Goal: Task Accomplishment & Management: Manage account settings

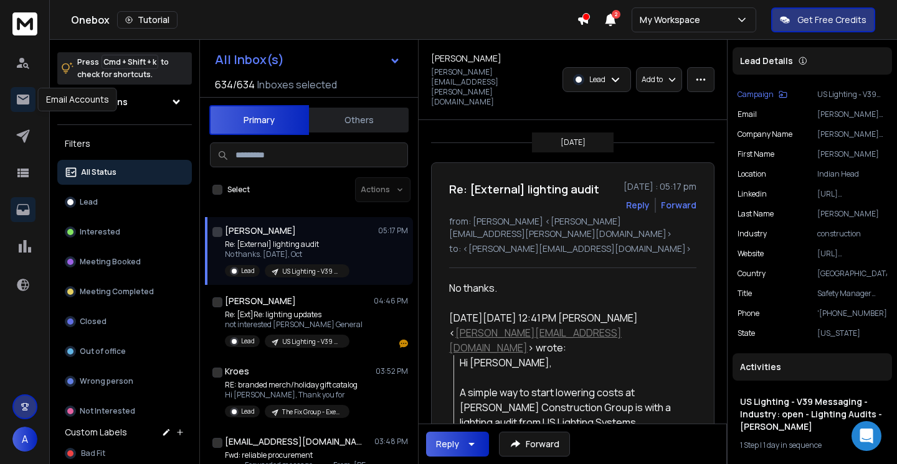
click at [27, 100] on icon at bounding box center [23, 100] width 12 height 10
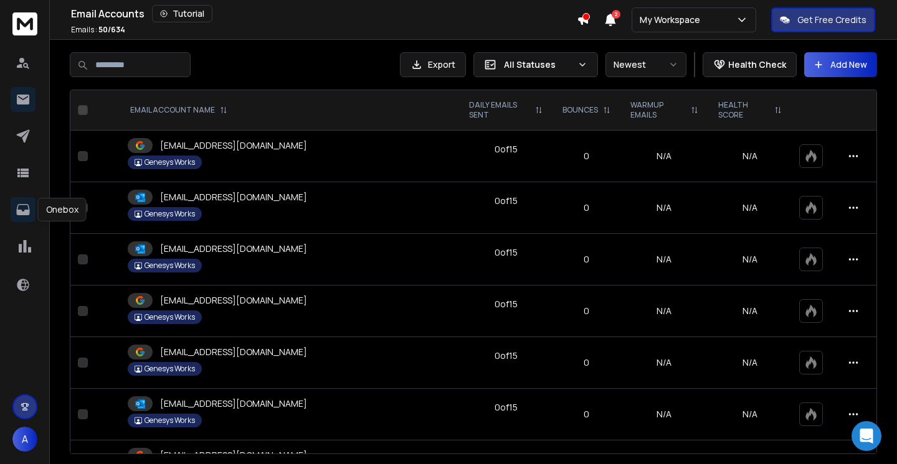
click at [22, 212] on icon at bounding box center [22, 209] width 13 height 11
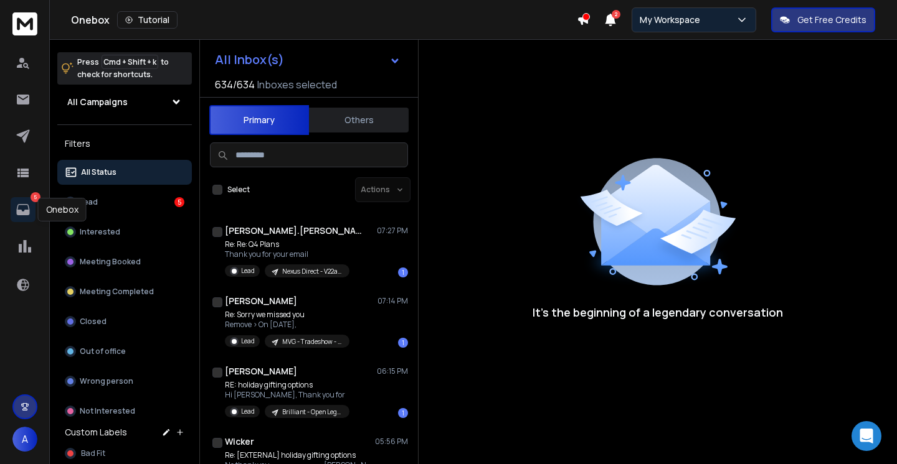
click at [708, 14] on div "My Workspace" at bounding box center [693, 20] width 108 height 12
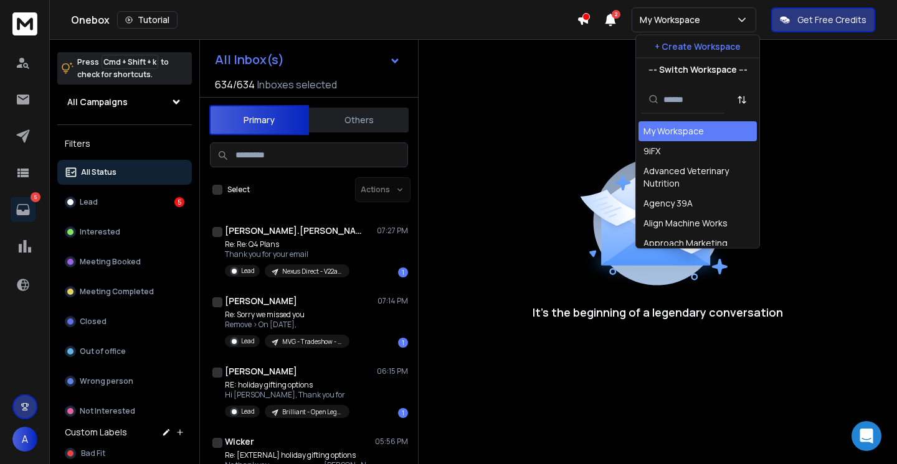
click at [436, 268] on div "It’s the beginning of a legendary conversation" at bounding box center [657, 237] width 478 height 395
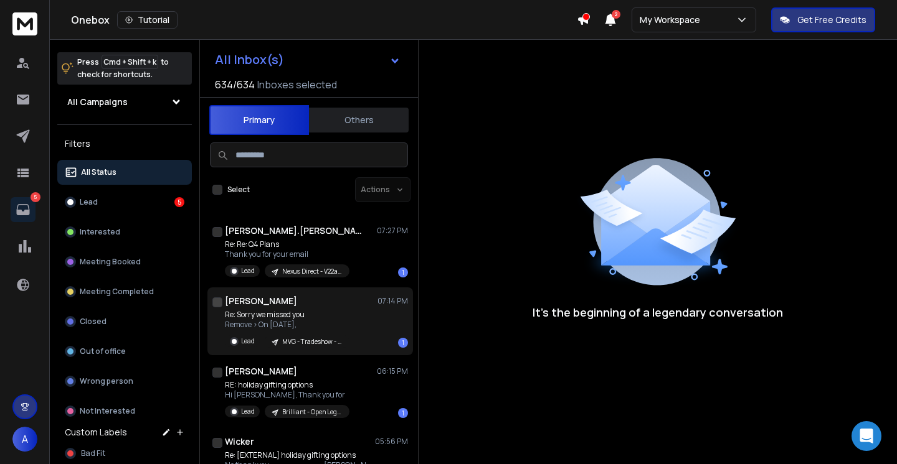
scroll to position [26, 0]
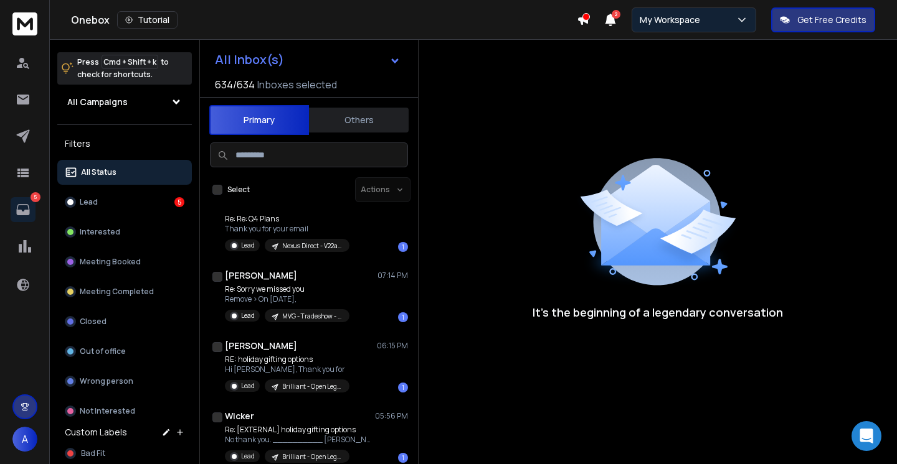
click at [674, 9] on button "My Workspace" at bounding box center [693, 19] width 125 height 25
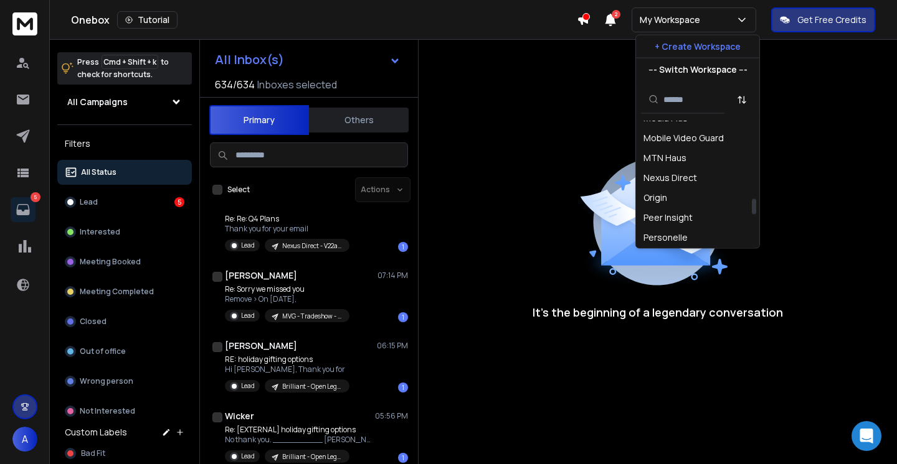
scroll to position [623, 0]
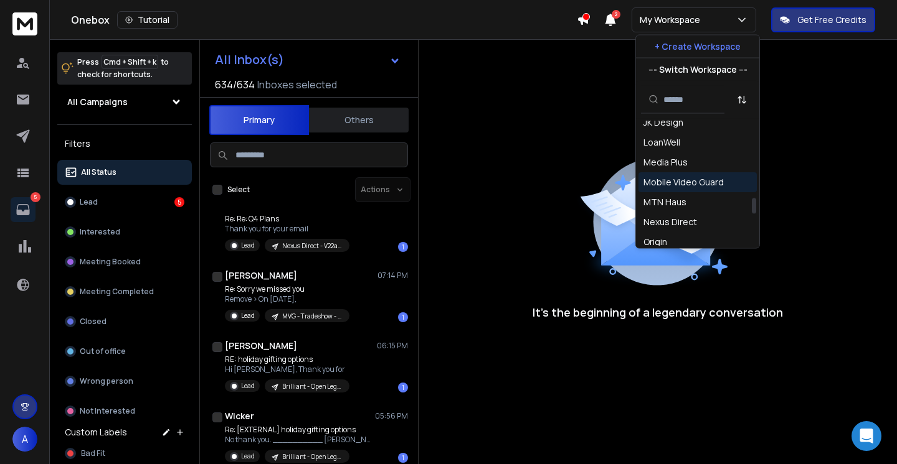
click at [685, 173] on div "Mobile Video Guard" at bounding box center [697, 183] width 118 height 20
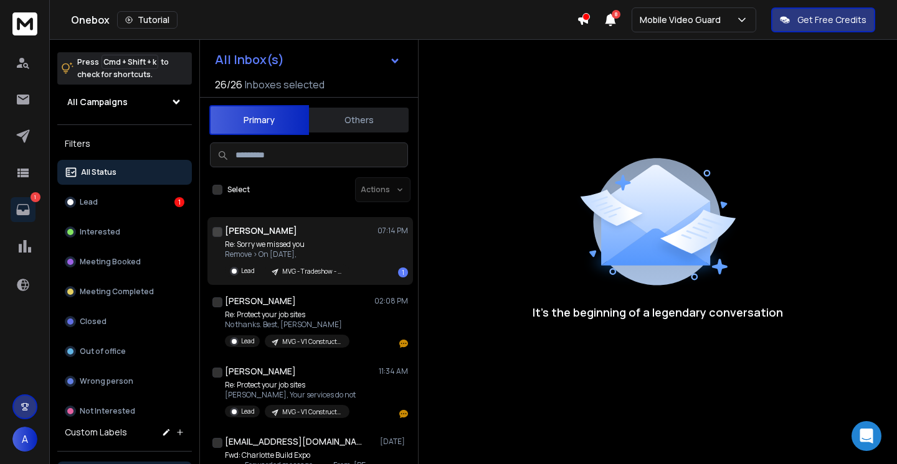
click at [296, 257] on p "Remove > On [DATE]," at bounding box center [287, 255] width 125 height 10
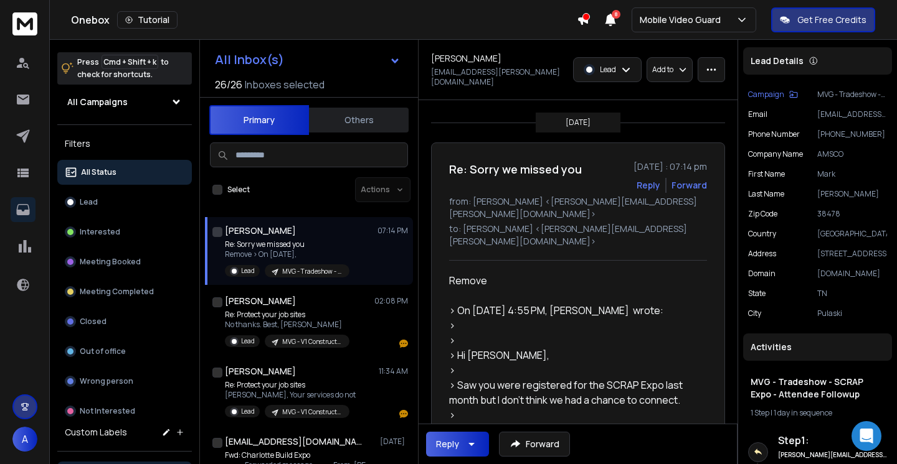
click at [711, 64] on icon "button" at bounding box center [710, 69] width 11 height 11
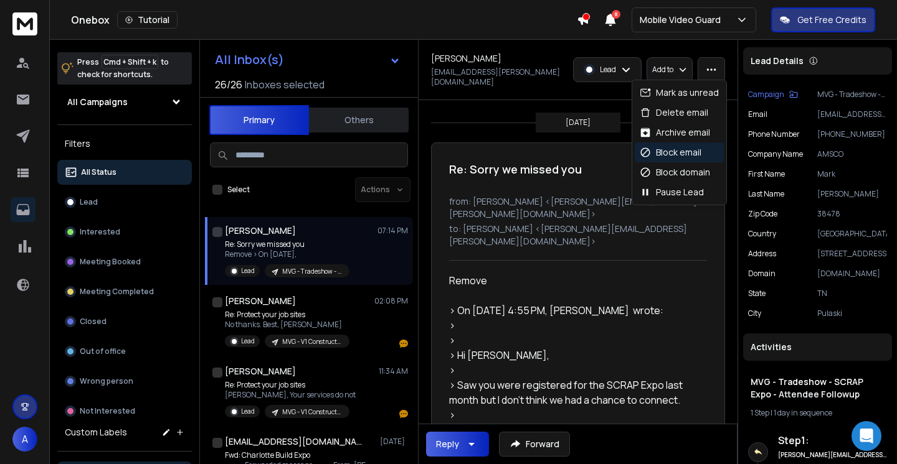
click at [683, 154] on div "Block email" at bounding box center [670, 152] width 62 height 12
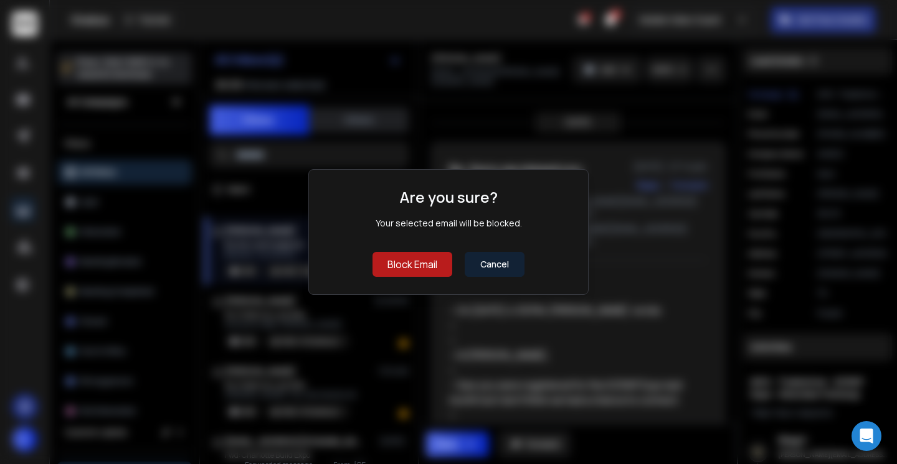
click at [430, 264] on button "Block Email" at bounding box center [412, 264] width 80 height 25
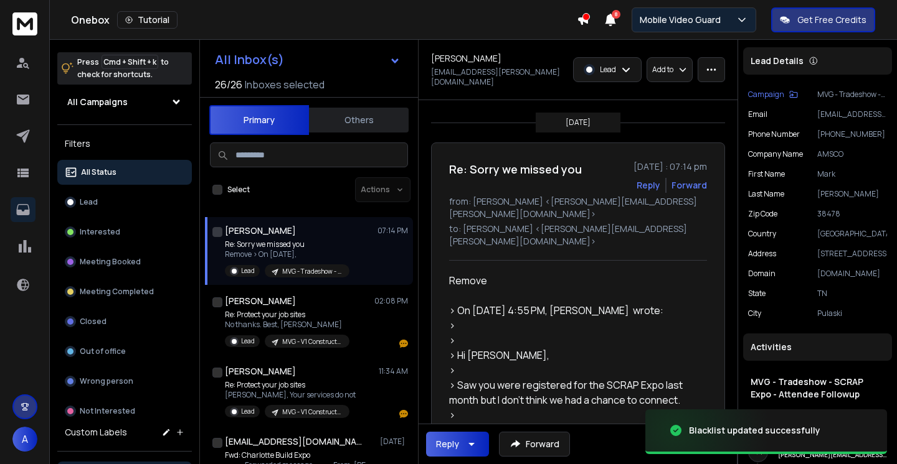
click at [708, 16] on p "Mobile Video Guard" at bounding box center [682, 20] width 86 height 12
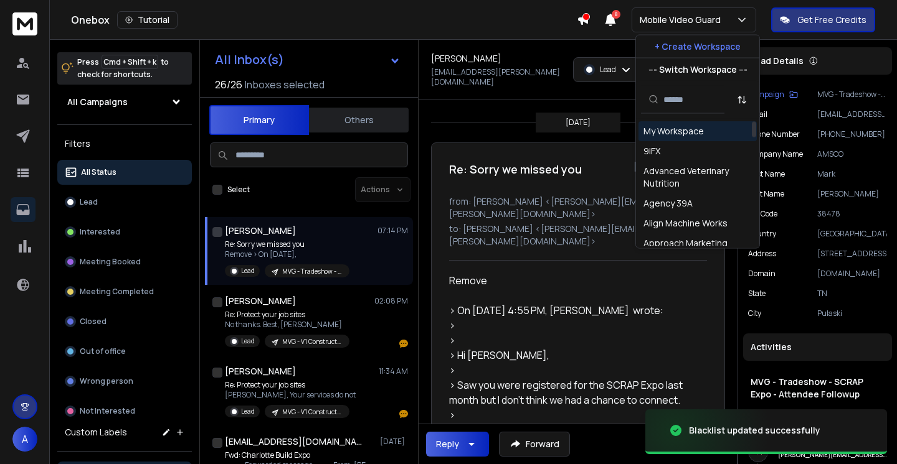
click at [674, 133] on div "My Workspace" at bounding box center [673, 131] width 60 height 12
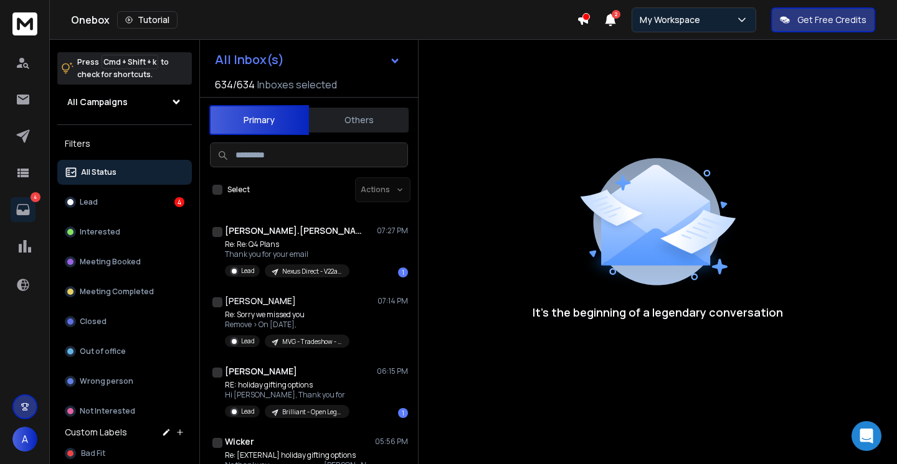
click at [687, 17] on p "My Workspace" at bounding box center [671, 20] width 65 height 12
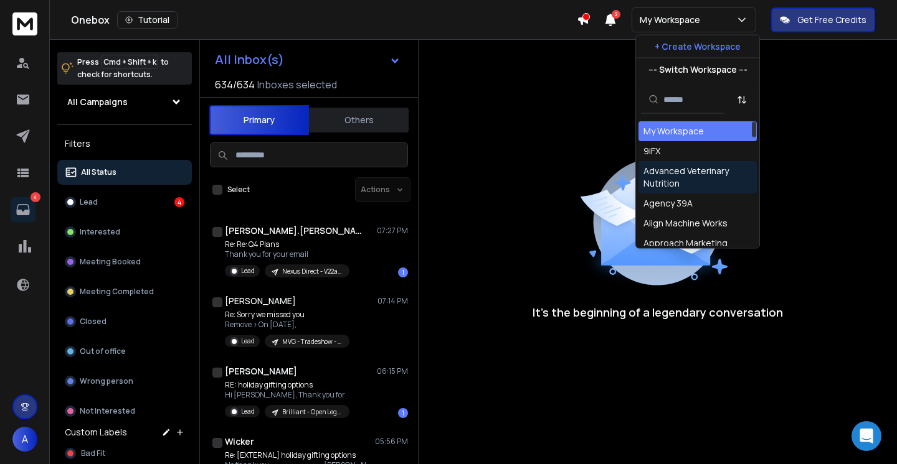
click at [684, 180] on div "Advanced Veterinary Nutrition" at bounding box center [697, 177] width 108 height 25
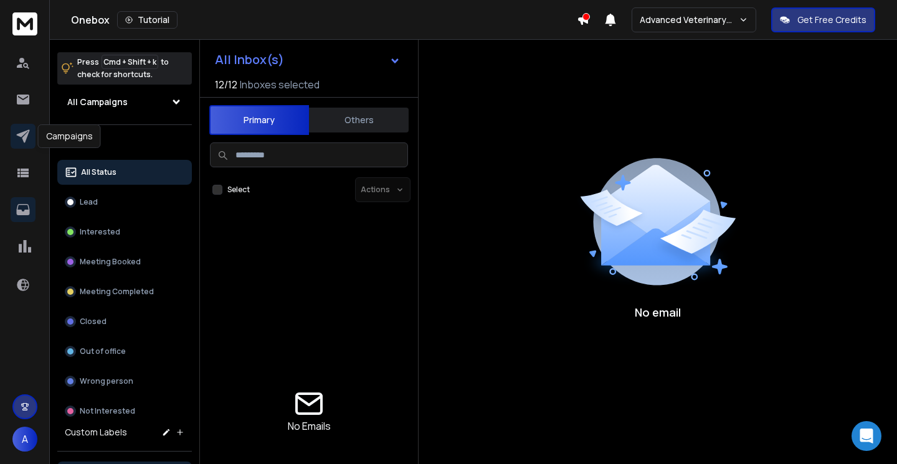
click at [21, 134] on icon at bounding box center [22, 136] width 13 height 13
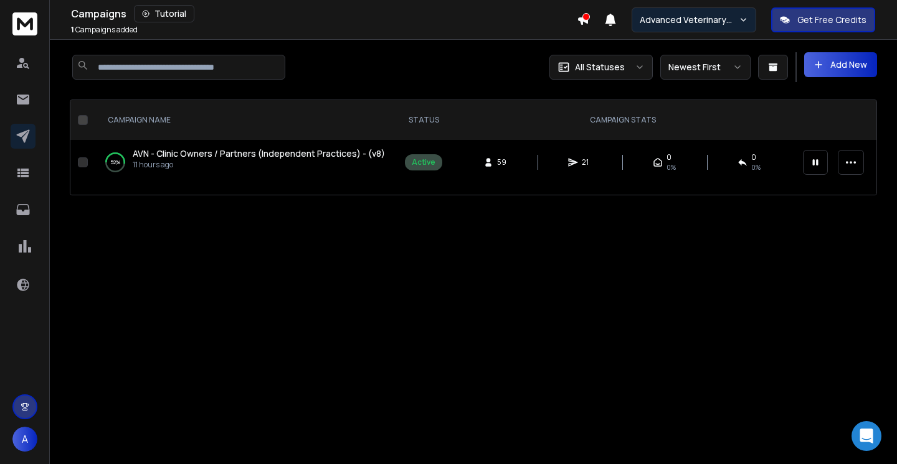
click at [679, 14] on p "Advanced Veterinary Nutrition" at bounding box center [688, 20] width 99 height 12
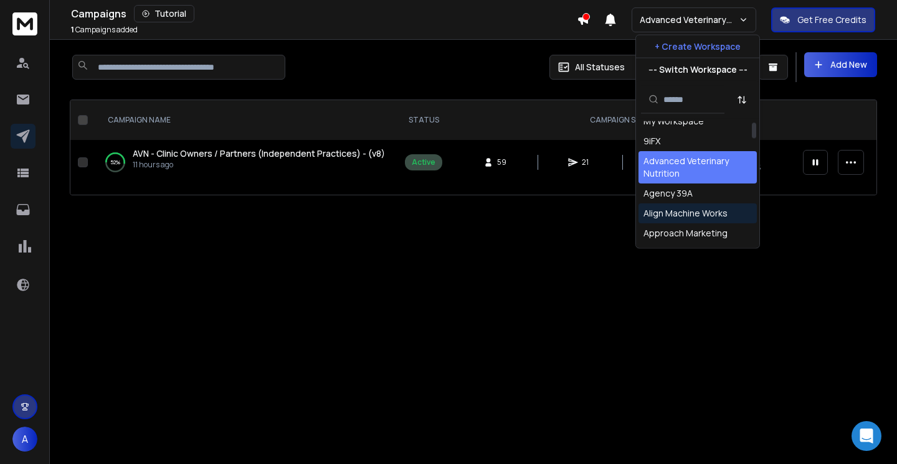
scroll to position [9, 0]
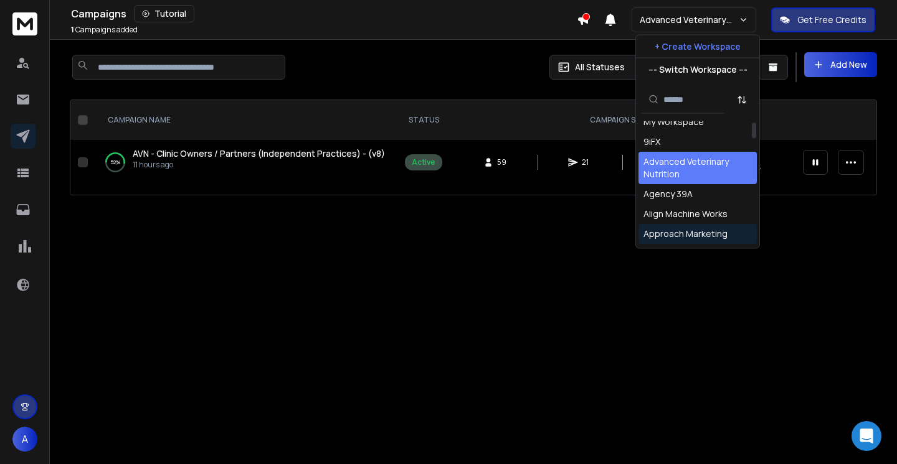
click at [550, 300] on div "Campaigns 1 Campaigns Added All Statuses Newest First Add New CAMPAIGN NAME STA…" at bounding box center [473, 284] width 807 height 464
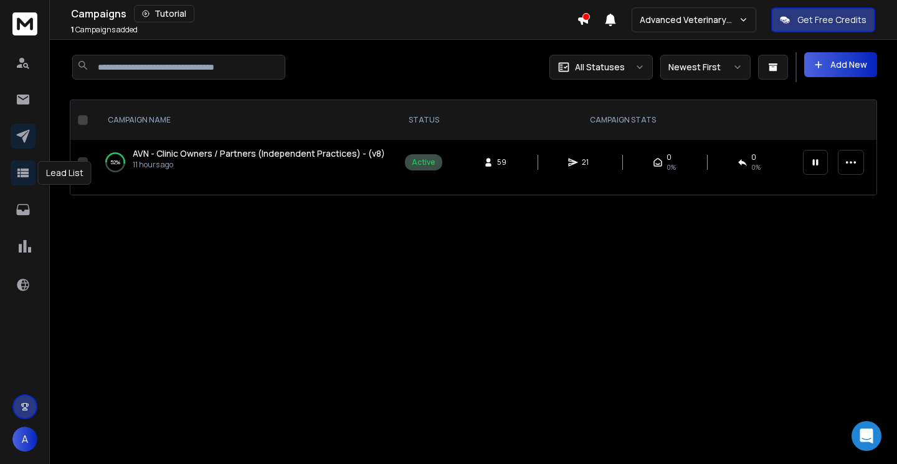
click at [29, 163] on link at bounding box center [23, 173] width 25 height 25
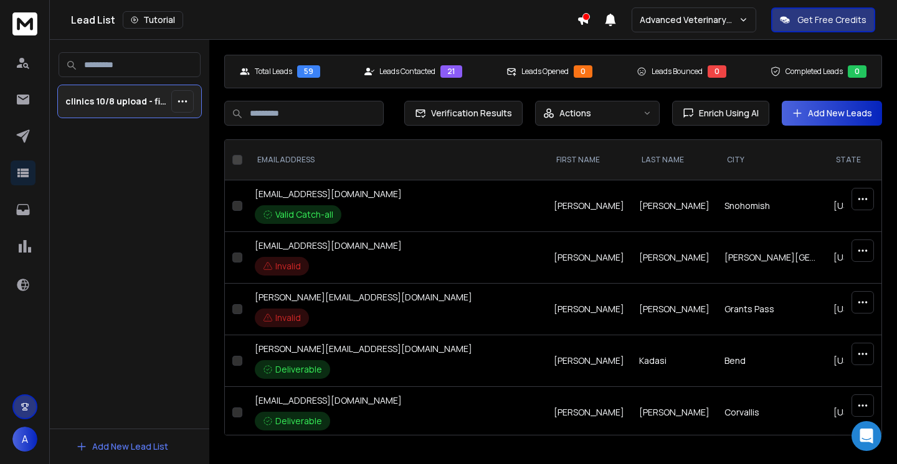
scroll to position [0, 8]
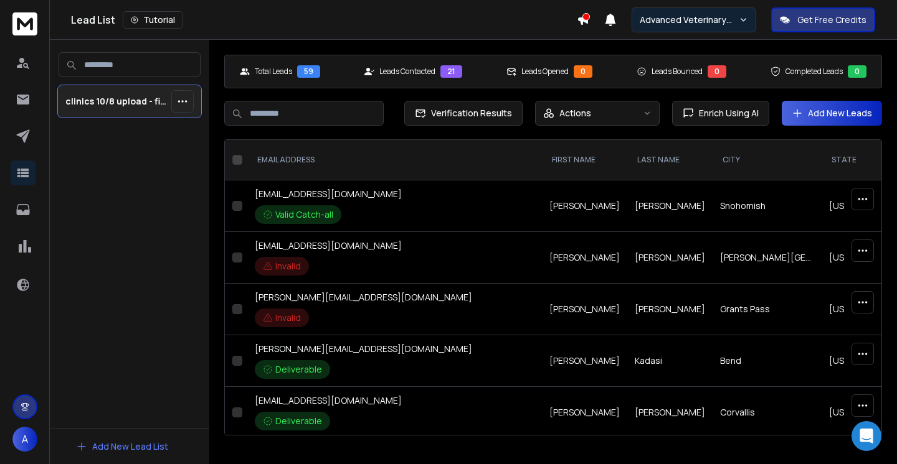
click at [702, 17] on p "Advanced Veterinary Nutrition" at bounding box center [688, 20] width 99 height 12
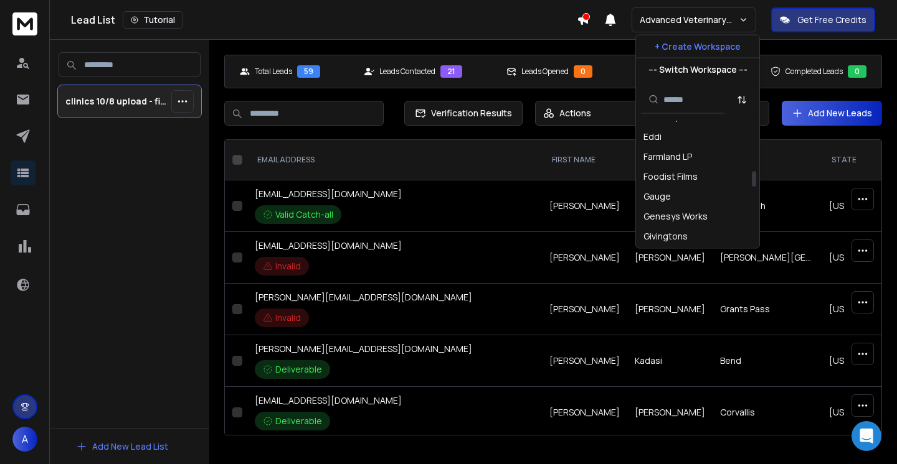
scroll to position [414, 0]
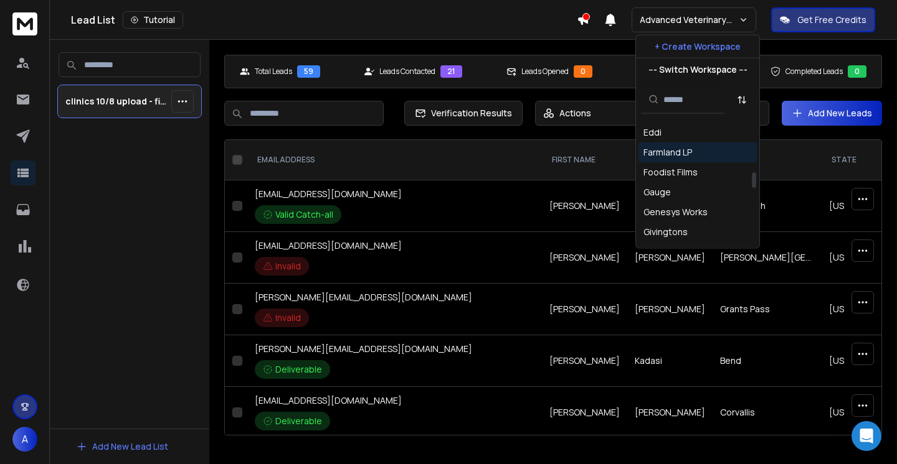
click at [681, 147] on div "Farmland LP" at bounding box center [667, 153] width 49 height 12
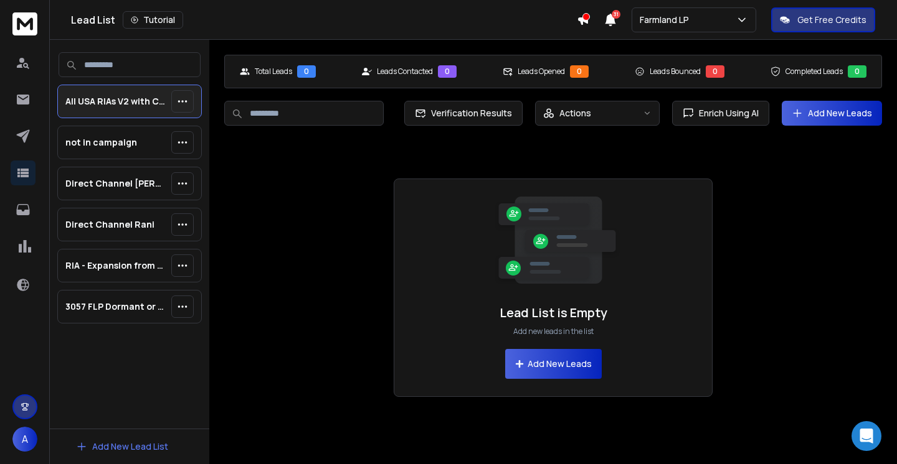
click at [104, 308] on p "3057 FLP Dormant or unresponsive Legacy RIA contacts - september" at bounding box center [115, 307] width 101 height 12
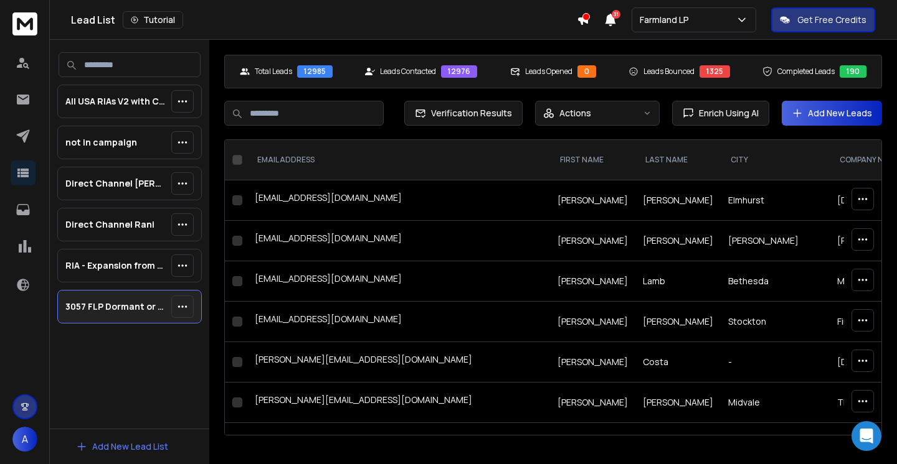
click at [186, 311] on icon "button" at bounding box center [182, 306] width 11 height 11
click at [145, 385] on div "All USA RIAs V2 with CI's - Client List not in campaign Direct Channel Florise …" at bounding box center [129, 250] width 159 height 330
click at [136, 310] on p "3057 FLP Dormant or unresponsive Legacy RIA contacts - september" at bounding box center [115, 307] width 101 height 12
click at [178, 307] on icon "button" at bounding box center [182, 307] width 9 height 2
click at [155, 330] on p "Edit List Name" at bounding box center [150, 333] width 59 height 12
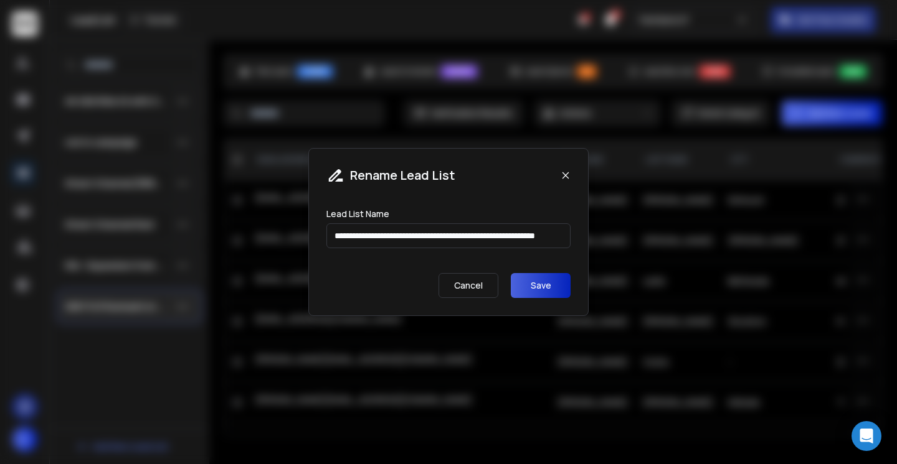
click at [493, 237] on input "**********" at bounding box center [448, 236] width 244 height 25
drag, startPoint x: 502, startPoint y: 240, endPoint x: 650, endPoint y: 239, distance: 147.6
click at [650, 239] on div "**********" at bounding box center [448, 232] width 897 height 193
click at [551, 239] on input "**********" at bounding box center [448, 236] width 244 height 25
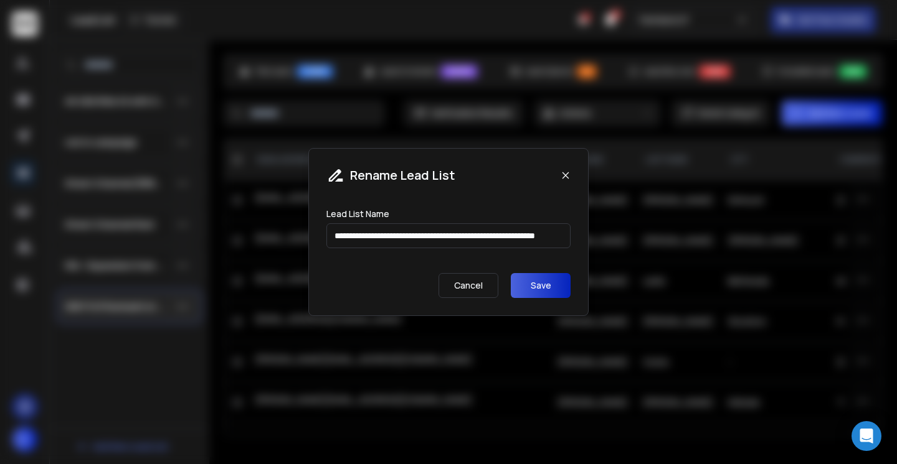
drag, startPoint x: 565, startPoint y: 235, endPoint x: 528, endPoint y: 240, distance: 37.7
click at [528, 240] on input "**********" at bounding box center [448, 236] width 244 height 25
drag, startPoint x: 374, startPoint y: 237, endPoint x: 239, endPoint y: 222, distance: 135.3
click at [239, 222] on div "**********" at bounding box center [448, 232] width 897 height 193
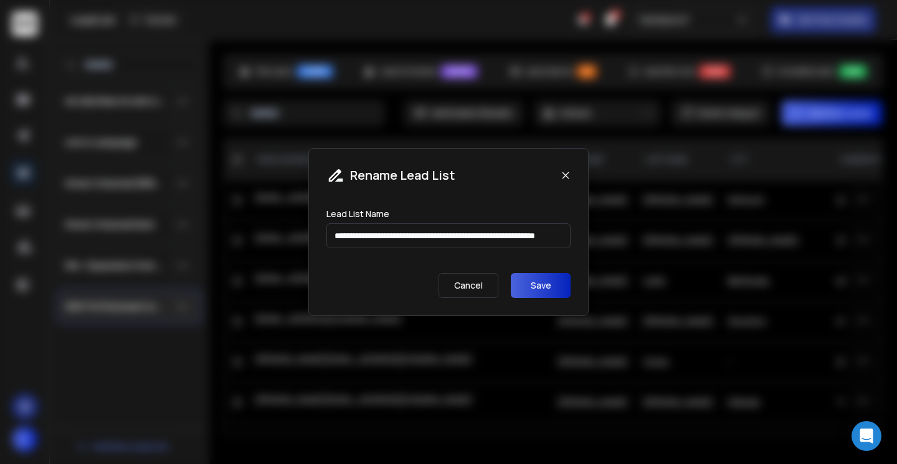
click at [336, 235] on input "**********" at bounding box center [448, 236] width 244 height 25
type input "**********"
click at [542, 282] on button "Save" at bounding box center [541, 285] width 60 height 25
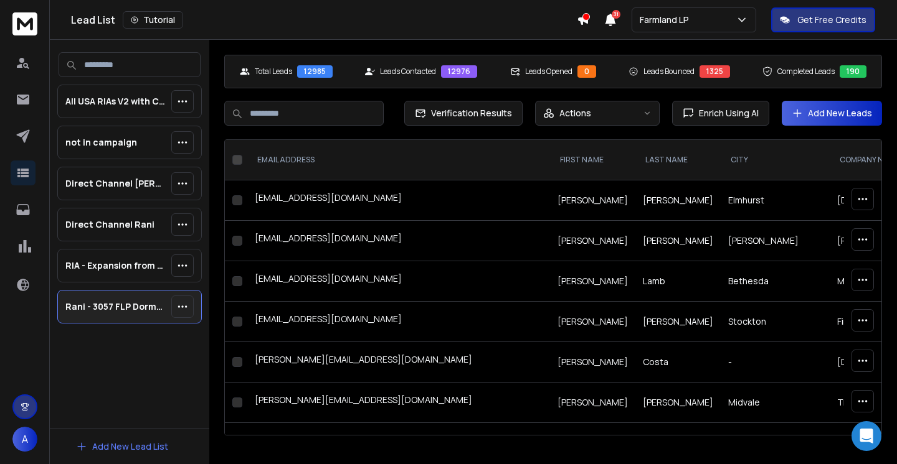
click at [121, 273] on div "RIA - Expansion from Farmland List" at bounding box center [129, 266] width 144 height 34
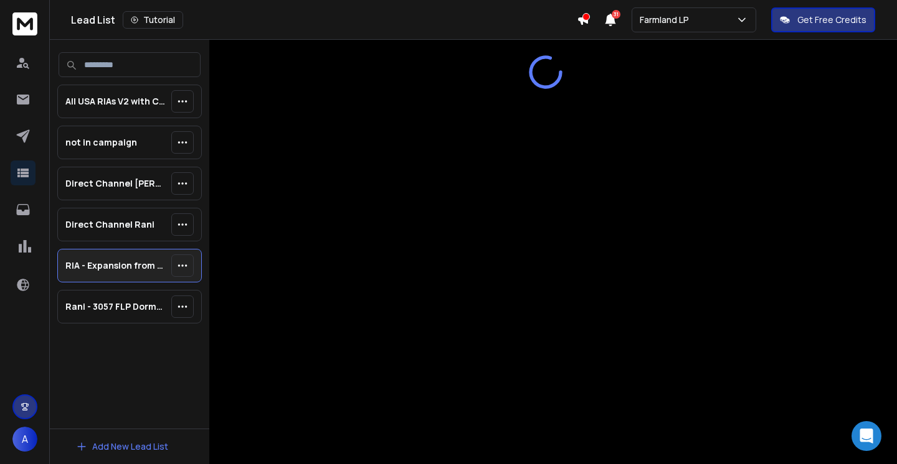
click at [116, 299] on div "Rani - 3057 FLP Dormant or unresponsive Legacy RIA contacts - september" at bounding box center [129, 307] width 144 height 34
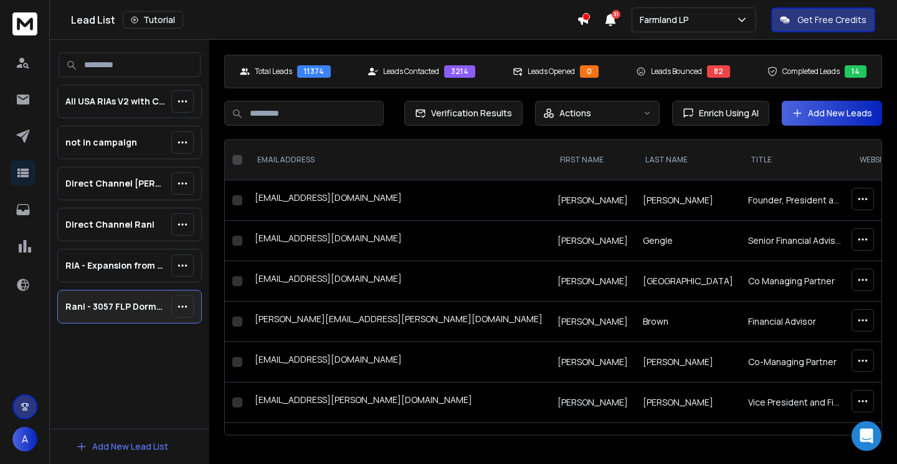
click at [117, 272] on div "RIA - Expansion from Farmland List" at bounding box center [129, 266] width 144 height 34
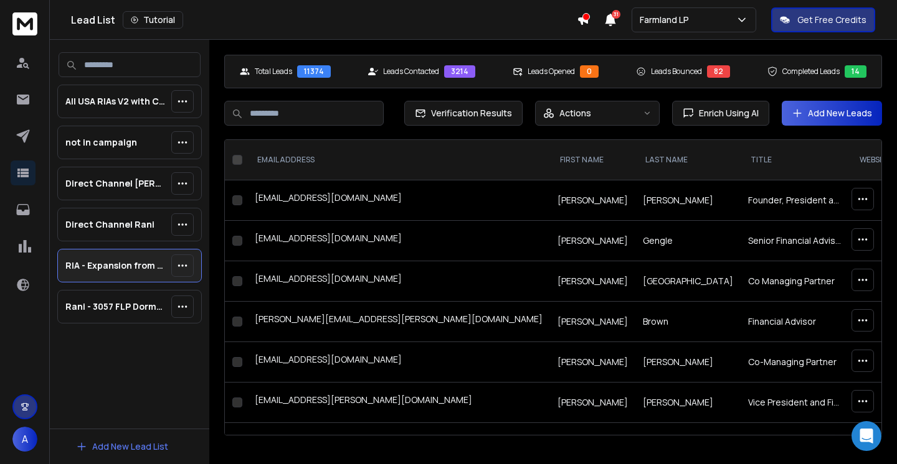
click at [123, 221] on p "Direct Channel Rani" at bounding box center [109, 225] width 89 height 12
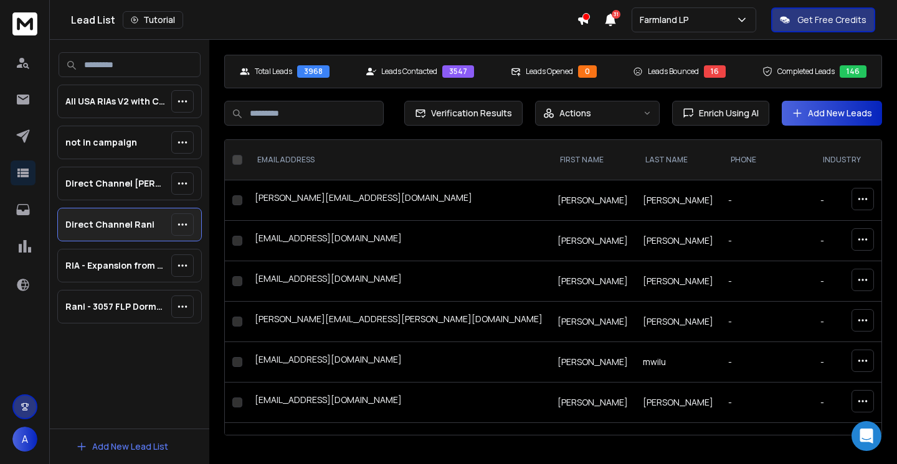
click at [116, 254] on div "RIA - Expansion from Farmland List" at bounding box center [129, 266] width 144 height 34
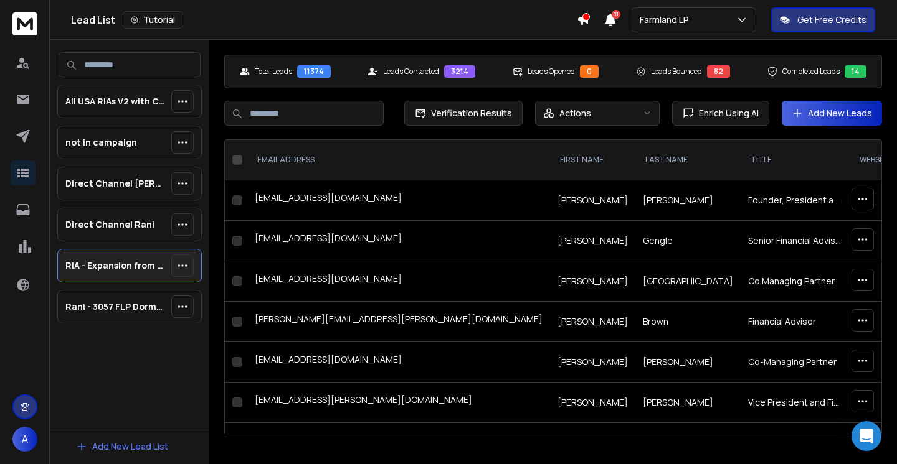
click at [112, 308] on p "Rani - 3057 FLP Dormant or unresponsive Legacy RIA contacts - september" at bounding box center [115, 307] width 101 height 12
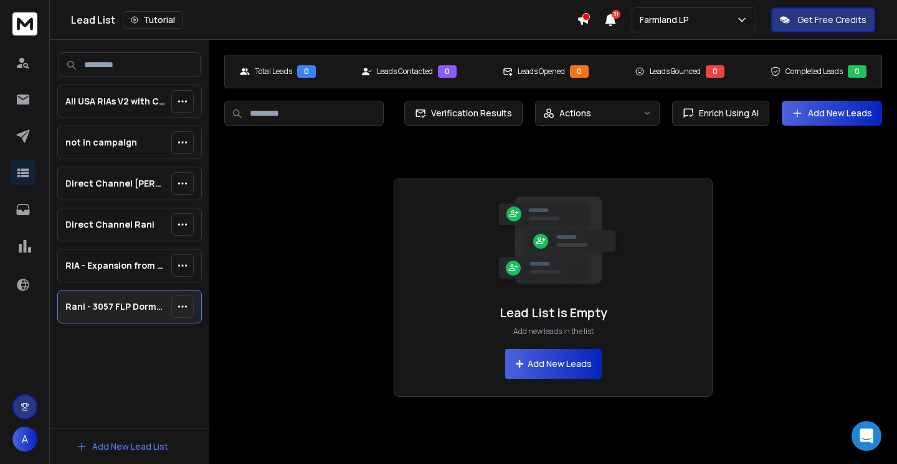
click at [111, 313] on p "Rani - 3057 FLP Dormant or unresponsive Legacy RIA contacts - september" at bounding box center [115, 307] width 101 height 12
click at [557, 360] on button "Add New Leads" at bounding box center [553, 364] width 97 height 30
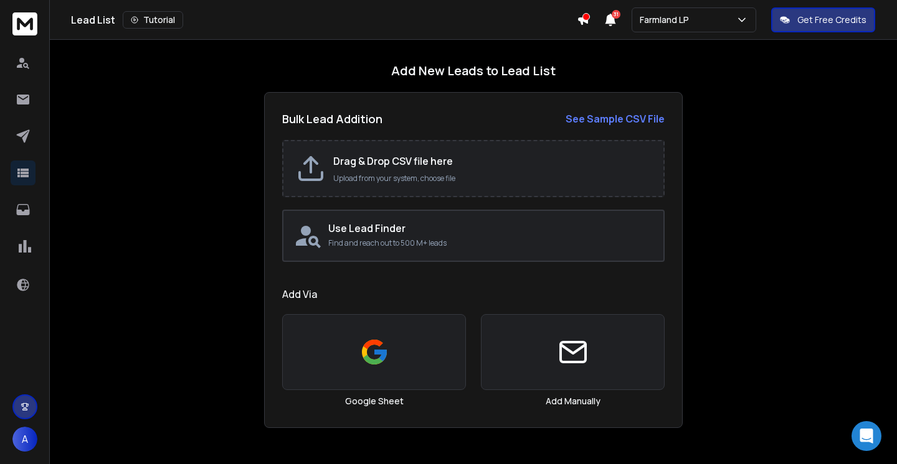
click at [418, 162] on h2 "Drag & Drop CSV file here" at bounding box center [492, 161] width 318 height 15
type input "**********"
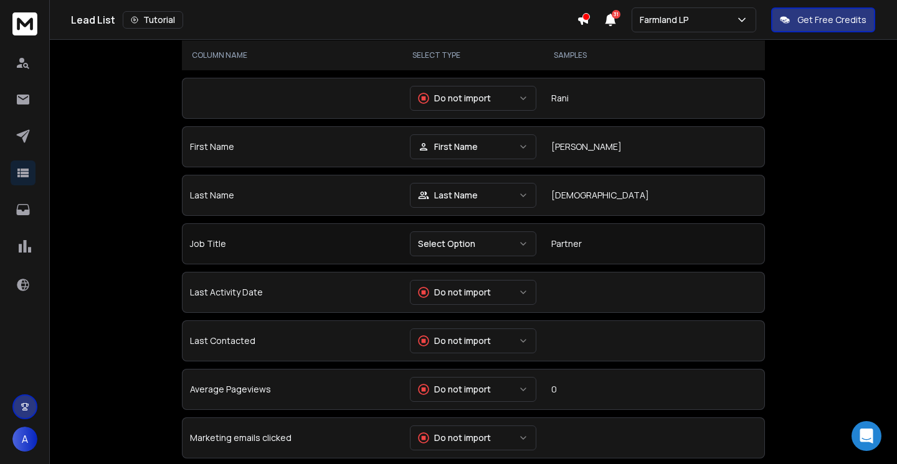
scroll to position [297, 0]
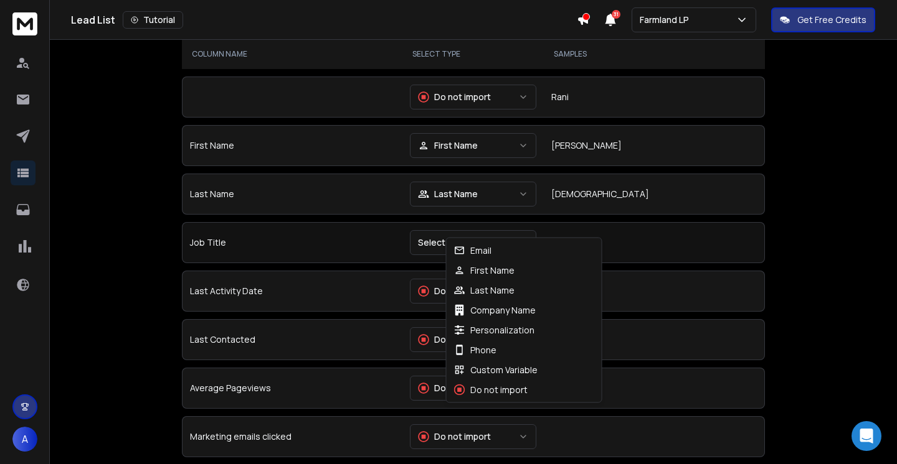
click at [502, 230] on button "Select Option" at bounding box center [473, 242] width 126 height 25
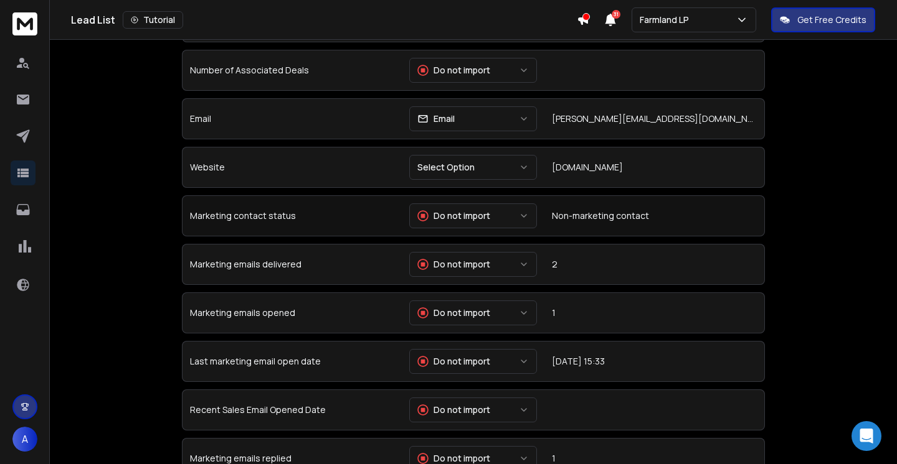
scroll to position [1101, 0]
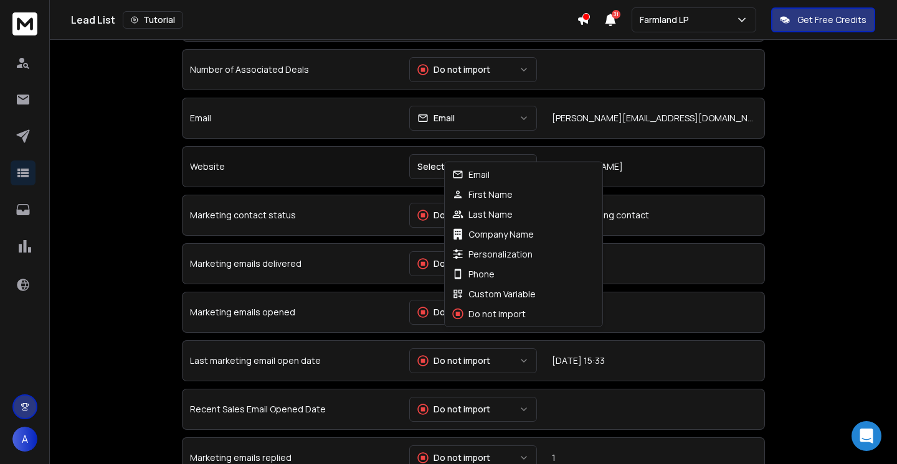
click at [491, 154] on button "Select Option" at bounding box center [473, 166] width 128 height 25
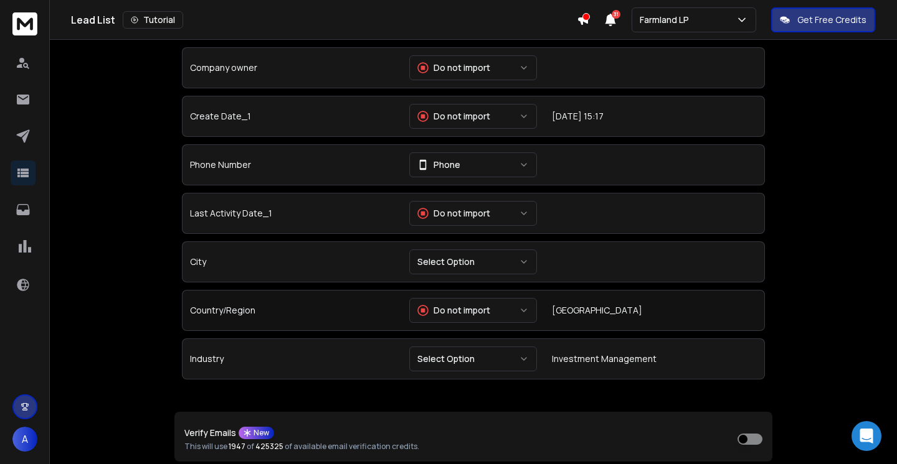
scroll to position [2027, 0]
click at [490, 303] on div "Do not import" at bounding box center [453, 309] width 73 height 12
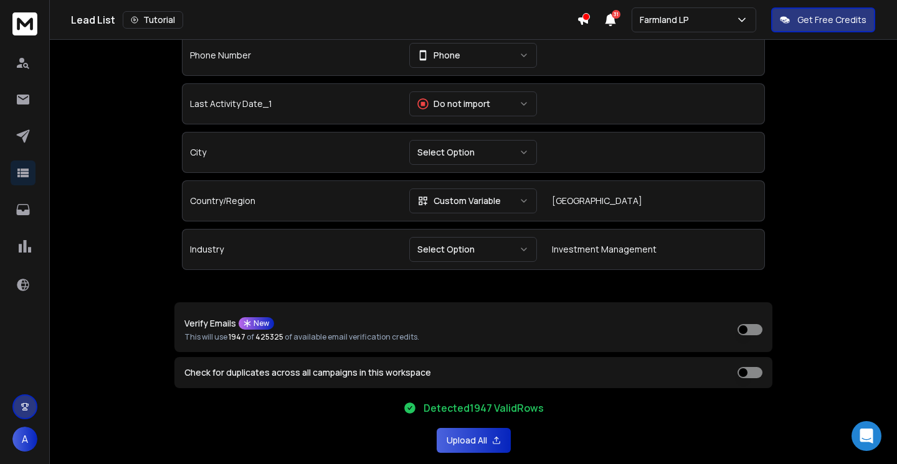
scroll to position [2144, 0]
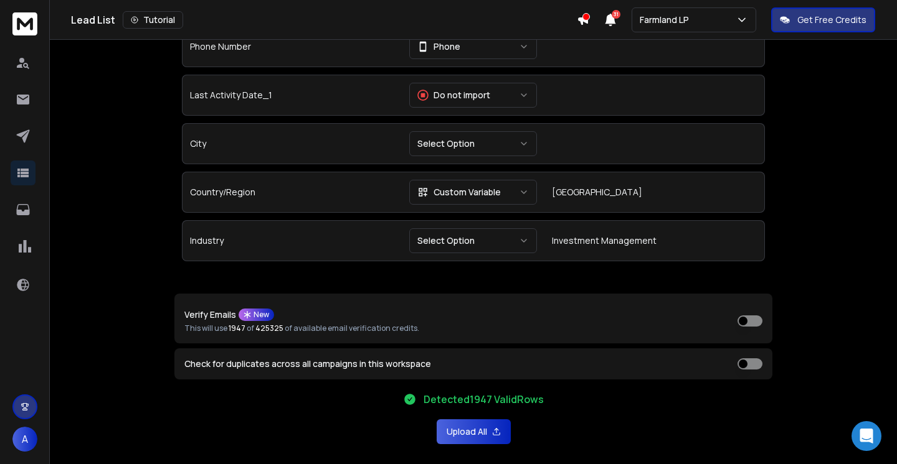
click at [748, 316] on button "Verify Emails New This will use 1947 of 425325 of available email verification …" at bounding box center [749, 321] width 25 height 11
click at [753, 359] on button "Check for duplicates across all campaigns in this workspace" at bounding box center [749, 364] width 25 height 11
click at [470, 420] on button "Upload All" at bounding box center [473, 432] width 74 height 25
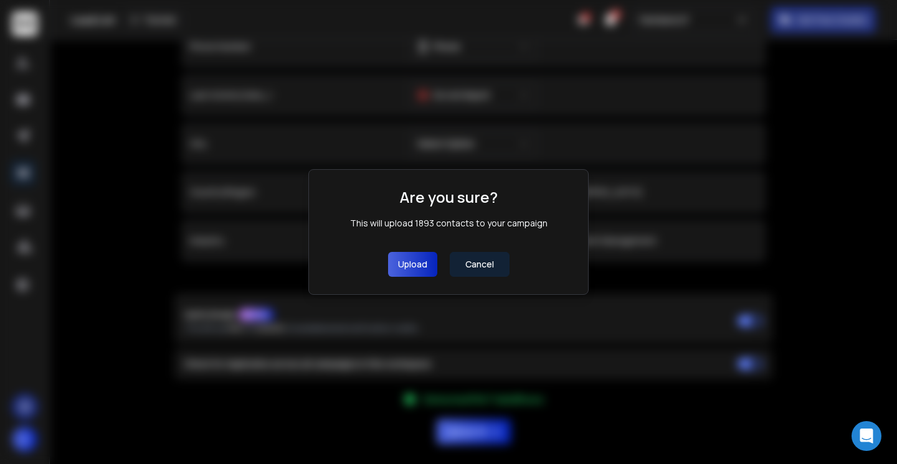
click at [412, 261] on button "Upload" at bounding box center [412, 264] width 49 height 25
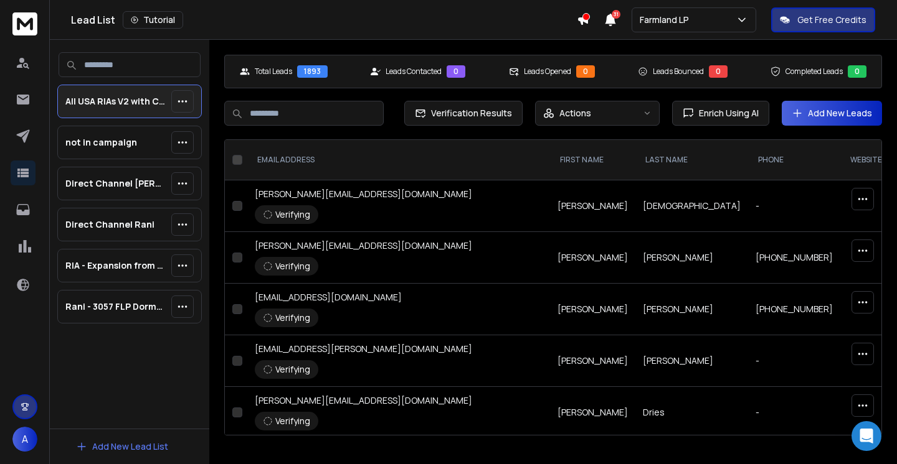
click at [115, 308] on p "Rani - 3057 FLP Dormant or unresponsive Legacy RIA contacts - september" at bounding box center [115, 307] width 101 height 12
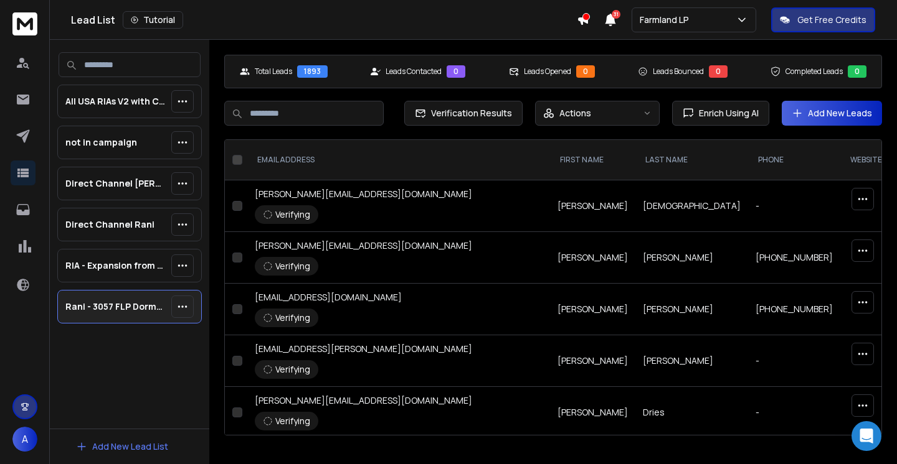
click at [116, 306] on p "Rani - 3057 FLP Dormant or unresponsive Legacy RIA contacts - september" at bounding box center [115, 307] width 101 height 12
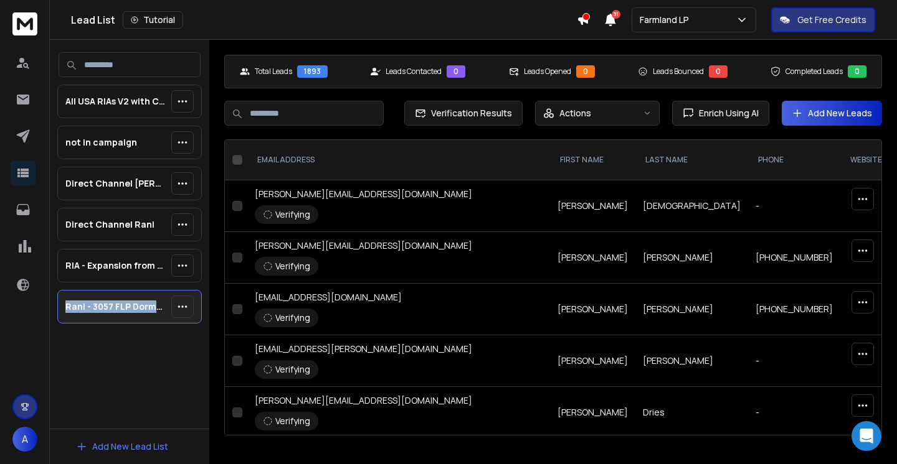
click at [116, 306] on p "Rani - 3057 FLP Dormant or unresponsive Legacy RIA contacts - september" at bounding box center [115, 307] width 101 height 12
click at [185, 301] on icon "button" at bounding box center [182, 306] width 11 height 11
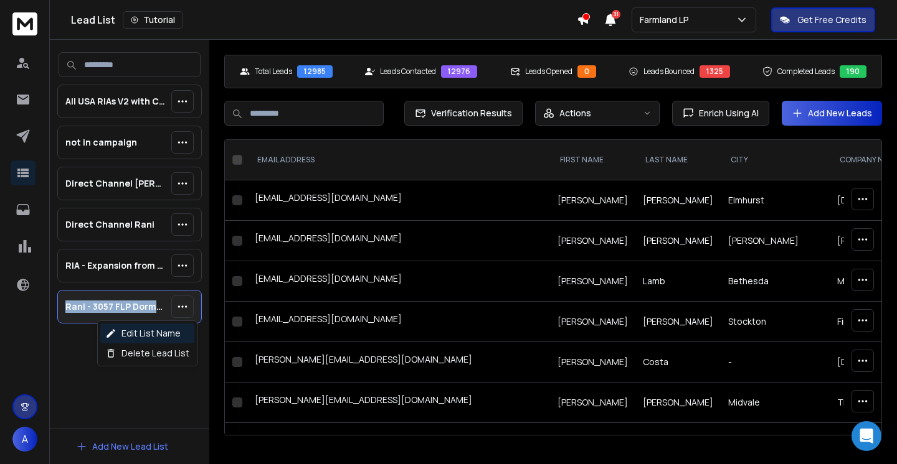
click at [157, 332] on p "Edit List Name" at bounding box center [150, 333] width 59 height 12
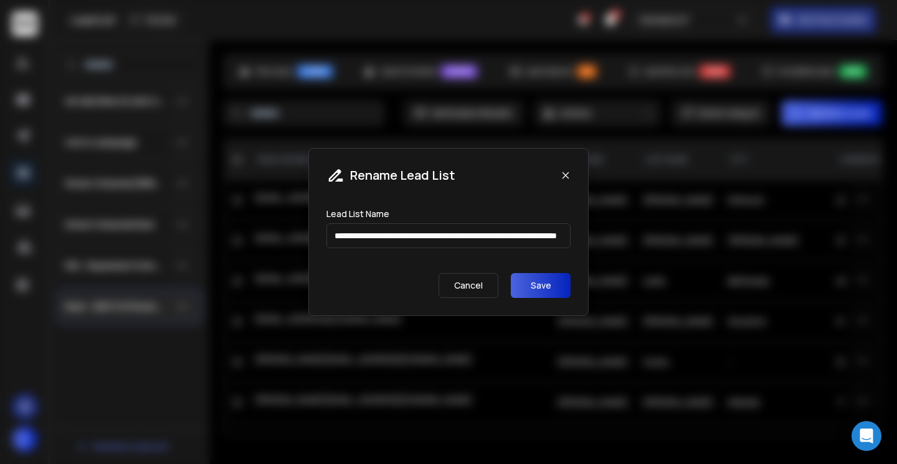
click at [389, 240] on input "**********" at bounding box center [448, 236] width 244 height 25
click at [568, 172] on icon at bounding box center [565, 176] width 10 height 10
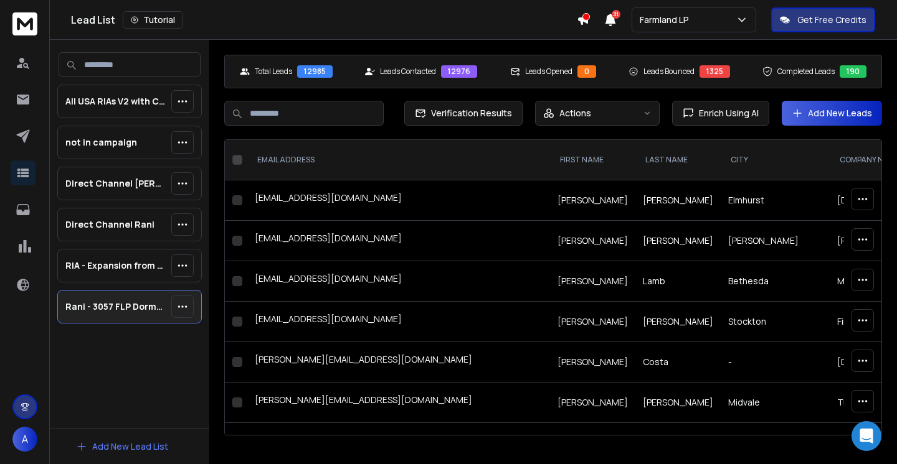
click at [113, 446] on button "Add New Lead List" at bounding box center [122, 447] width 112 height 25
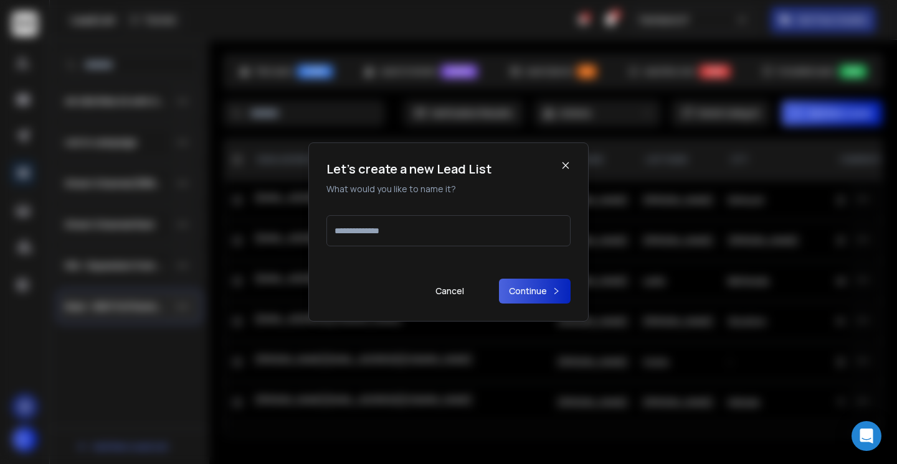
click at [375, 228] on input at bounding box center [448, 230] width 244 height 31
paste input "**********"
drag, startPoint x: 363, startPoint y: 227, endPoint x: 272, endPoint y: 228, distance: 90.9
click at [272, 228] on div "**********" at bounding box center [448, 232] width 897 height 204
click at [351, 233] on input "**********" at bounding box center [448, 230] width 244 height 31
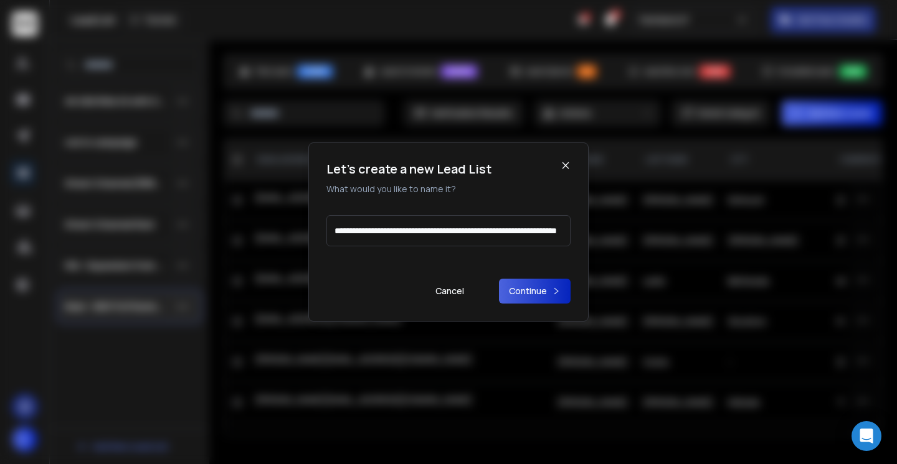
drag, startPoint x: 353, startPoint y: 234, endPoint x: 298, endPoint y: 234, distance: 54.8
click at [298, 234] on div "**********" at bounding box center [448, 232] width 897 height 204
type input "**********"
click at [549, 296] on button "Continue" at bounding box center [535, 291] width 72 height 25
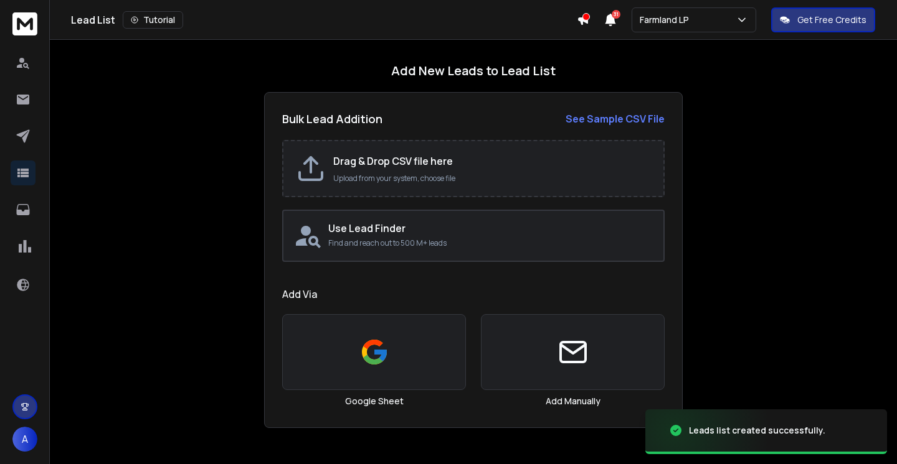
click at [422, 159] on h2 "Drag & Drop CSV file here" at bounding box center [492, 161] width 318 height 15
type input "**********"
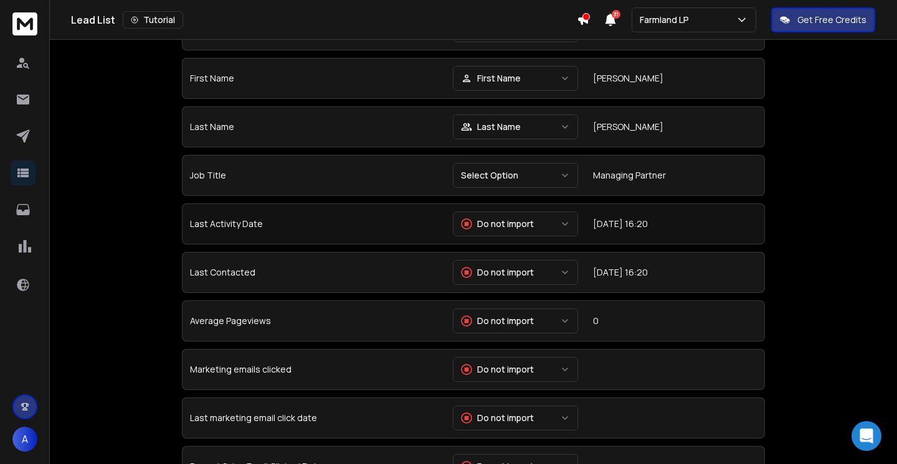
scroll to position [363, 0]
click at [513, 164] on button "Select Option" at bounding box center [515, 176] width 125 height 25
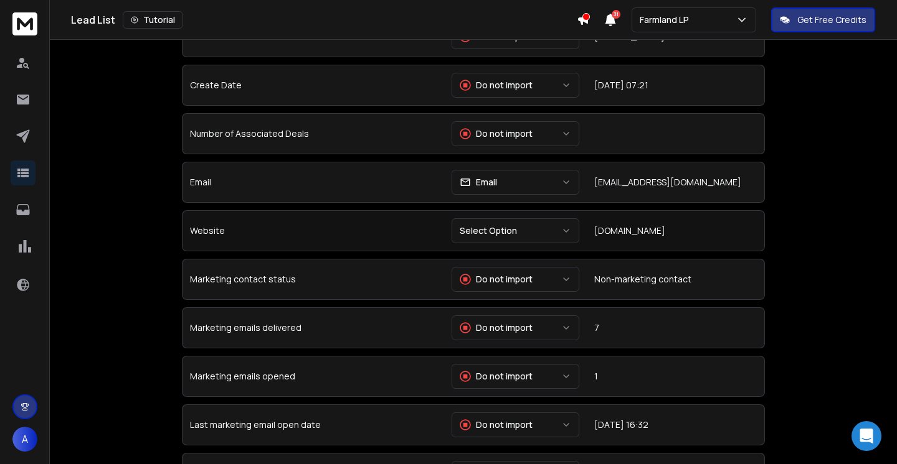
scroll to position [1039, 0]
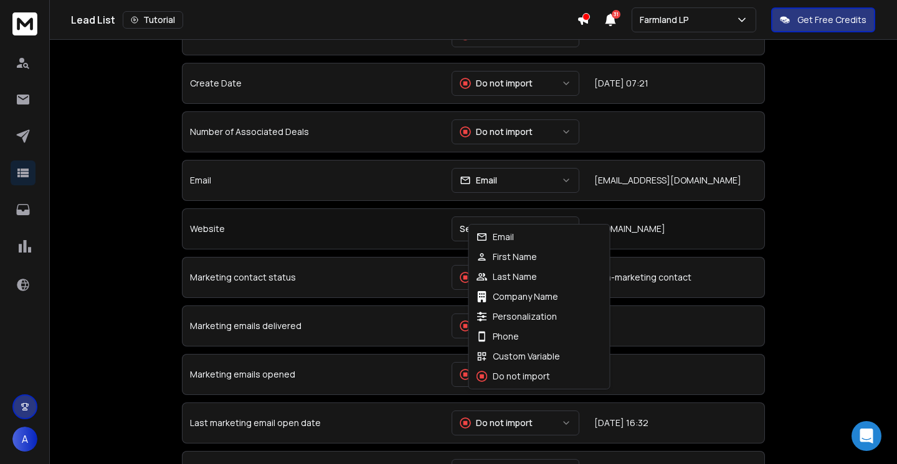
click at [534, 217] on button "Select Option" at bounding box center [514, 229] width 127 height 25
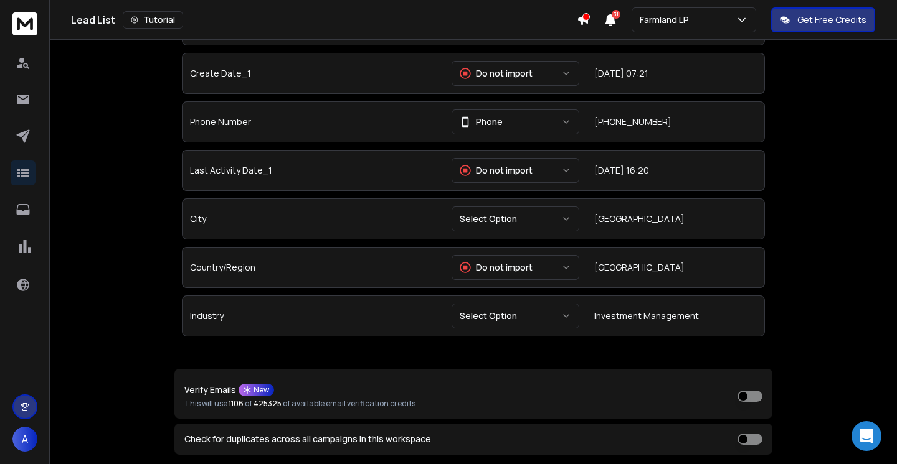
scroll to position [2269, 0]
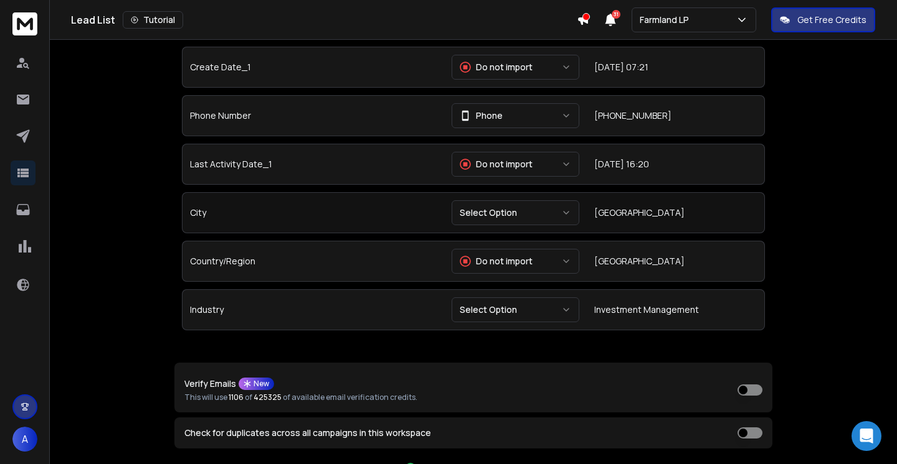
click at [516, 200] on button "Select Option" at bounding box center [514, 212] width 127 height 25
click at [519, 255] on div "Do not import" at bounding box center [495, 261] width 73 height 12
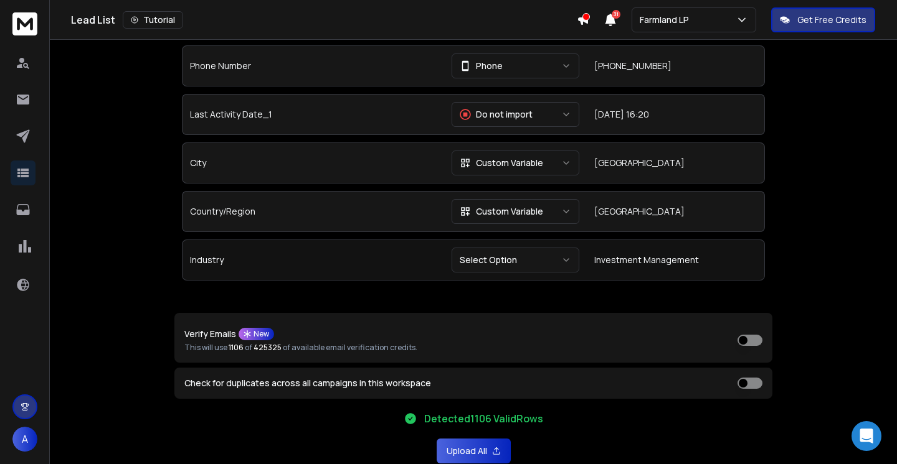
scroll to position [2339, 0]
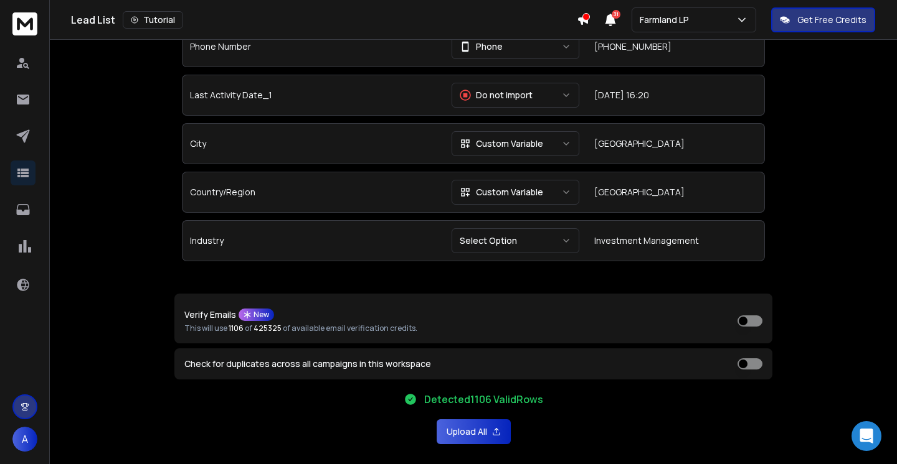
click at [756, 316] on button "Verify Emails New This will use 1106 of 425325 of available email verification …" at bounding box center [749, 321] width 25 height 11
click at [751, 359] on button "Check for duplicates across all campaigns in this workspace" at bounding box center [749, 364] width 25 height 11
click at [472, 420] on button "Upload All" at bounding box center [473, 432] width 74 height 25
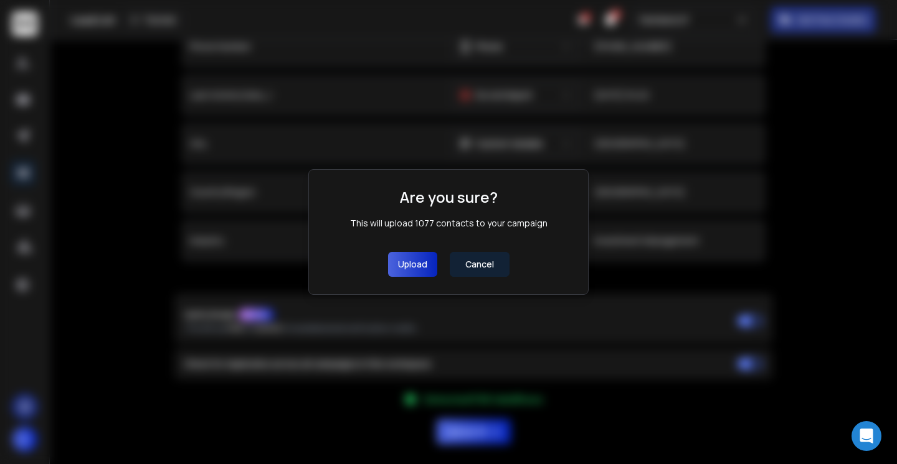
click at [412, 263] on button "Upload" at bounding box center [412, 264] width 49 height 25
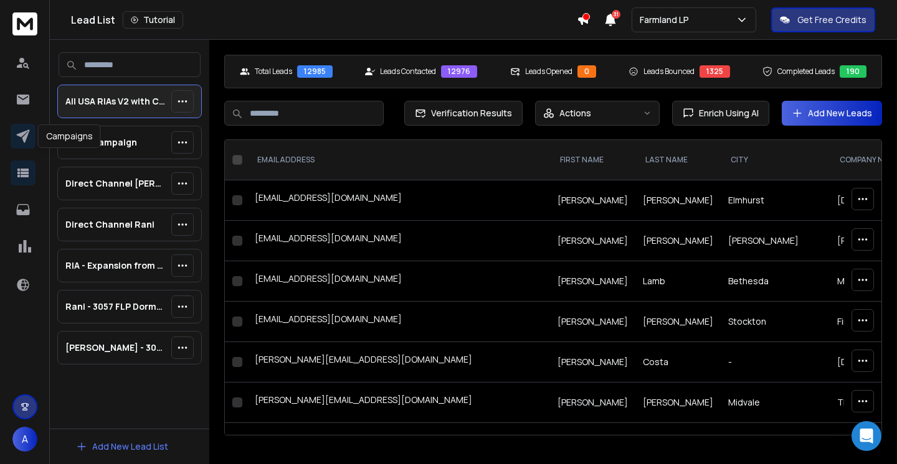
click at [22, 134] on icon at bounding box center [22, 136] width 13 height 13
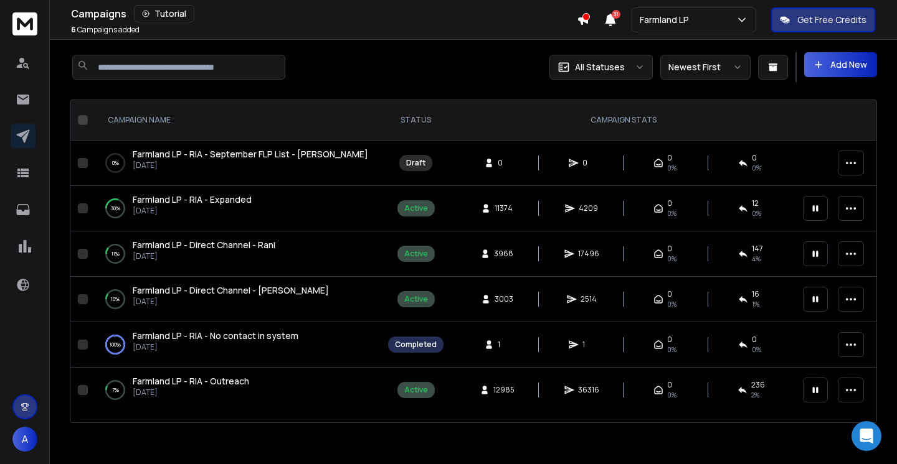
click at [851, 158] on icon "button" at bounding box center [850, 163] width 12 height 12
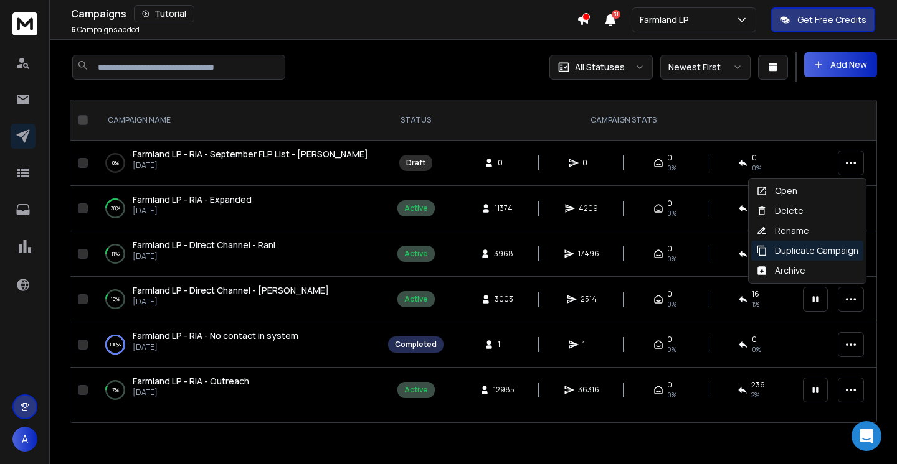
click at [799, 248] on div "Duplicate Campaign" at bounding box center [807, 251] width 102 height 12
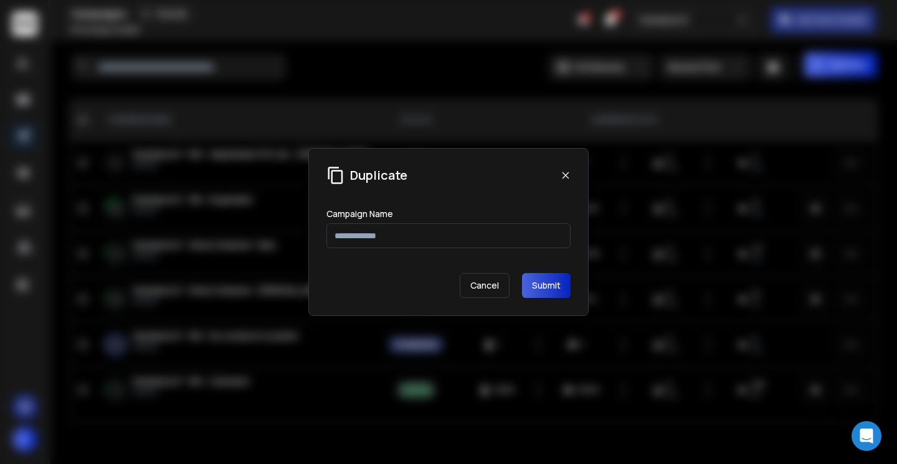
click at [378, 241] on input "text" at bounding box center [448, 236] width 244 height 25
click at [570, 179] on icon at bounding box center [565, 176] width 10 height 10
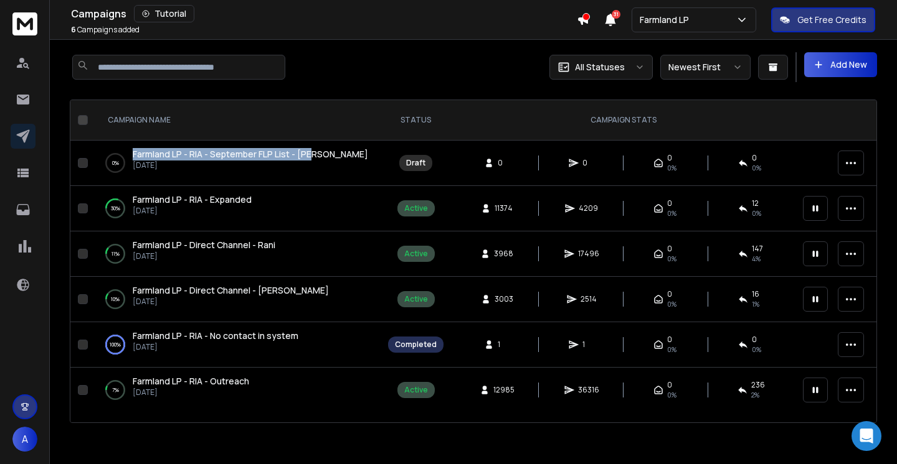
drag, startPoint x: 321, startPoint y: 153, endPoint x: 133, endPoint y: 155, distance: 188.0
click at [133, 155] on td "0 % Farmland LP - RIA - September FLP List - Tom 12 days ago" at bounding box center [237, 163] width 288 height 45
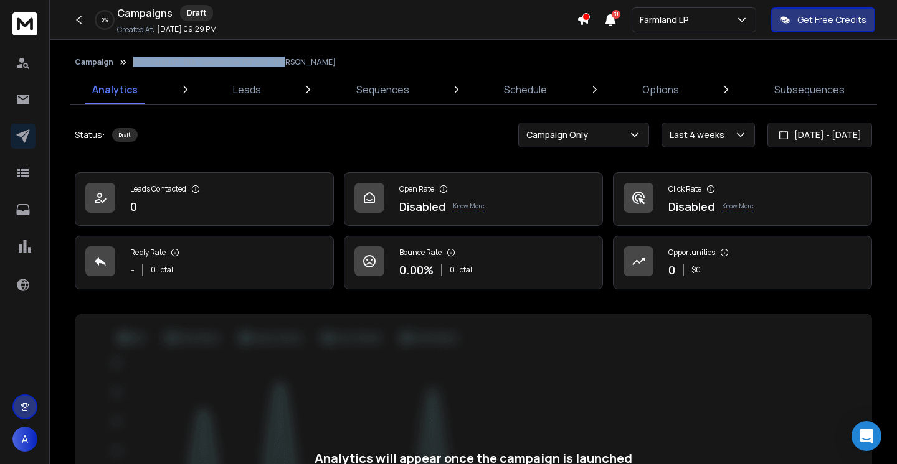
drag, startPoint x: 293, startPoint y: 63, endPoint x: 130, endPoint y: 65, distance: 163.1
click at [130, 65] on div "Campaign Farmland LP - RIA - September FLP List - Tom" at bounding box center [473, 62] width 797 height 10
copy p "Farmland LP - RIA - September FLP List - Tom"
click at [23, 132] on icon at bounding box center [22, 136] width 13 height 13
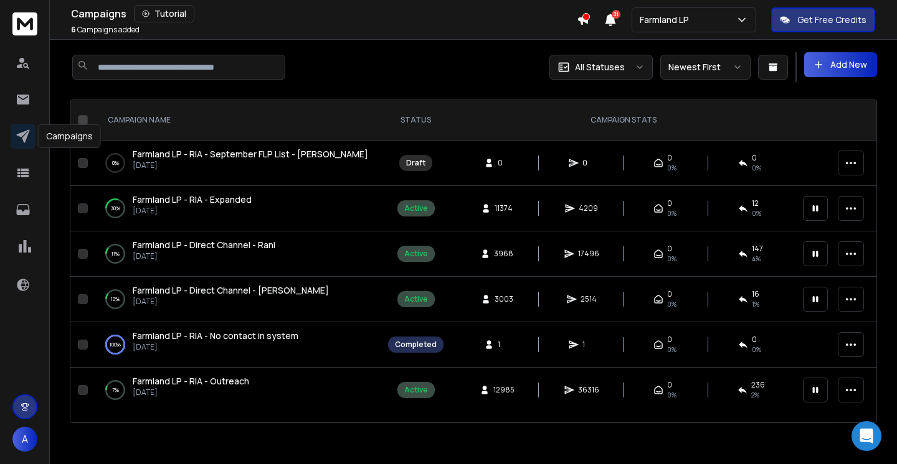
click at [864, 166] on td at bounding box center [835, 163] width 81 height 45
click at [848, 161] on icon "button" at bounding box center [850, 163] width 12 height 12
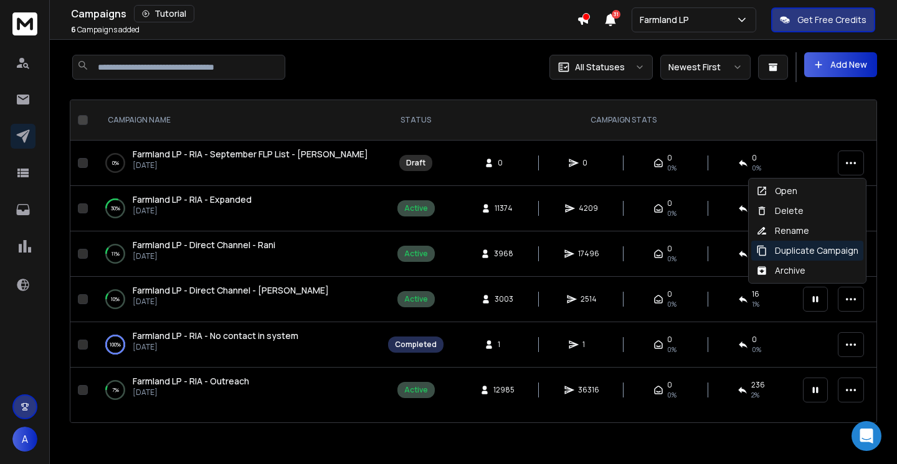
click at [798, 247] on div "Duplicate Campaign" at bounding box center [807, 251] width 102 height 12
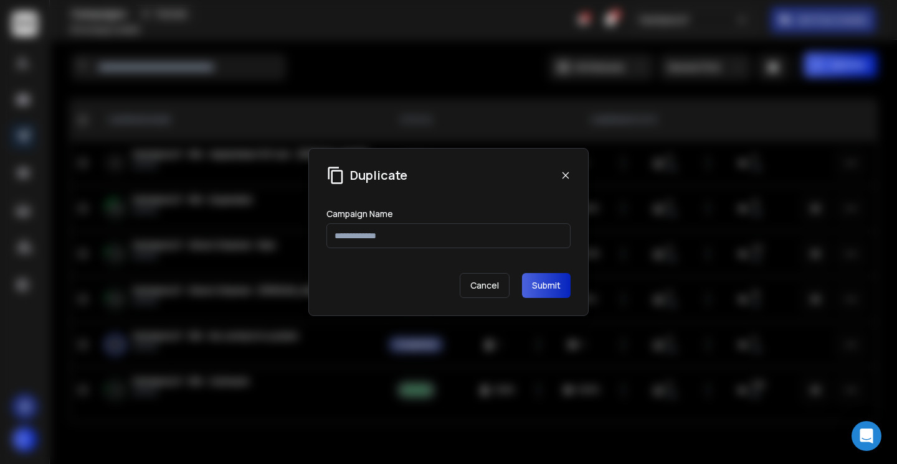
click at [381, 230] on input "text" at bounding box center [448, 236] width 244 height 25
paste input "**********"
type input "**********"
click at [546, 286] on button "Submit" at bounding box center [546, 285] width 49 height 25
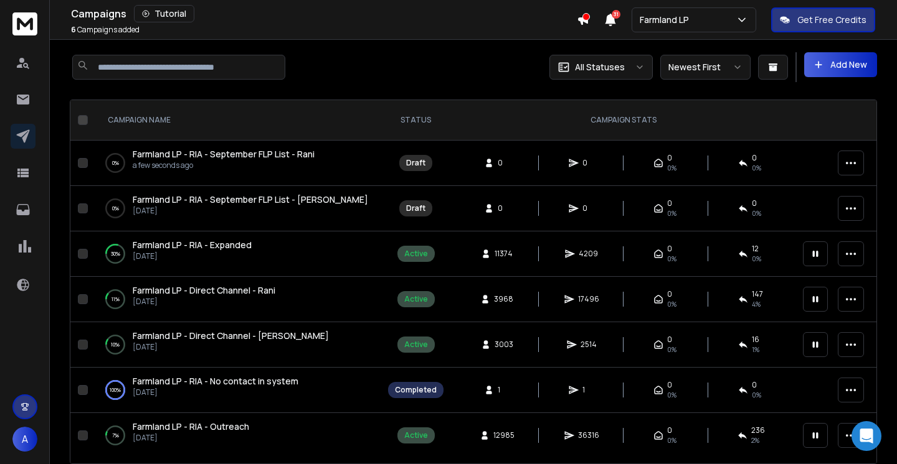
click at [287, 199] on span "Farmland LP - RIA - September FLP List - Tom" at bounding box center [250, 200] width 235 height 12
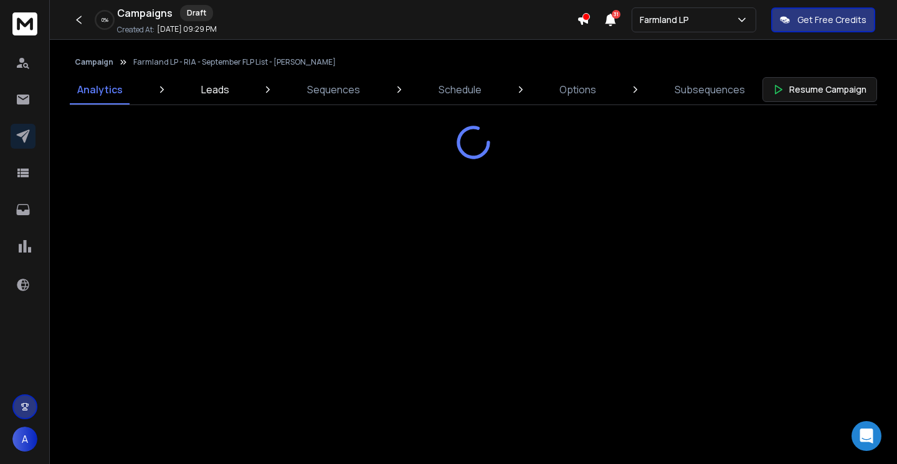
click at [214, 90] on p "Leads" at bounding box center [215, 89] width 28 height 15
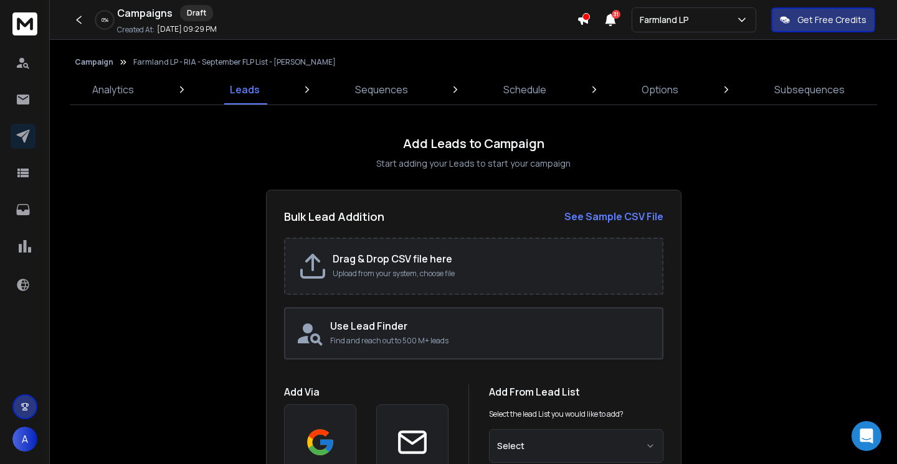
scroll to position [72, 0]
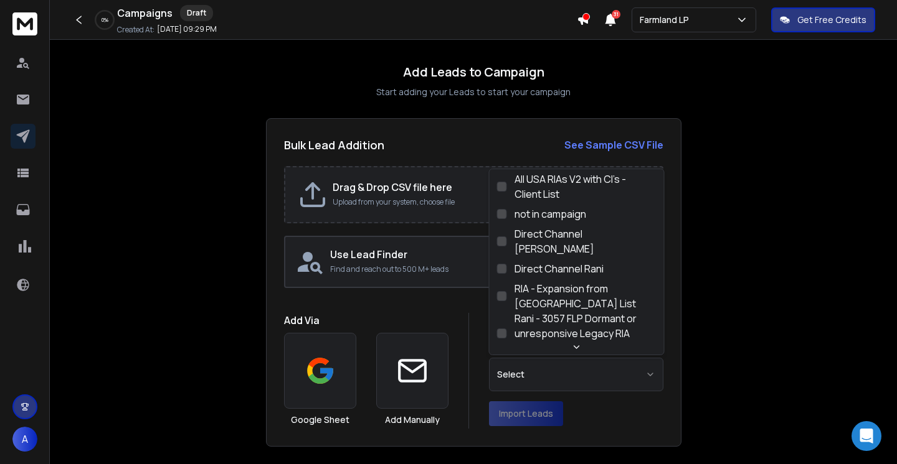
click at [545, 379] on button "Select" at bounding box center [576, 375] width 174 height 34
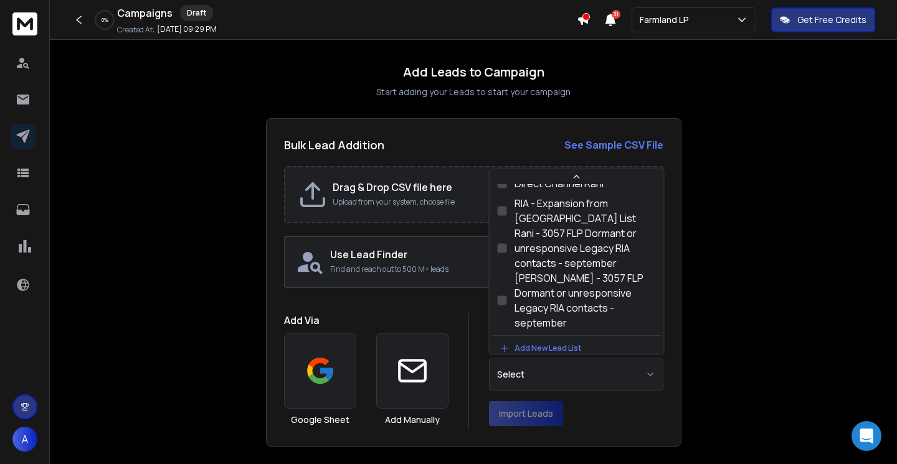
scroll to position [89, 0]
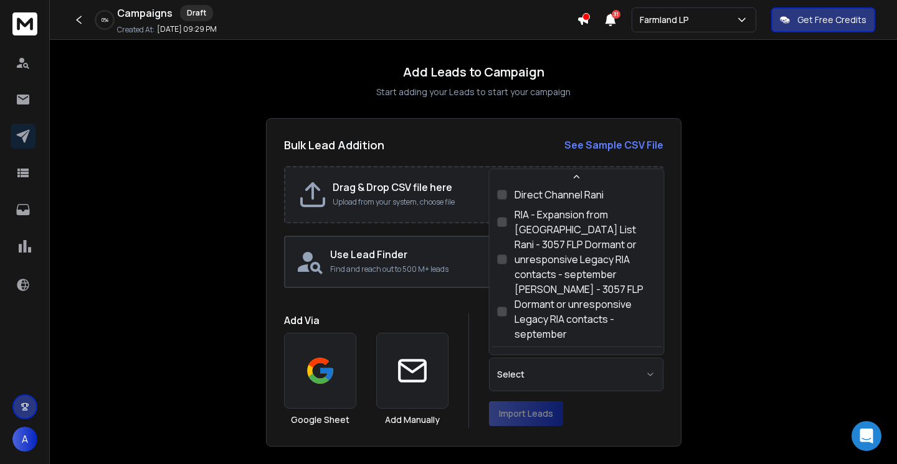
click at [538, 261] on div "Rani - 3057 FLP Dormant or unresponsive Legacy RIA contacts - september" at bounding box center [581, 259] width 134 height 45
click at [539, 257] on div "Rani - 3057 FLP Dormant or unresponsive Legacy RIA contacts - september" at bounding box center [581, 259] width 134 height 45
click at [533, 299] on div "Tom - 3057 FLP Dormant or unresponsive Legacy RIA contacts - september" at bounding box center [581, 312] width 134 height 60
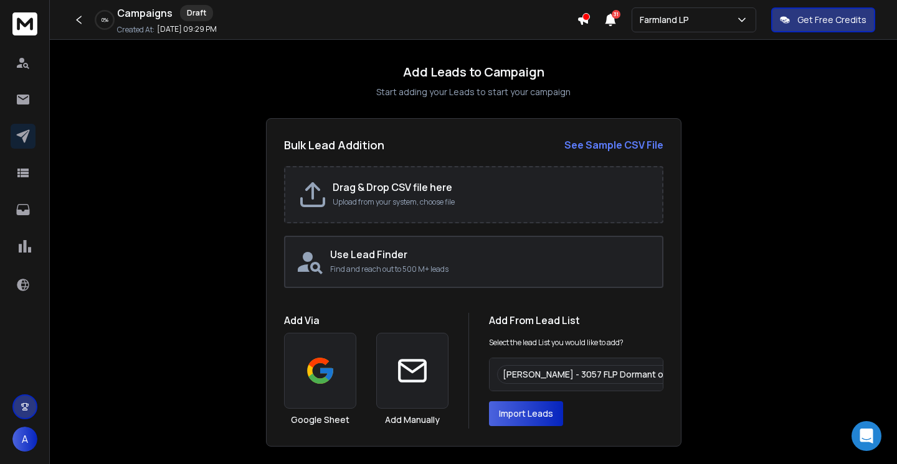
click at [515, 413] on button "Import Leads" at bounding box center [526, 414] width 74 height 25
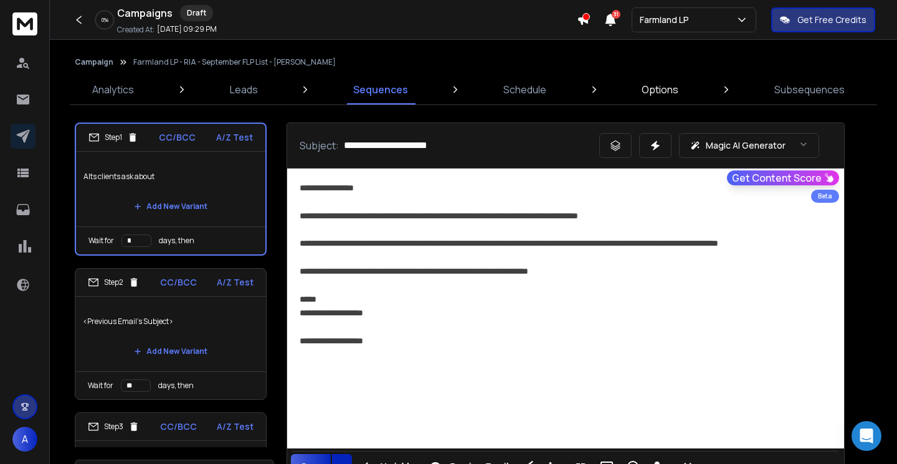
click at [671, 88] on p "Options" at bounding box center [659, 89] width 37 height 15
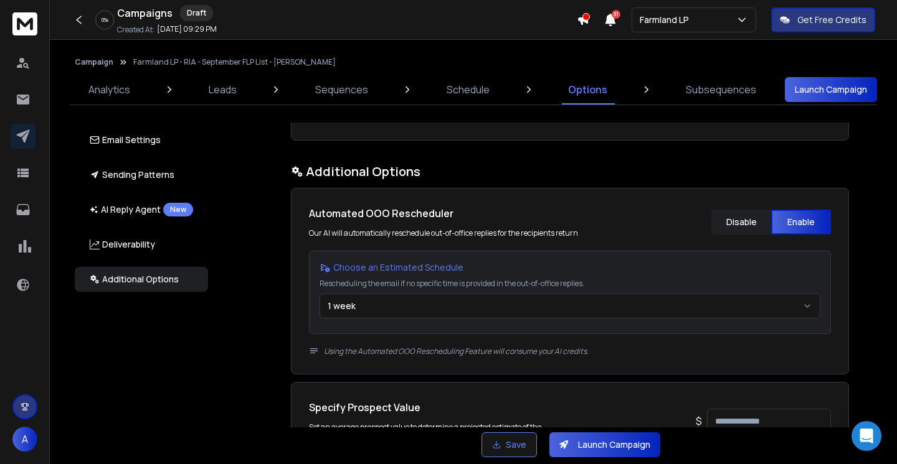
scroll to position [2187, 0]
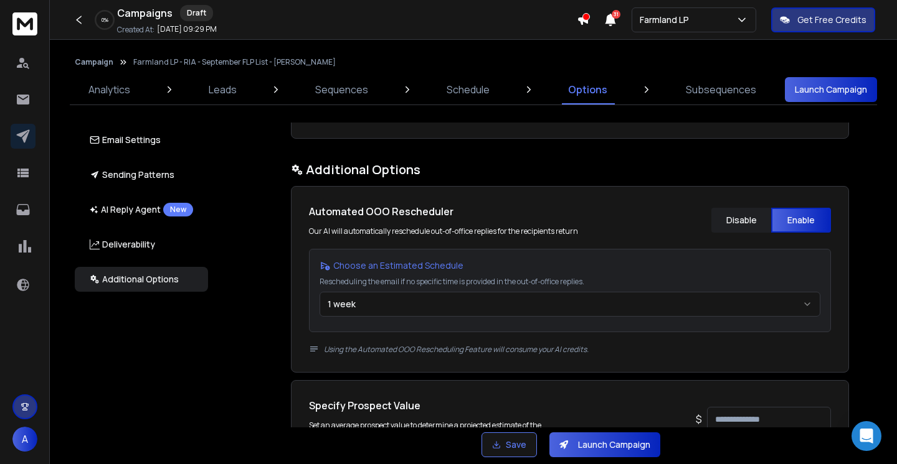
click at [449, 311] on button "1 week" at bounding box center [569, 304] width 501 height 25
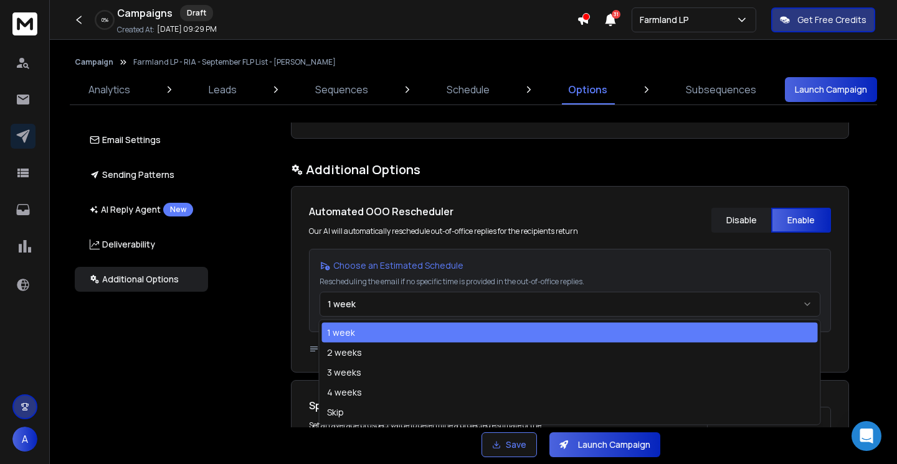
select select "**"
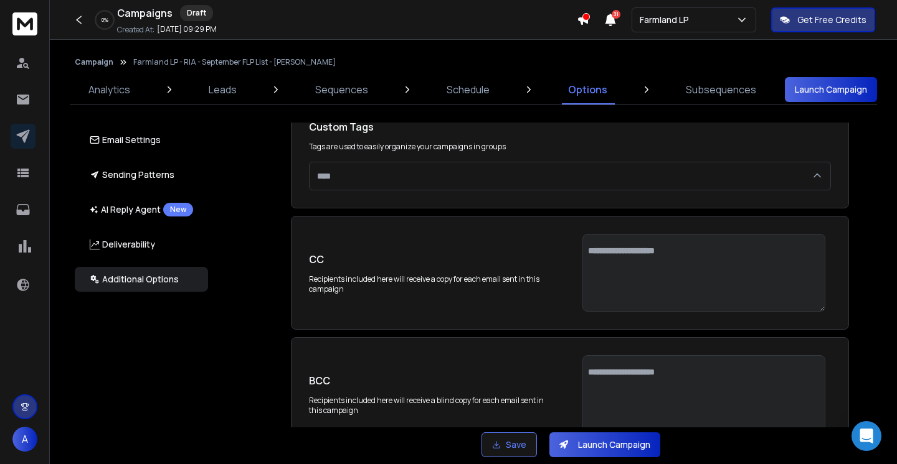
scroll to position [2583, 0]
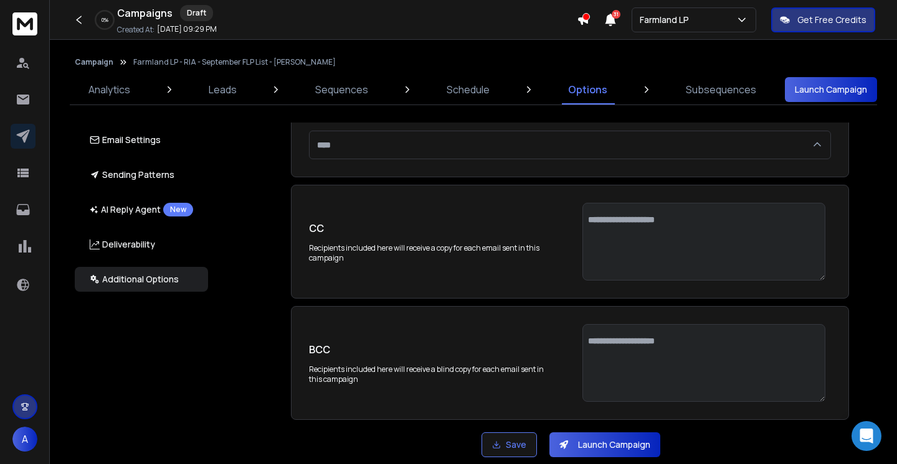
click at [582, 445] on button "Launch Campaign" at bounding box center [604, 445] width 111 height 25
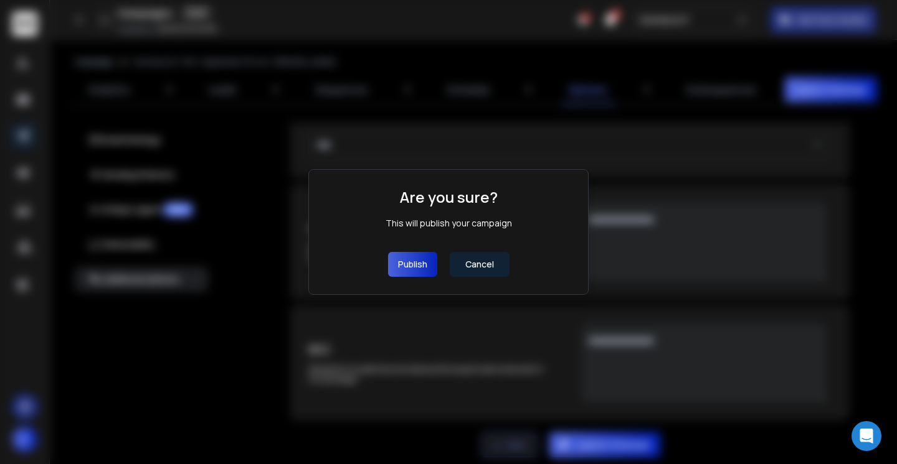
click at [412, 265] on button "Publish" at bounding box center [412, 264] width 49 height 25
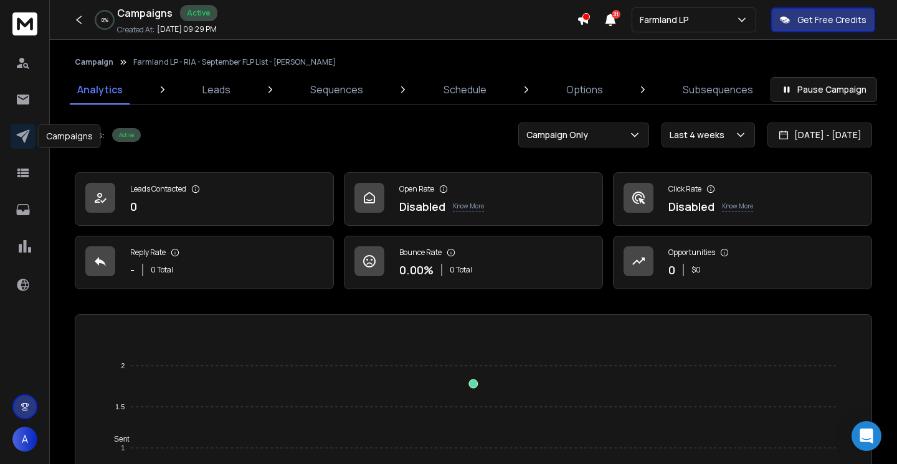
click at [19, 133] on icon at bounding box center [23, 136] width 15 height 15
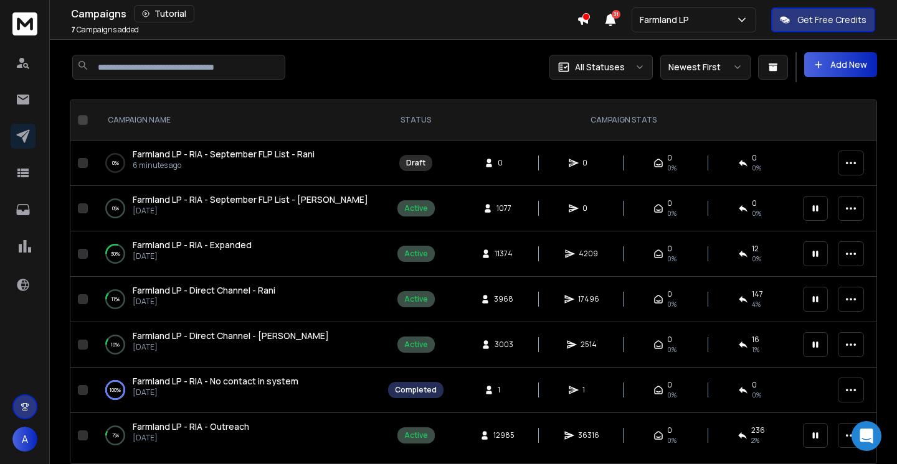
click at [220, 153] on span "Farmland LP - RIA - September FLP List - Rani" at bounding box center [224, 154] width 182 height 12
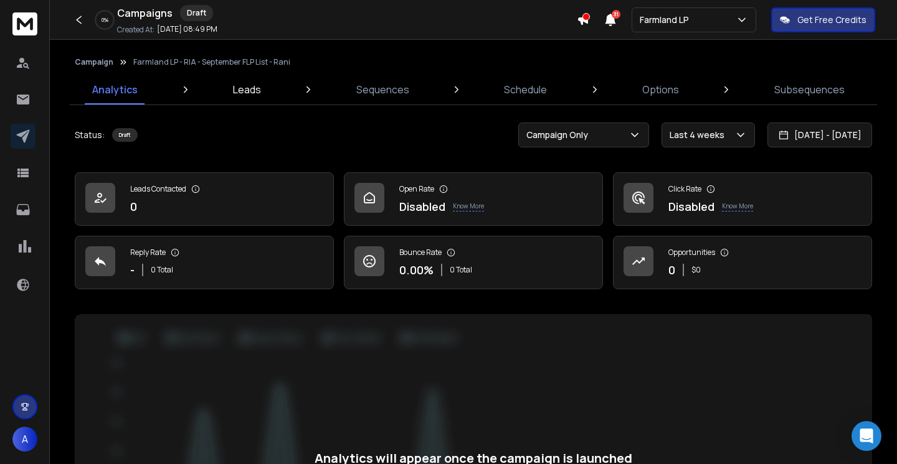
click at [248, 88] on p "Leads" at bounding box center [247, 89] width 28 height 15
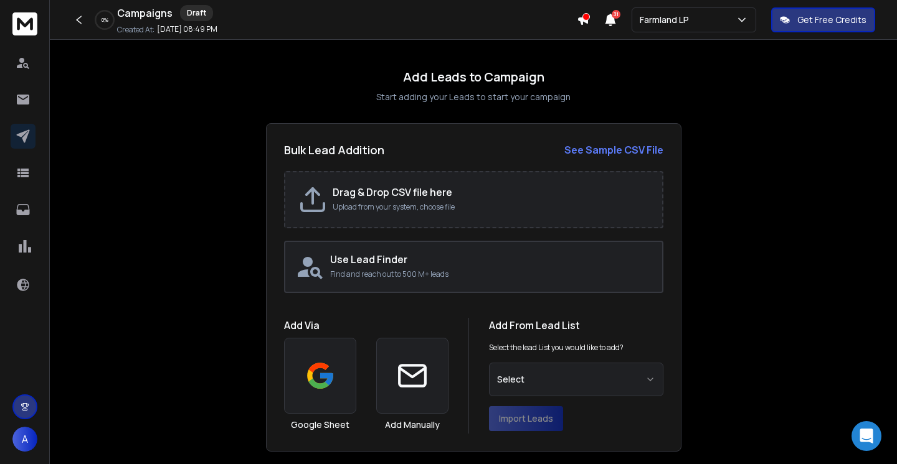
scroll to position [72, 0]
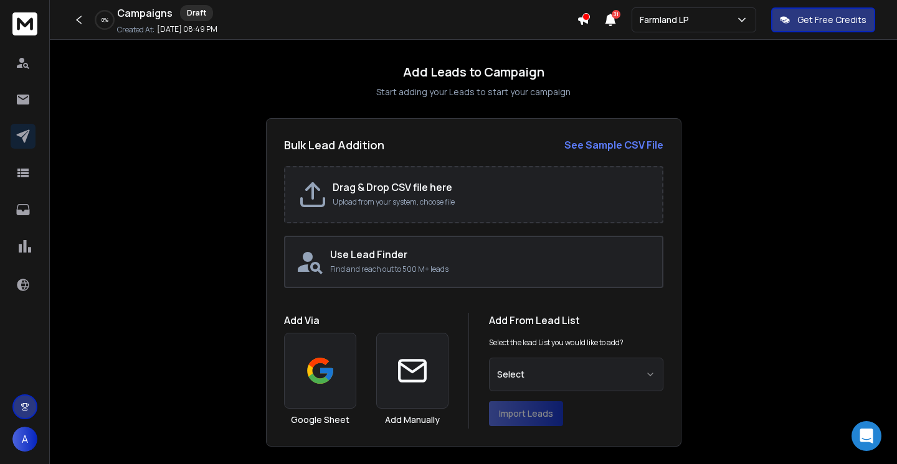
click at [540, 375] on button "Select" at bounding box center [576, 375] width 174 height 34
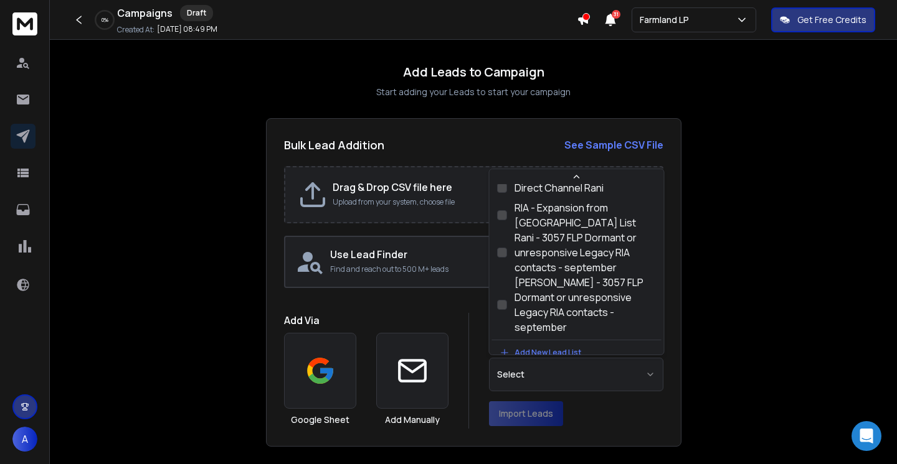
scroll to position [89, 0]
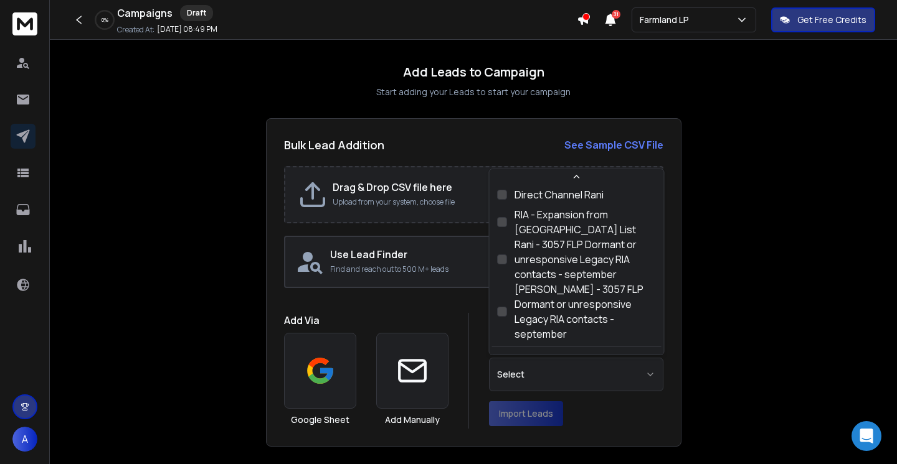
click at [539, 260] on div "Rani - 3057 FLP Dormant or unresponsive Legacy RIA contacts - september" at bounding box center [581, 259] width 134 height 45
click at [527, 412] on button "Import Leads" at bounding box center [526, 414] width 74 height 25
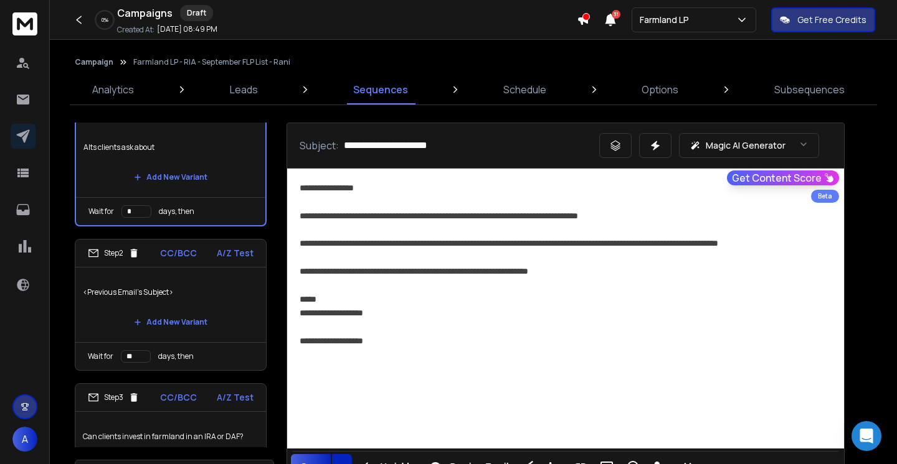
scroll to position [44, 0]
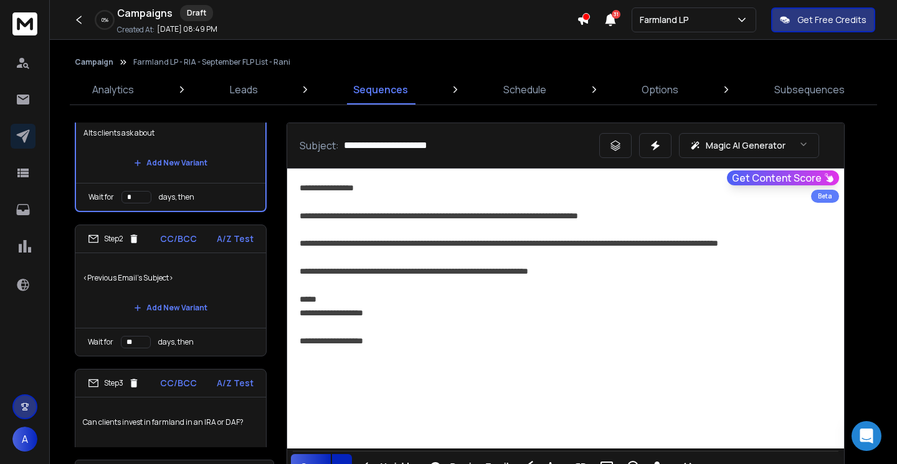
click at [195, 291] on p "<Previous Email's Subject>" at bounding box center [171, 278] width 176 height 35
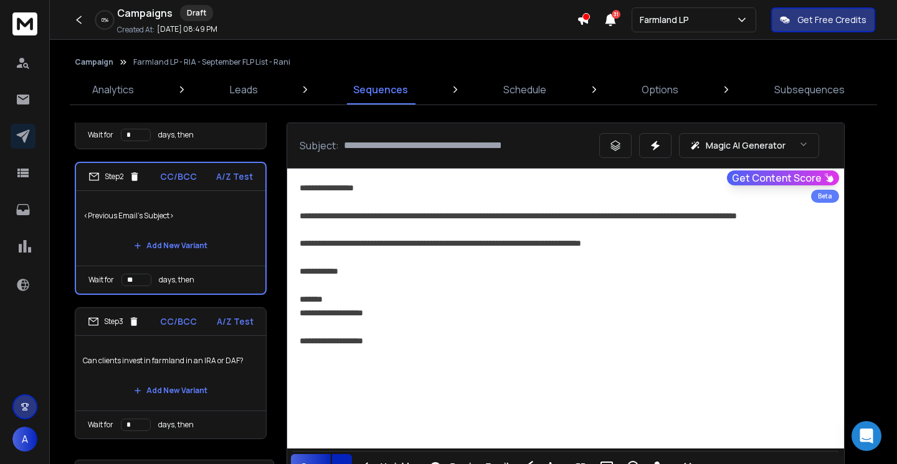
scroll to position [108, 0]
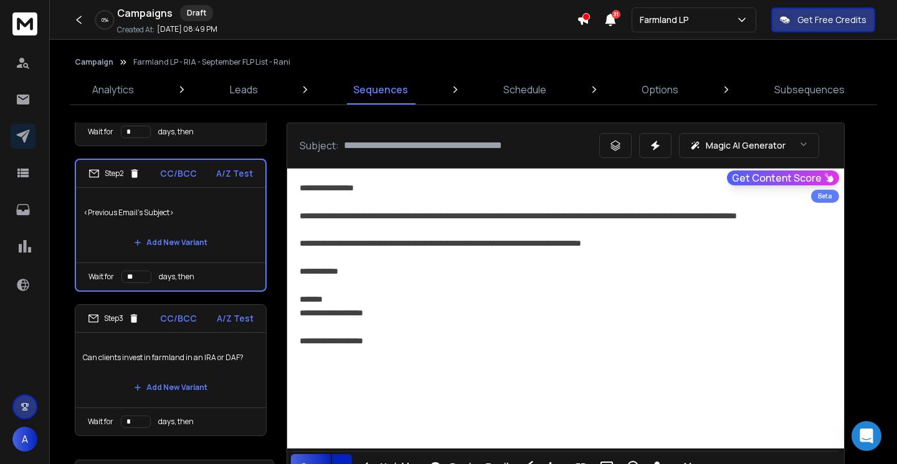
click at [191, 354] on p "Can clients invest in farmland in an IRA or DAF?" at bounding box center [171, 358] width 176 height 35
type input "**********"
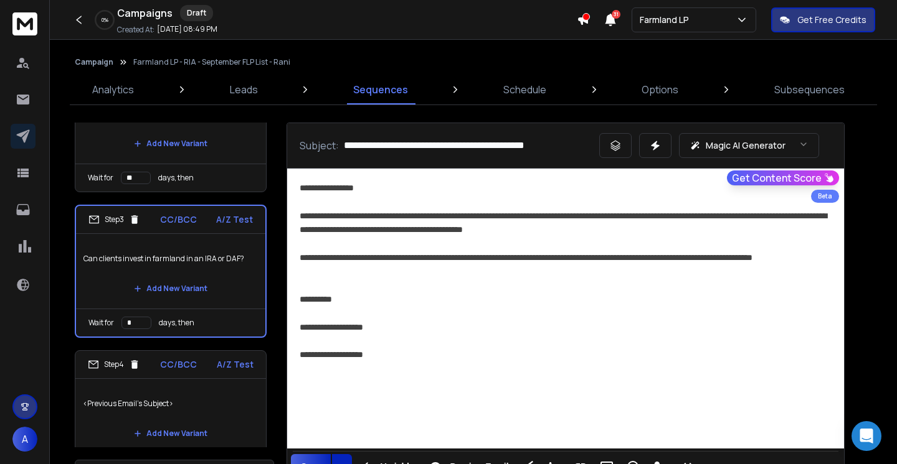
scroll to position [210, 0]
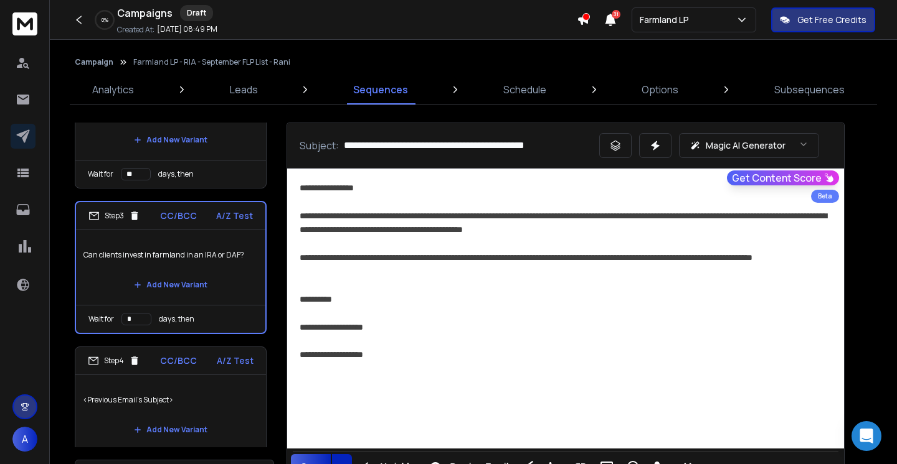
click at [200, 410] on p "<Previous Email's Subject>" at bounding box center [171, 400] width 176 height 35
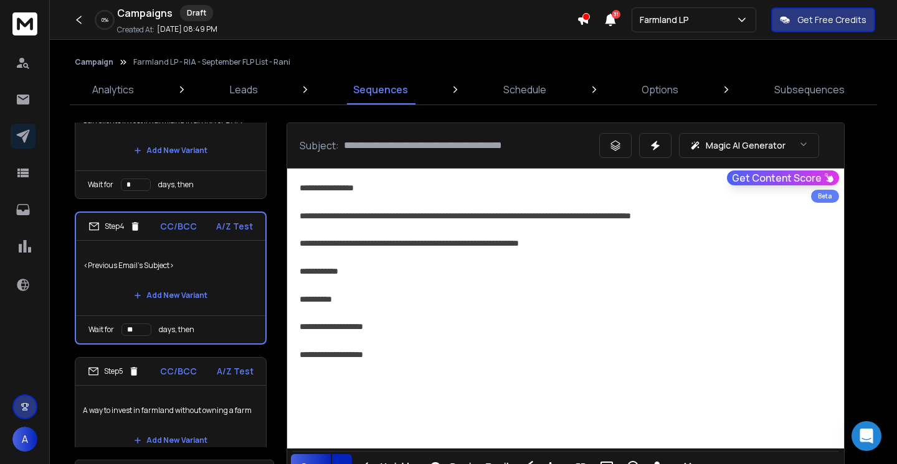
scroll to position [349, 0]
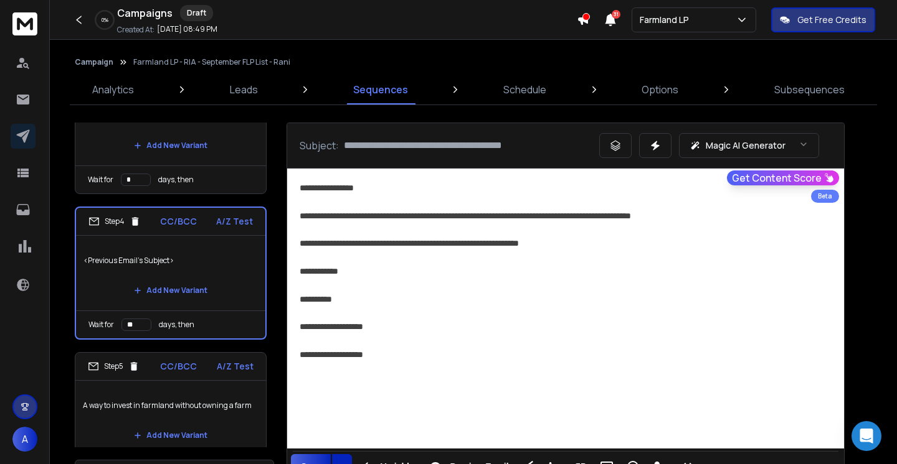
click at [201, 406] on p "A way to invest in farmland without owning a farm" at bounding box center [171, 406] width 176 height 35
type input "**********"
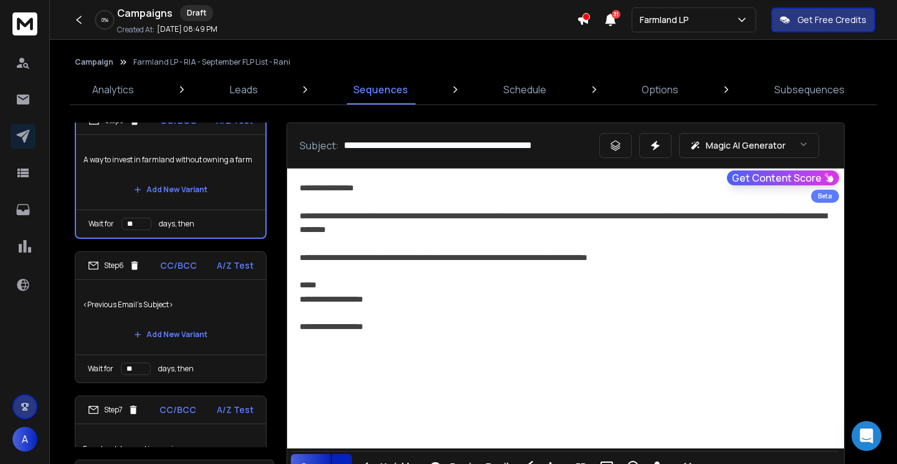
scroll to position [611, 0]
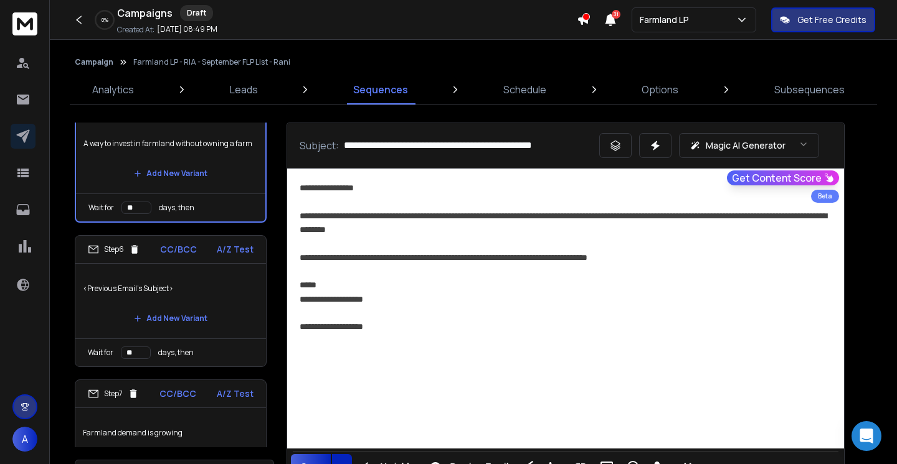
click at [215, 303] on p "<Previous Email's Subject>" at bounding box center [171, 288] width 176 height 35
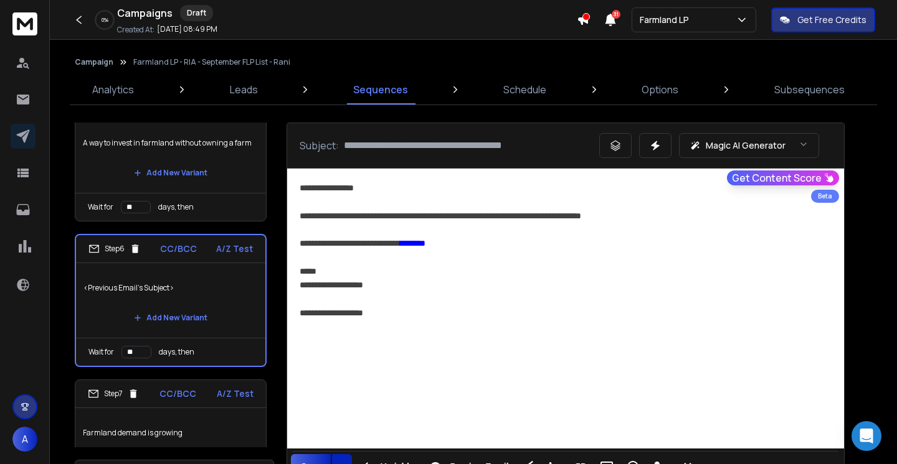
click at [425, 245] on link "********" at bounding box center [413, 243] width 26 height 9
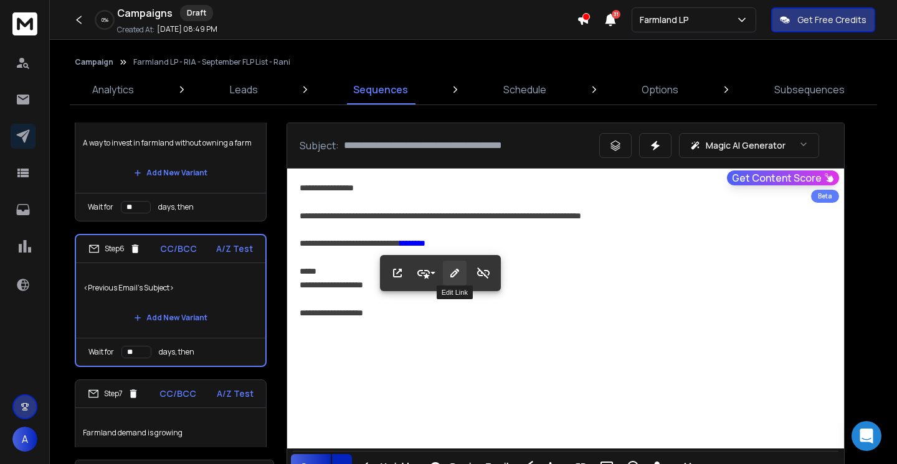
click at [451, 277] on icon "button" at bounding box center [454, 273] width 9 height 9
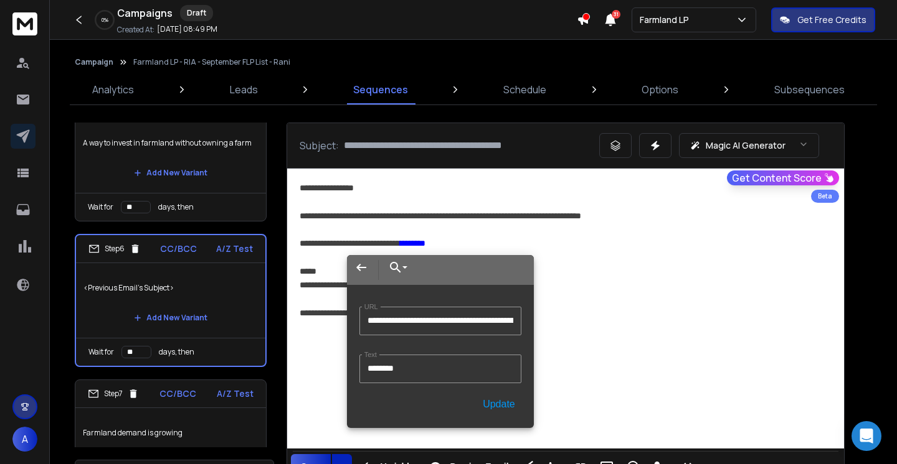
scroll to position [0, 65]
click at [417, 318] on input "**********" at bounding box center [440, 321] width 162 height 29
type input "**********"
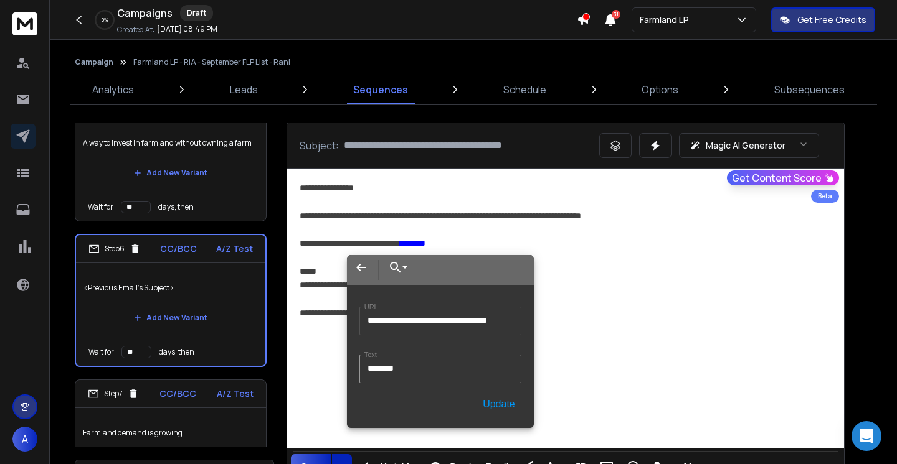
scroll to position [0, 2]
click at [502, 402] on button "Update" at bounding box center [498, 404] width 45 height 22
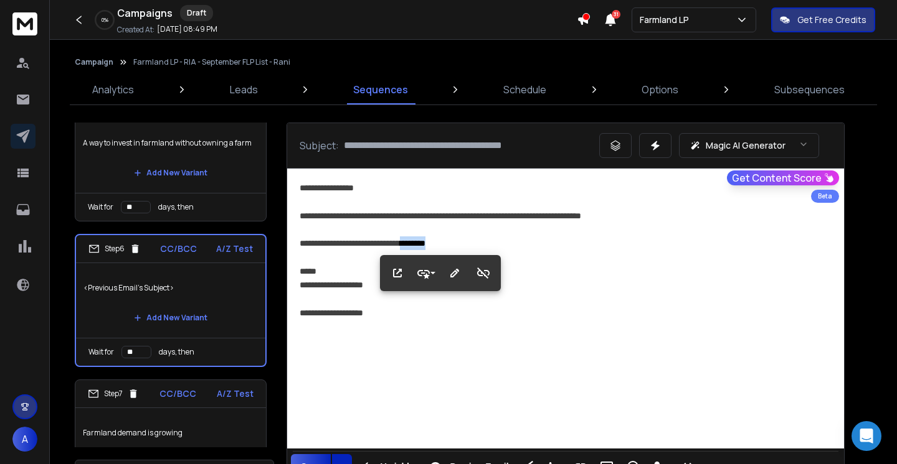
scroll to position [0, 0]
click at [410, 407] on div "**********" at bounding box center [565, 308] width 557 height 279
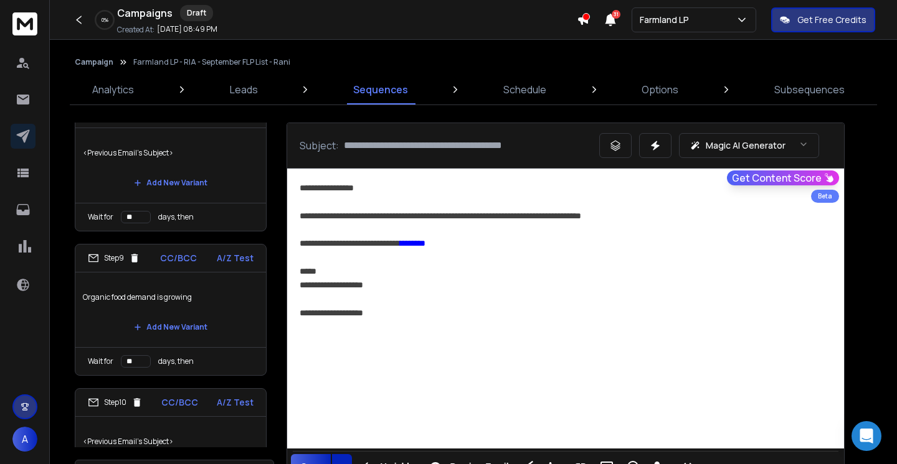
scroll to position [1052, 0]
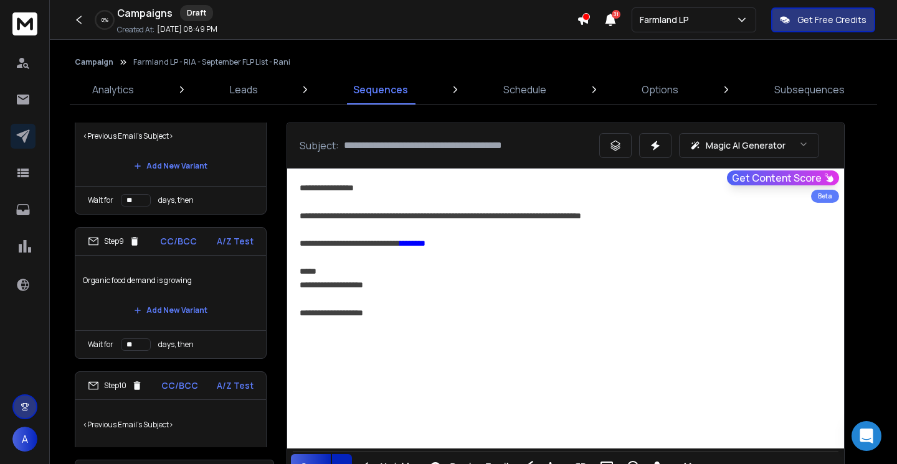
click at [217, 281] on p "Organic food demand is growing" at bounding box center [171, 280] width 176 height 35
type input "**********"
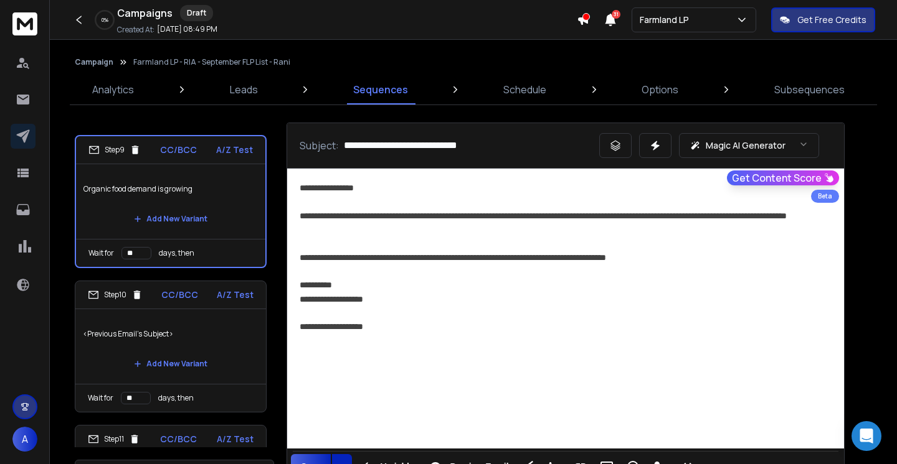
scroll to position [1166, 0]
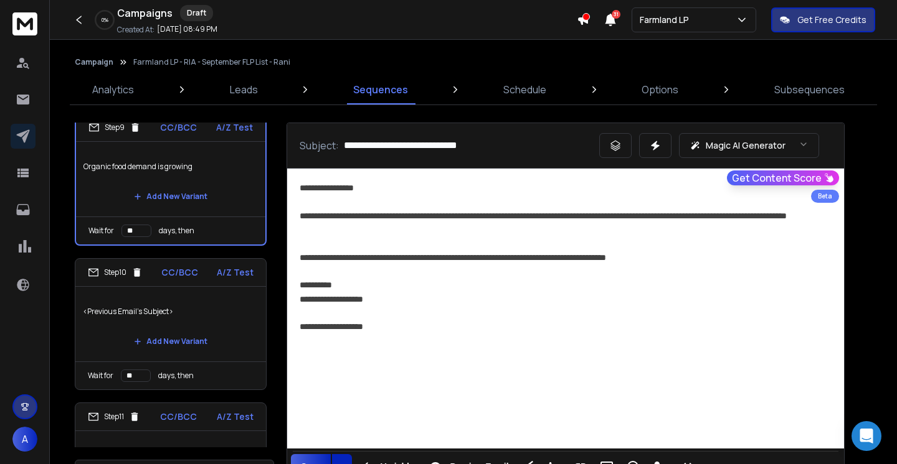
click at [206, 313] on p "<Previous Email's Subject>" at bounding box center [171, 311] width 176 height 35
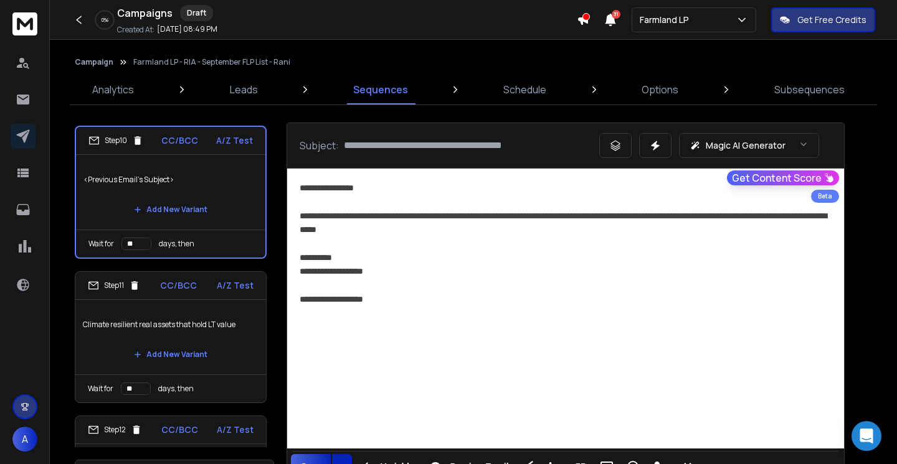
scroll to position [1332, 0]
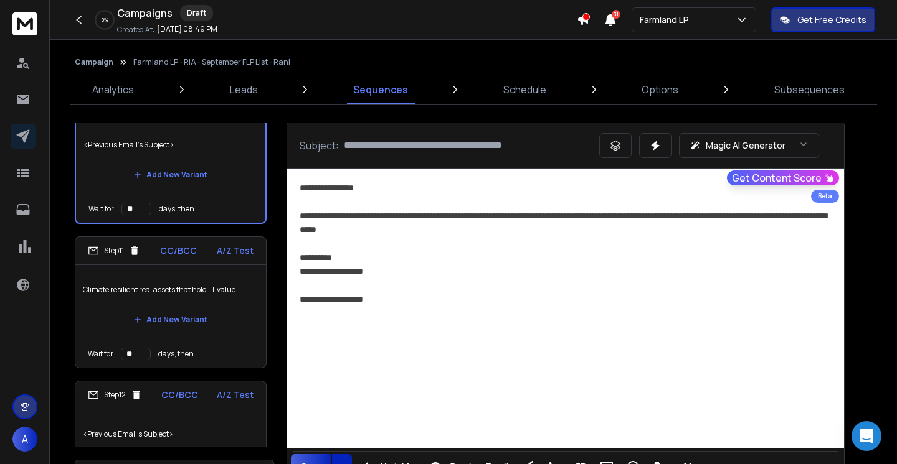
click at [218, 288] on p "Climate resilient real assets that hold LT value" at bounding box center [171, 290] width 176 height 35
type input "**********"
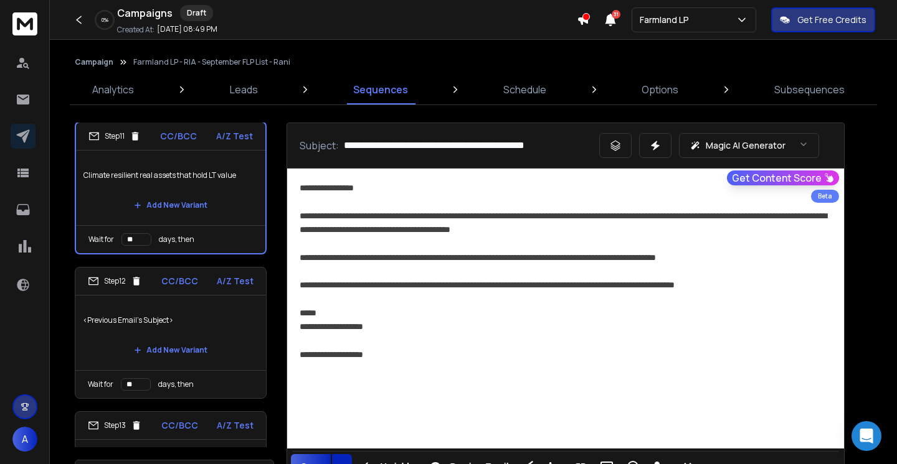
scroll to position [1466, 0]
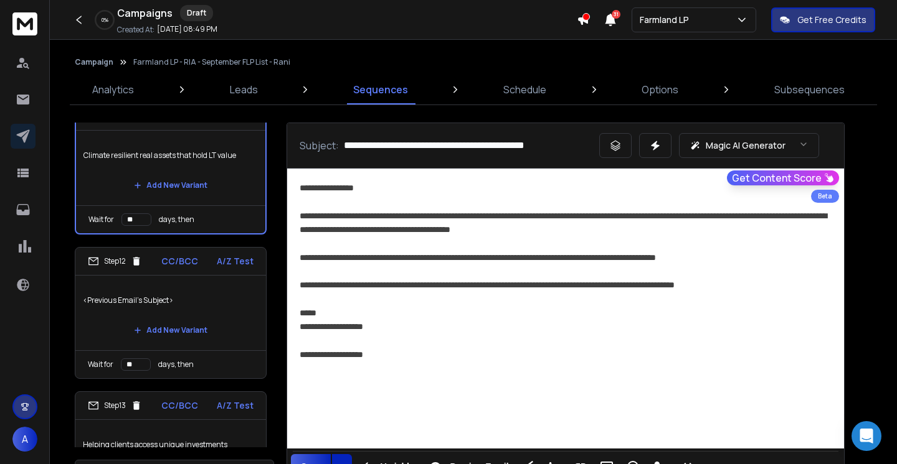
click at [209, 308] on p "<Previous Email's Subject>" at bounding box center [171, 300] width 176 height 35
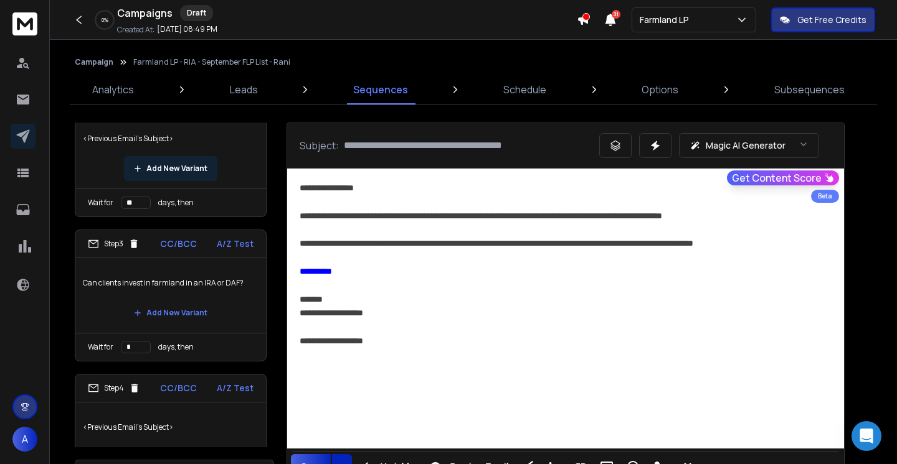
scroll to position [220, 0]
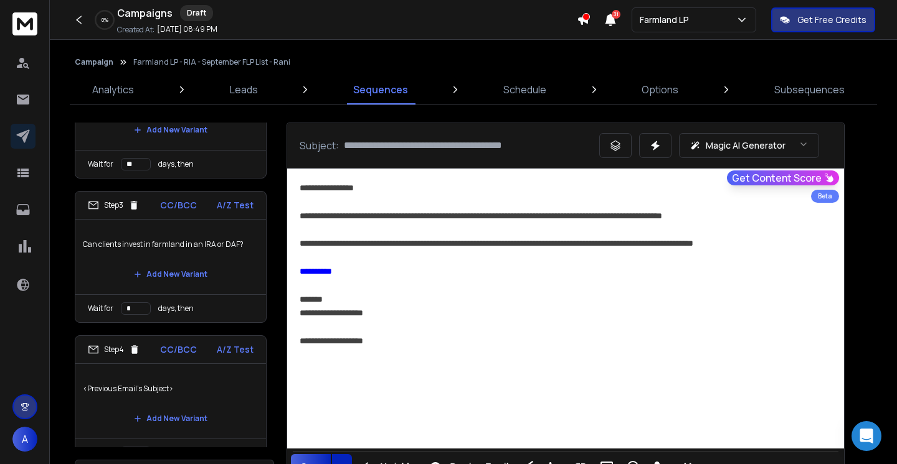
drag, startPoint x: 136, startPoint y: 308, endPoint x: 99, endPoint y: 307, distance: 37.4
click at [99, 307] on div "Wait for * days, then" at bounding box center [170, 308] width 191 height 28
type input "**********"
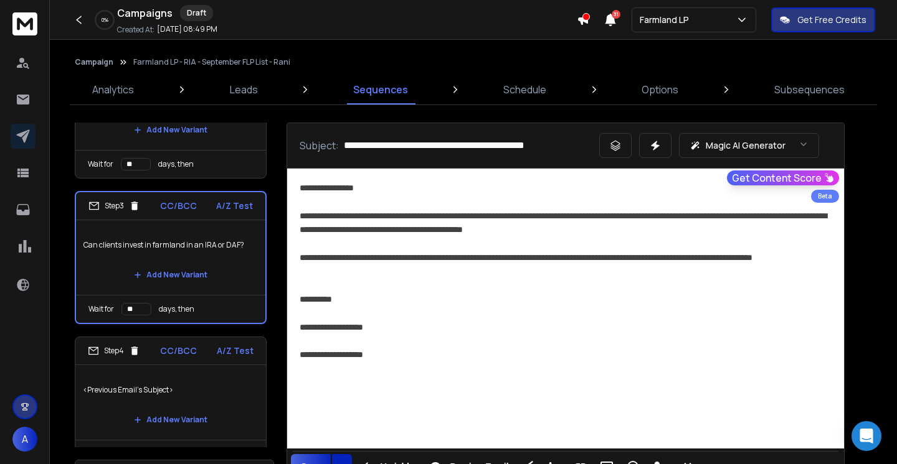
type input "**"
click at [277, 318] on div "Step 1 CC/BCC A/Z Test Alts clients ask about Add New Variant Wait for * days, …" at bounding box center [473, 304] width 797 height 362
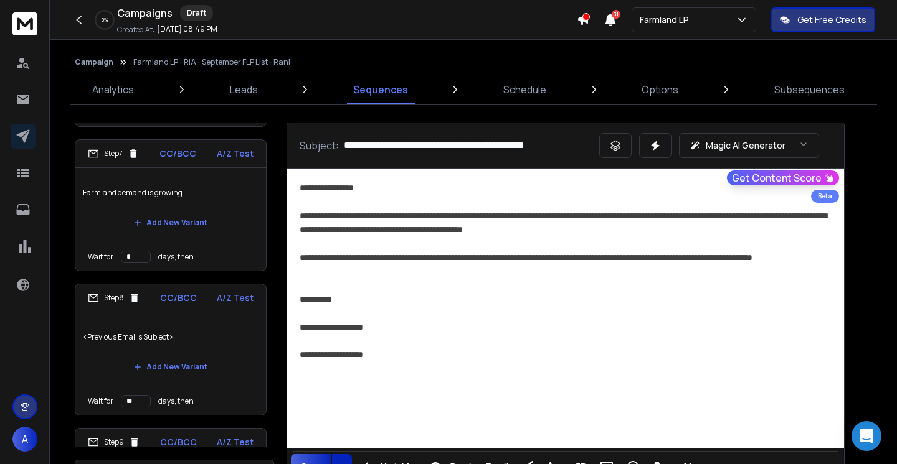
scroll to position [862, 0]
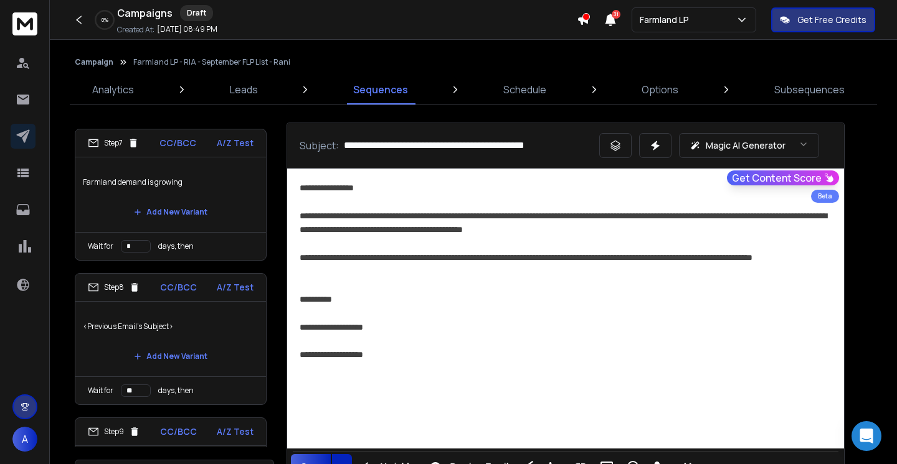
drag, startPoint x: 139, startPoint y: 247, endPoint x: 87, endPoint y: 243, distance: 53.1
click at [87, 243] on div "Wait for * days, then" at bounding box center [170, 246] width 191 height 28
type input "**********"
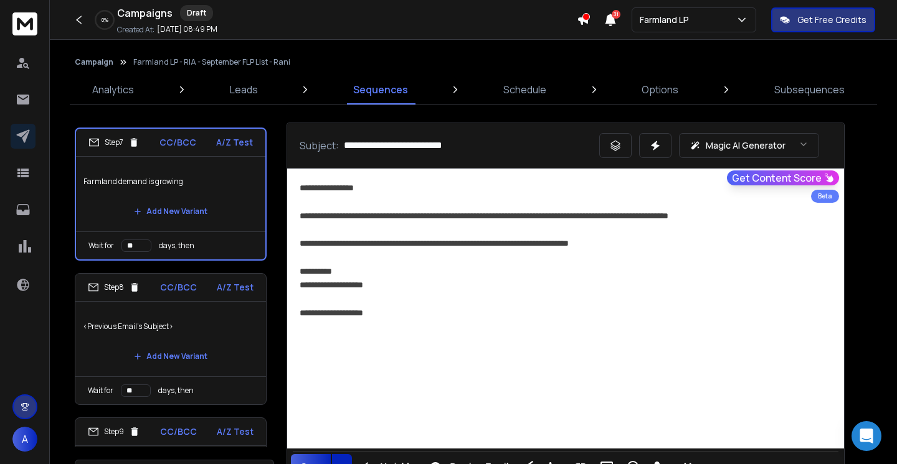
scroll to position [577, 0]
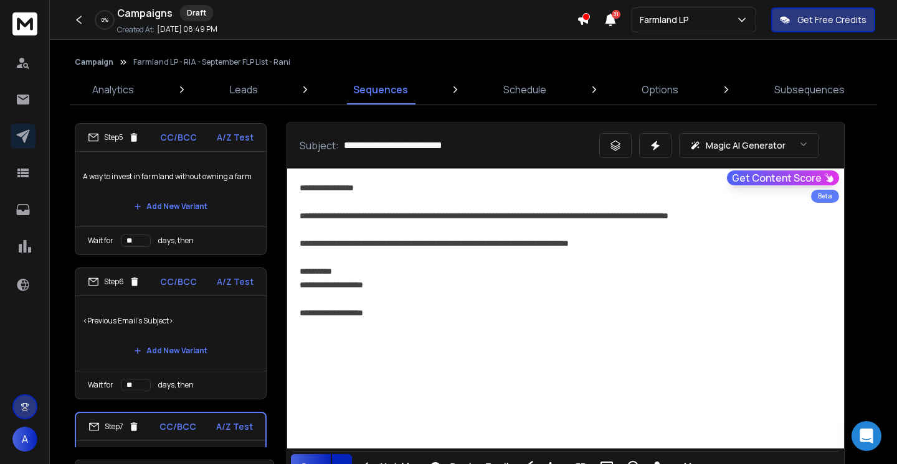
type input "**"
click at [57, 345] on div "Campaign Farmland LP - RIA - September FLP List - Rani Analytics Leads Sequence…" at bounding box center [473, 271] width 847 height 463
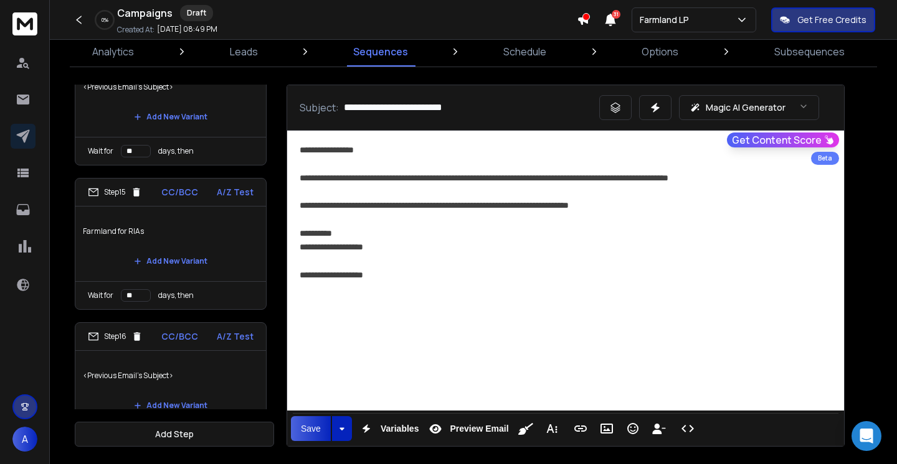
scroll to position [1947, 0]
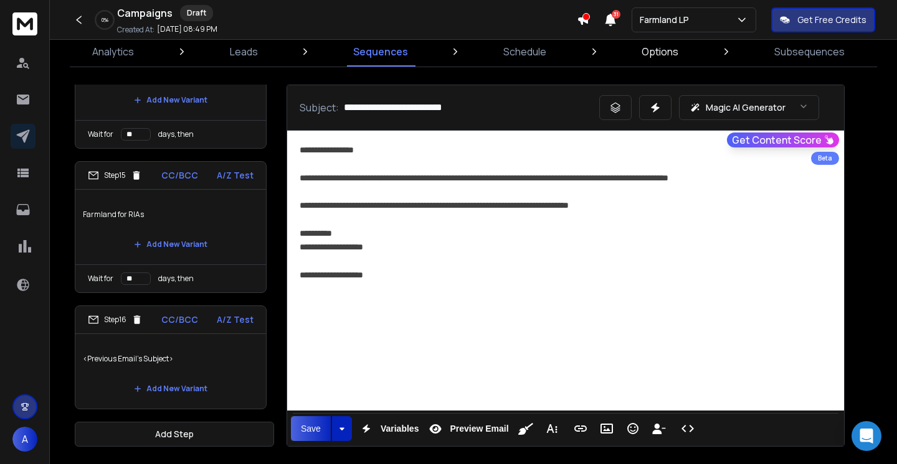
click at [659, 59] on link "Options" at bounding box center [660, 52] width 52 height 30
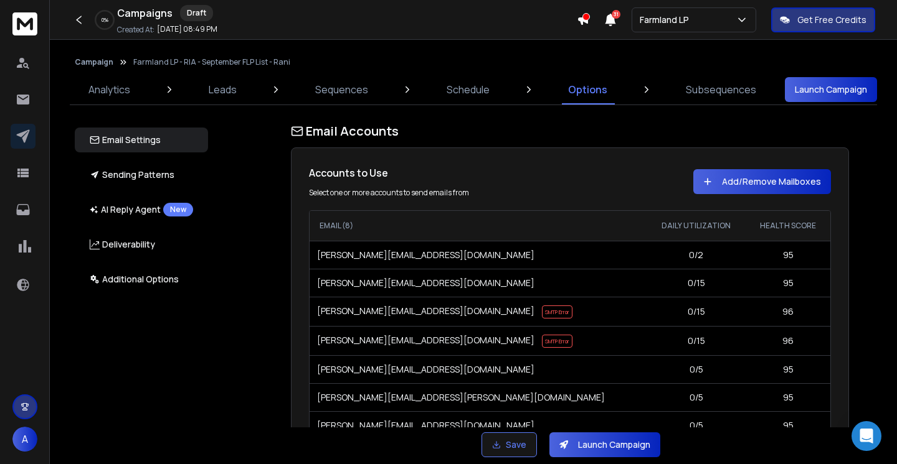
click at [767, 176] on button "Add/Remove Mailboxes" at bounding box center [762, 181] width 138 height 25
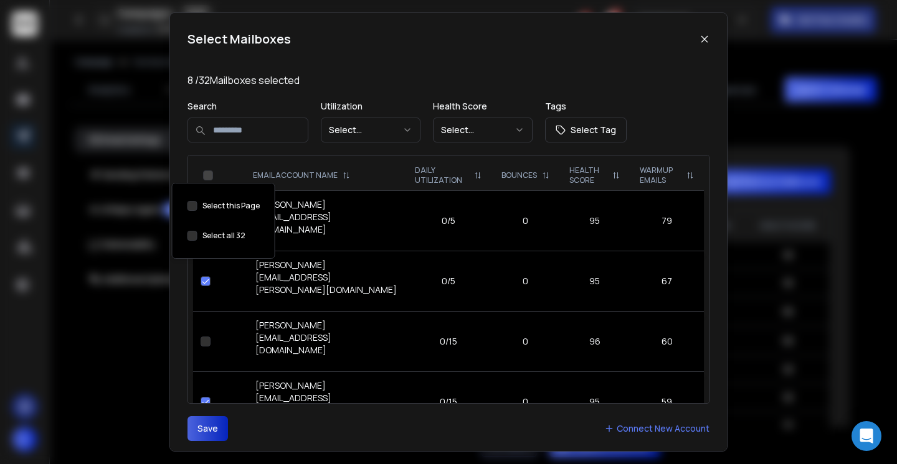
click at [209, 172] on button "Select this Page" at bounding box center [208, 176] width 10 height 10
click at [190, 237] on button "Select this Page" at bounding box center [192, 236] width 10 height 10
click at [210, 178] on button "Select this Page" at bounding box center [208, 176] width 10 height 10
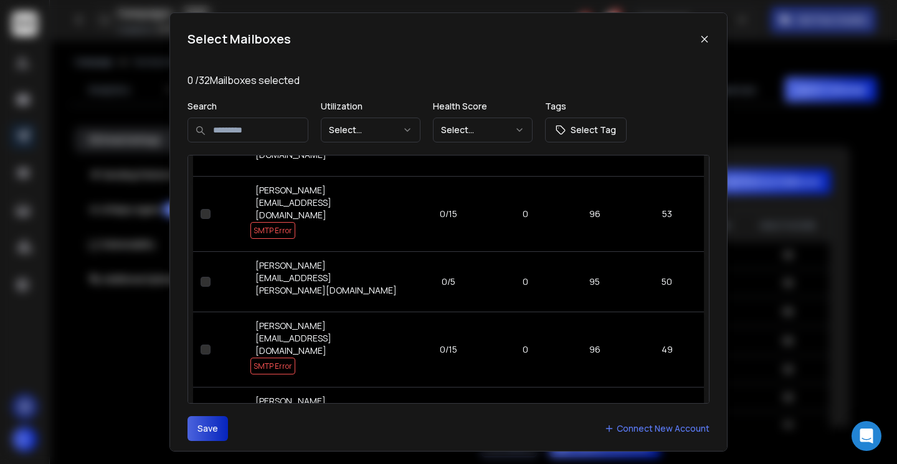
scroll to position [513, 0]
click at [202, 464] on button "button" at bounding box center [205, 471] width 10 height 10
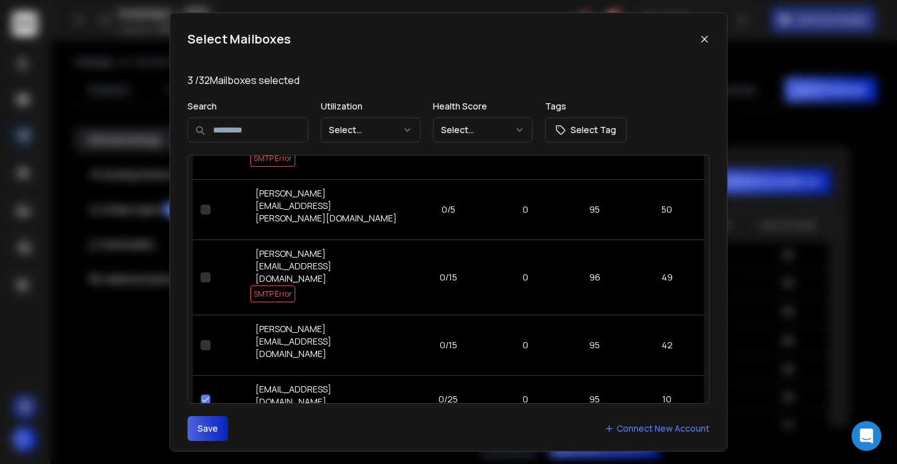
scroll to position [590, 0]
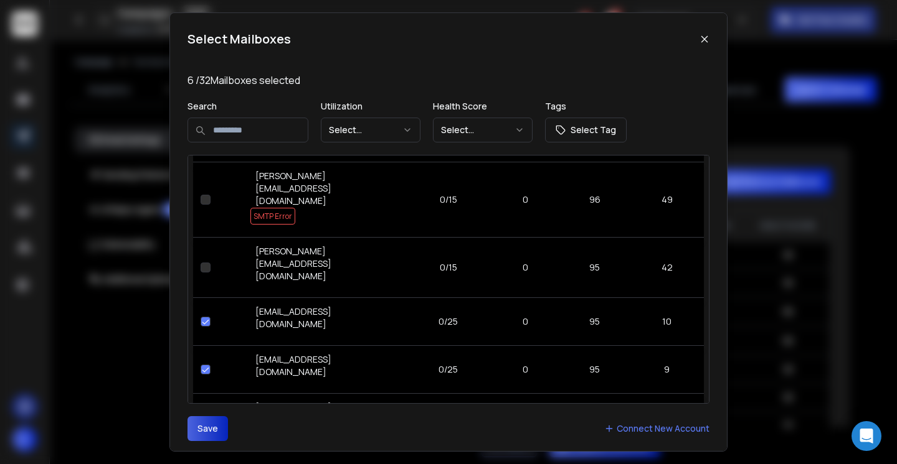
scroll to position [693, 0]
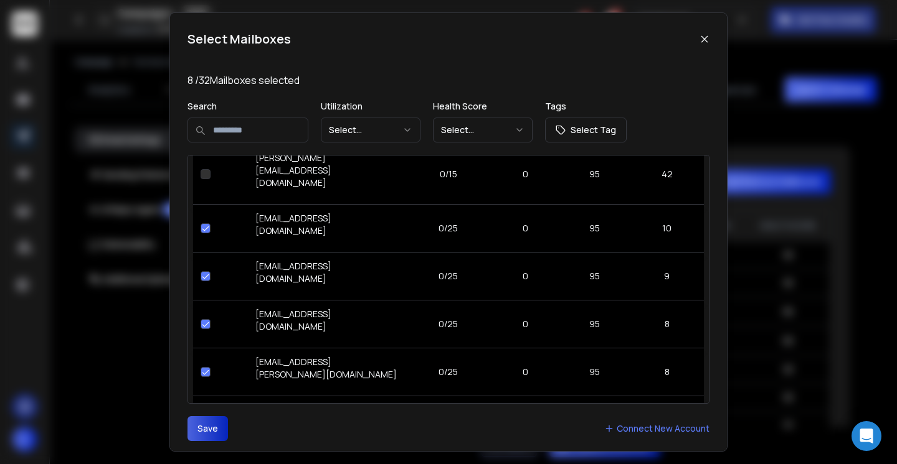
scroll to position [780, 0]
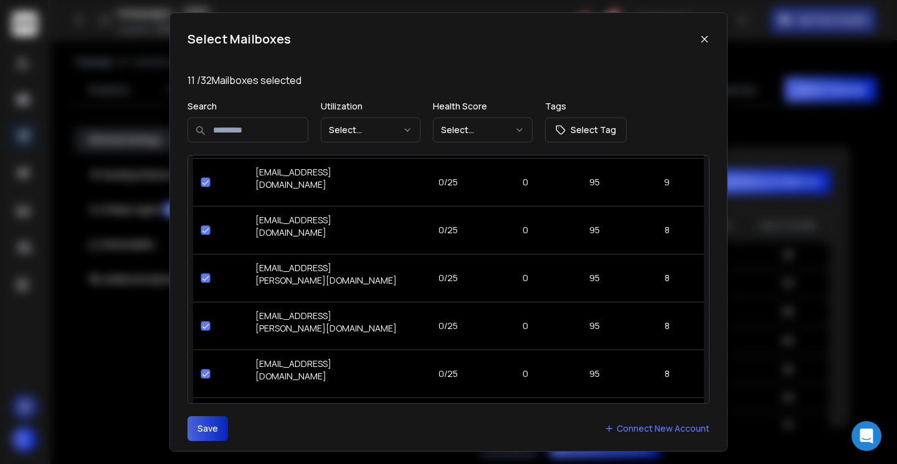
scroll to position [862, 0]
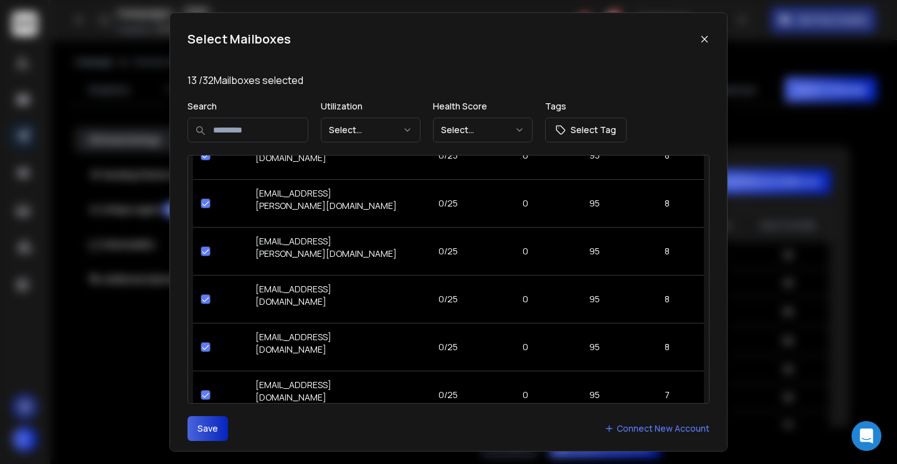
scroll to position [931, 0]
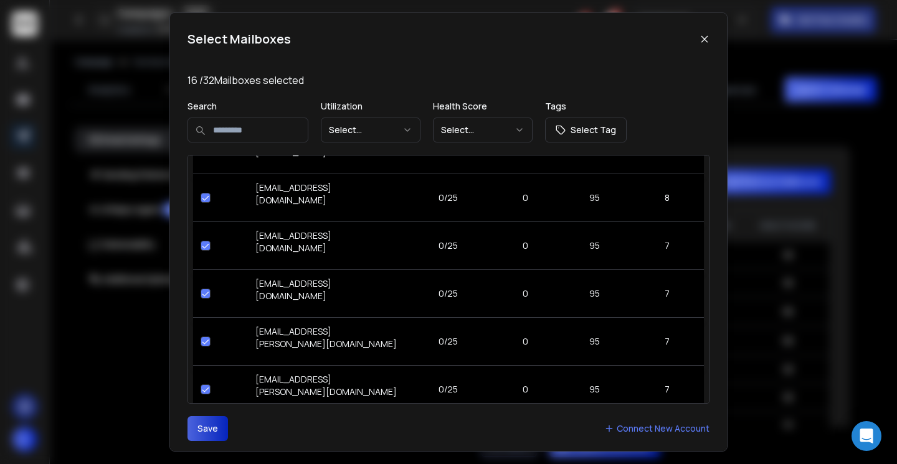
scroll to position [1078, 0]
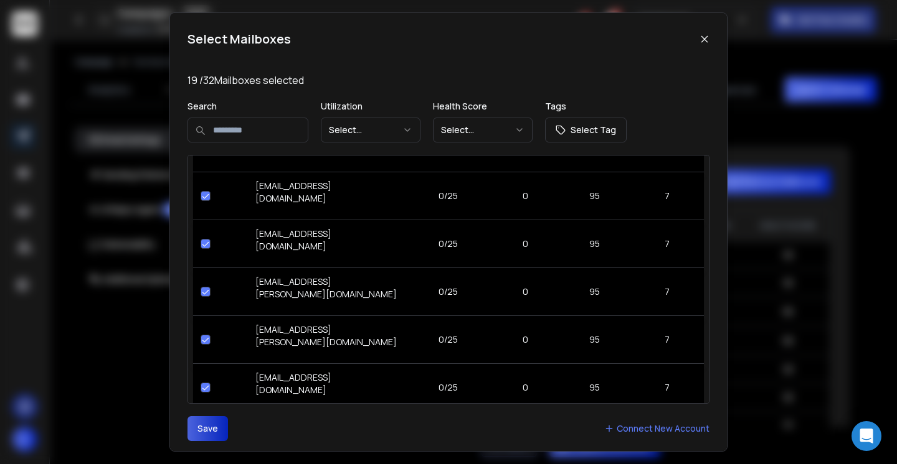
click at [204, 434] on button "Save" at bounding box center [207, 429] width 40 height 25
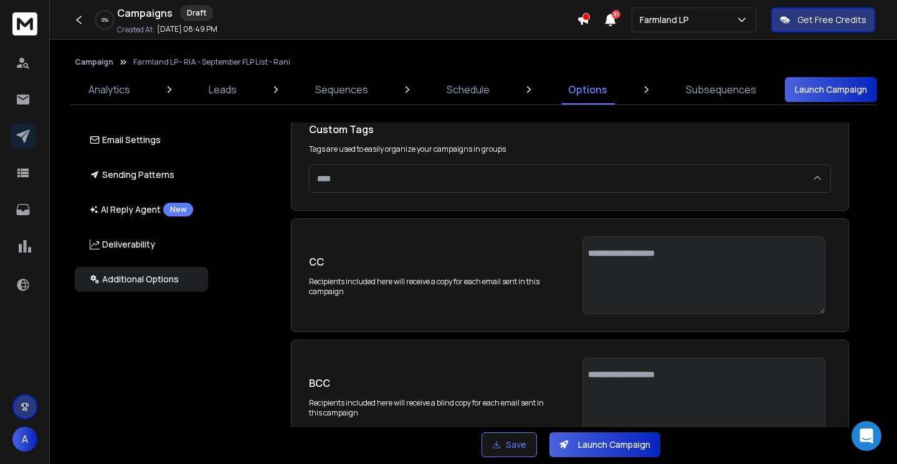
scroll to position [2583, 0]
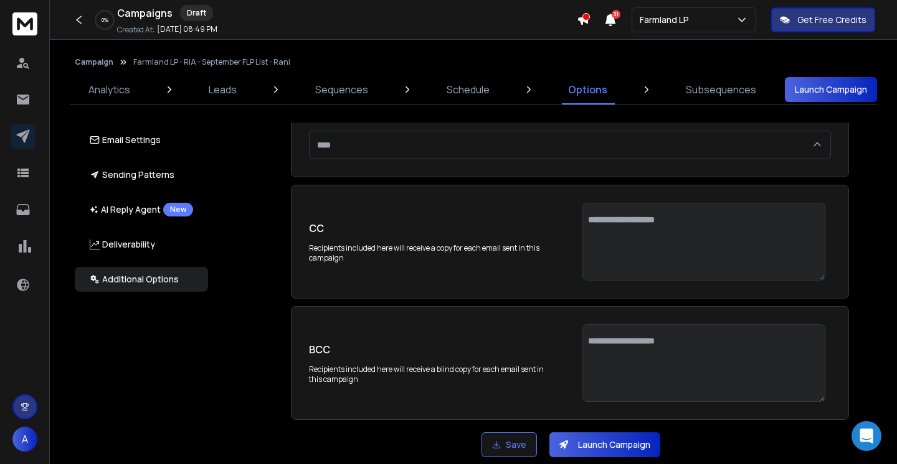
click at [599, 443] on button "Launch Campaign" at bounding box center [604, 445] width 111 height 25
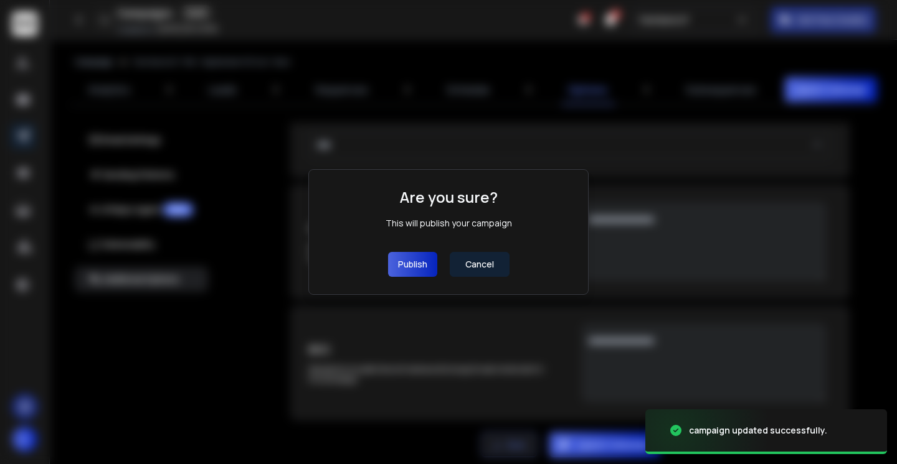
click at [417, 259] on button "Publish" at bounding box center [412, 264] width 49 height 25
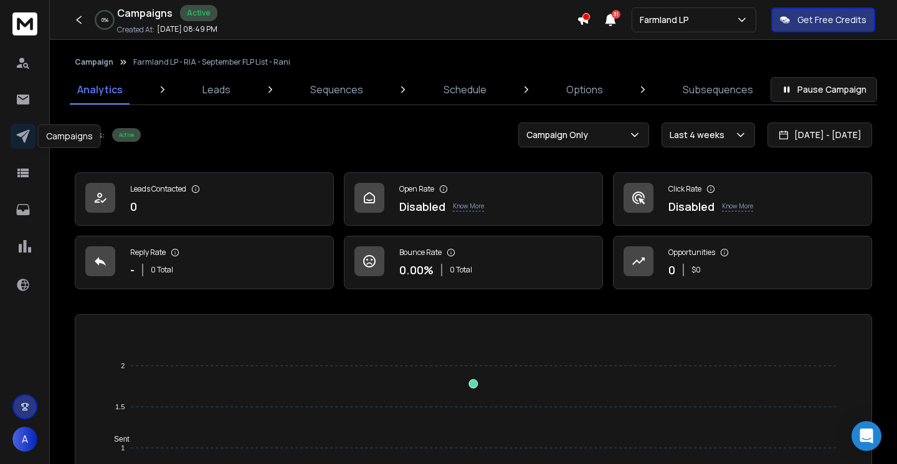
click at [21, 133] on icon at bounding box center [22, 136] width 13 height 13
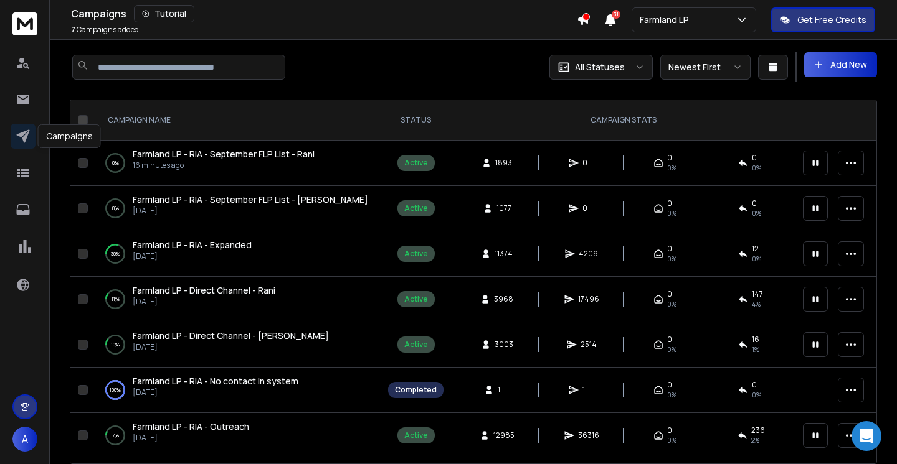
click at [248, 291] on span "Farmland LP - Direct Channel - Rani" at bounding box center [204, 291] width 143 height 12
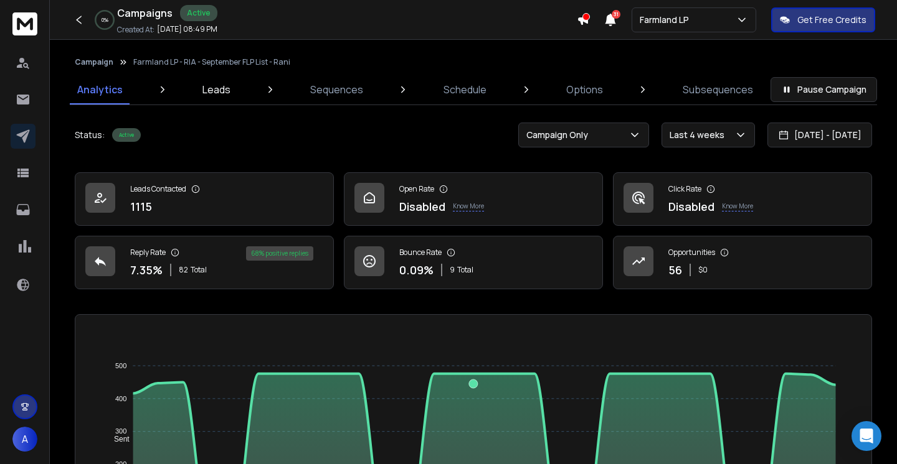
click at [227, 88] on p "Leads" at bounding box center [216, 89] width 28 height 15
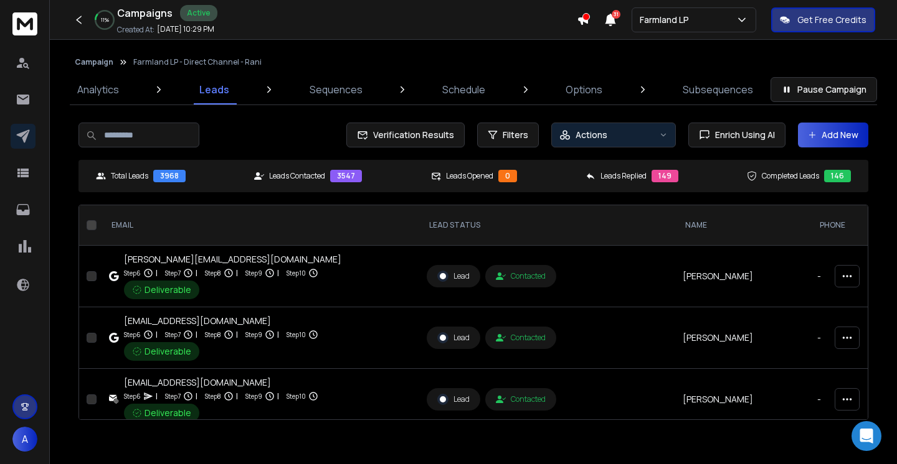
click at [648, 134] on div "Actions" at bounding box center [606, 135] width 95 height 12
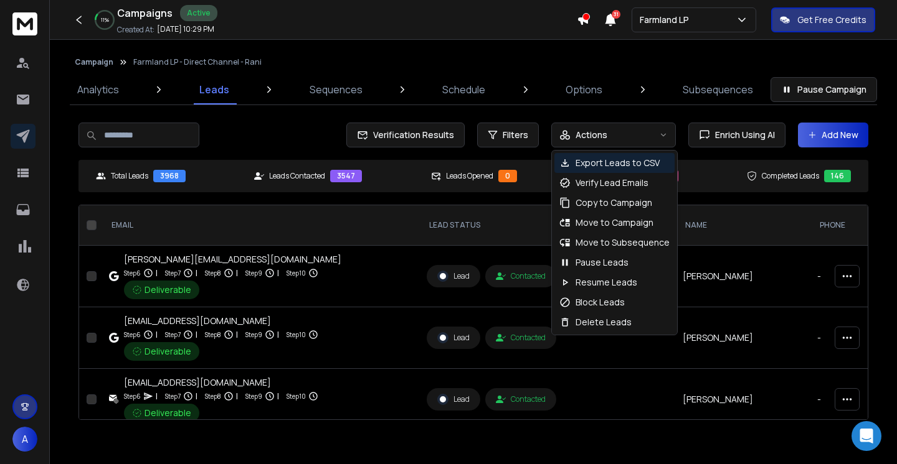
click at [623, 161] on p "Export Leads to CSV" at bounding box center [617, 163] width 84 height 12
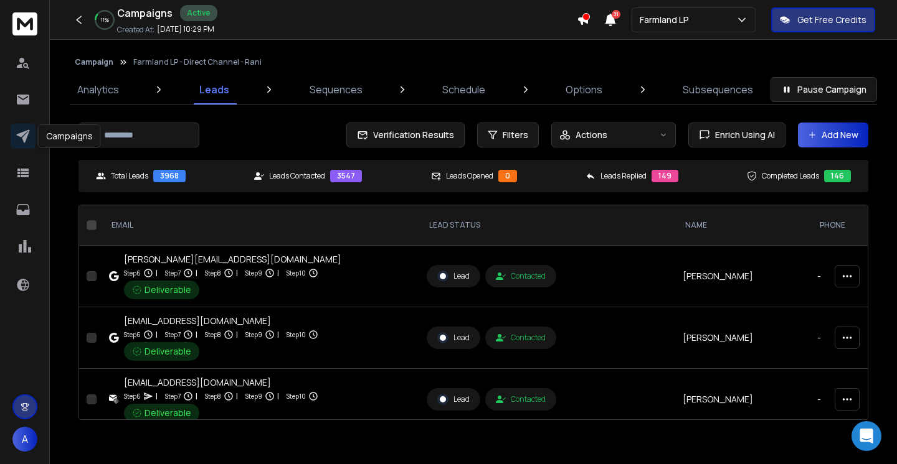
click at [23, 137] on icon at bounding box center [22, 136] width 13 height 13
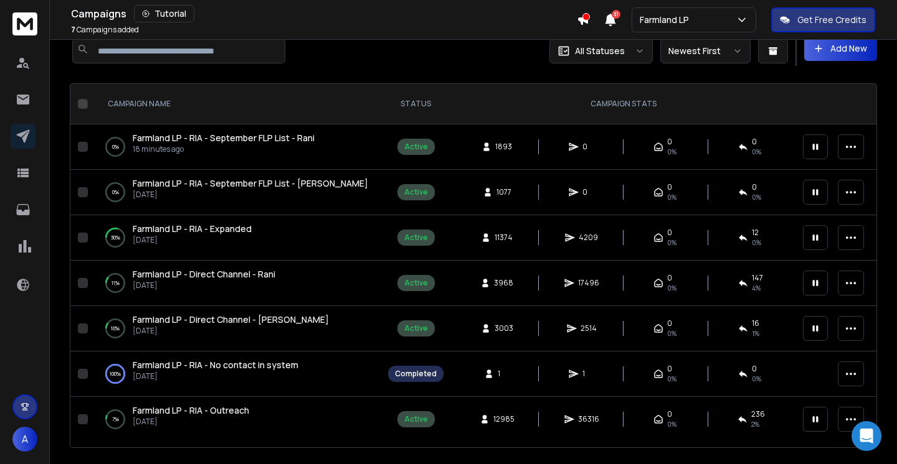
scroll to position [65, 0]
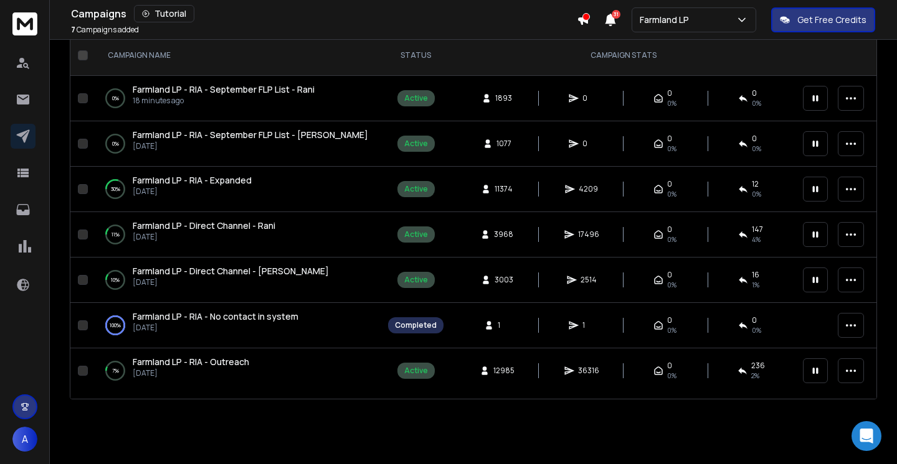
click at [232, 270] on span "Farmland LP - Direct Channel - Florise" at bounding box center [231, 271] width 196 height 12
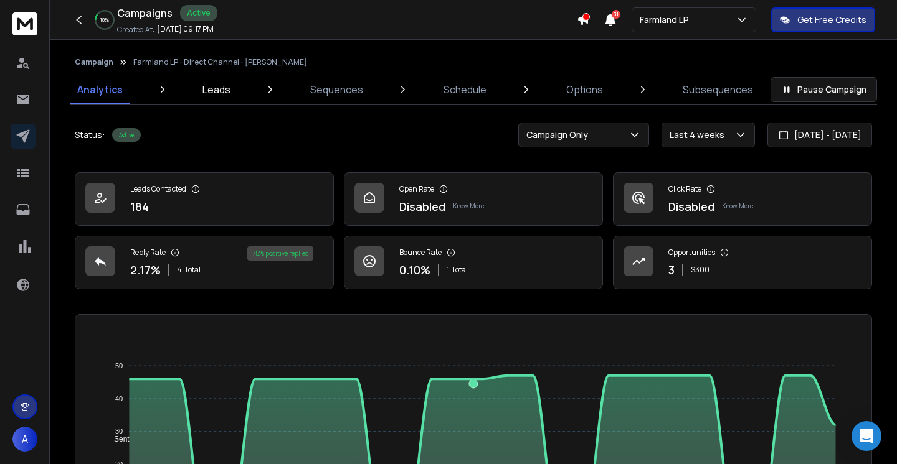
click at [207, 95] on p "Leads" at bounding box center [216, 89] width 28 height 15
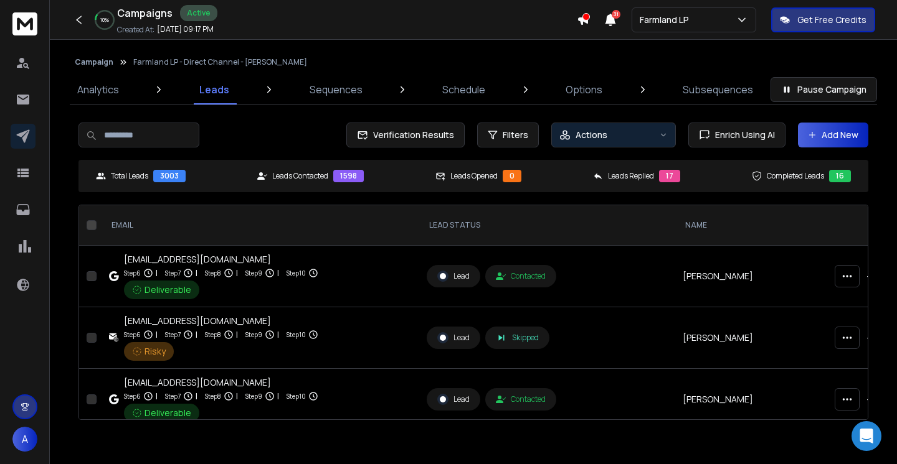
click at [609, 134] on div "Actions" at bounding box center [606, 135] width 95 height 12
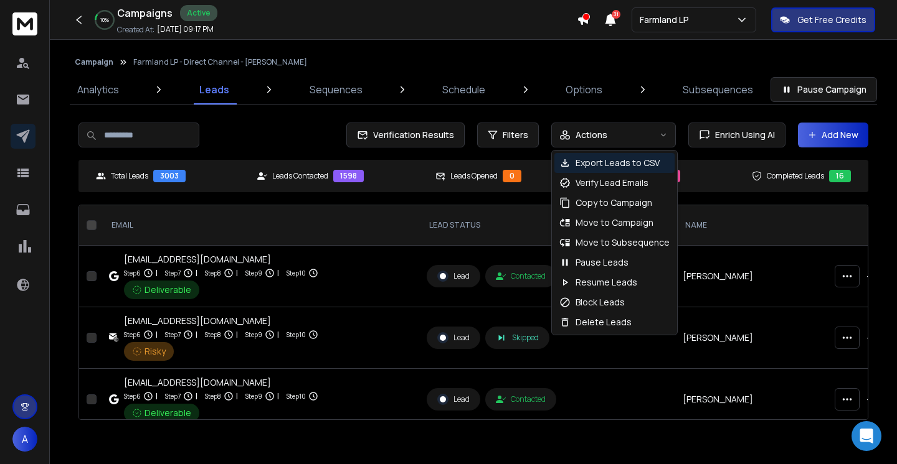
click at [590, 161] on p "Export Leads to CSV" at bounding box center [617, 163] width 84 height 12
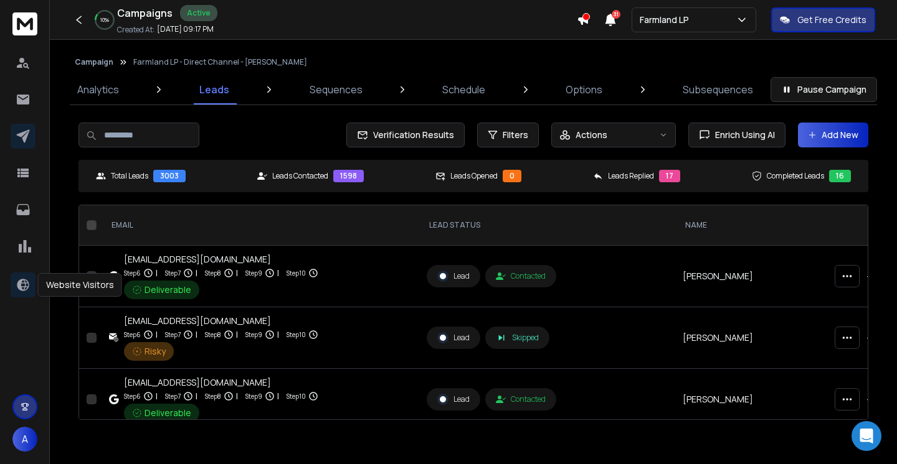
click at [27, 285] on icon at bounding box center [23, 285] width 15 height 15
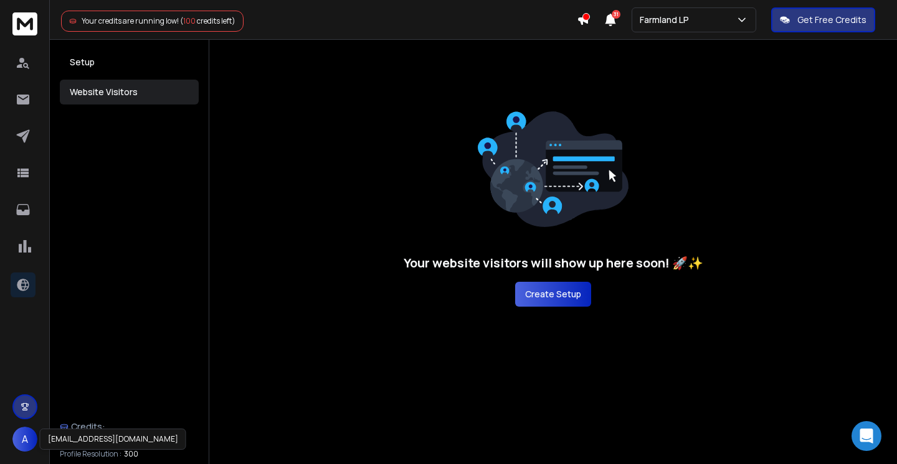
click at [24, 437] on span "A" at bounding box center [24, 439] width 25 height 25
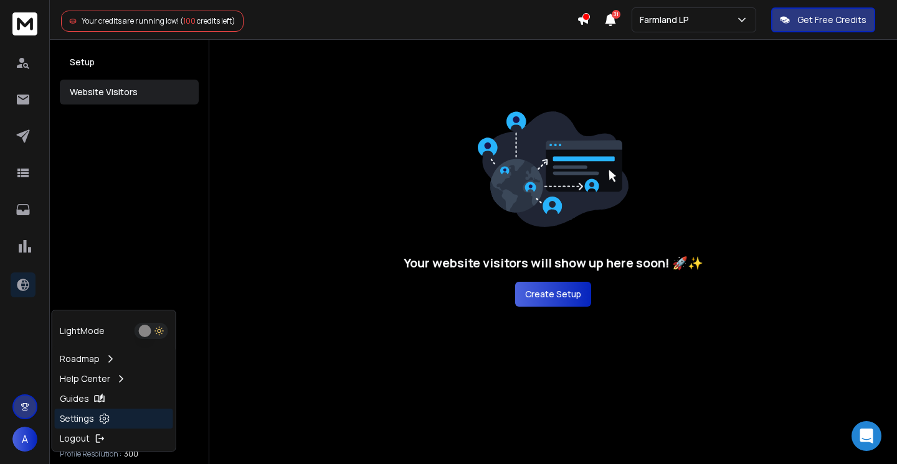
click at [82, 413] on p "Settings" at bounding box center [77, 419] width 34 height 12
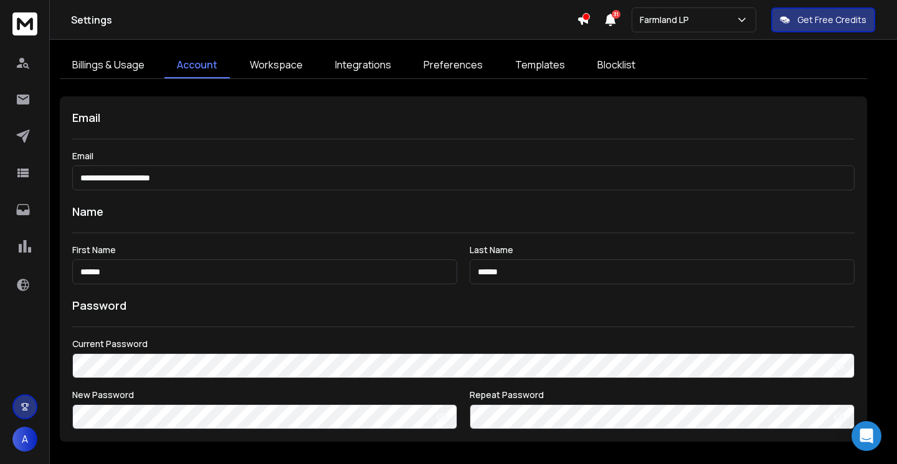
click at [610, 62] on link "Blocklist" at bounding box center [616, 65] width 63 height 26
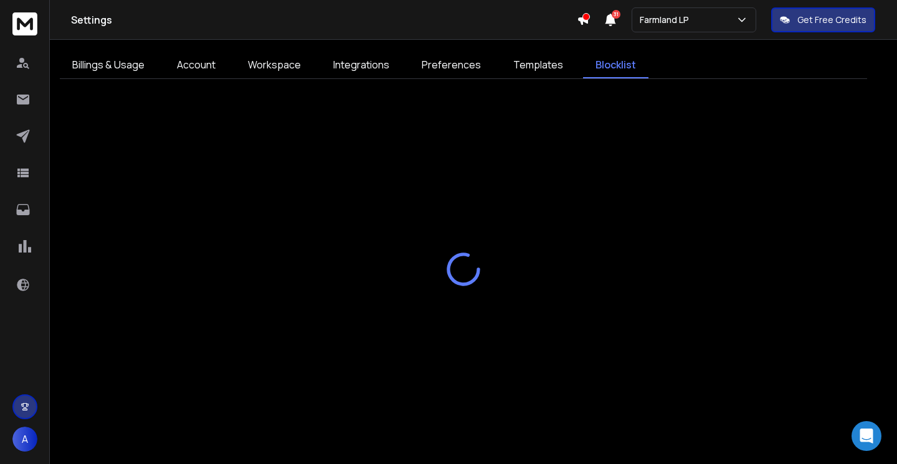
click at [542, 64] on link "Templates" at bounding box center [538, 65] width 75 height 26
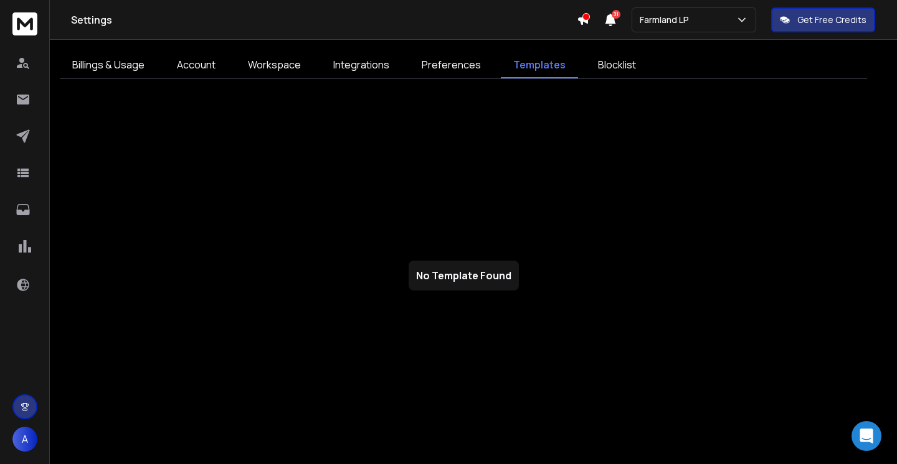
click at [604, 61] on link "Blocklist" at bounding box center [616, 65] width 63 height 26
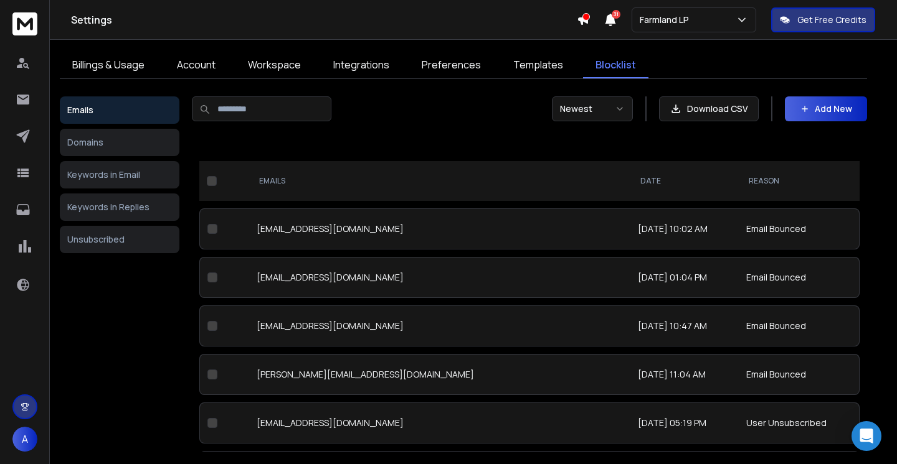
click at [101, 146] on button "Domains" at bounding box center [120, 142] width 120 height 27
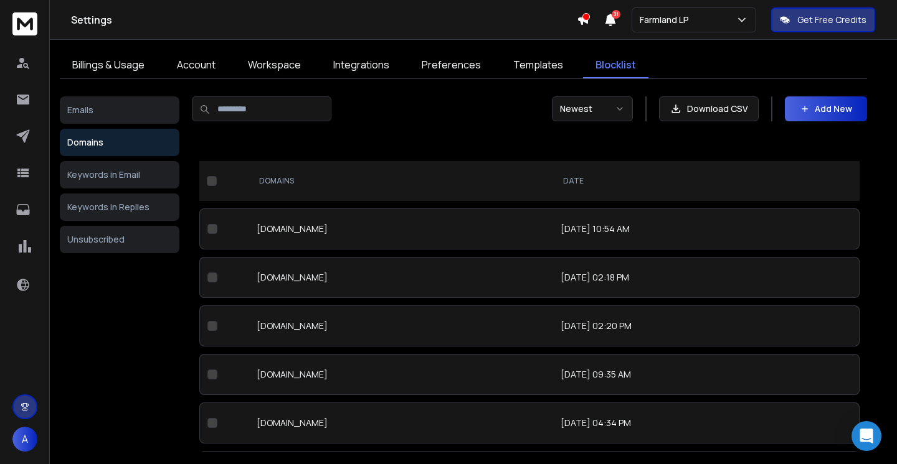
click at [125, 115] on button "Emails" at bounding box center [120, 110] width 120 height 27
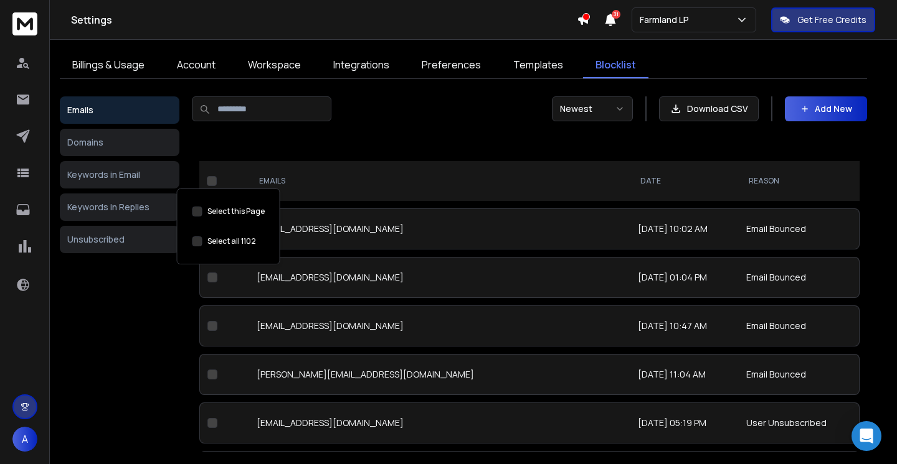
click at [211, 182] on button "Select this Page" at bounding box center [212, 181] width 10 height 10
click at [199, 243] on button "Select this Page" at bounding box center [197, 242] width 10 height 10
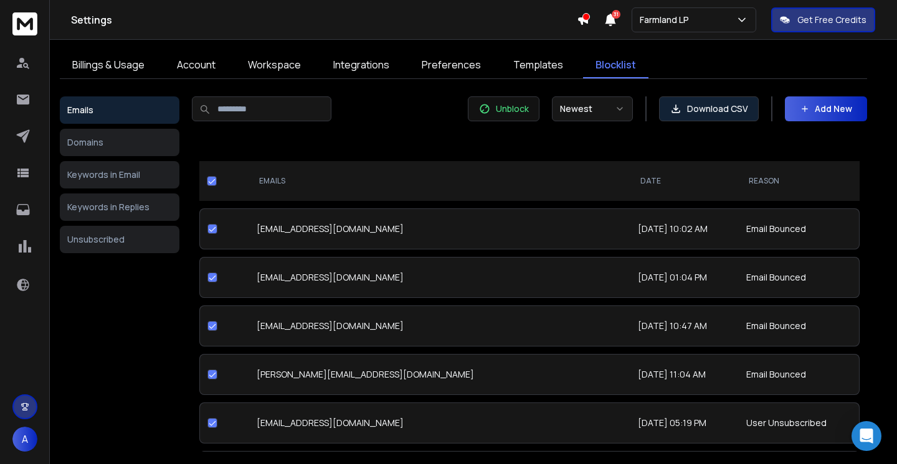
click at [689, 107] on button "Download CSV" at bounding box center [709, 109] width 100 height 25
click at [694, 33] on div "Settings 31 Farmland LP Get Free Credits" at bounding box center [448, 20] width 897 height 40
click at [18, 134] on icon at bounding box center [22, 136] width 13 height 13
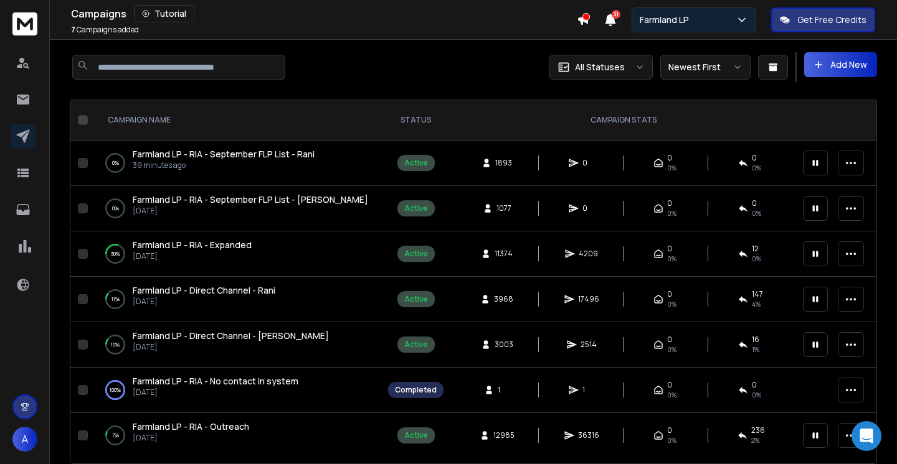
click at [664, 25] on p "Farmland LP" at bounding box center [666, 20] width 54 height 12
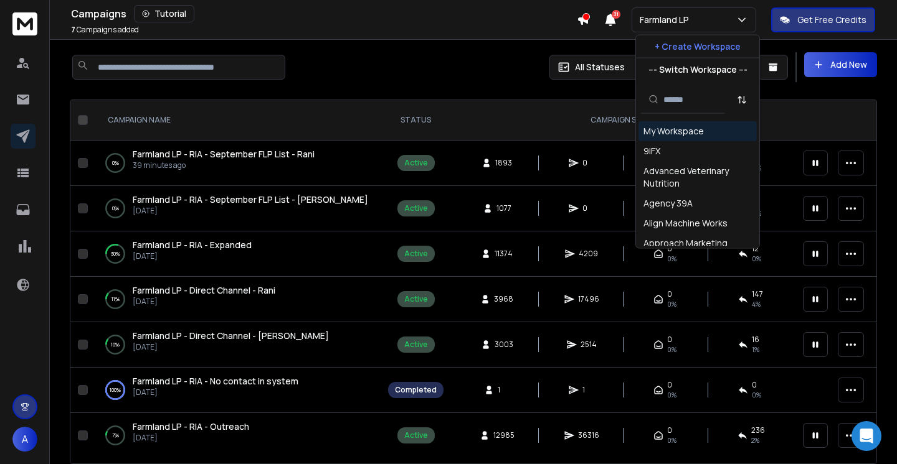
click at [389, 73] on div at bounding box center [271, 67] width 403 height 30
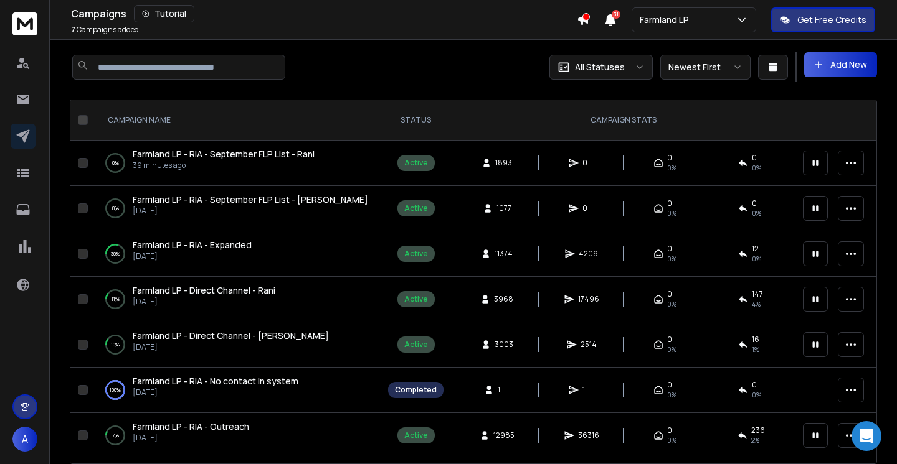
scroll to position [4, 0]
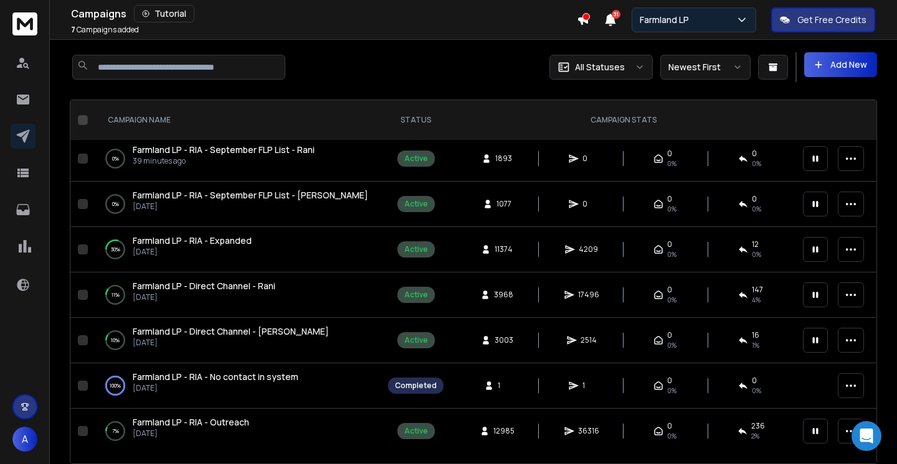
click at [695, 10] on button "Farmland LP" at bounding box center [693, 19] width 125 height 25
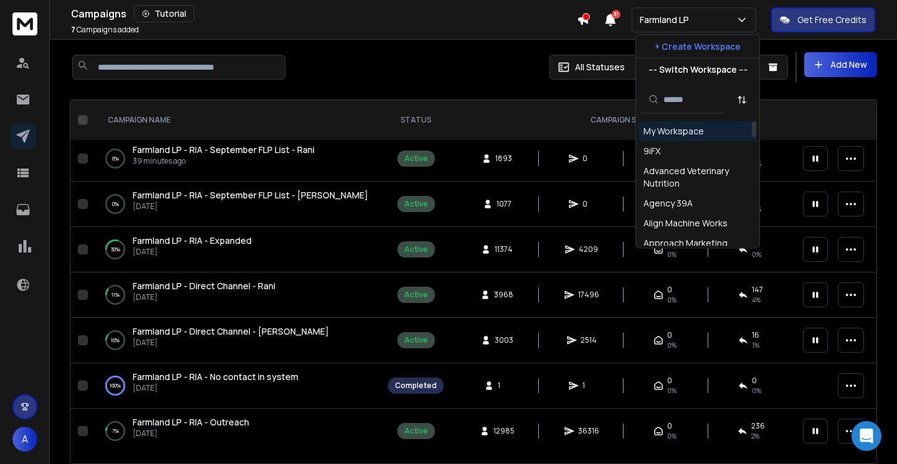
click at [662, 129] on div "My Workspace" at bounding box center [673, 131] width 60 height 12
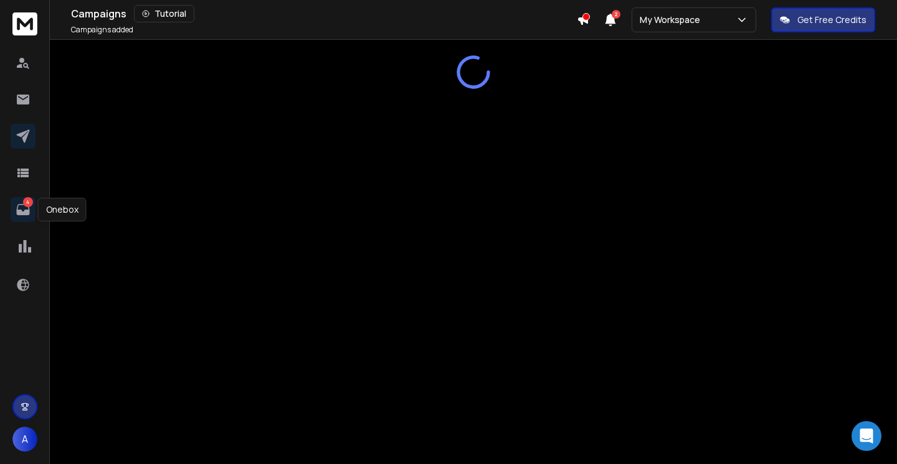
click at [22, 208] on icon at bounding box center [23, 209] width 15 height 15
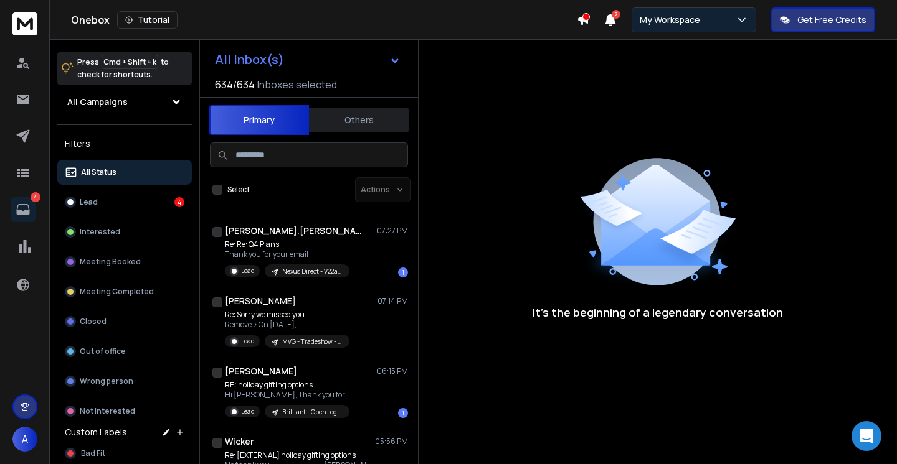
click at [699, 19] on p "My Workspace" at bounding box center [671, 20] width 65 height 12
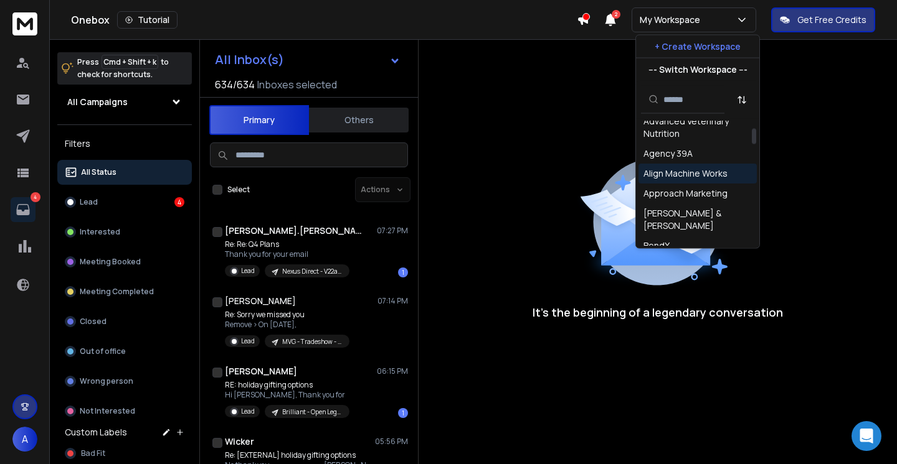
scroll to position [57, 0]
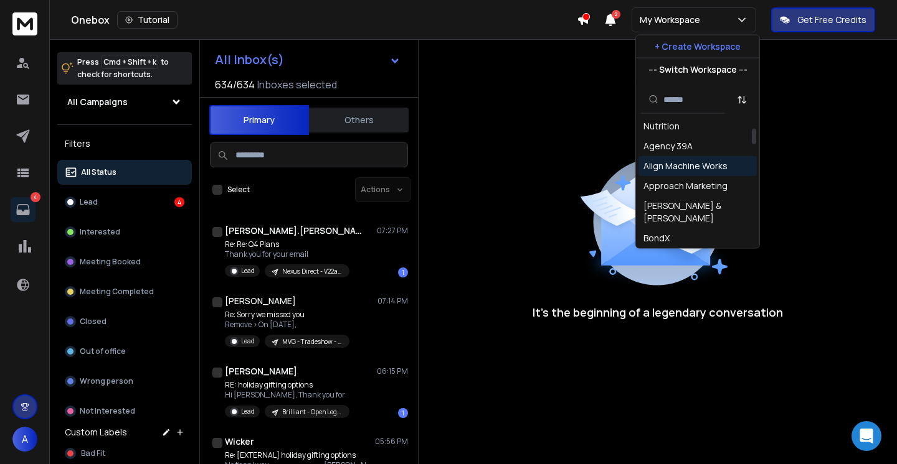
click at [684, 163] on div "Align Machine Works" at bounding box center [685, 166] width 84 height 12
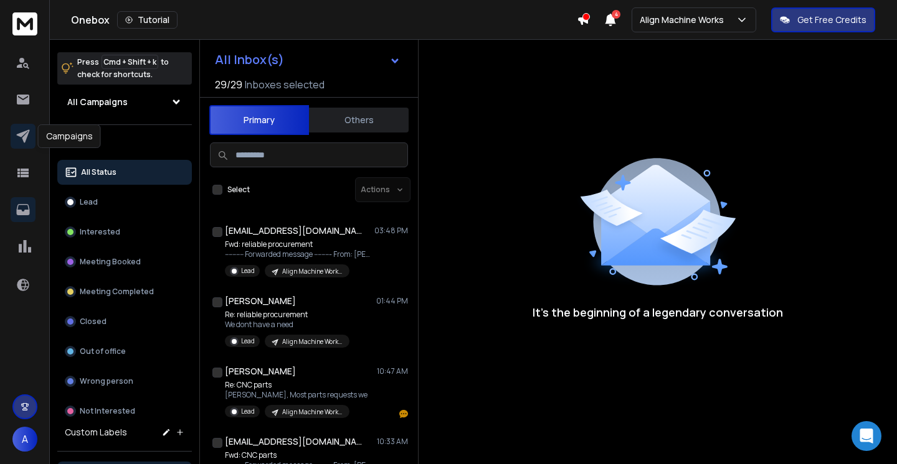
click at [26, 138] on icon at bounding box center [22, 136] width 13 height 13
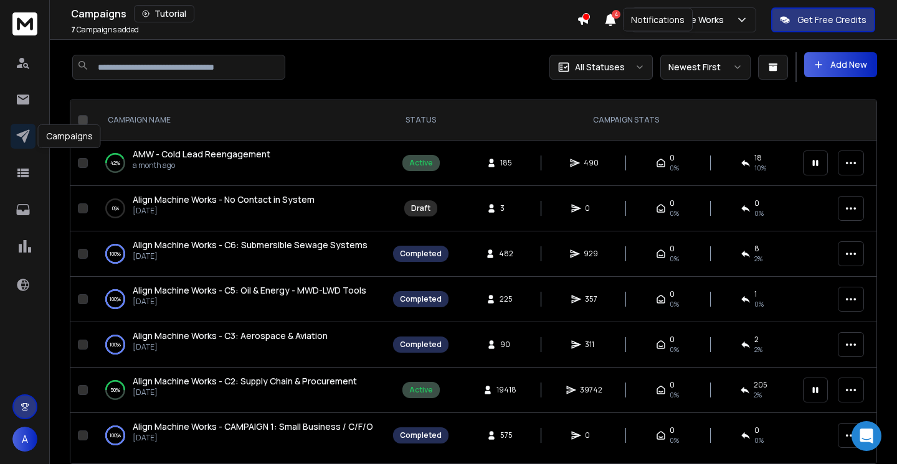
click at [679, 19] on div "Notifications" at bounding box center [658, 20] width 70 height 24
click at [728, 21] on p "Align Machine Works" at bounding box center [683, 20] width 89 height 12
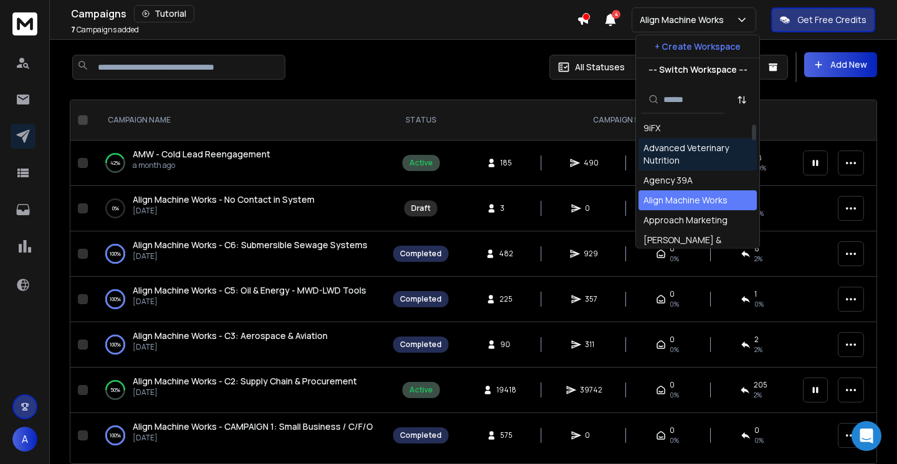
scroll to position [27, 0]
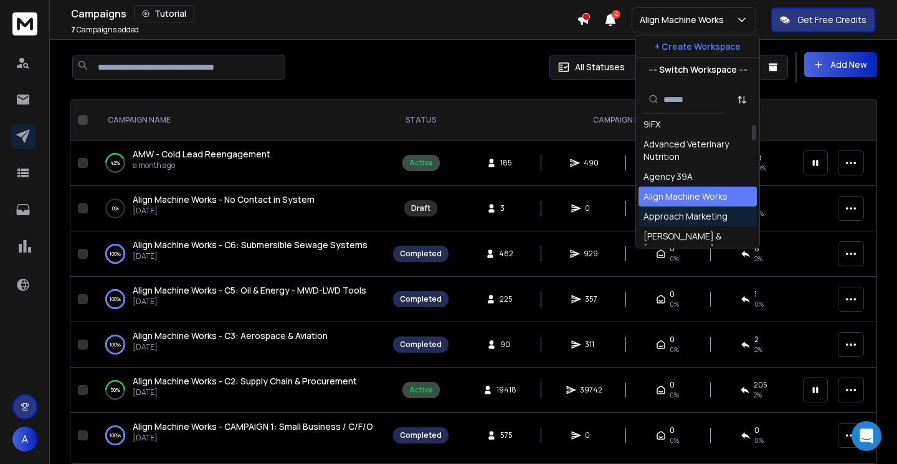
click at [669, 211] on div "Approach Marketing" at bounding box center [685, 216] width 84 height 12
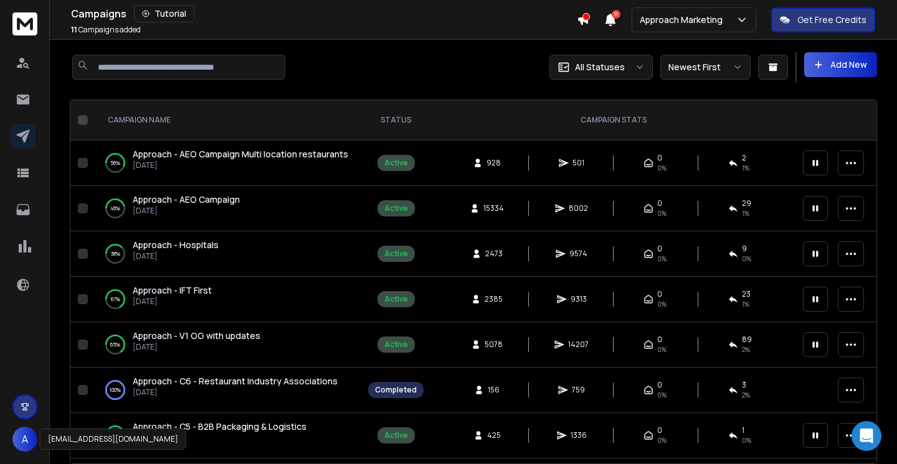
click at [26, 438] on span "A" at bounding box center [24, 439] width 25 height 25
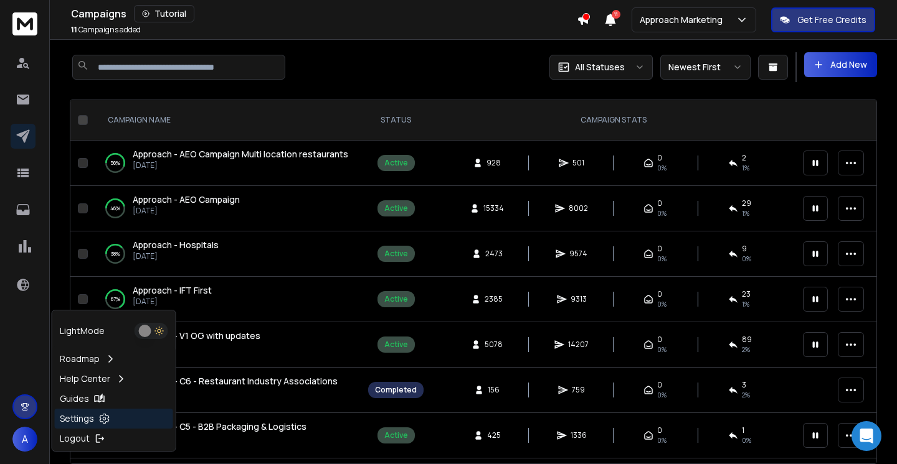
click at [71, 417] on p "Settings" at bounding box center [77, 419] width 34 height 12
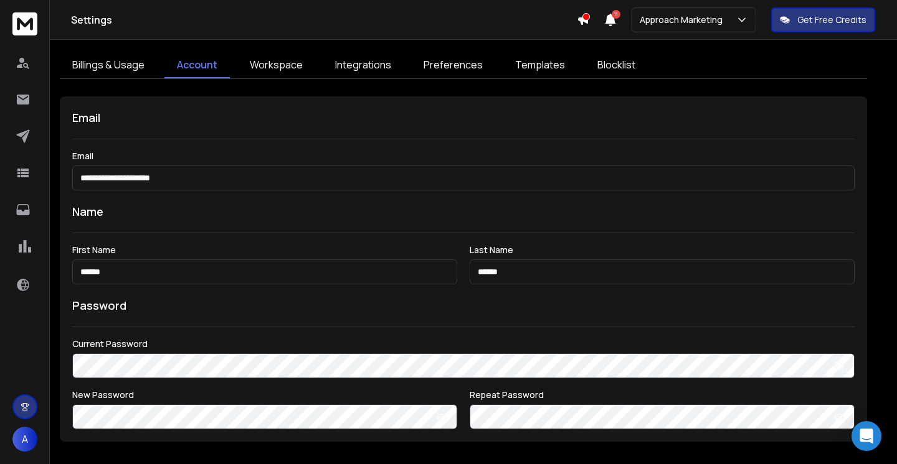
click at [599, 62] on link "Blocklist" at bounding box center [616, 65] width 63 height 26
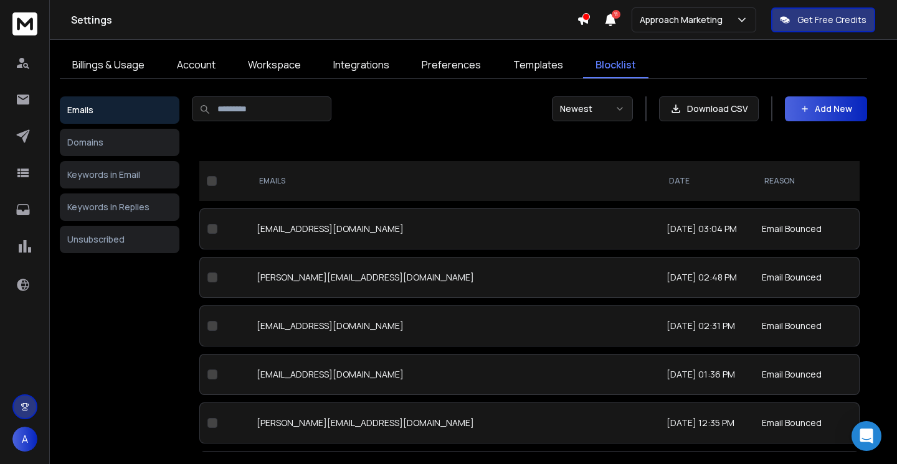
click at [111, 144] on button "Domains" at bounding box center [120, 142] width 120 height 27
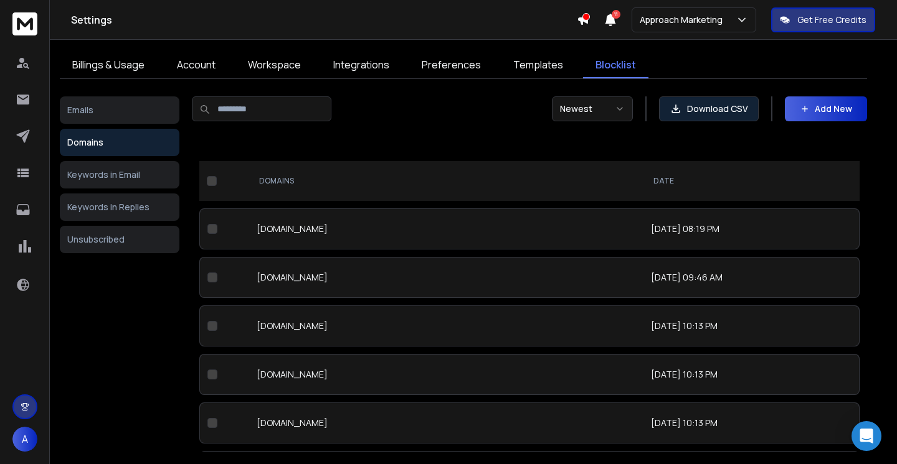
click at [718, 106] on button "Download CSV" at bounding box center [709, 109] width 100 height 25
click at [104, 106] on button "Emails" at bounding box center [120, 110] width 120 height 27
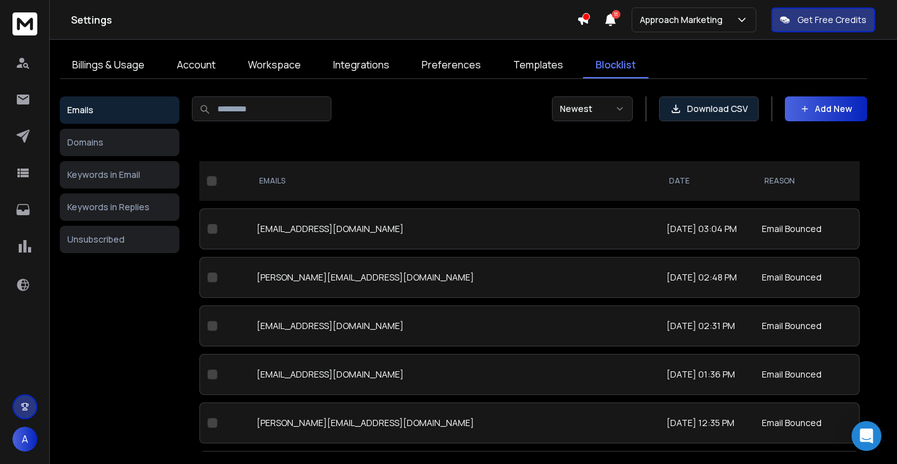
click at [711, 113] on button "Download CSV" at bounding box center [709, 109] width 100 height 25
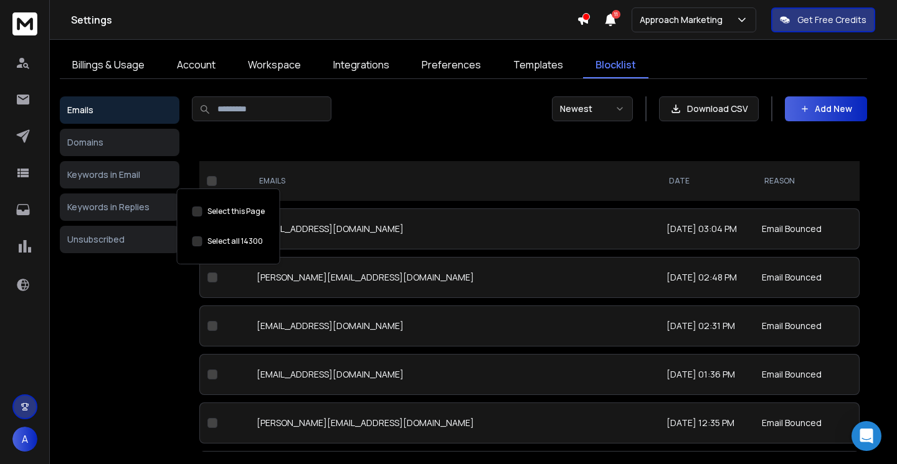
click at [212, 182] on button "Select this Page" at bounding box center [212, 181] width 10 height 10
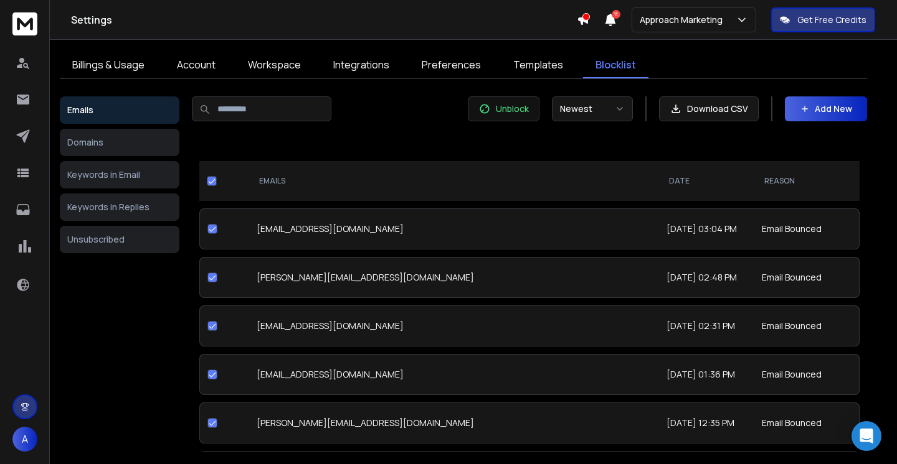
click at [494, 108] on button "Unblock" at bounding box center [504, 109] width 72 height 25
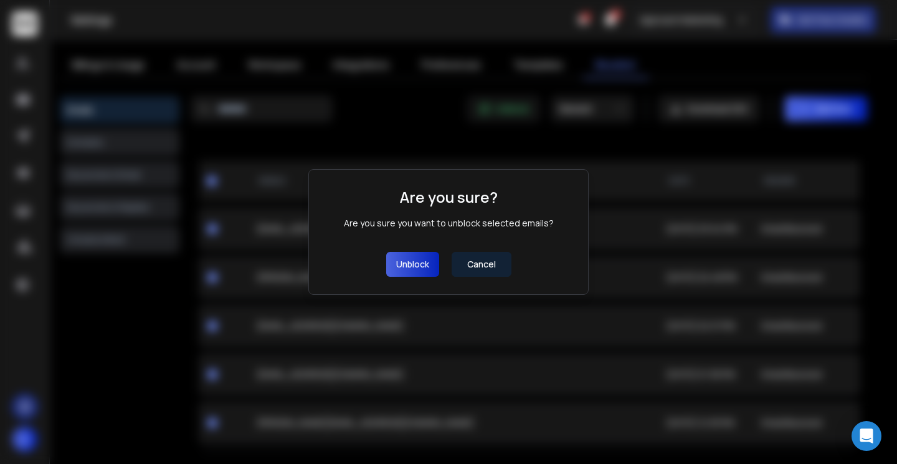
click at [413, 270] on button "Unblock" at bounding box center [412, 264] width 53 height 25
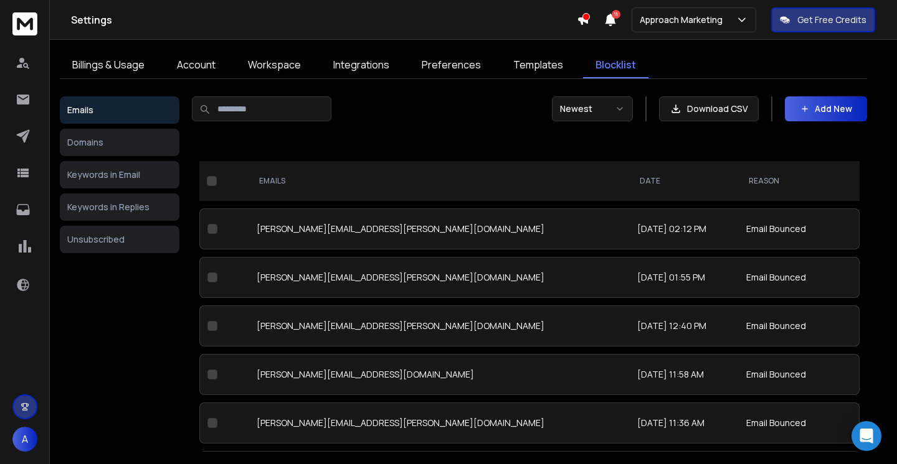
click at [129, 143] on button "Domains" at bounding box center [120, 142] width 120 height 27
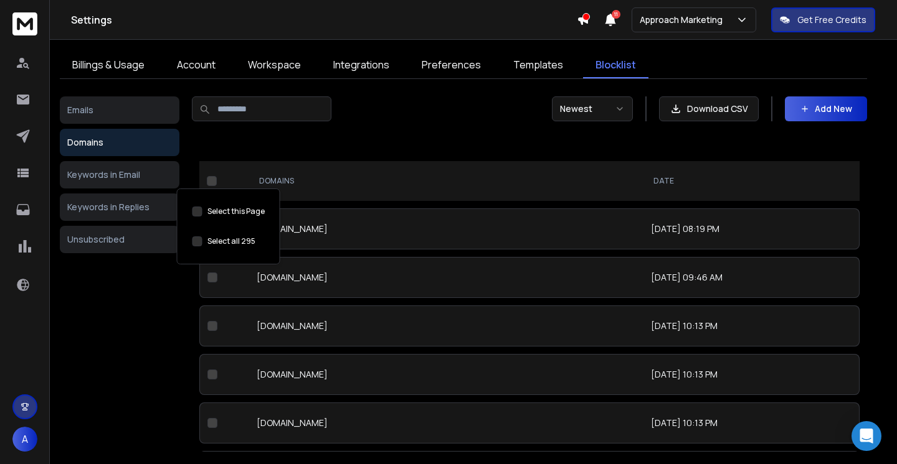
click at [216, 183] on button "Select this Page" at bounding box center [212, 181] width 10 height 10
click at [194, 239] on button "Select this Page" at bounding box center [197, 242] width 10 height 10
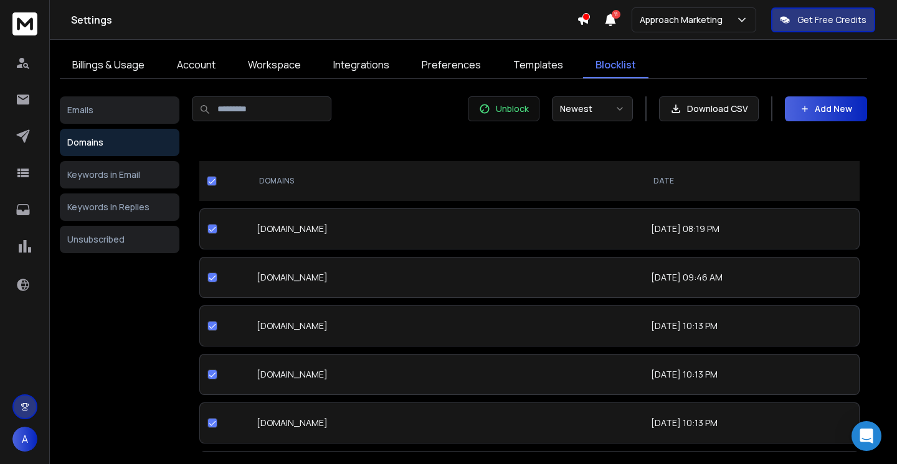
click at [507, 107] on button "Unblock" at bounding box center [504, 109] width 72 height 25
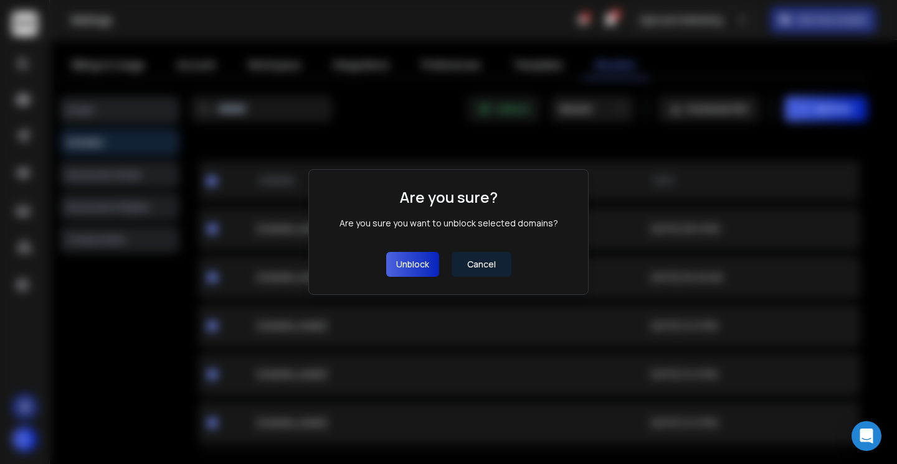
click at [400, 268] on button "Unblock" at bounding box center [412, 264] width 53 height 25
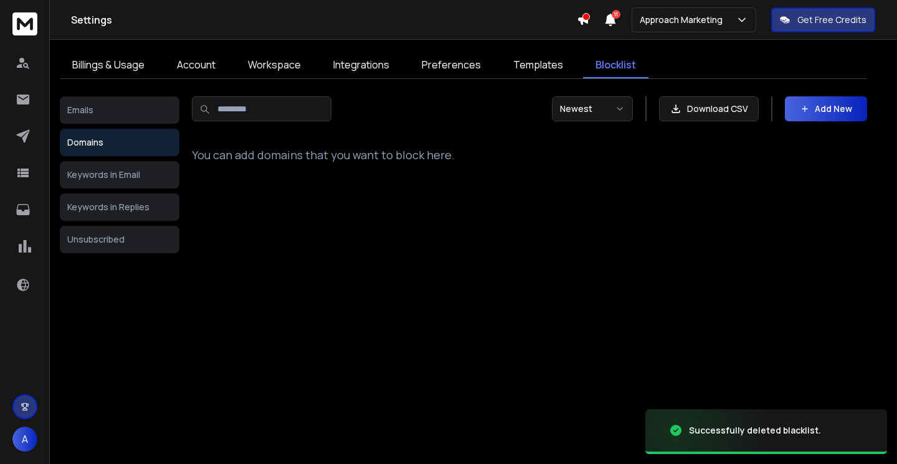
click at [125, 111] on button "Emails" at bounding box center [120, 110] width 120 height 27
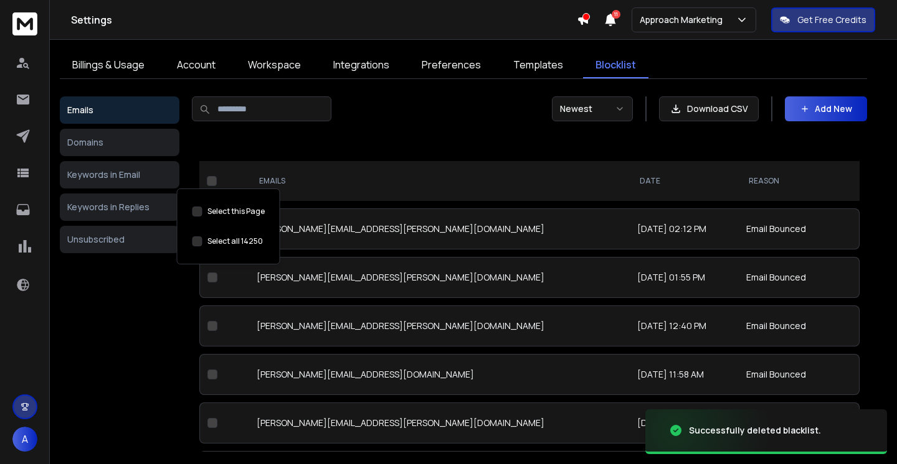
click at [199, 239] on button "Select this Page" at bounding box center [197, 242] width 10 height 10
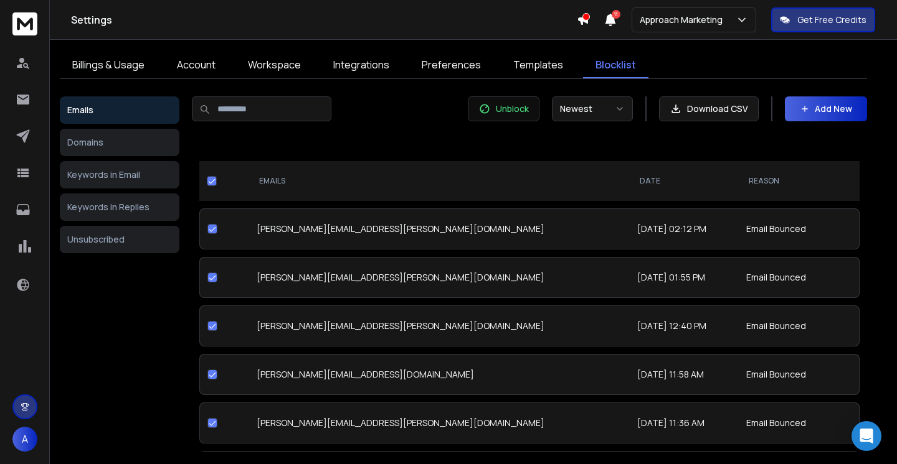
click at [483, 103] on icon at bounding box center [484, 109] width 12 height 12
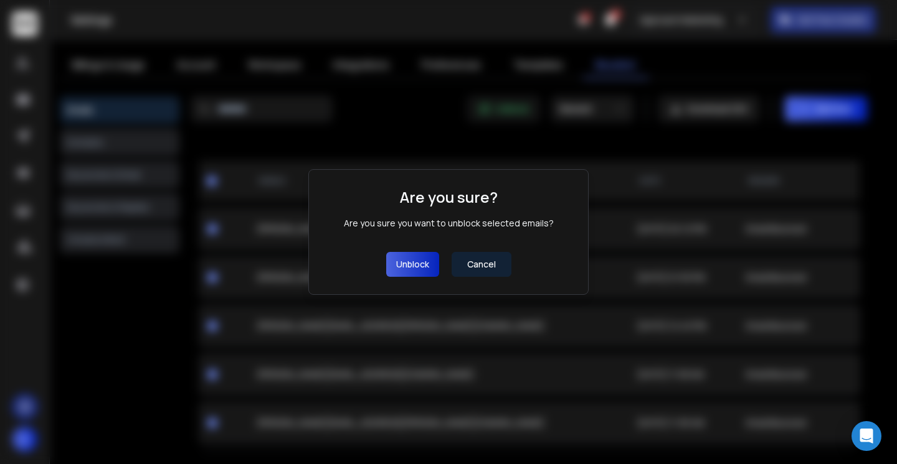
click at [414, 264] on button "Unblock" at bounding box center [412, 264] width 53 height 25
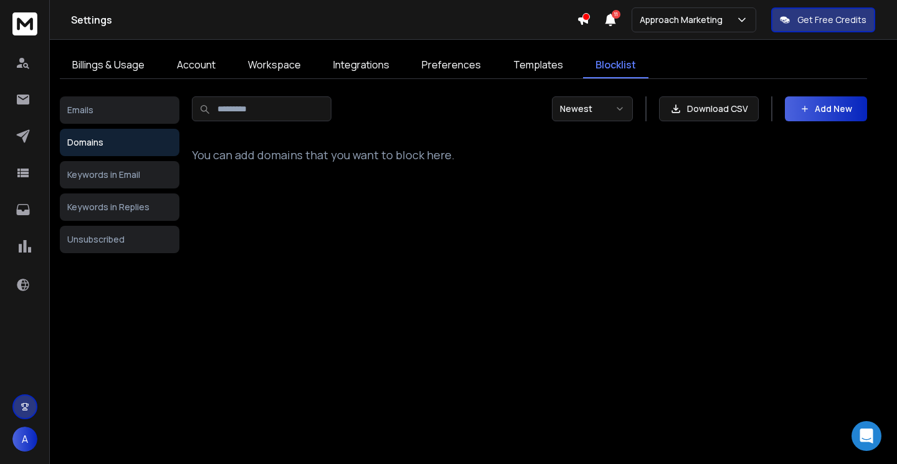
click at [125, 141] on button "Domains" at bounding box center [120, 142] width 120 height 27
click at [818, 103] on p "Add New" at bounding box center [832, 109] width 37 height 12
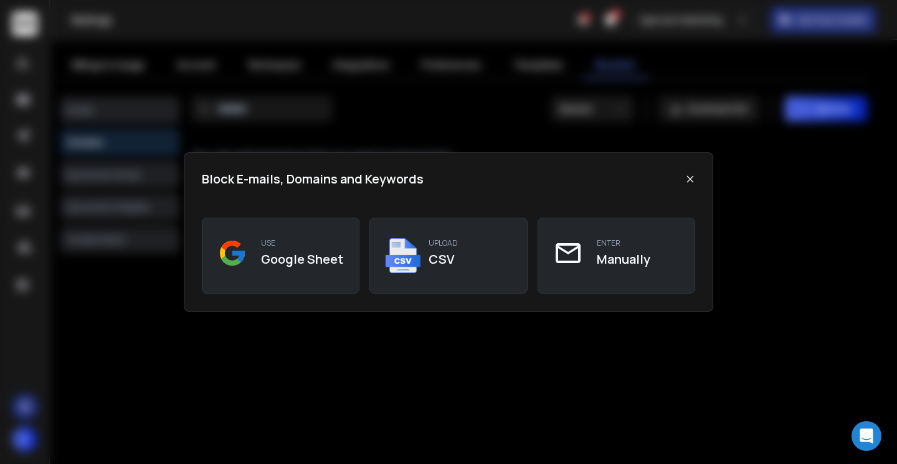
click at [433, 238] on p "upload" at bounding box center [442, 243] width 29 height 10
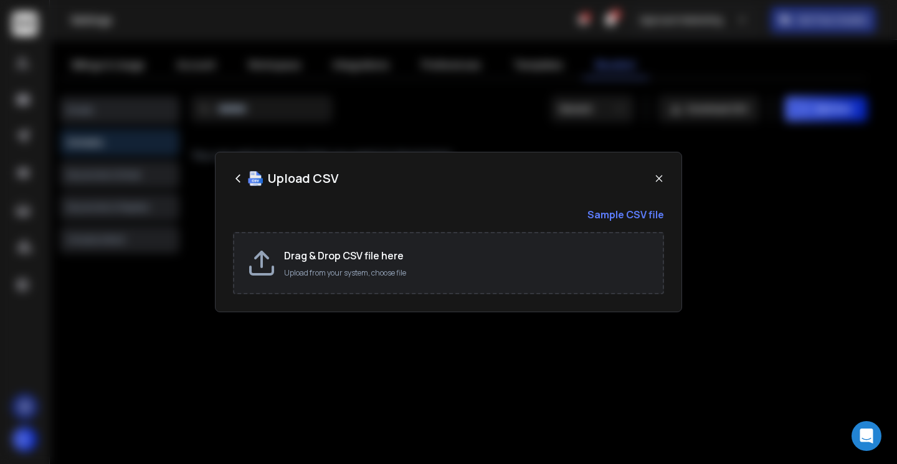
click at [345, 255] on h2 "Drag & Drop CSV file here" at bounding box center [467, 255] width 366 height 15
type input "**********"
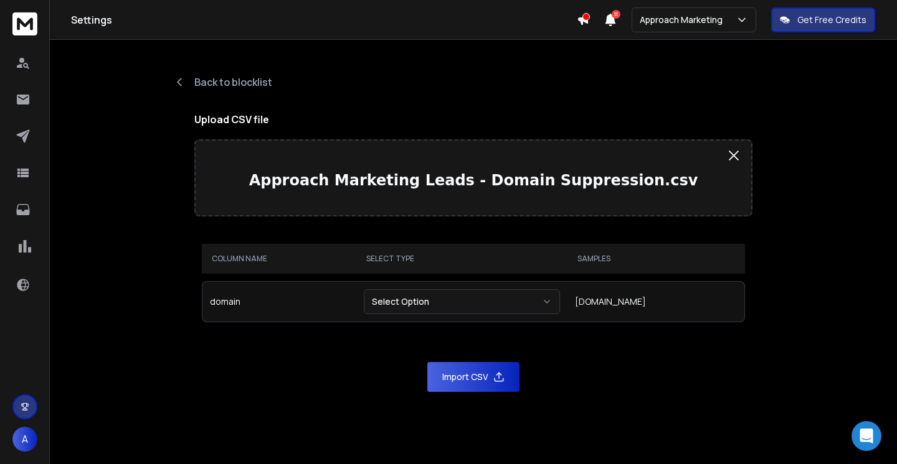
click at [424, 294] on button "Select Option" at bounding box center [462, 302] width 197 height 25
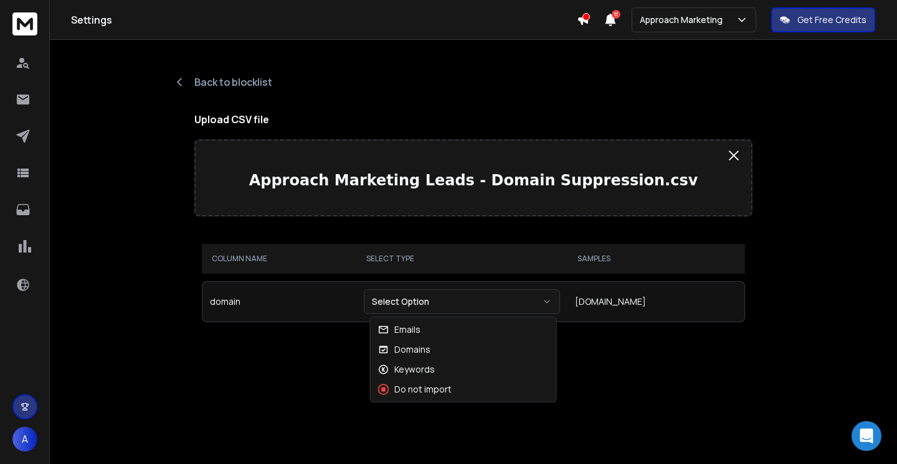
scroll to position [0, 2]
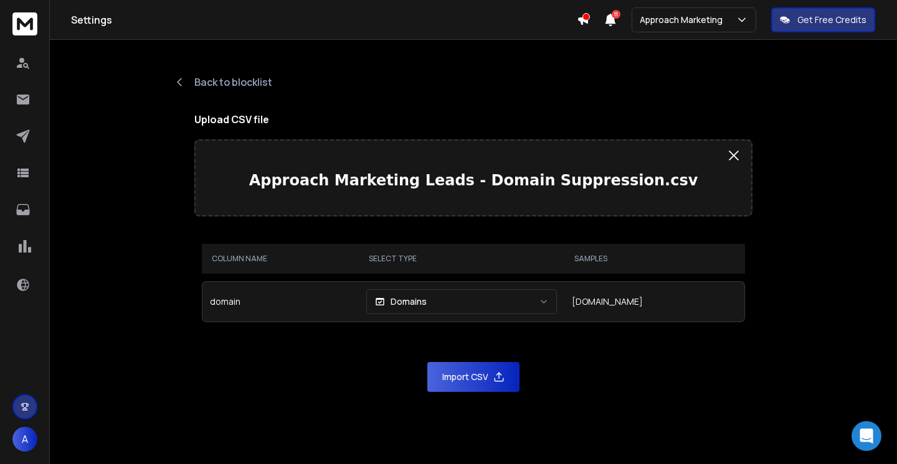
click at [462, 379] on button "Import CSV" at bounding box center [473, 377] width 92 height 30
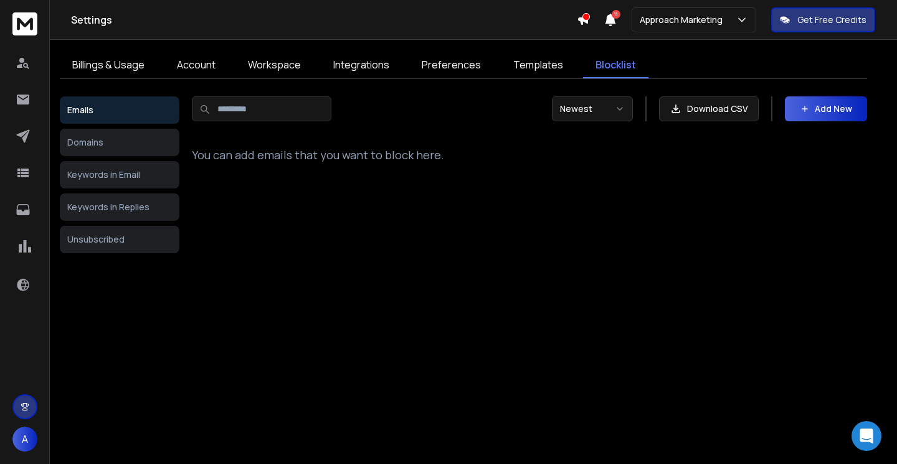
click at [104, 137] on button "Domains" at bounding box center [120, 142] width 120 height 27
click at [105, 111] on button "Emails" at bounding box center [120, 110] width 120 height 27
click at [824, 107] on p "Add New" at bounding box center [832, 109] width 37 height 12
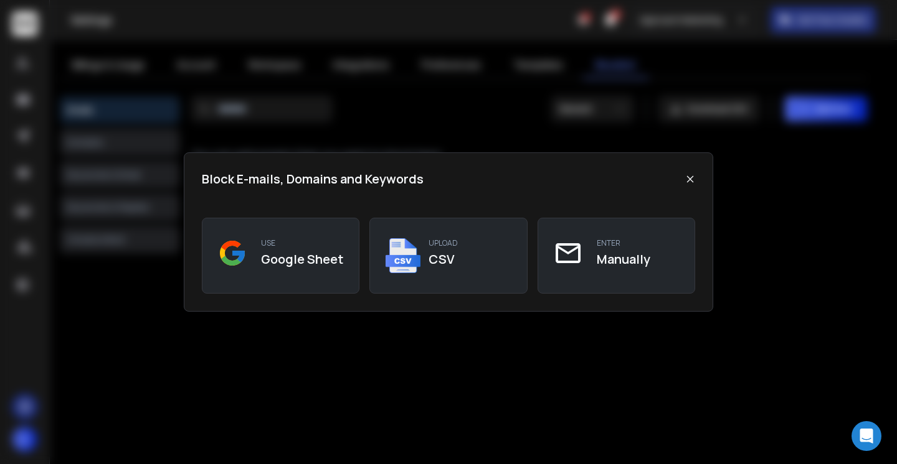
click at [468, 261] on div "upload CSV" at bounding box center [448, 256] width 158 height 76
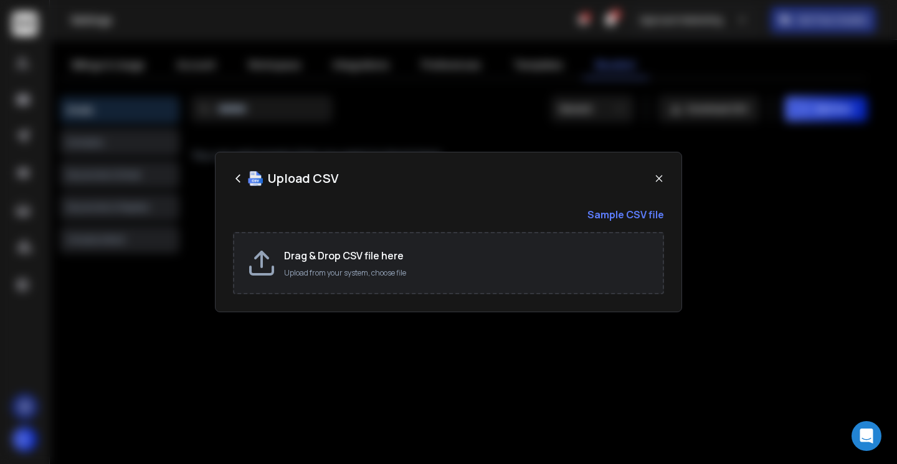
click at [287, 262] on h2 "Drag & Drop CSV file here" at bounding box center [467, 255] width 366 height 15
type input "**********"
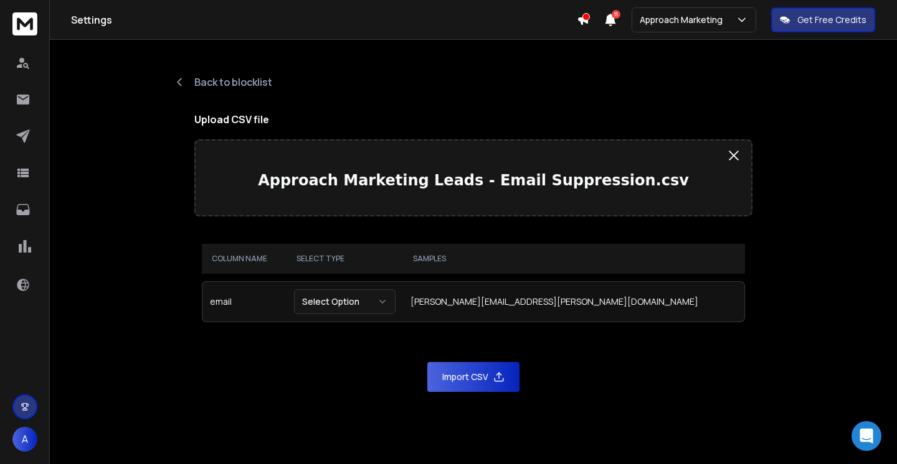
click at [389, 301] on button "Select Option" at bounding box center [344, 302] width 101 height 25
click at [471, 378] on button "Import CSV" at bounding box center [473, 377] width 92 height 30
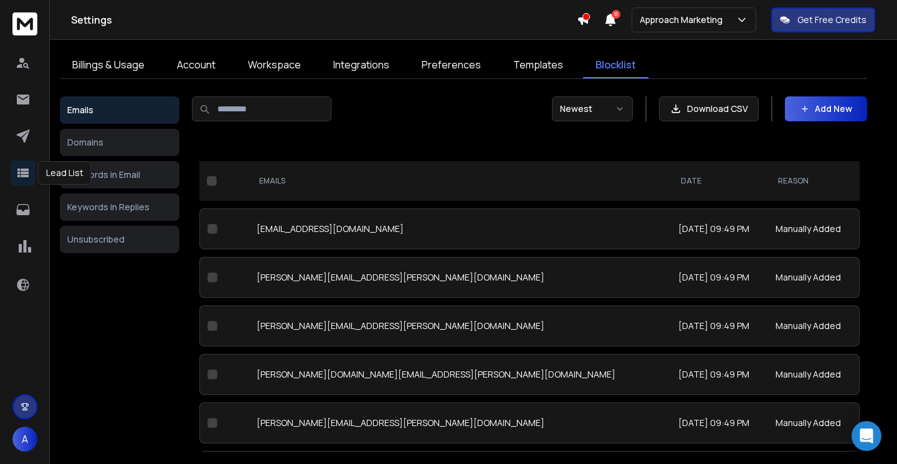
click at [22, 176] on icon at bounding box center [22, 173] width 11 height 9
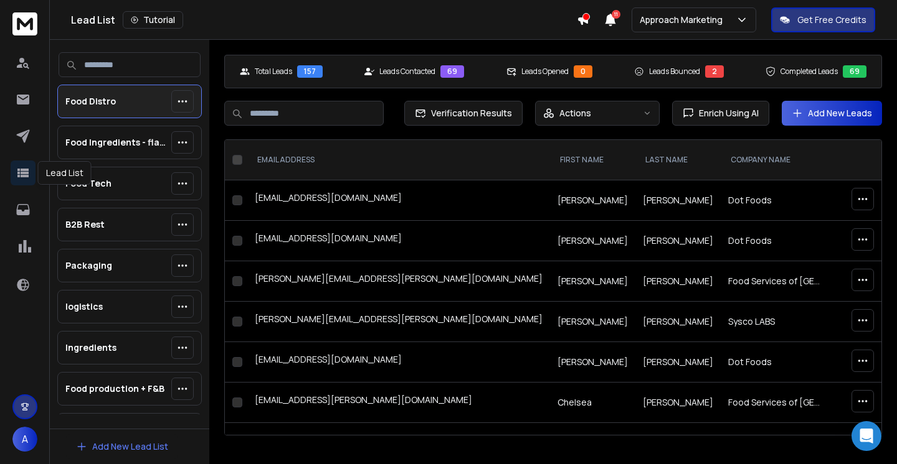
click at [122, 441] on button "Add New Lead List" at bounding box center [122, 447] width 112 height 25
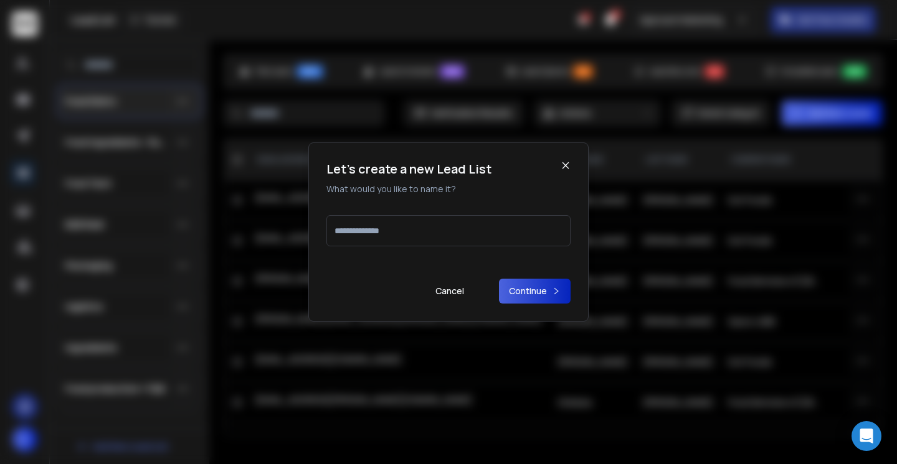
click at [357, 228] on input at bounding box center [448, 230] width 244 height 31
type input "*"
type input "**********"
click at [550, 292] on button "Continue" at bounding box center [535, 291] width 72 height 25
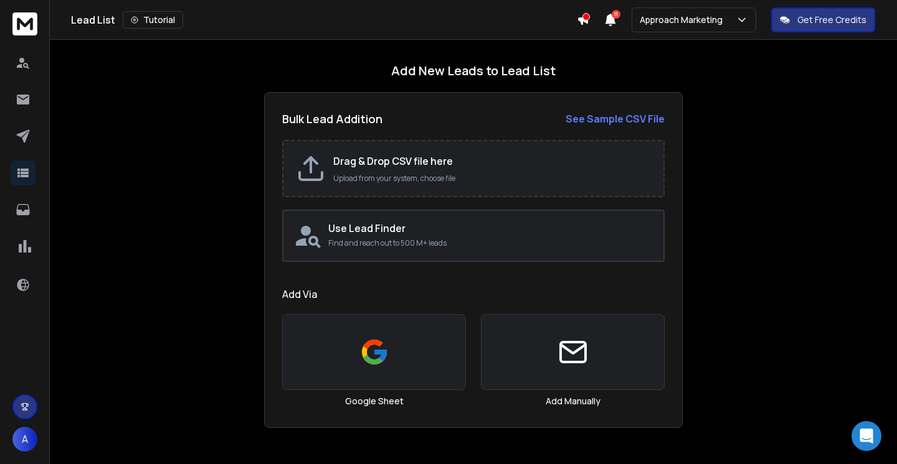
click at [405, 160] on h2 "Drag & Drop CSV file here" at bounding box center [492, 161] width 318 height 15
type input "**********"
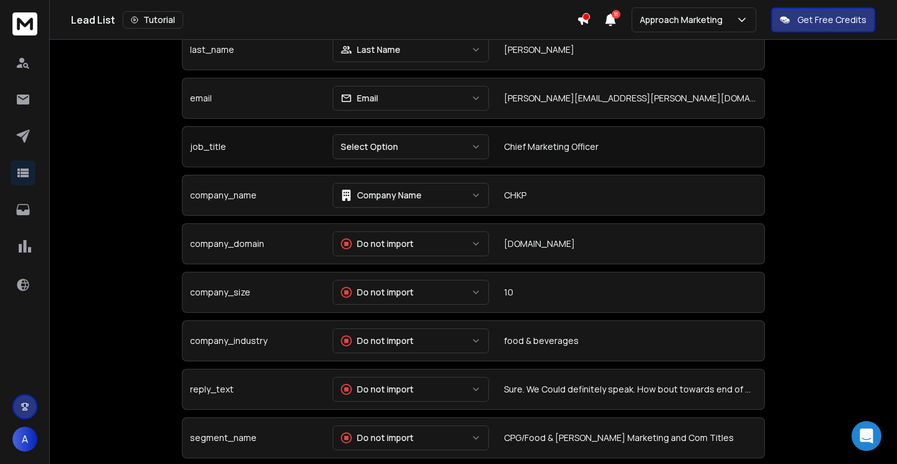
scroll to position [423, 0]
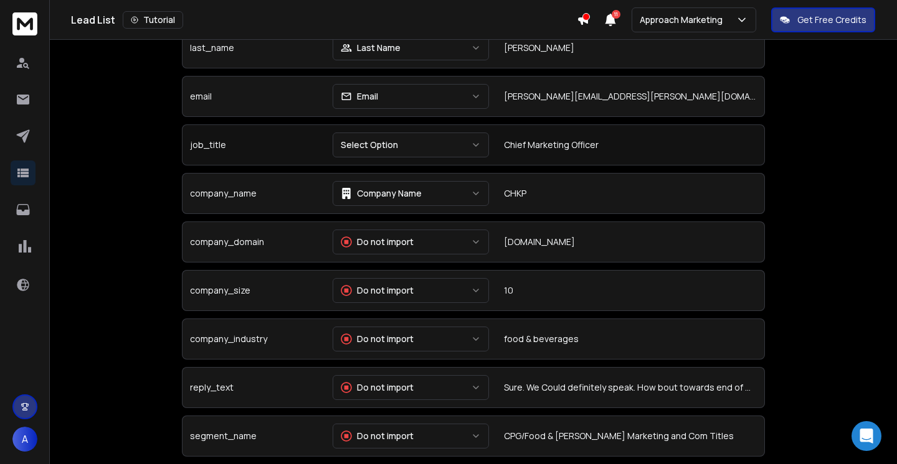
click at [402, 143] on button "Select Option" at bounding box center [410, 145] width 156 height 25
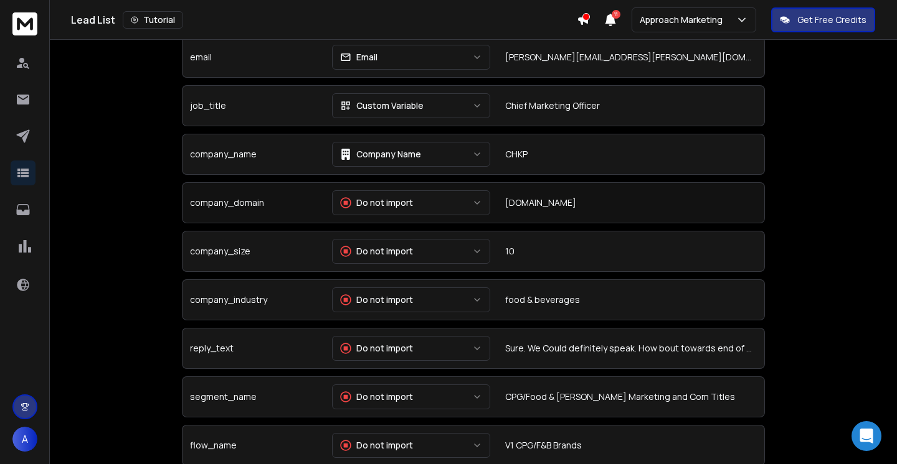
scroll to position [464, 0]
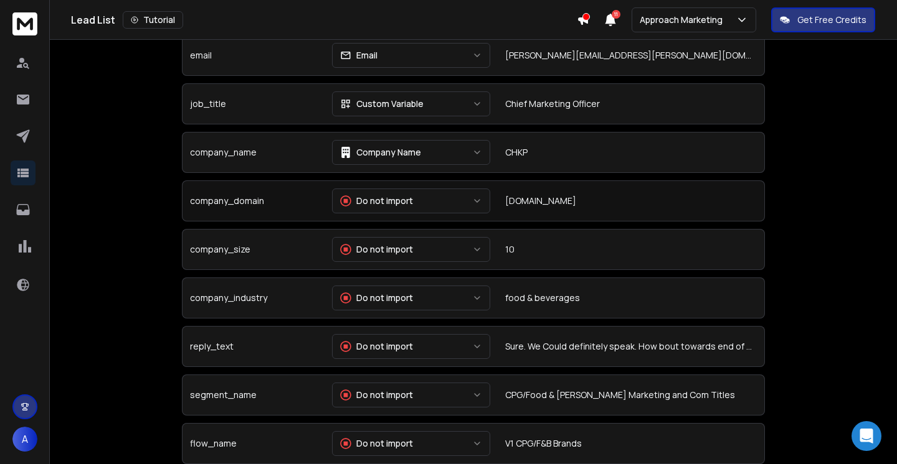
click at [399, 202] on div "Do not import" at bounding box center [376, 201] width 73 height 12
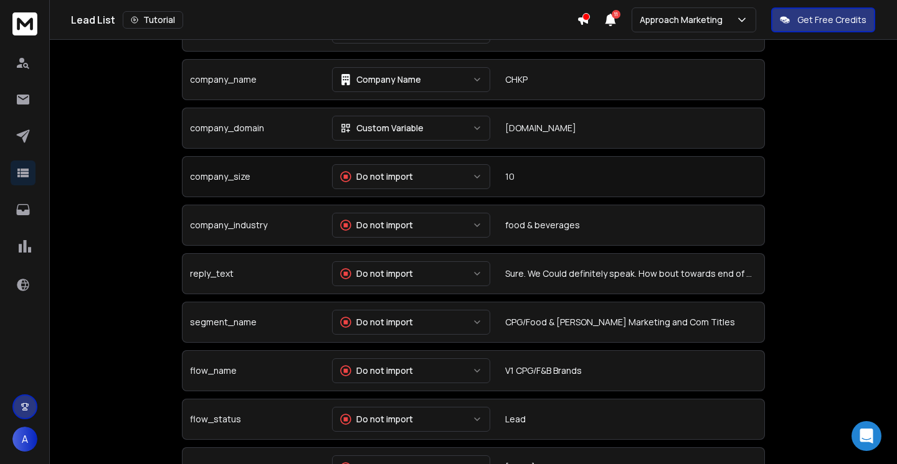
scroll to position [548, 0]
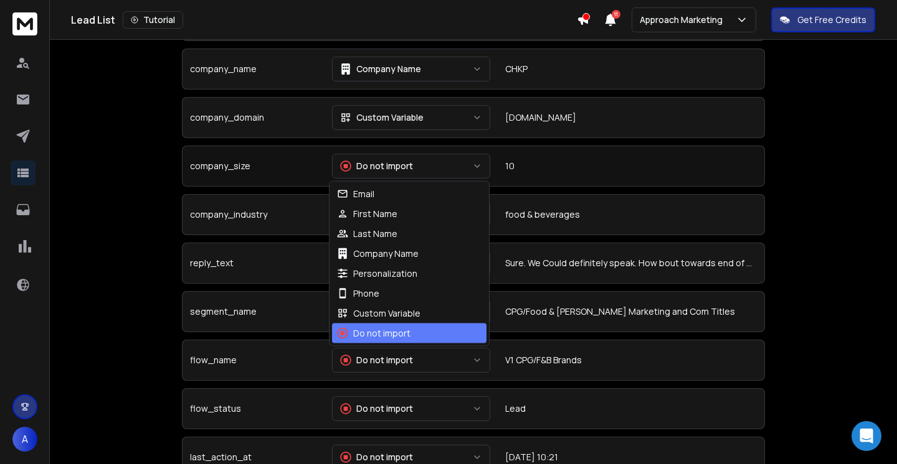
click at [408, 156] on button "Do not import" at bounding box center [411, 166] width 159 height 25
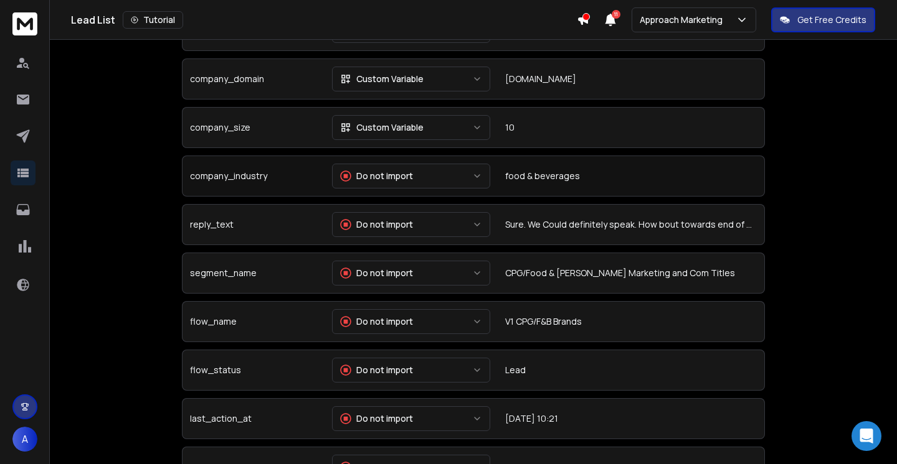
scroll to position [588, 0]
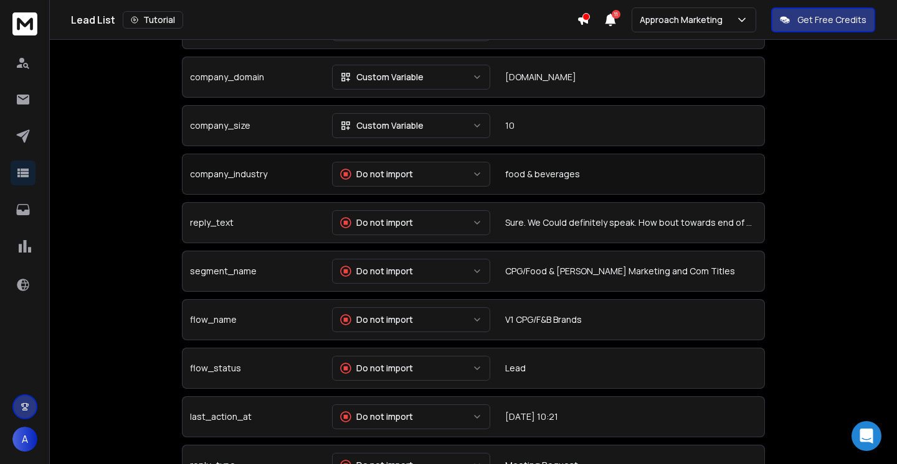
click at [390, 171] on div "Do not import" at bounding box center [376, 174] width 73 height 12
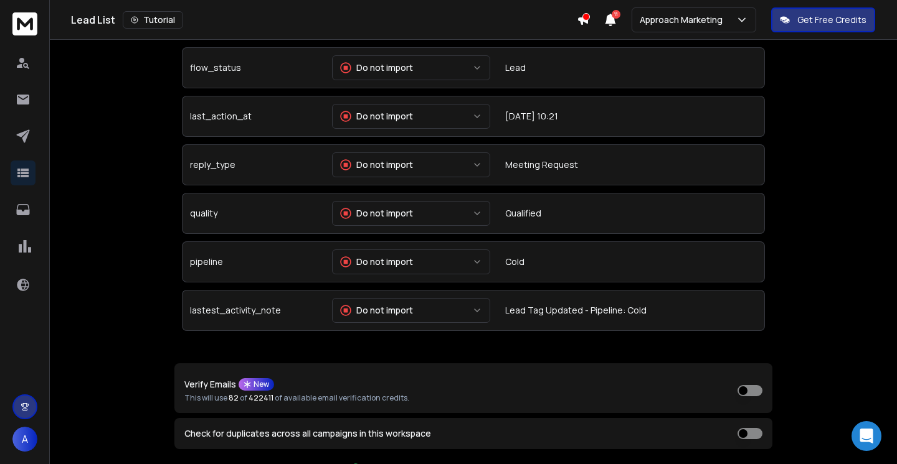
scroll to position [979, 0]
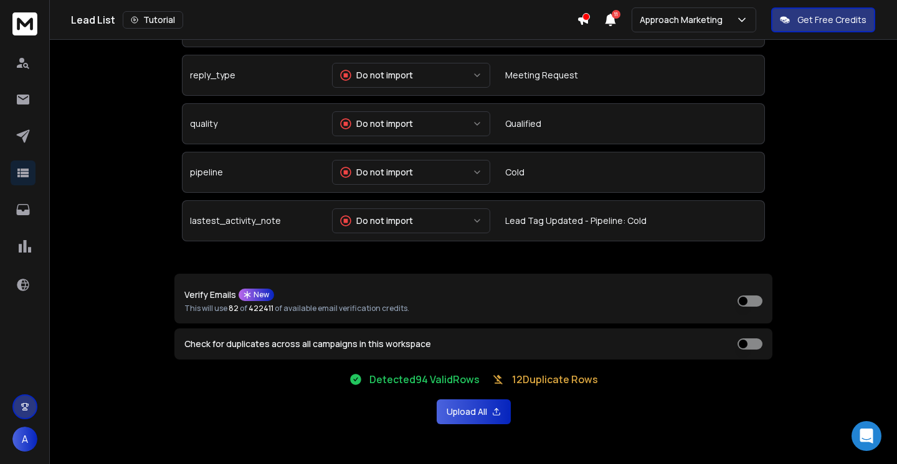
click at [748, 300] on button "Verify Emails New This will use 82 of 422411 of available email verification cr…" at bounding box center [749, 301] width 25 height 11
click at [747, 342] on button "Check for duplicates across all campaigns in this workspace" at bounding box center [749, 344] width 25 height 11
click at [748, 344] on button "Check for duplicates across all campaigns in this workspace" at bounding box center [749, 344] width 25 height 11
click at [473, 413] on button "Upload All" at bounding box center [473, 412] width 74 height 25
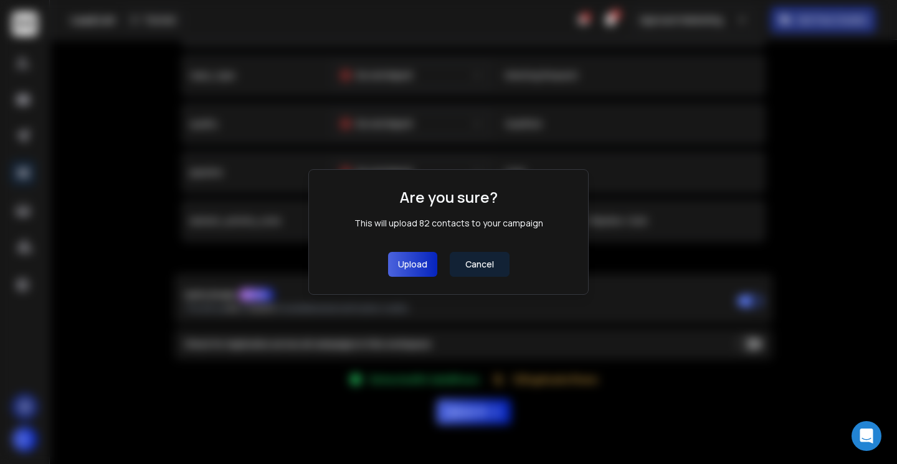
click at [413, 262] on button "Upload" at bounding box center [412, 264] width 49 height 25
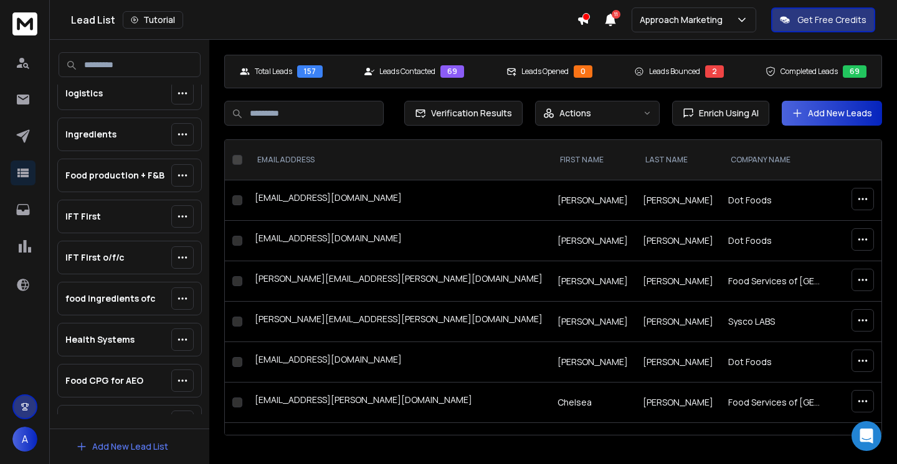
scroll to position [289, 0]
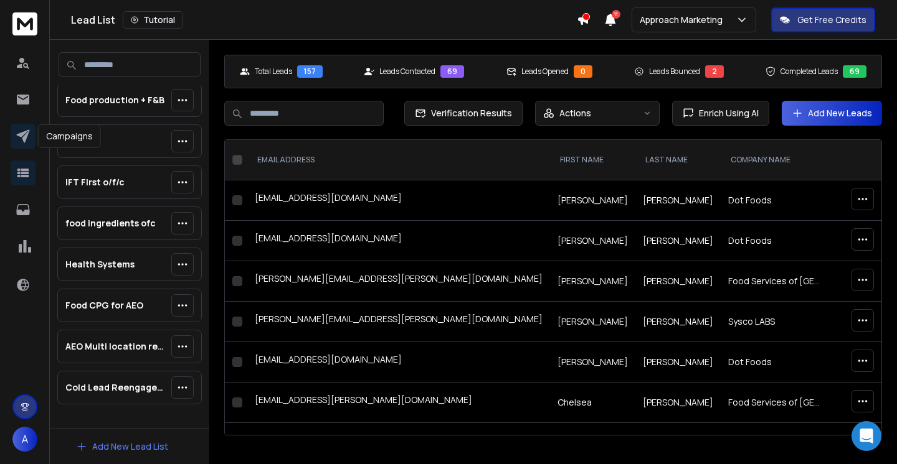
click at [22, 138] on icon at bounding box center [22, 136] width 13 height 13
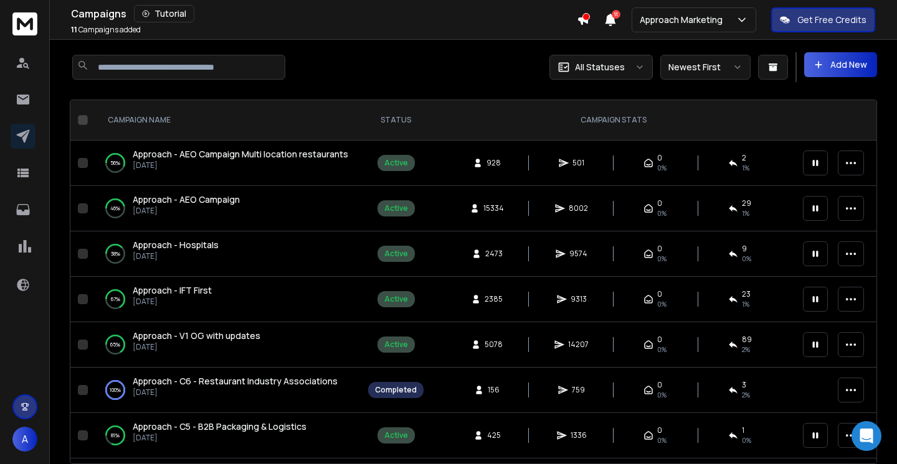
click at [854, 207] on icon "button" at bounding box center [850, 208] width 12 height 12
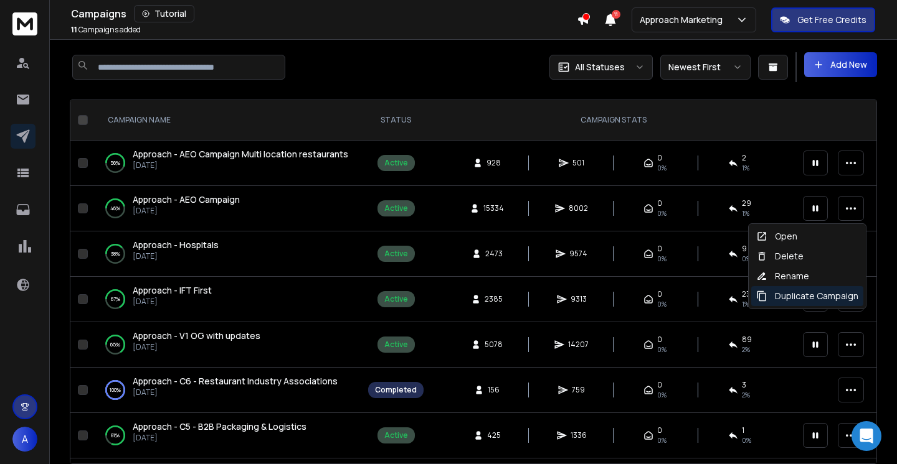
click at [794, 296] on div "Duplicate Campaign" at bounding box center [807, 296] width 102 height 12
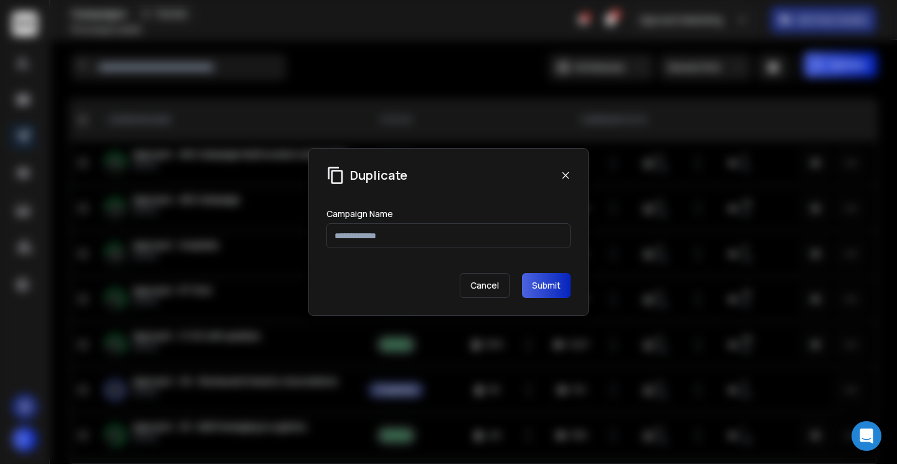
click at [389, 237] on input "text" at bounding box center [448, 236] width 244 height 25
type input "**********"
click at [550, 288] on button "Submit" at bounding box center [546, 285] width 49 height 25
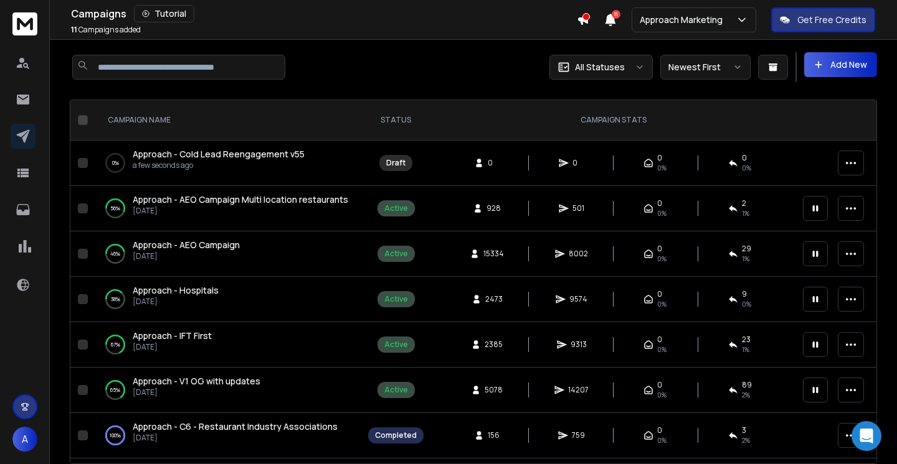
click at [249, 153] on span "Approach - Cold Lead Reengagement v55" at bounding box center [219, 154] width 172 height 12
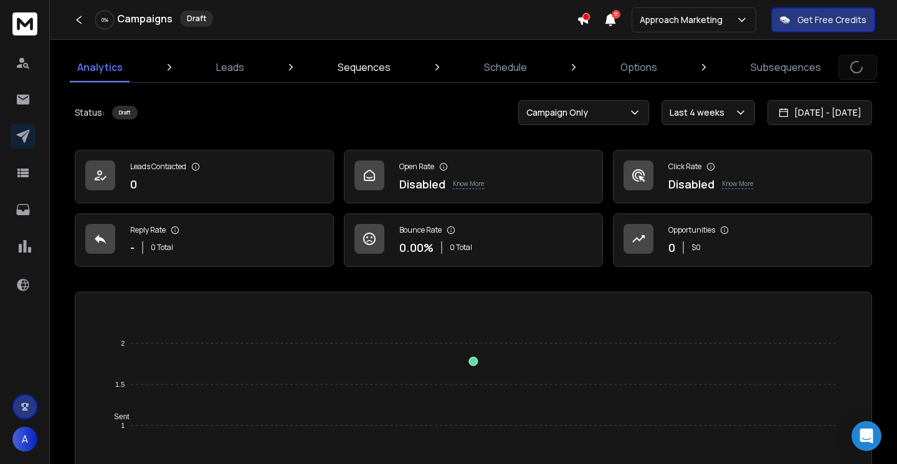
click at [354, 68] on p "Sequences" at bounding box center [363, 67] width 53 height 15
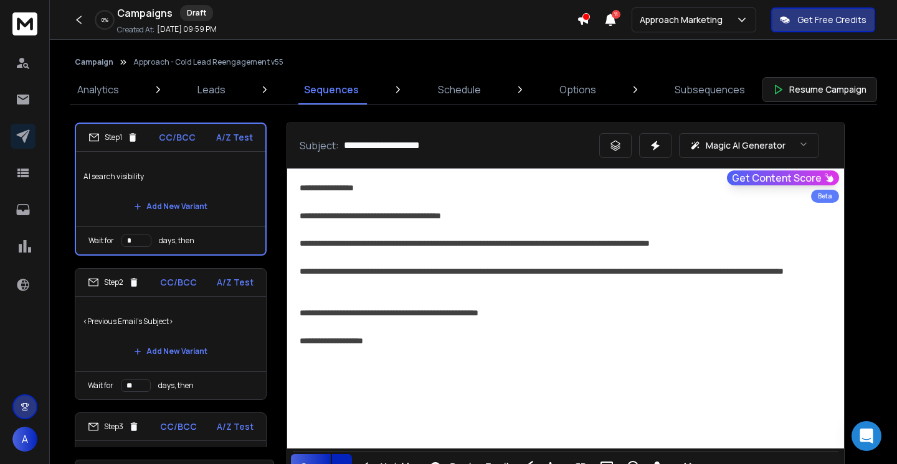
drag, startPoint x: 424, startPoint y: 148, endPoint x: 312, endPoint y: 144, distance: 112.1
click at [312, 144] on div "**********" at bounding box center [442, 145] width 287 height 15
paste input
type input "**********"
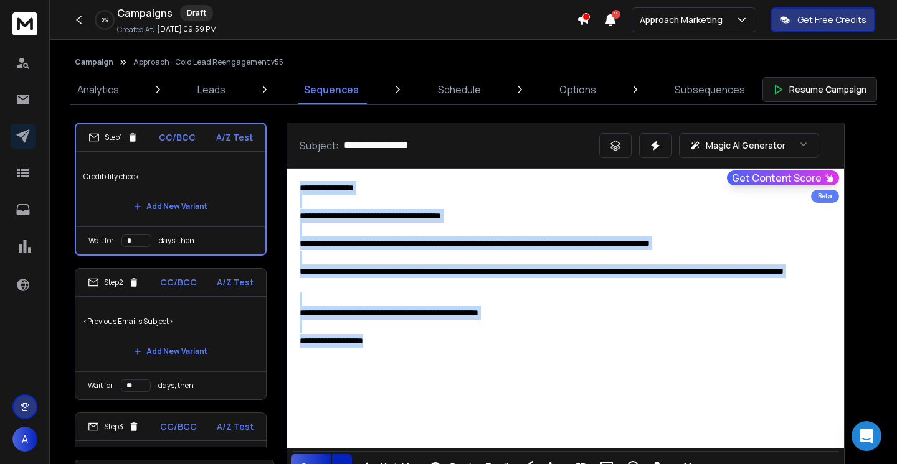
drag, startPoint x: 393, startPoint y: 341, endPoint x: 291, endPoint y: 184, distance: 187.0
click at [291, 184] on div "**********" at bounding box center [565, 308] width 557 height 279
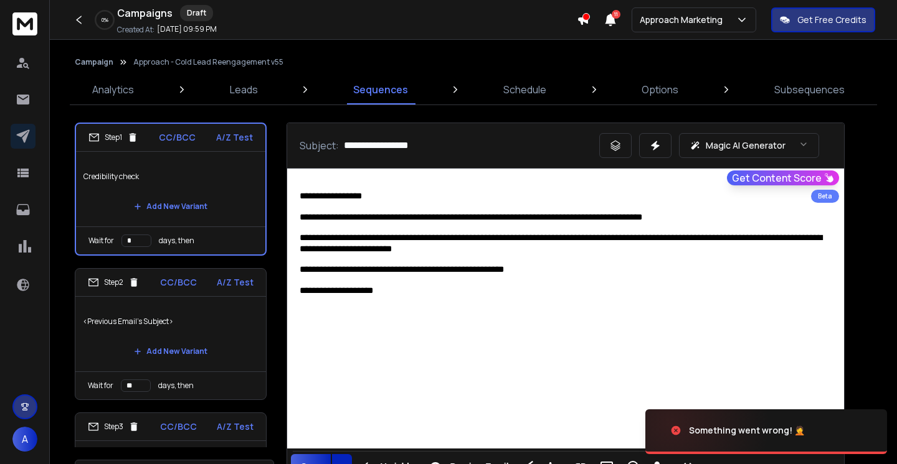
click at [214, 333] on p "<Previous Email's Subject>" at bounding box center [171, 321] width 176 height 35
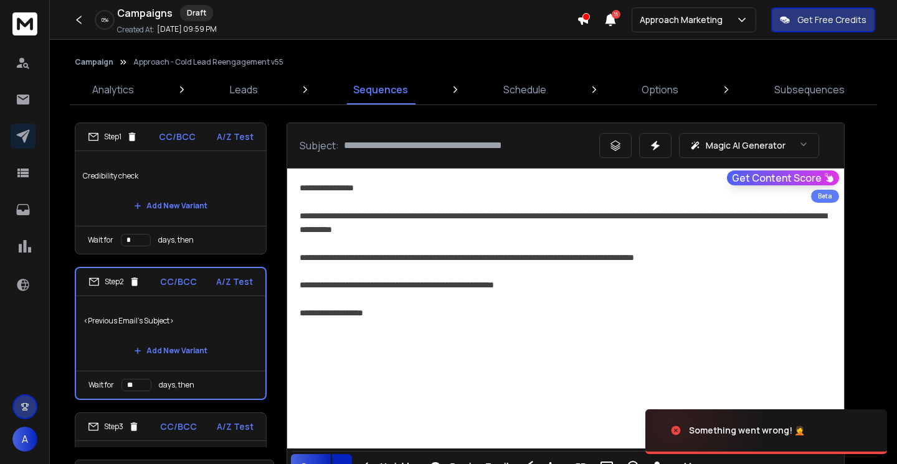
click at [445, 144] on input at bounding box center [465, 145] width 243 height 15
paste input "**********"
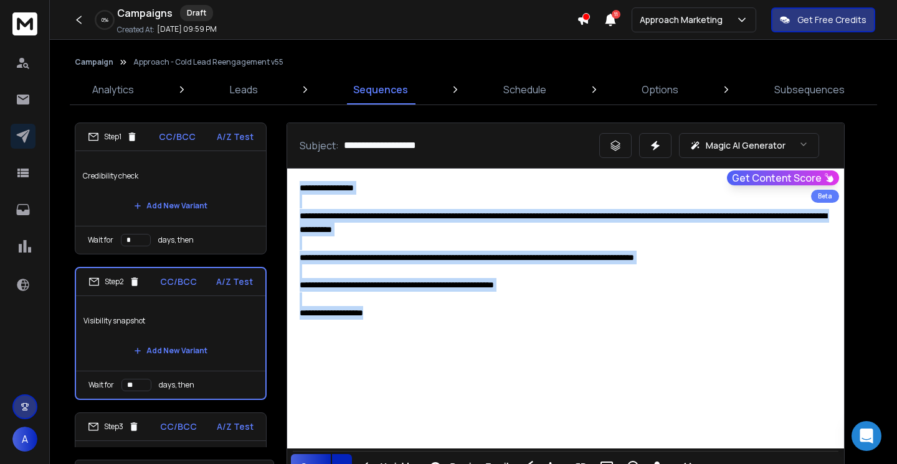
drag, startPoint x: 398, startPoint y: 312, endPoint x: 296, endPoint y: 177, distance: 168.9
click at [296, 177] on div "**********" at bounding box center [565, 308] width 557 height 279
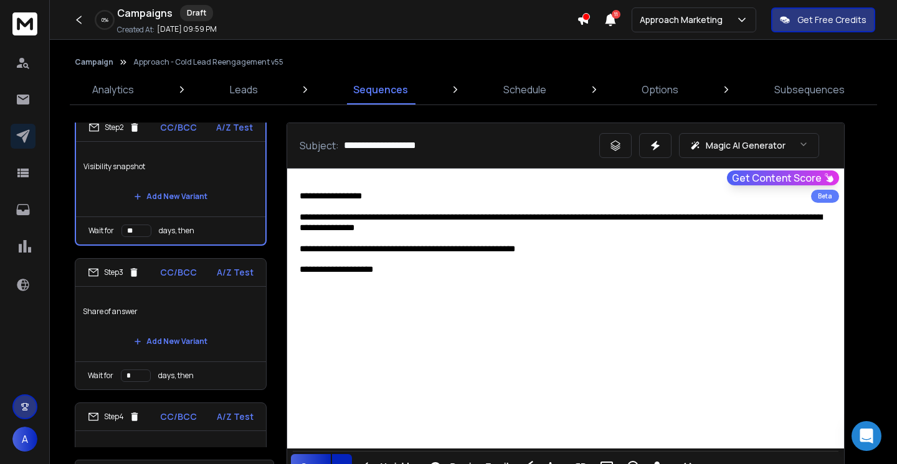
scroll to position [157, 0]
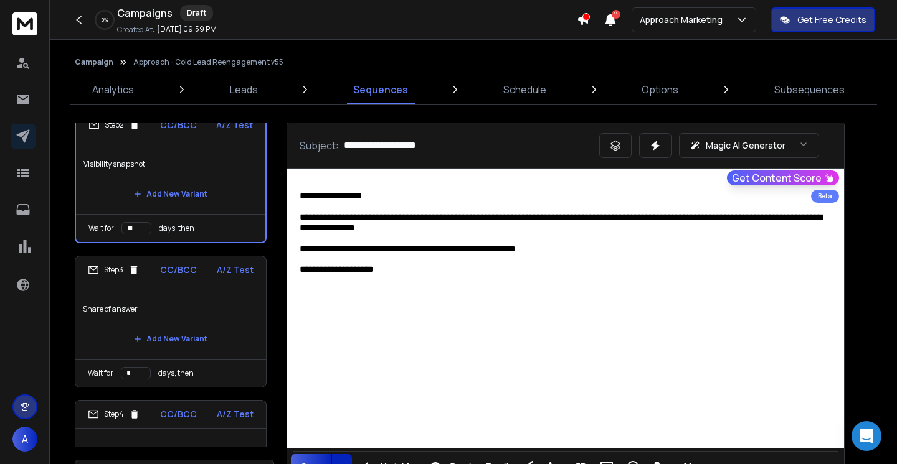
click at [194, 305] on p "Share of answer" at bounding box center [171, 309] width 176 height 35
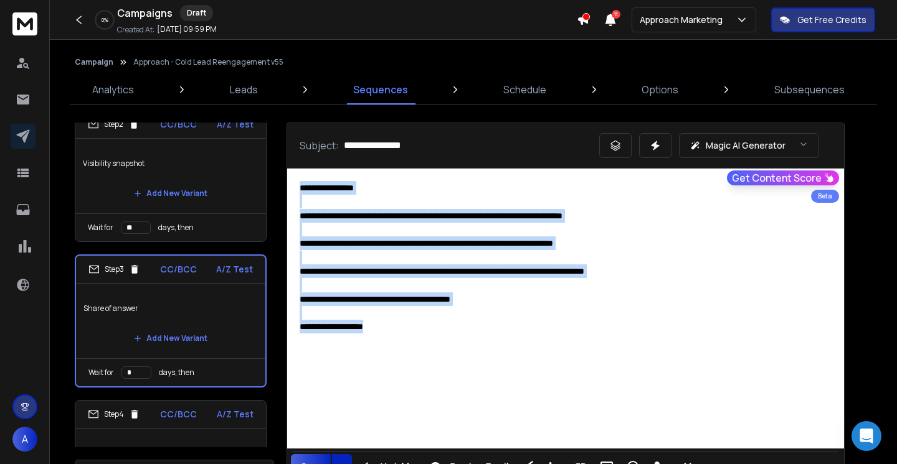
drag, startPoint x: 399, startPoint y: 324, endPoint x: 283, endPoint y: 161, distance: 200.9
click at [283, 161] on div "**********" at bounding box center [473, 304] width 797 height 362
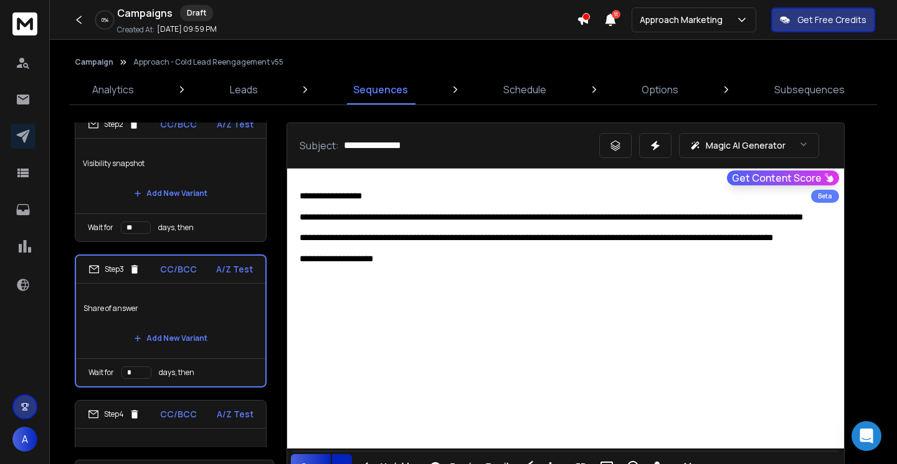
click at [393, 148] on input "**********" at bounding box center [465, 145] width 243 height 15
paste input
type input "**********"
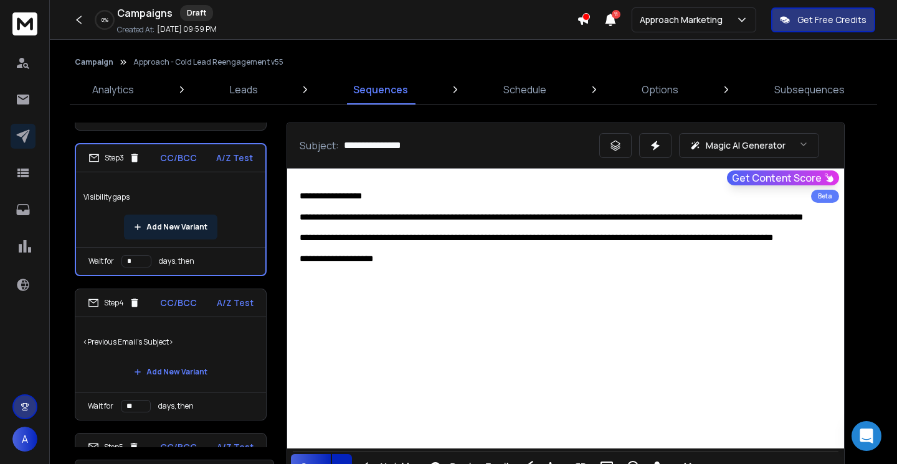
scroll to position [334, 0]
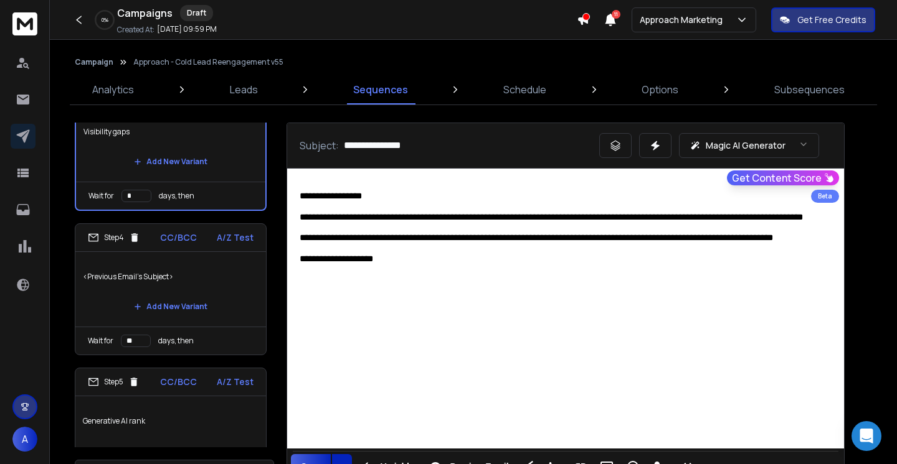
click at [182, 268] on p "<Previous Email's Subject>" at bounding box center [171, 277] width 176 height 35
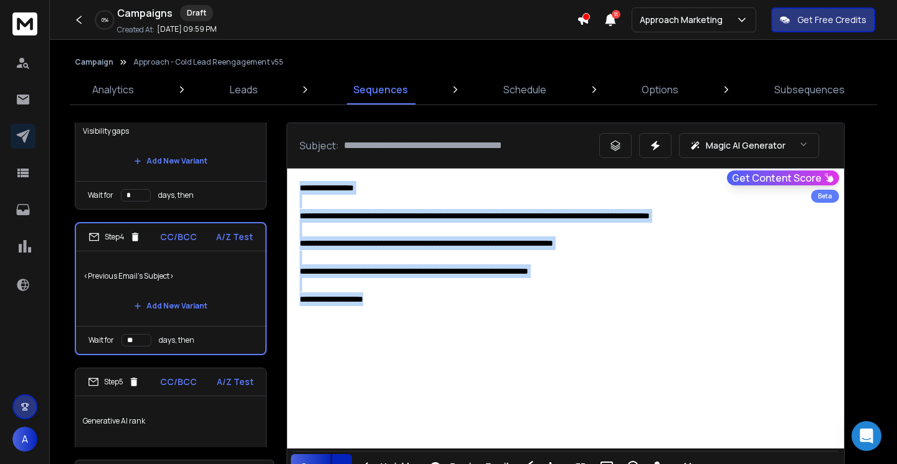
drag, startPoint x: 389, startPoint y: 299, endPoint x: 280, endPoint y: 167, distance: 171.6
click at [280, 167] on div "**********" at bounding box center [473, 304] width 797 height 362
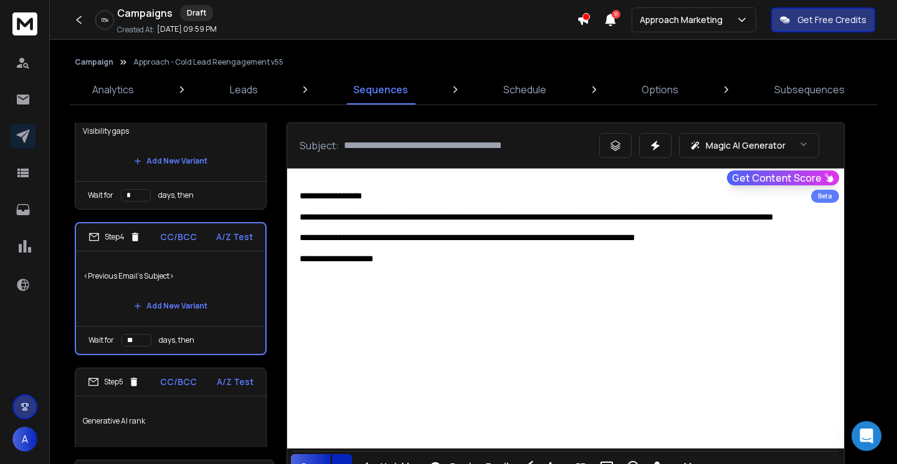
click at [377, 142] on input at bounding box center [465, 145] width 243 height 15
paste input "**********"
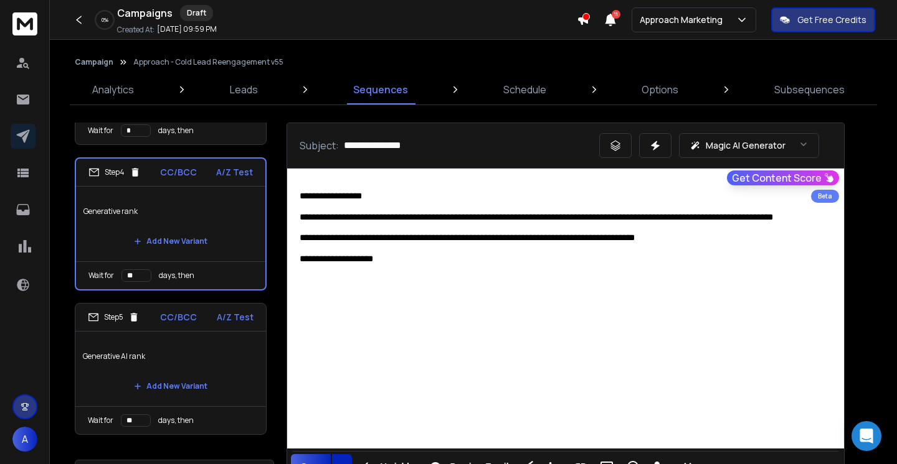
scroll to position [418, 0]
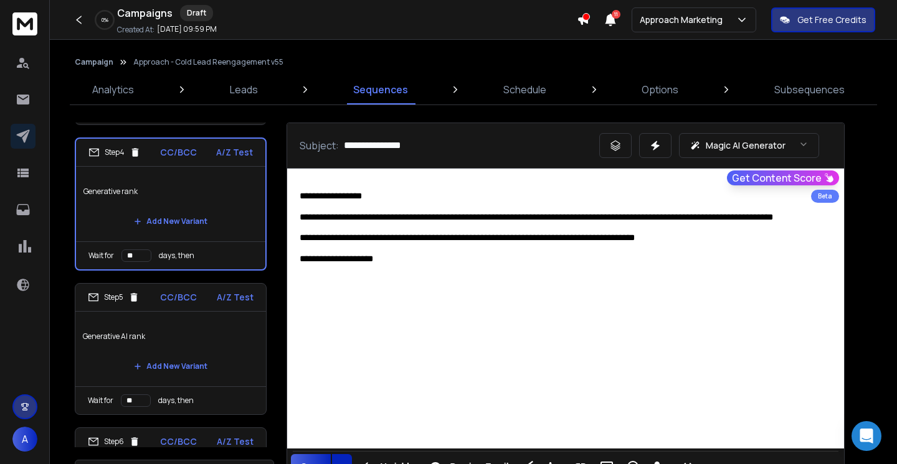
click at [227, 337] on p "Generative AI rank" at bounding box center [171, 336] width 176 height 35
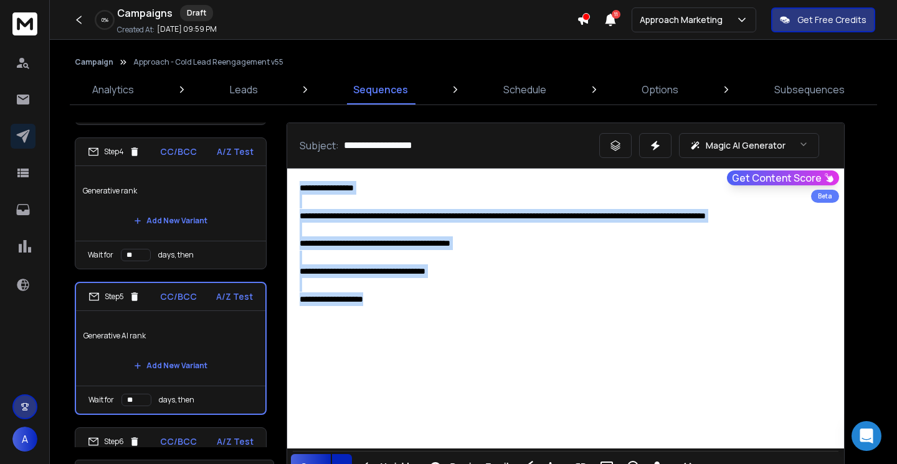
drag, startPoint x: 395, startPoint y: 300, endPoint x: 295, endPoint y: 186, distance: 151.8
click at [296, 186] on div "**********" at bounding box center [565, 308] width 557 height 279
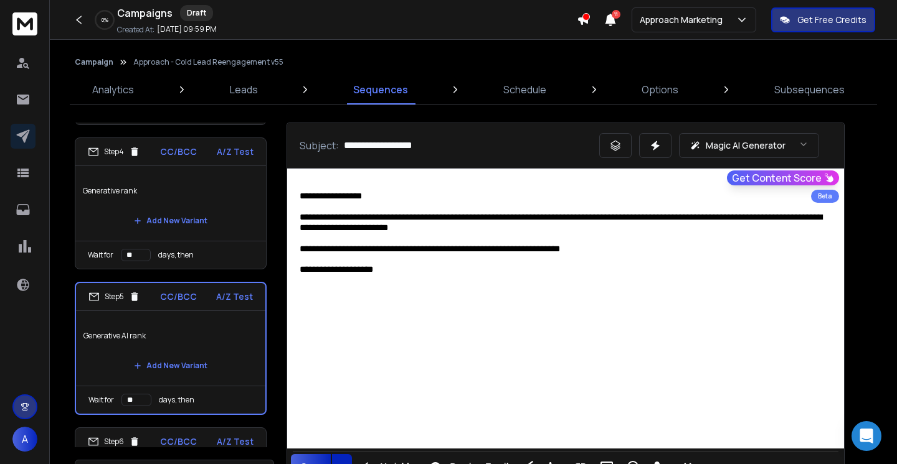
click at [228, 211] on div "Add New Variant" at bounding box center [171, 221] width 176 height 25
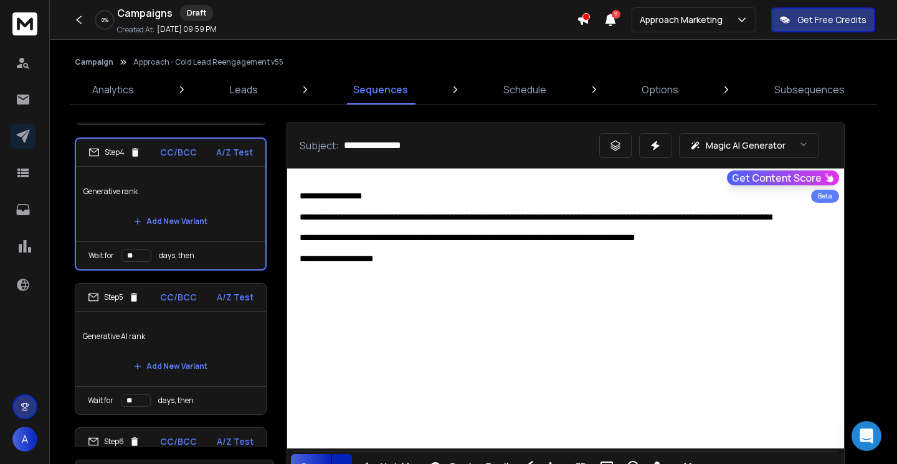
click at [230, 347] on p "Generative AI rank" at bounding box center [171, 336] width 176 height 35
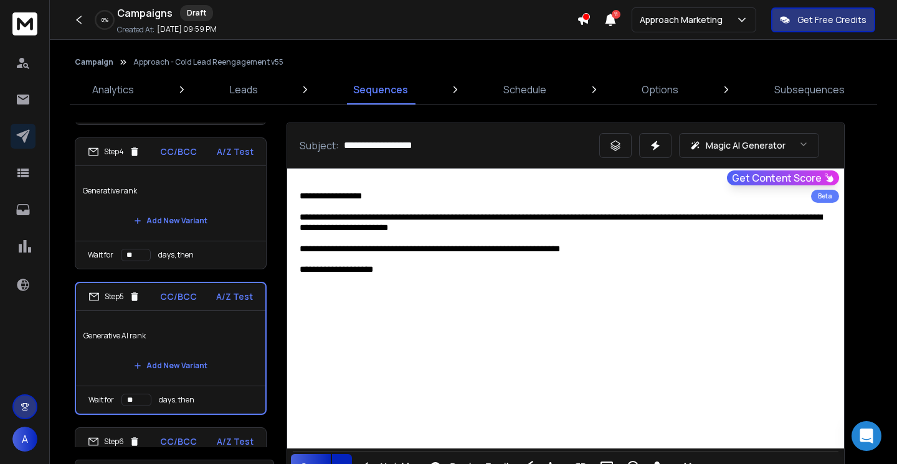
click at [381, 148] on input "**********" at bounding box center [465, 145] width 243 height 15
paste input
type input "**********"
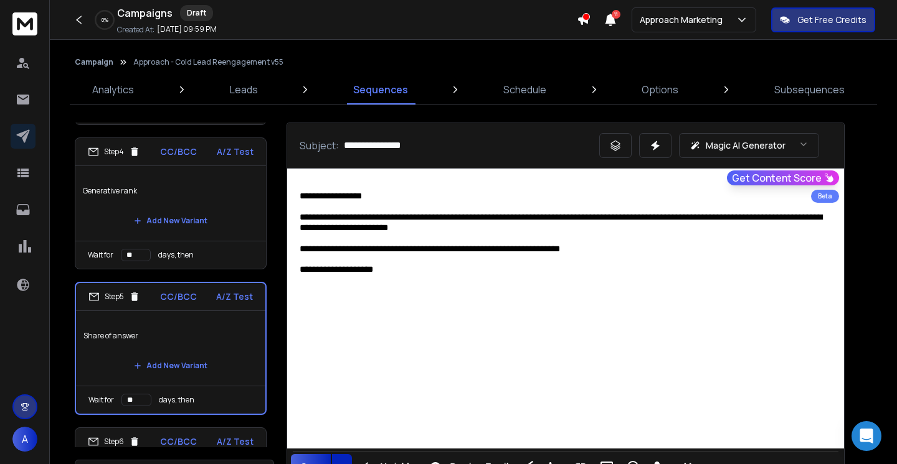
click at [388, 389] on div "**********" at bounding box center [565, 308] width 557 height 279
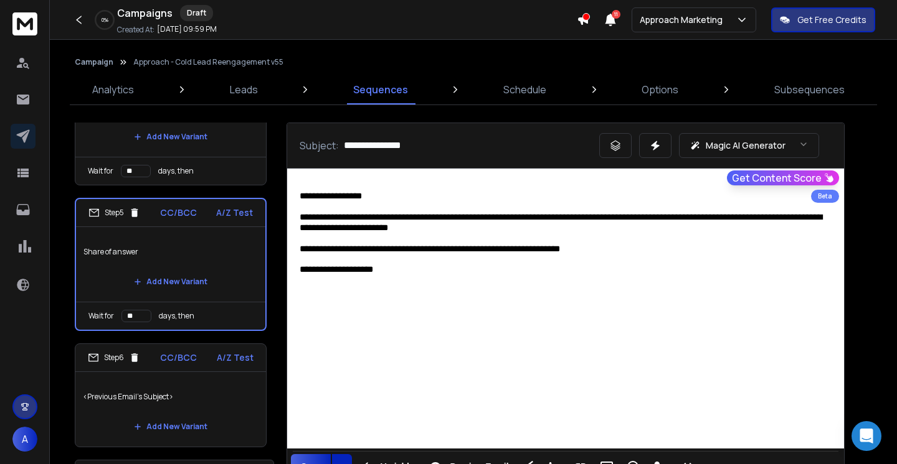
click at [205, 405] on p "<Previous Email's Subject>" at bounding box center [171, 397] width 176 height 35
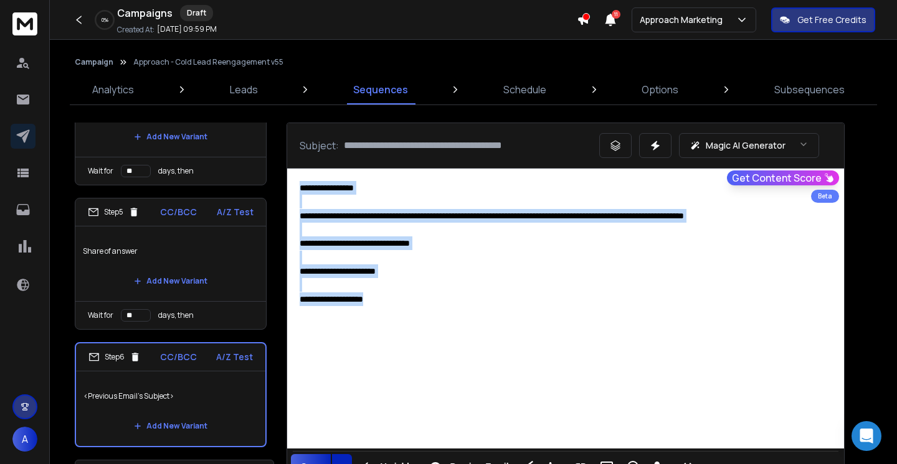
drag, startPoint x: 390, startPoint y: 298, endPoint x: 279, endPoint y: 182, distance: 160.3
click at [279, 182] on div "**********" at bounding box center [473, 304] width 797 height 362
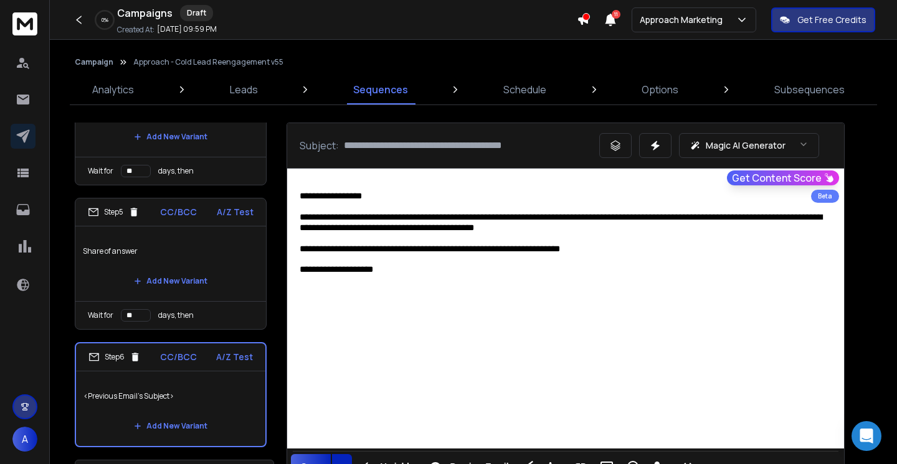
click at [426, 143] on input at bounding box center [465, 145] width 243 height 15
paste input "**********"
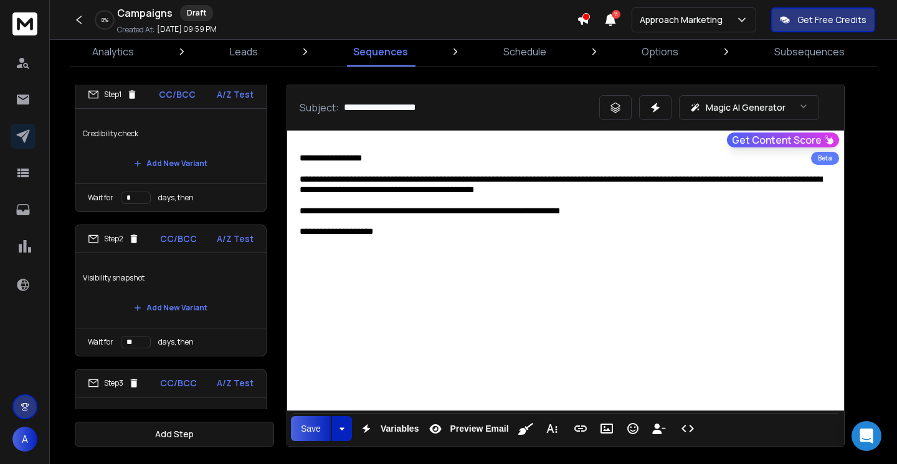
scroll to position [6, 0]
drag, startPoint x: 136, startPoint y: 199, endPoint x: 87, endPoint y: 199, distance: 49.8
click at [87, 199] on div "Wait for * days, then" at bounding box center [170, 196] width 191 height 28
type input "**********"
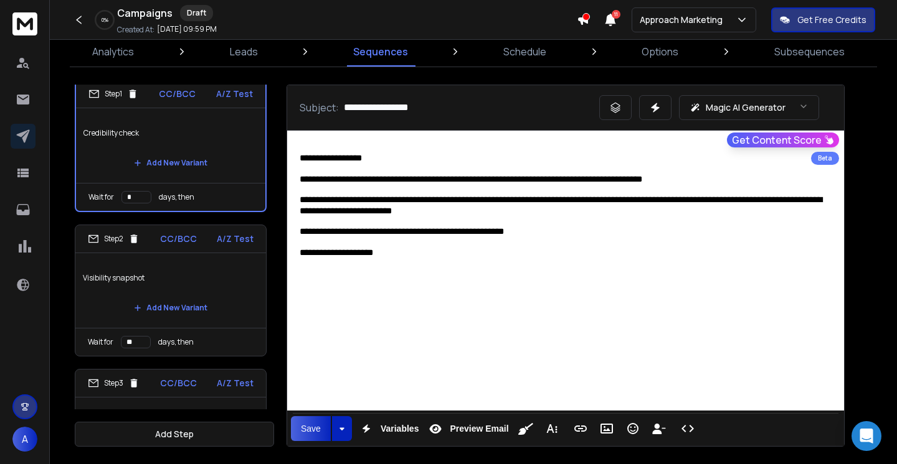
drag, startPoint x: 138, startPoint y: 196, endPoint x: 107, endPoint y: 196, distance: 30.5
click at [107, 196] on div "Wait for * days, then" at bounding box center [170, 197] width 189 height 28
type input "*"
click at [215, 294] on p "Visibility snapshot" at bounding box center [171, 278] width 176 height 35
type input "**********"
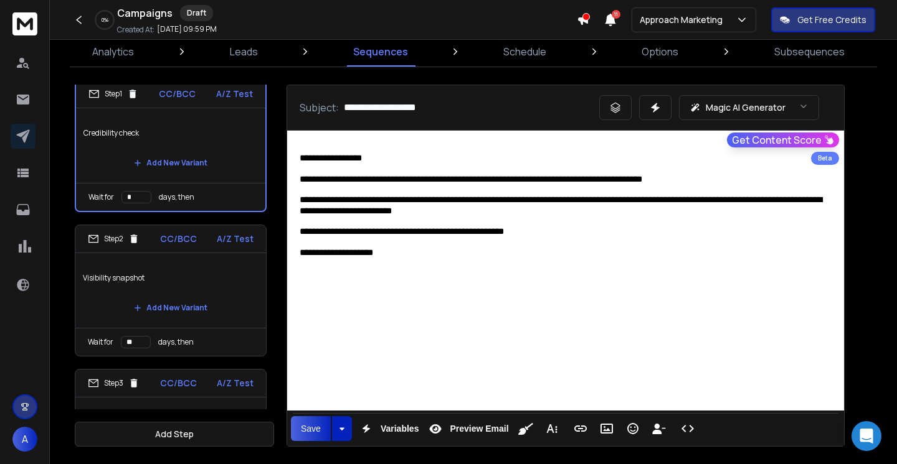
type input "*"
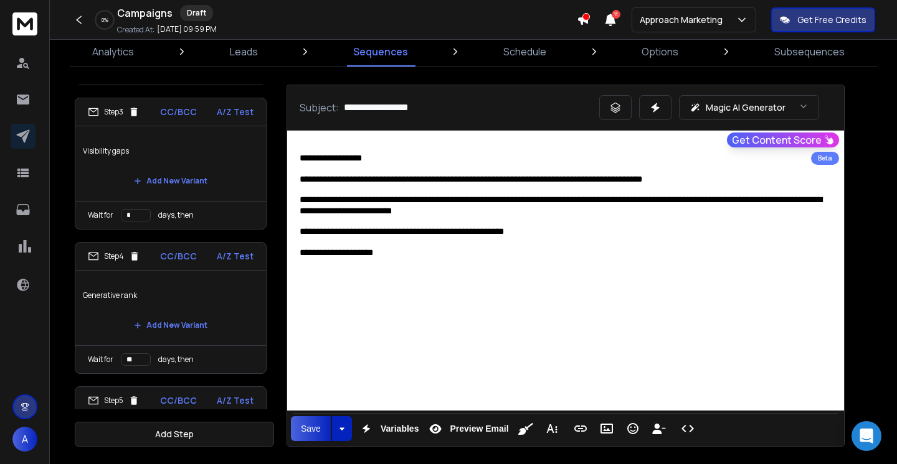
scroll to position [281, 0]
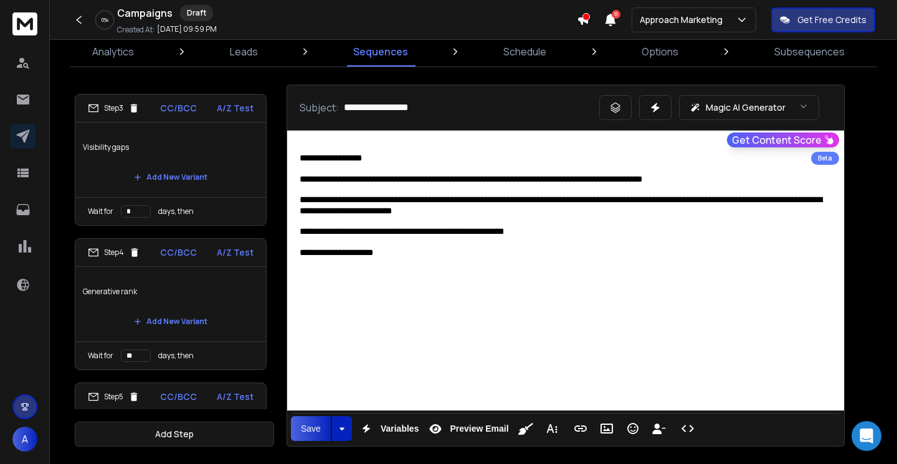
drag, startPoint x: 142, startPoint y: 209, endPoint x: 115, endPoint y: 209, distance: 27.4
click at [115, 209] on div "Wait for * days, then" at bounding box center [170, 211] width 191 height 28
type input "**********"
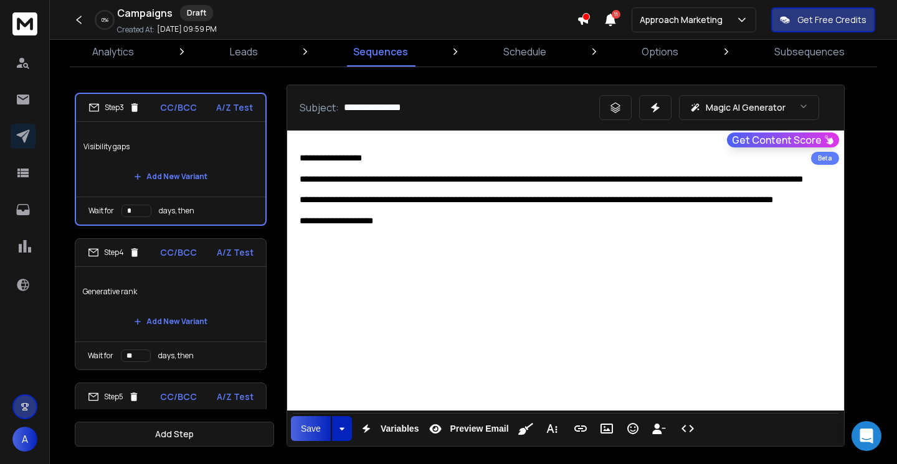
click at [141, 213] on input "*" at bounding box center [136, 211] width 30 height 12
type input "*"
click at [360, 312] on div "**********" at bounding box center [565, 270] width 557 height 279
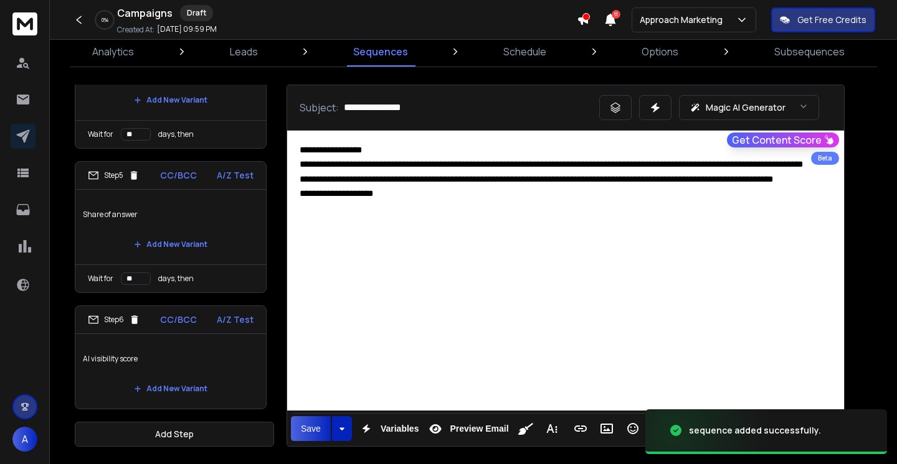
scroll to position [0, 0]
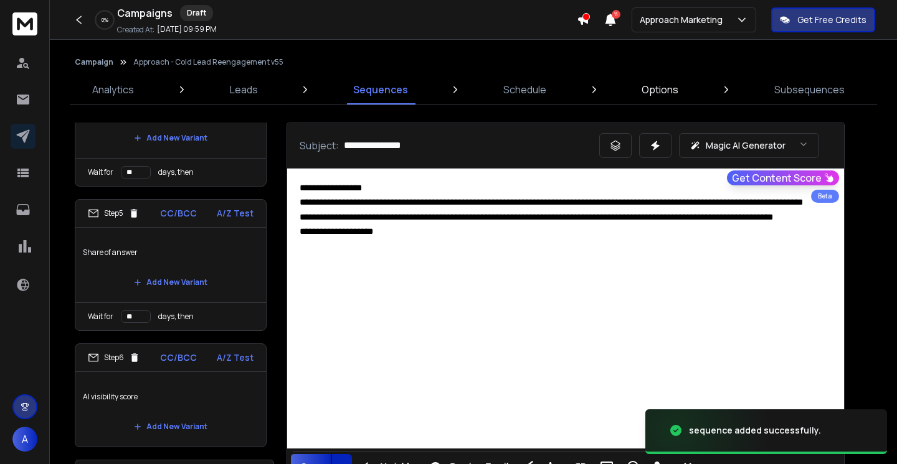
click at [663, 87] on p "Options" at bounding box center [659, 89] width 37 height 15
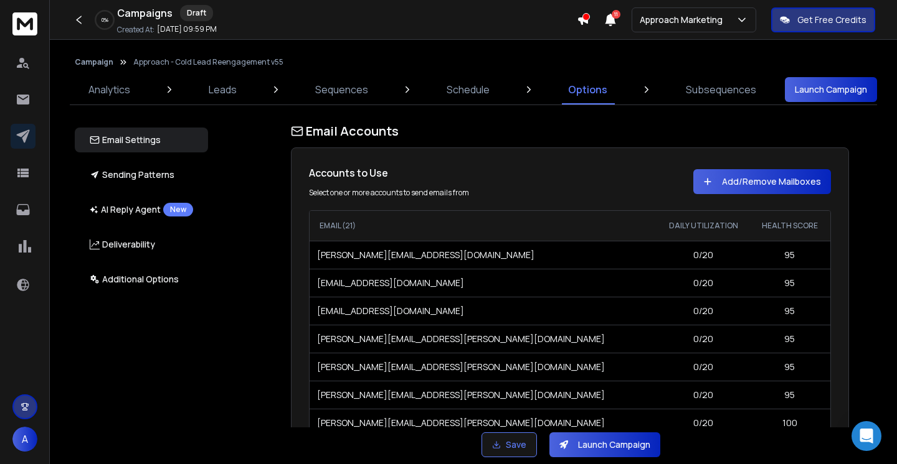
click at [778, 181] on button "Add/Remove Mailboxes" at bounding box center [762, 181] width 138 height 25
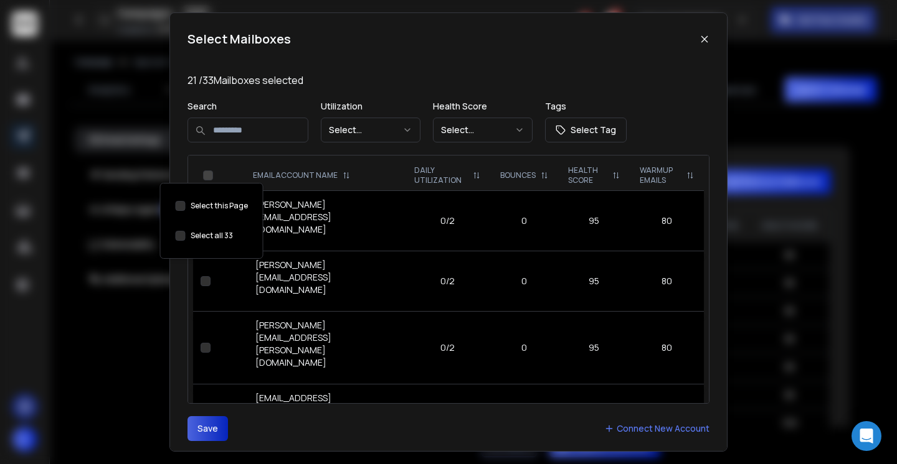
click at [179, 236] on button "Select this Page" at bounding box center [181, 236] width 10 height 10
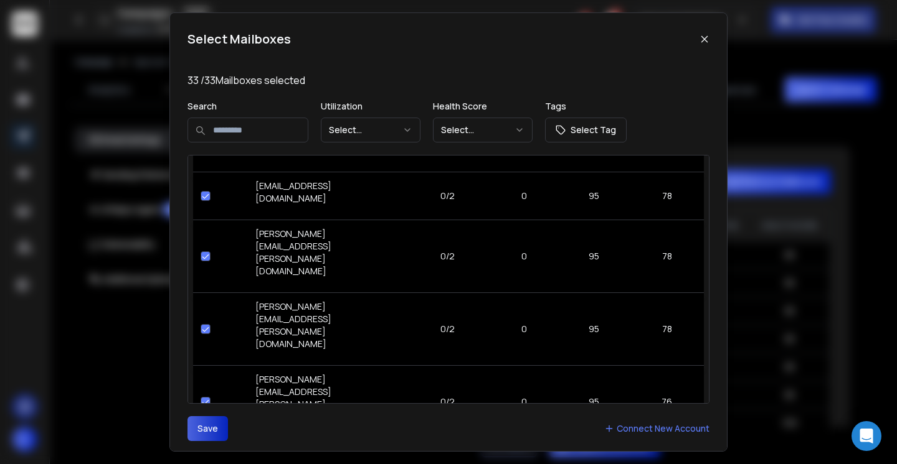
scroll to position [505, 0]
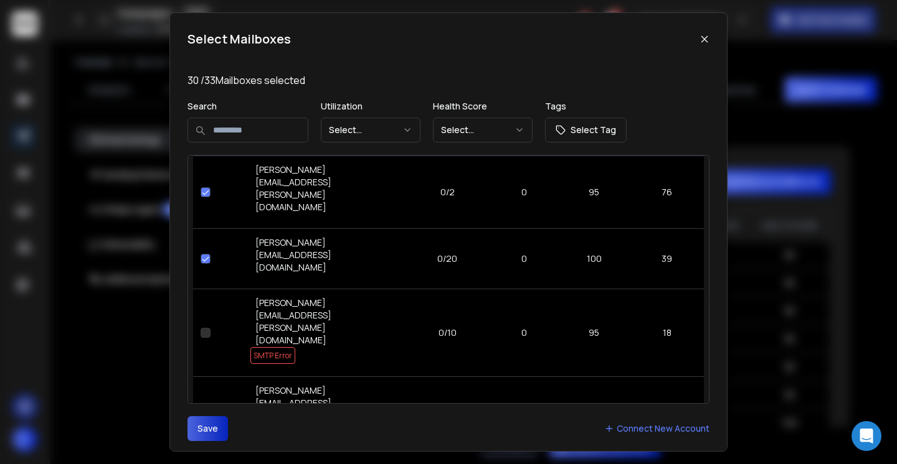
scroll to position [747, 0]
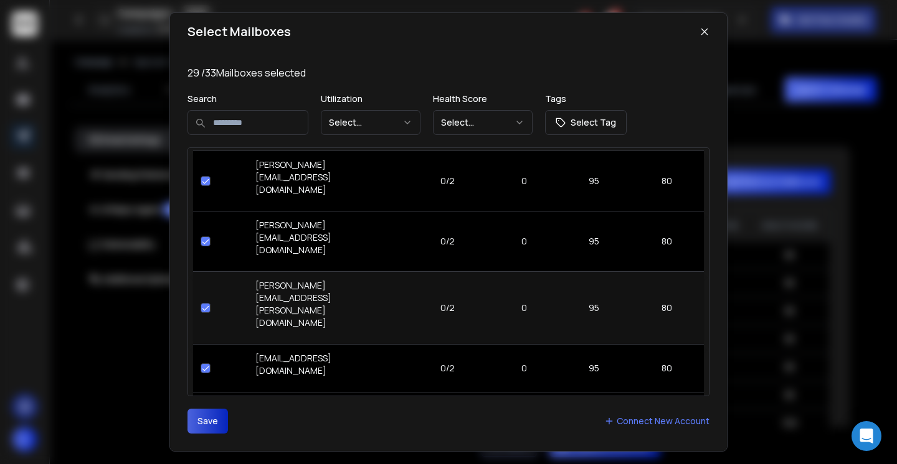
scroll to position [0, 0]
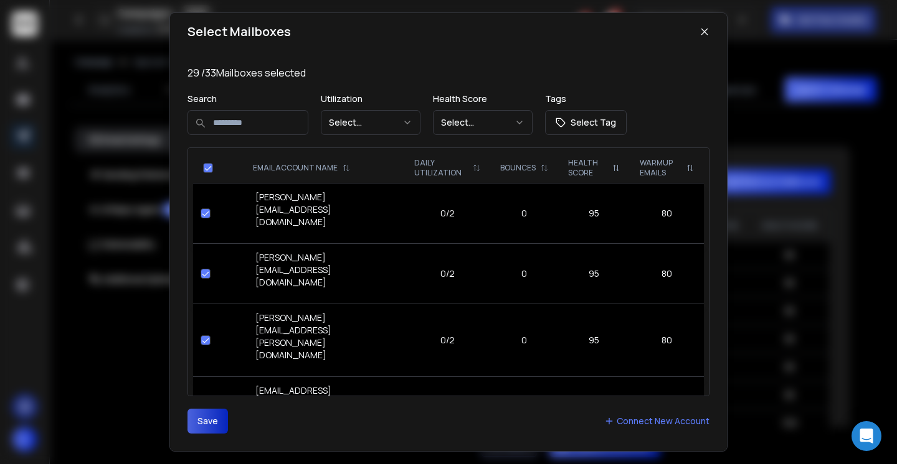
click at [210, 417] on button "Save" at bounding box center [207, 421] width 40 height 25
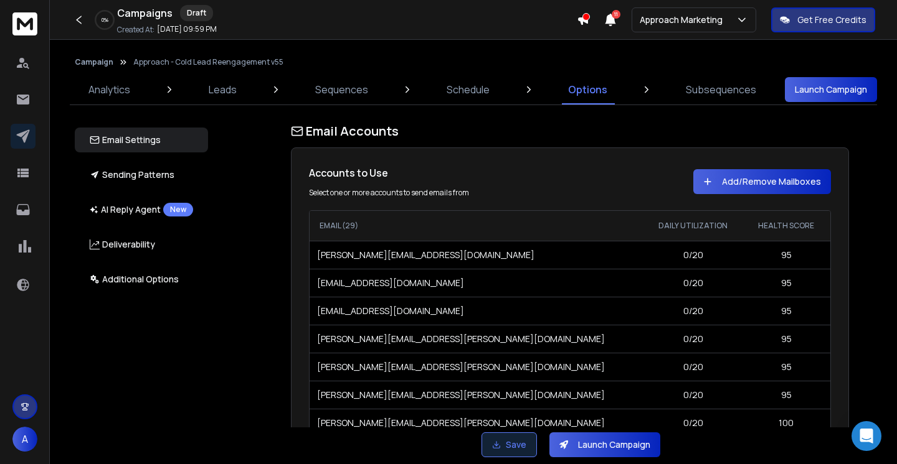
click at [502, 453] on button "Save" at bounding box center [508, 445] width 55 height 25
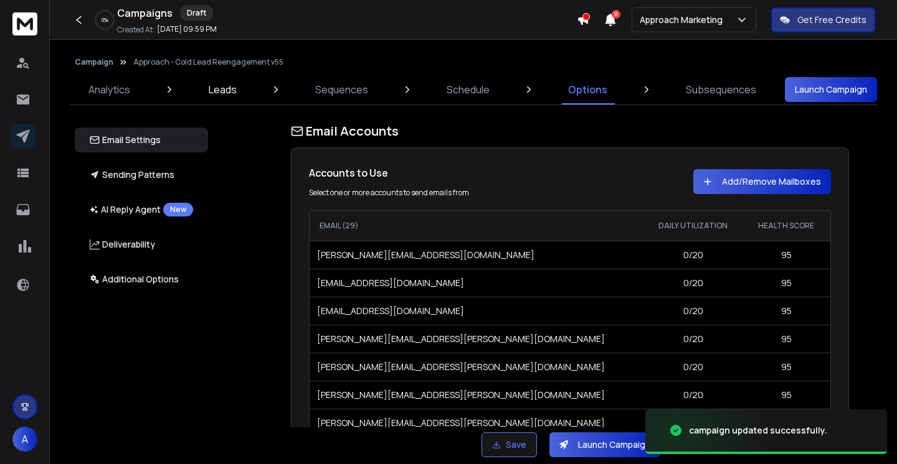
click at [226, 88] on p "Leads" at bounding box center [223, 89] width 28 height 15
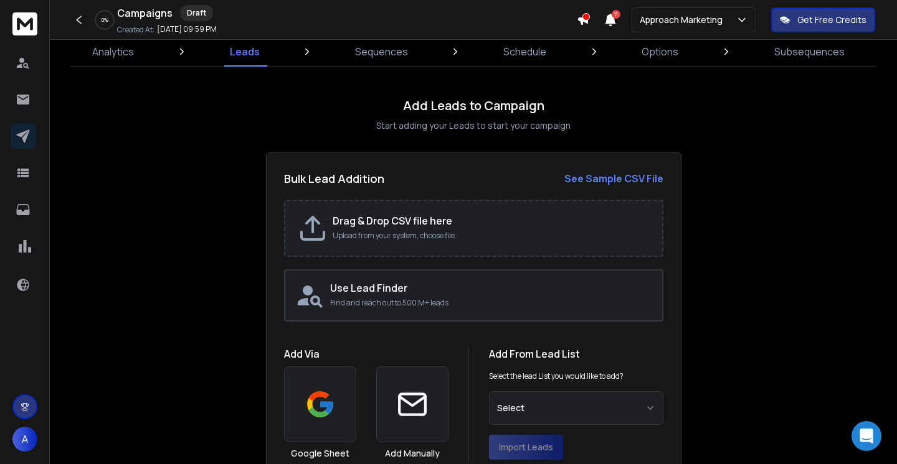
scroll to position [72, 0]
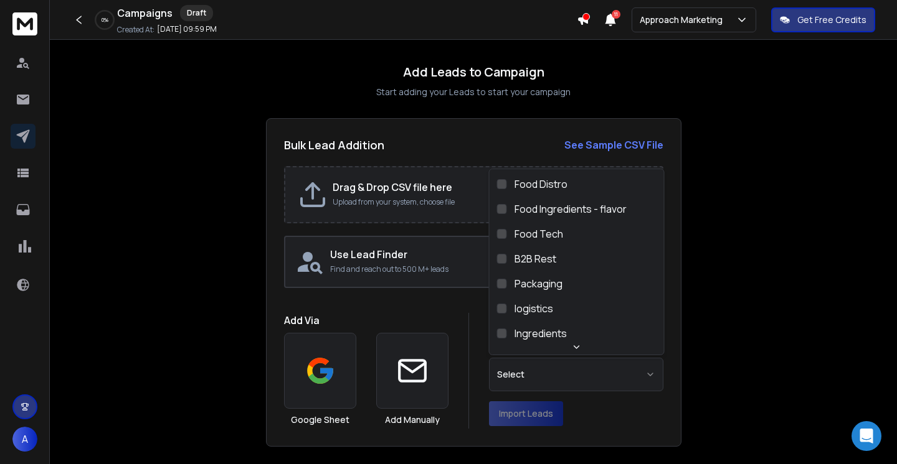
click at [552, 371] on button "Select" at bounding box center [576, 375] width 174 height 34
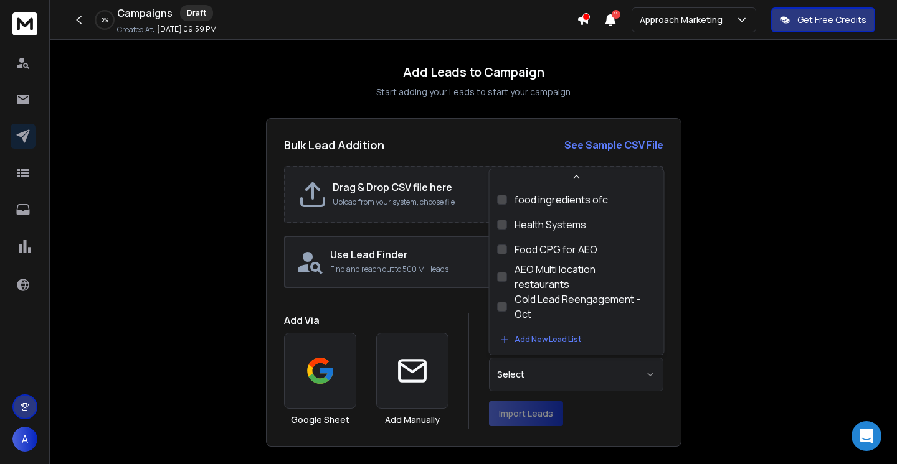
scroll to position [248, 0]
click at [534, 303] on div "Cold Lead Reengagement - Oct" at bounding box center [581, 307] width 134 height 30
click at [597, 407] on div "Select the lead List you would like to add? Cold Lead Reengagement - Oct Import…" at bounding box center [576, 382] width 174 height 88
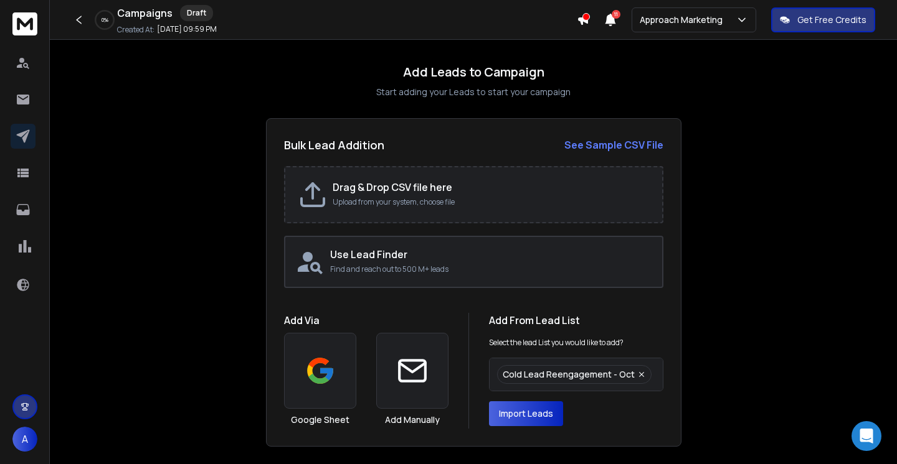
click at [534, 419] on button "Import Leads" at bounding box center [526, 414] width 74 height 25
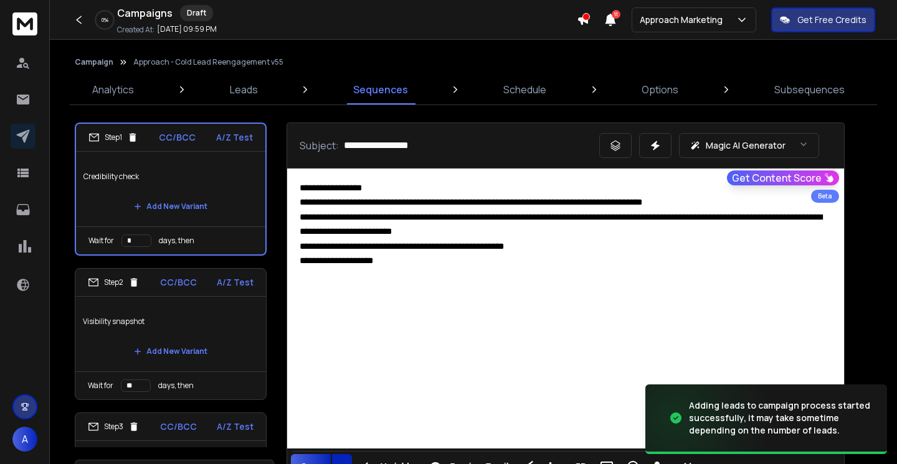
click at [385, 191] on div "**********" at bounding box center [565, 188] width 532 height 14
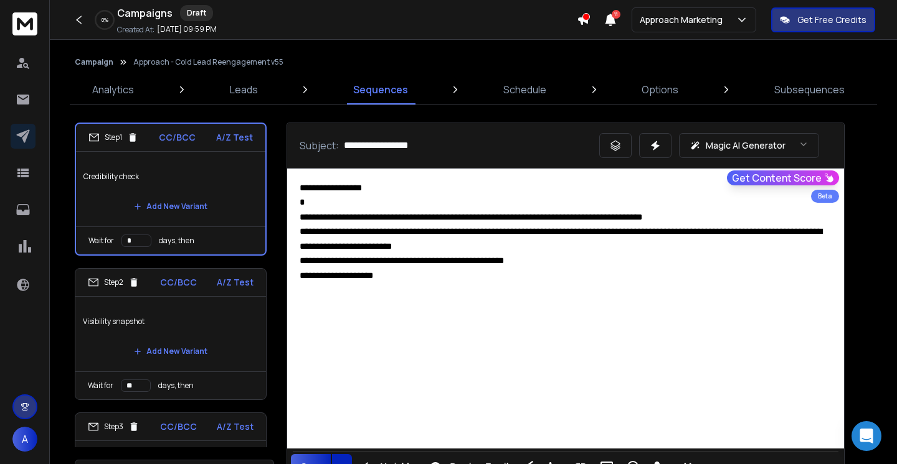
click at [299, 235] on span "**********" at bounding box center [560, 238] width 522 height 23
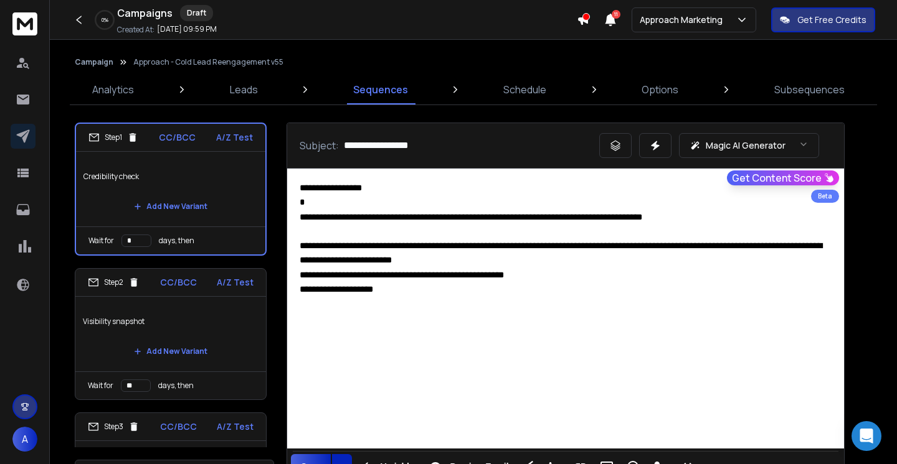
click at [299, 273] on span "**********" at bounding box center [401, 275] width 204 height 9
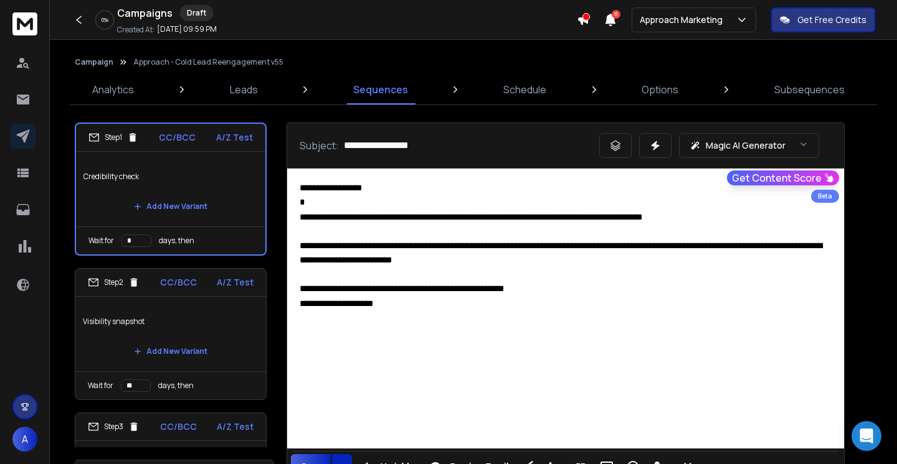
click at [292, 304] on div "**********" at bounding box center [565, 308] width 557 height 279
click at [189, 316] on p "Visibility snapshot" at bounding box center [171, 321] width 176 height 35
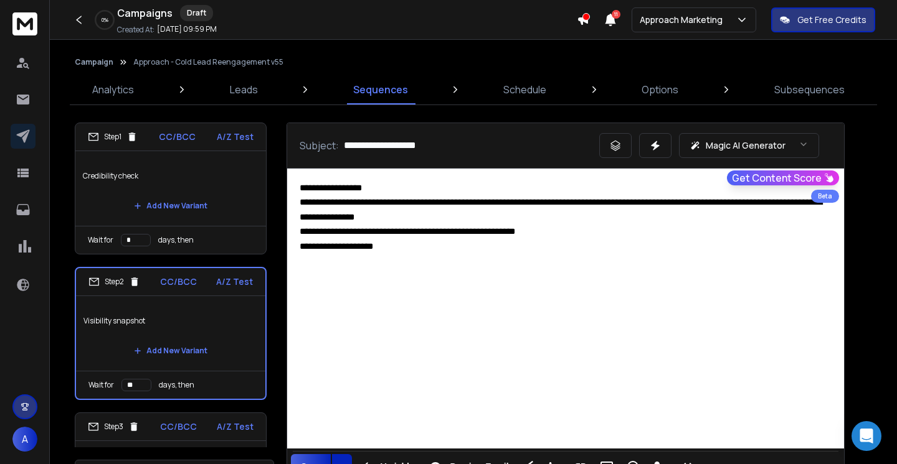
click at [296, 202] on div "**********" at bounding box center [565, 308] width 557 height 279
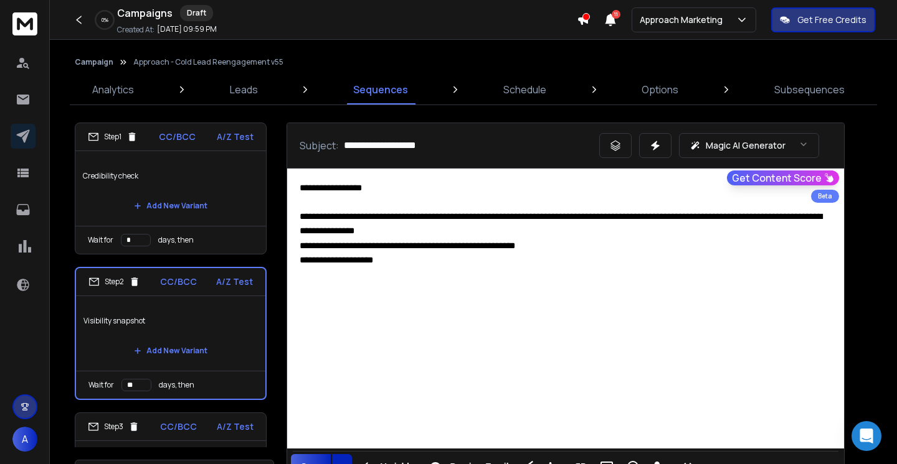
click at [298, 242] on div "**********" at bounding box center [565, 308] width 557 height 279
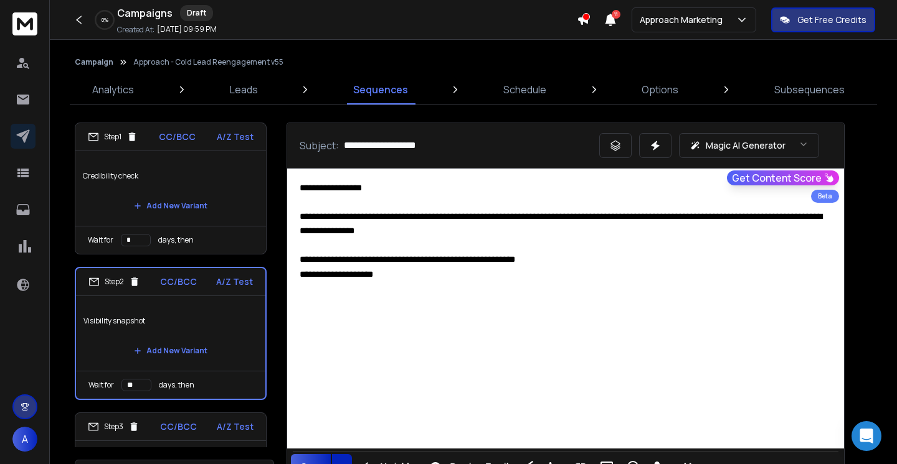
click at [295, 278] on div "**********" at bounding box center [565, 308] width 557 height 279
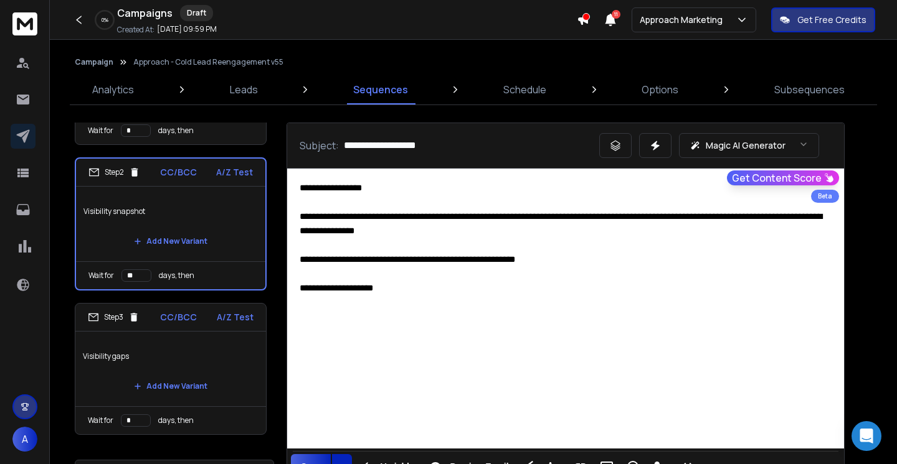
scroll to position [140, 0]
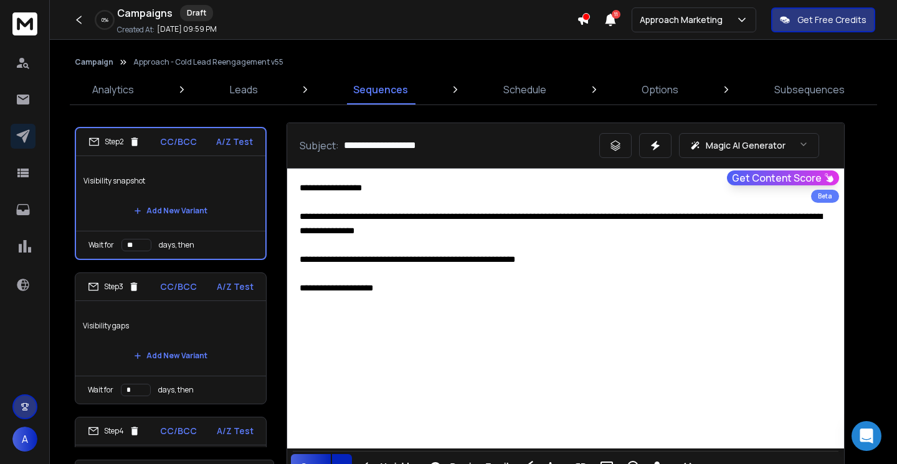
click at [209, 303] on div "Visibility gaps Add New Variant" at bounding box center [170, 338] width 191 height 75
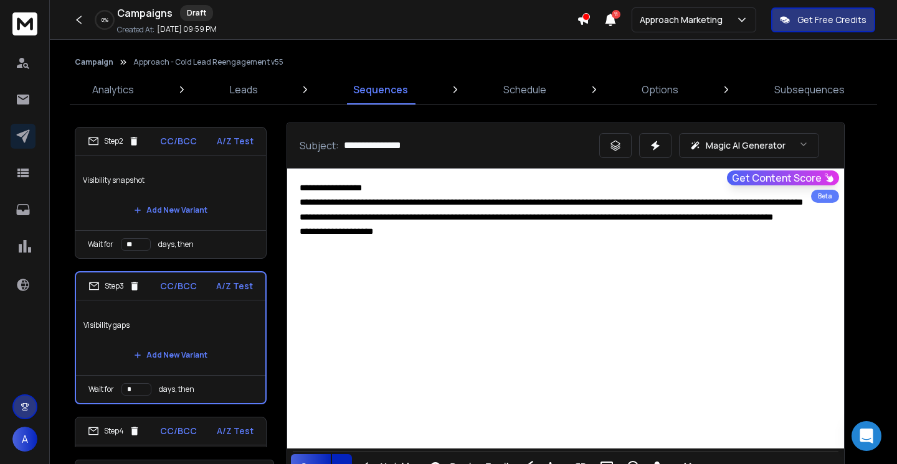
click at [377, 189] on div "**********" at bounding box center [565, 188] width 532 height 14
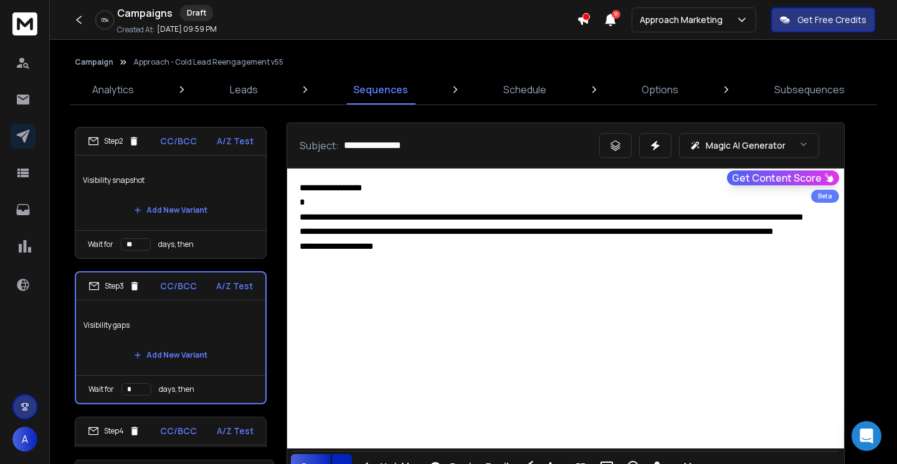
click at [296, 245] on div "**********" at bounding box center [565, 308] width 557 height 279
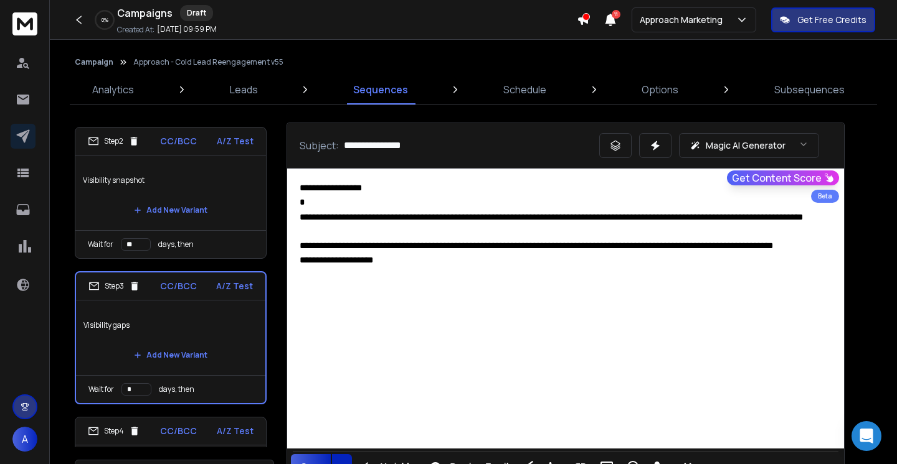
click at [298, 271] on div "**********" at bounding box center [565, 308] width 557 height 279
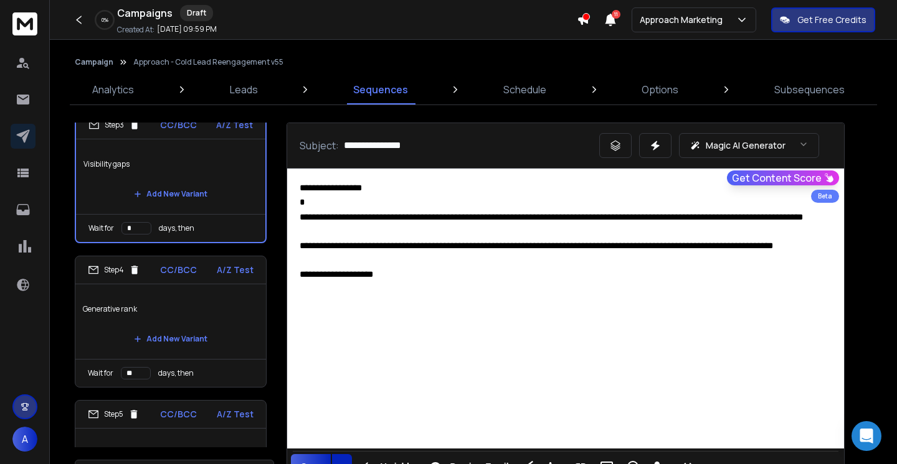
scroll to position [310, 0]
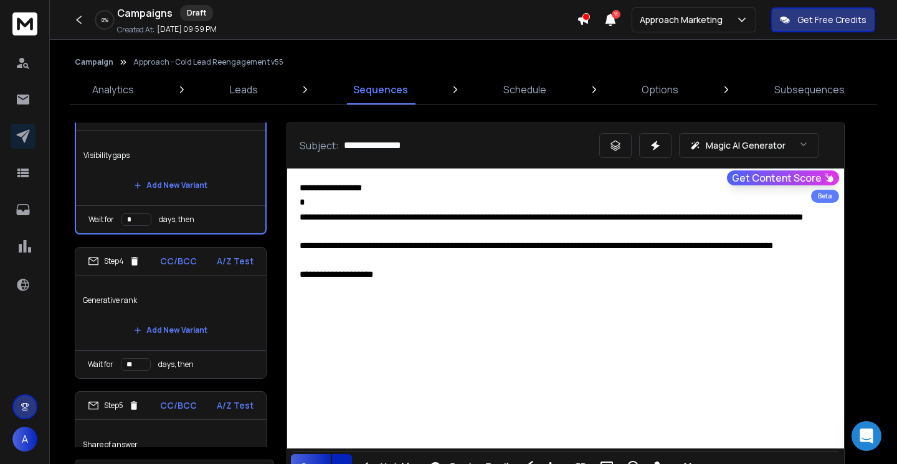
click at [197, 301] on p "Generative rank" at bounding box center [171, 300] width 176 height 35
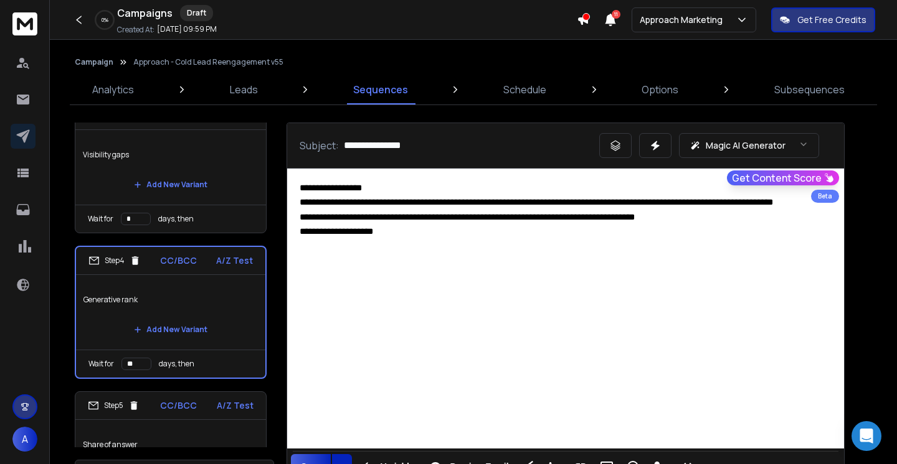
click at [374, 190] on div "**********" at bounding box center [565, 188] width 532 height 14
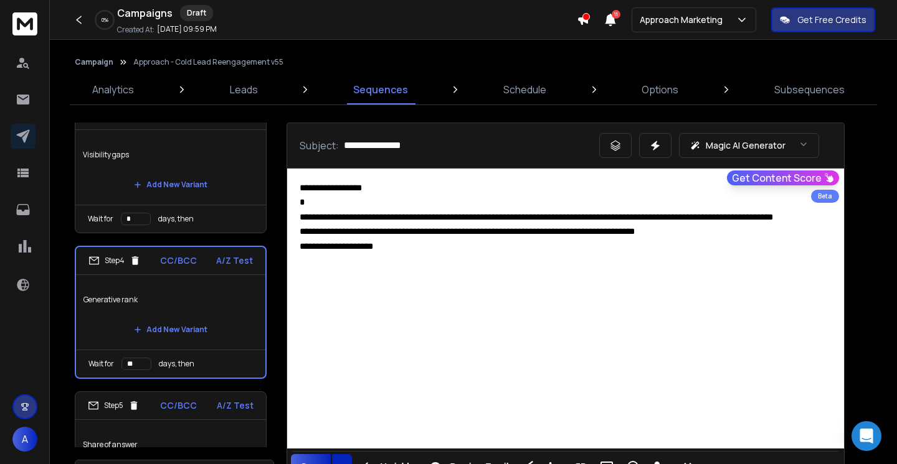
click at [363, 225] on div "**********" at bounding box center [565, 217] width 532 height 14
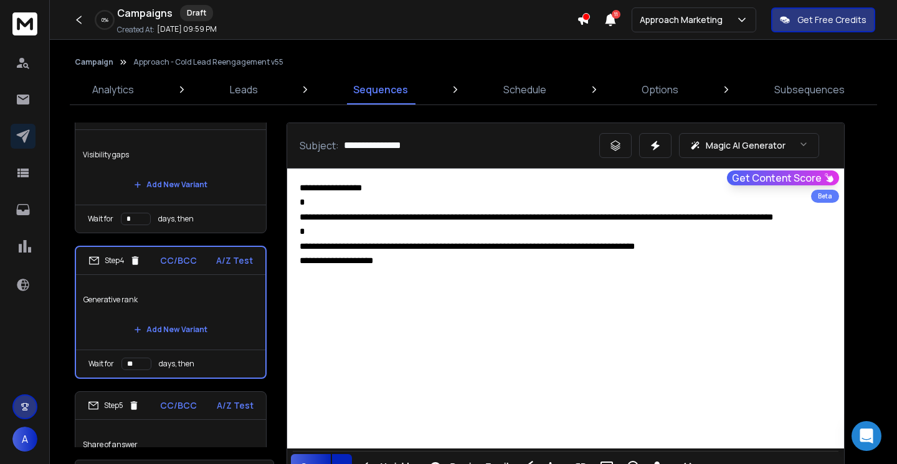
click at [296, 276] on div "**********" at bounding box center [565, 308] width 557 height 279
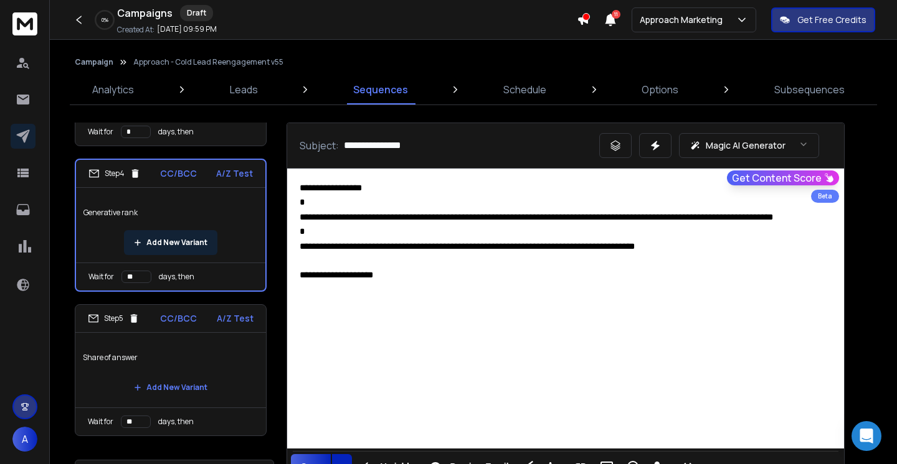
scroll to position [496, 0]
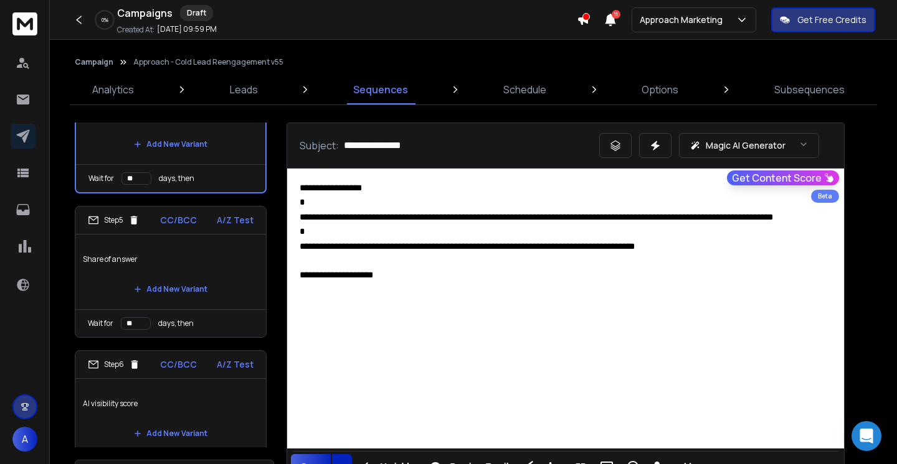
click at [202, 260] on p "Share of answer" at bounding box center [171, 259] width 176 height 35
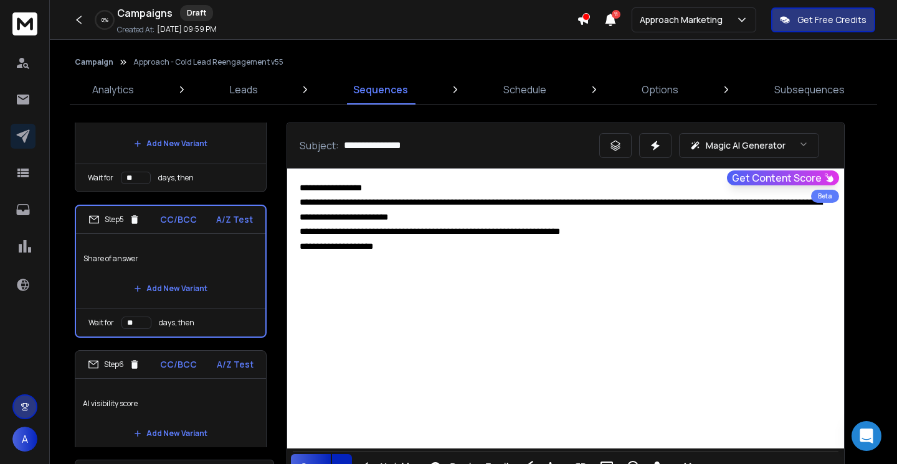
click at [395, 189] on div "**********" at bounding box center [565, 188] width 532 height 14
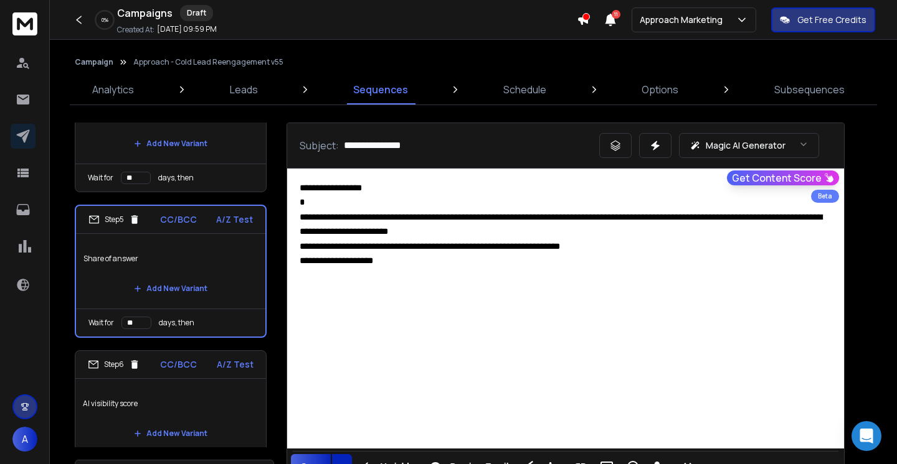
click at [483, 234] on div "**********" at bounding box center [565, 224] width 532 height 29
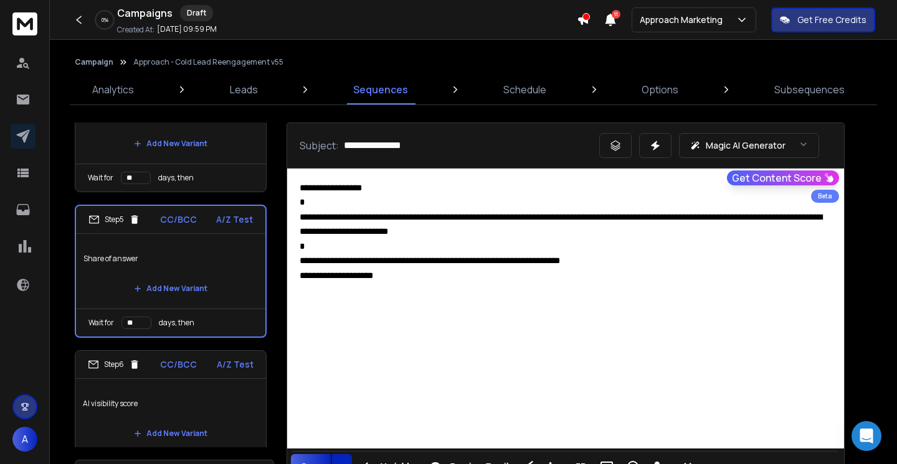
click at [616, 261] on div "**********" at bounding box center [565, 261] width 532 height 14
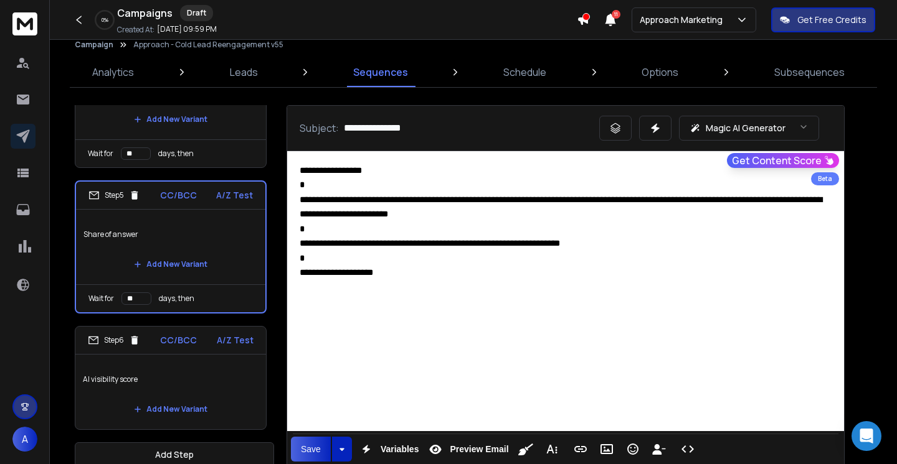
scroll to position [38, 0]
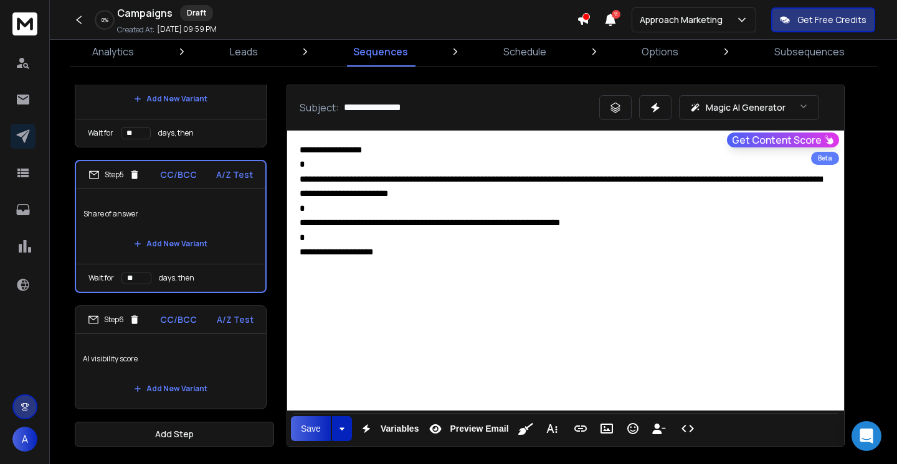
click at [184, 357] on p "AI visibility score" at bounding box center [171, 359] width 176 height 35
type input "**********"
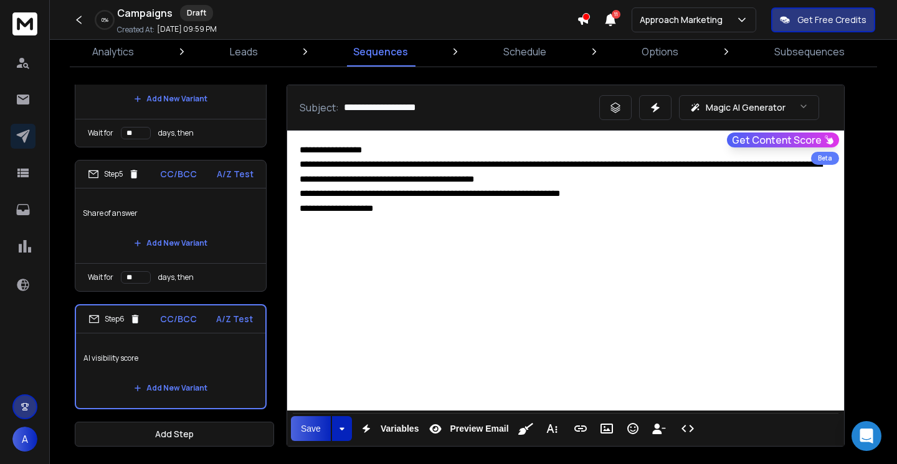
click at [379, 151] on div "**********" at bounding box center [565, 150] width 532 height 14
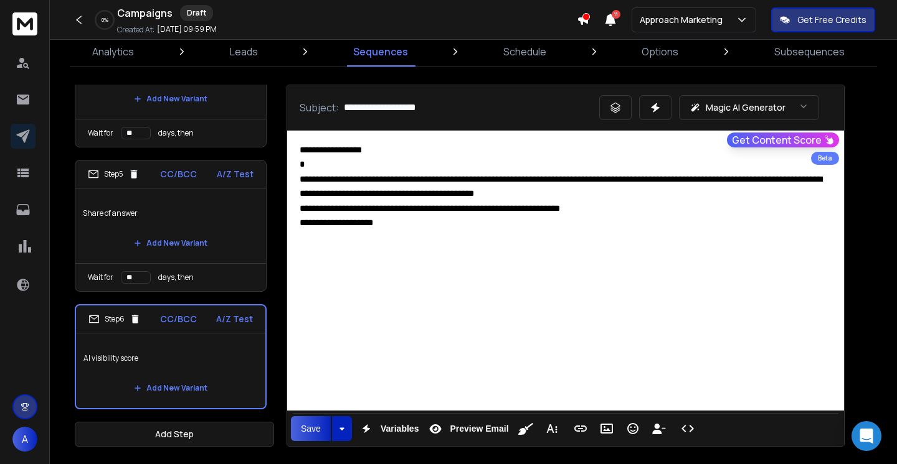
click at [590, 191] on div "**********" at bounding box center [565, 186] width 532 height 29
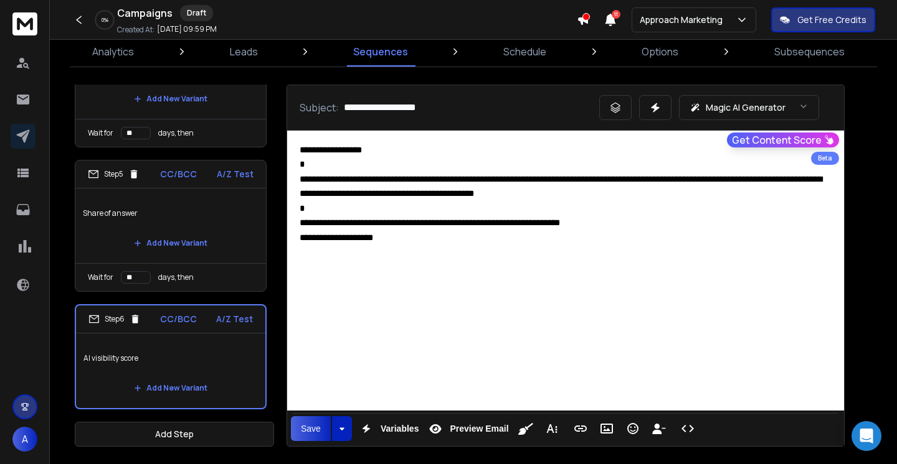
click at [613, 224] on div "**********" at bounding box center [565, 223] width 532 height 14
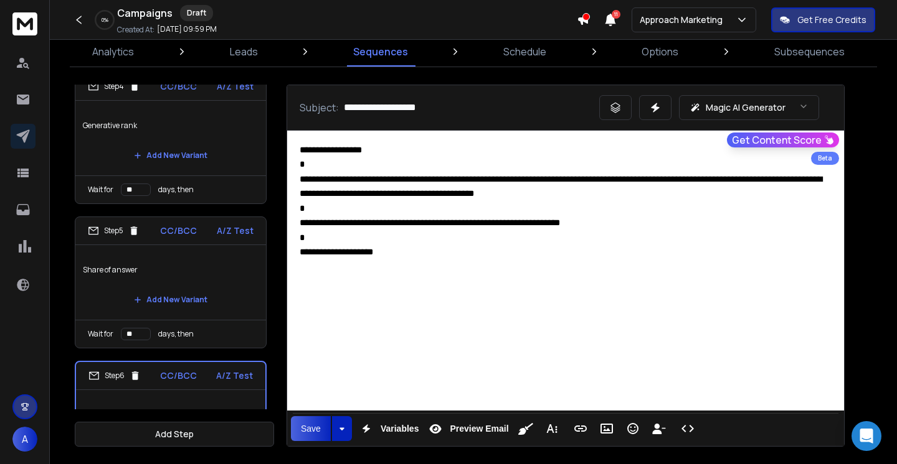
scroll to position [502, 0]
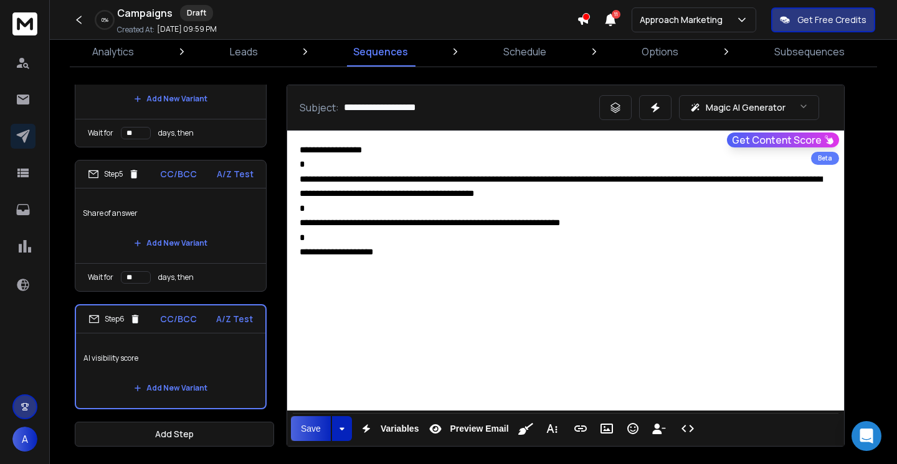
click at [425, 225] on span "**********" at bounding box center [429, 223] width 260 height 9
click at [214, 226] on p "Share of answer" at bounding box center [171, 213] width 176 height 35
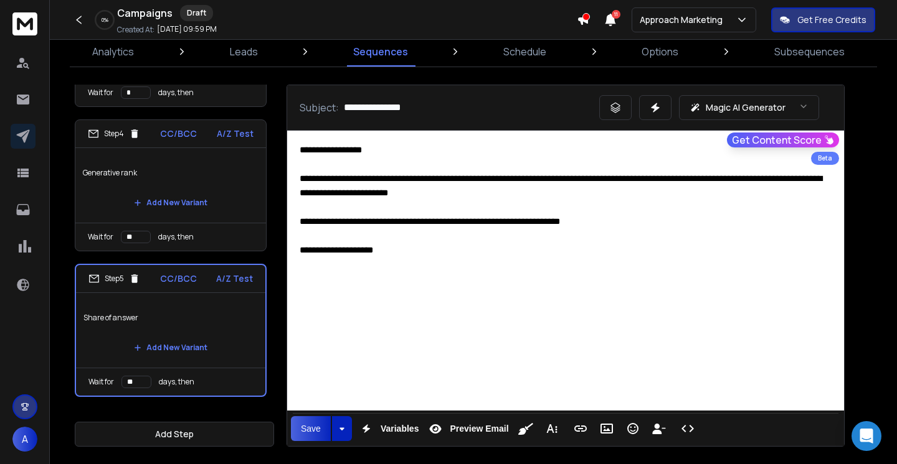
click at [219, 191] on div "Add New Variant" at bounding box center [171, 203] width 176 height 25
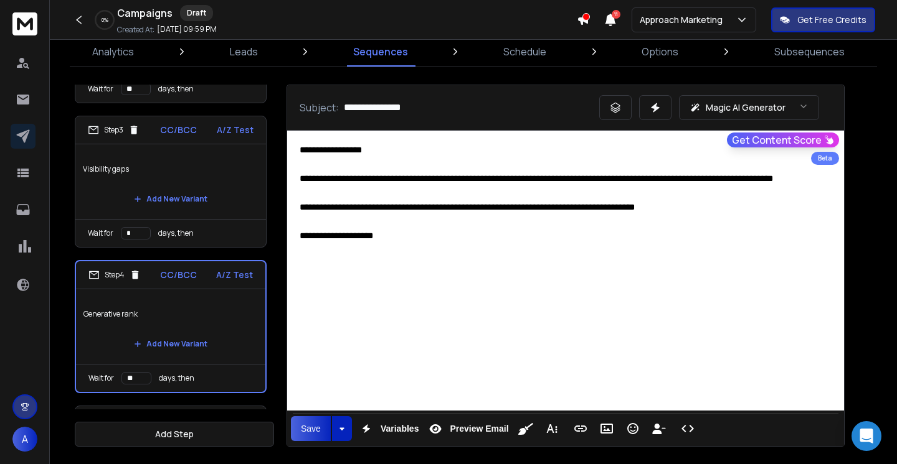
click at [219, 190] on div "Add New Variant" at bounding box center [171, 199] width 176 height 25
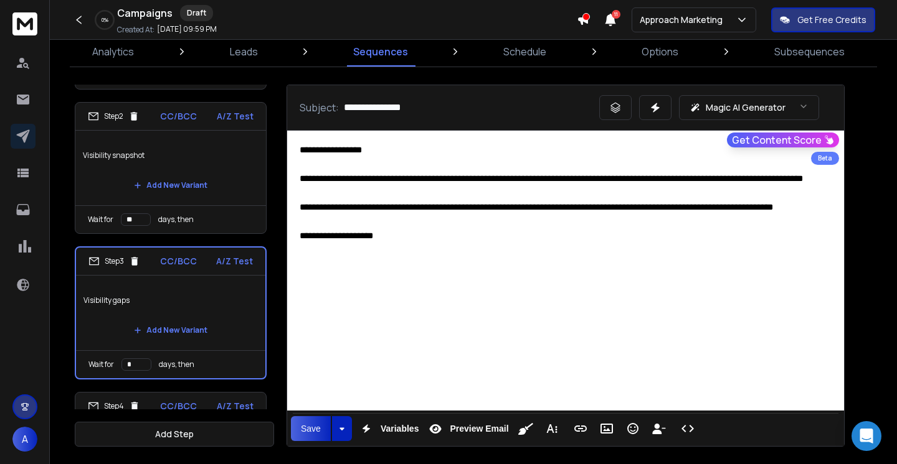
click at [220, 158] on p "Visibility snapshot" at bounding box center [171, 155] width 176 height 35
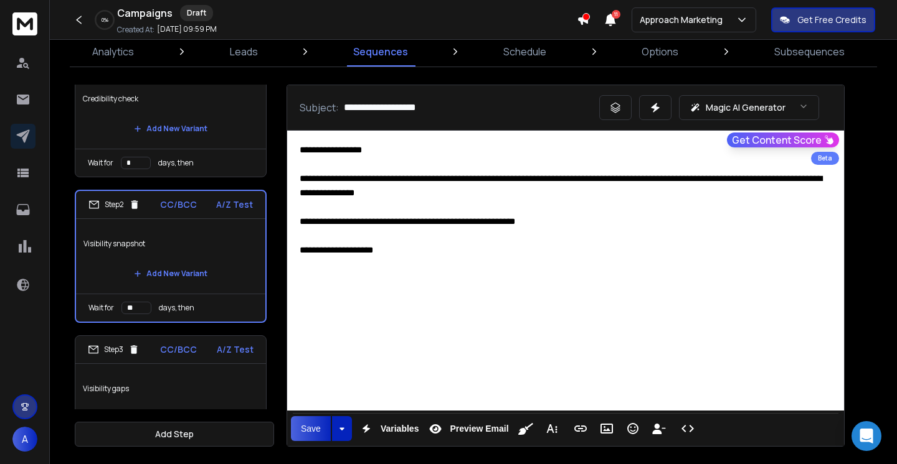
scroll to position [0, 0]
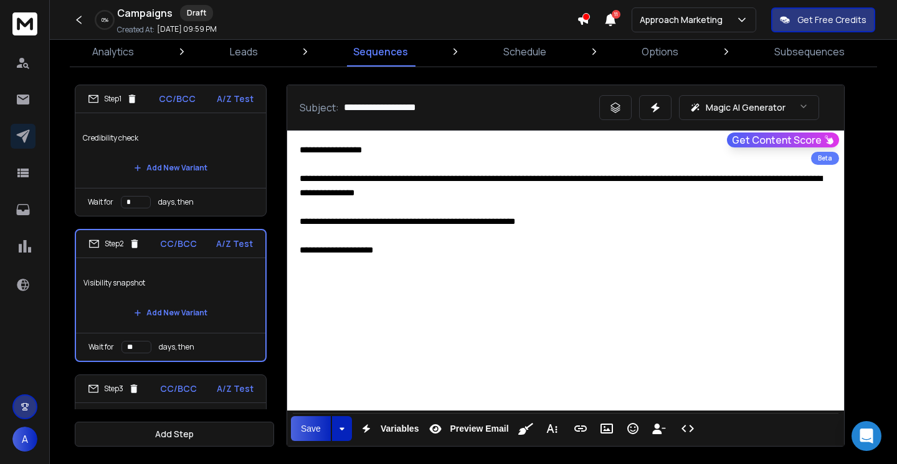
click at [218, 153] on p "Credibility check" at bounding box center [171, 138] width 176 height 35
type input "**********"
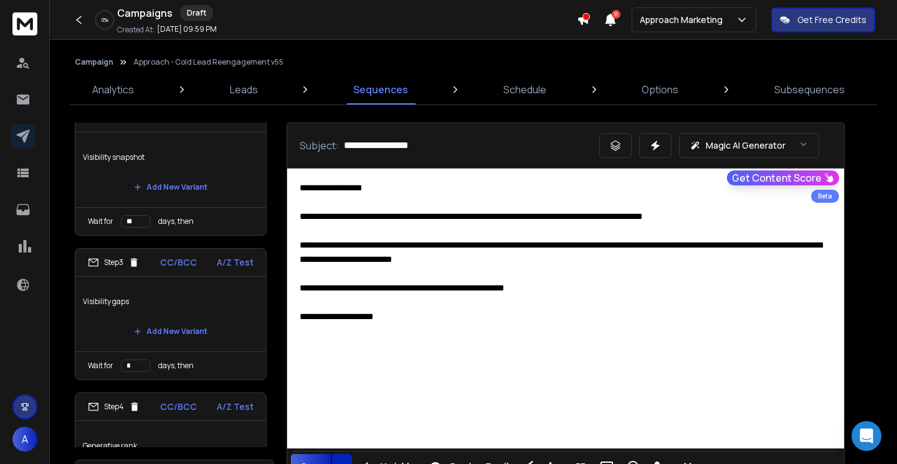
scroll to position [38, 0]
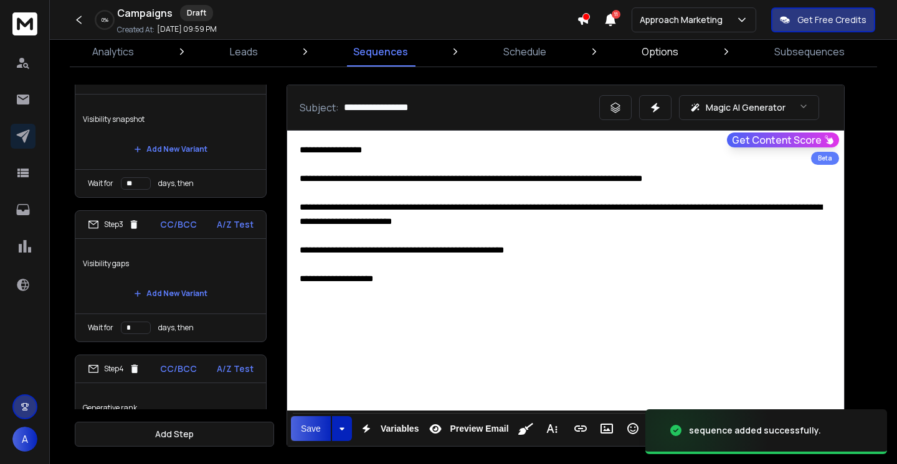
click at [652, 49] on p "Options" at bounding box center [659, 51] width 37 height 15
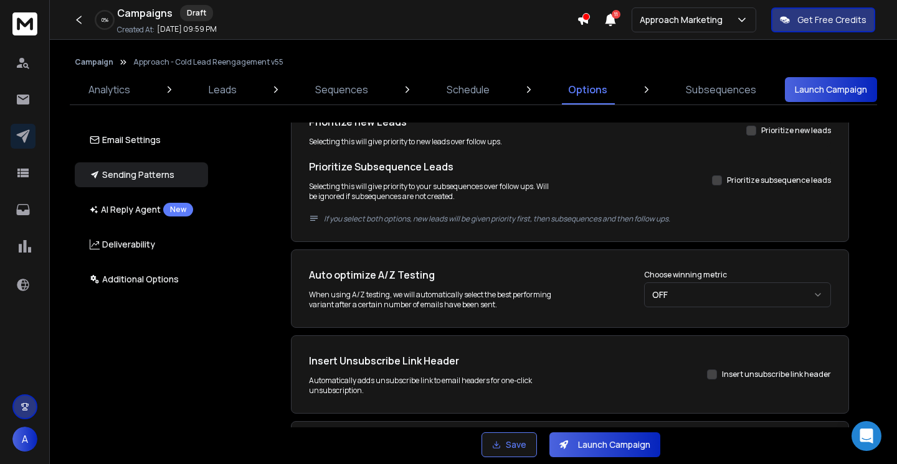
scroll to position [889, 0]
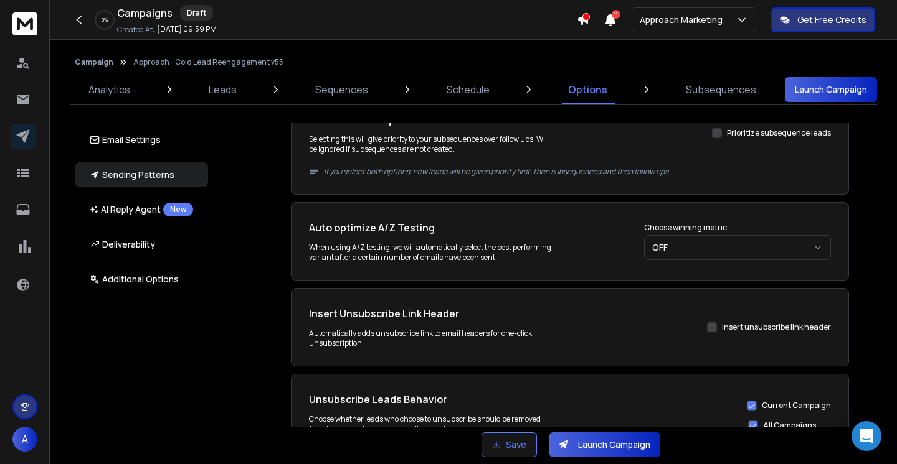
click at [601, 448] on button "Launch Campaign" at bounding box center [604, 445] width 111 height 25
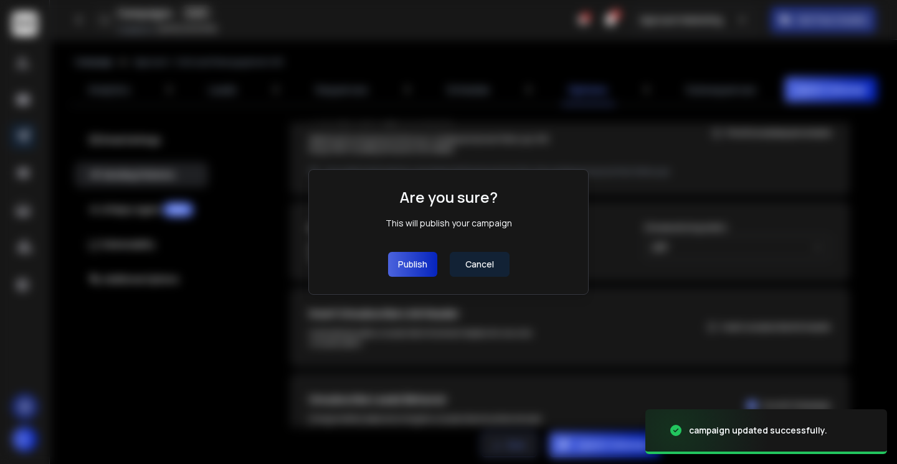
click at [396, 276] on button "Publish" at bounding box center [412, 264] width 49 height 25
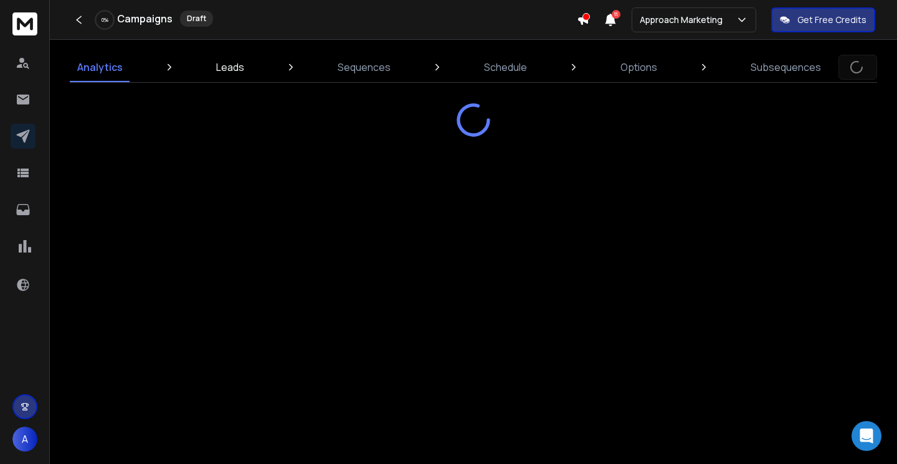
click at [229, 71] on p "Leads" at bounding box center [230, 67] width 28 height 15
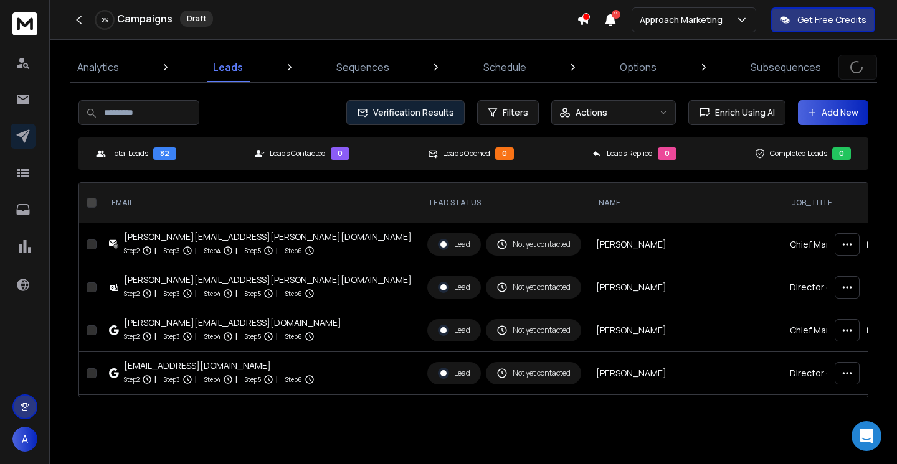
click at [403, 106] on span "Verification Results" at bounding box center [411, 112] width 86 height 12
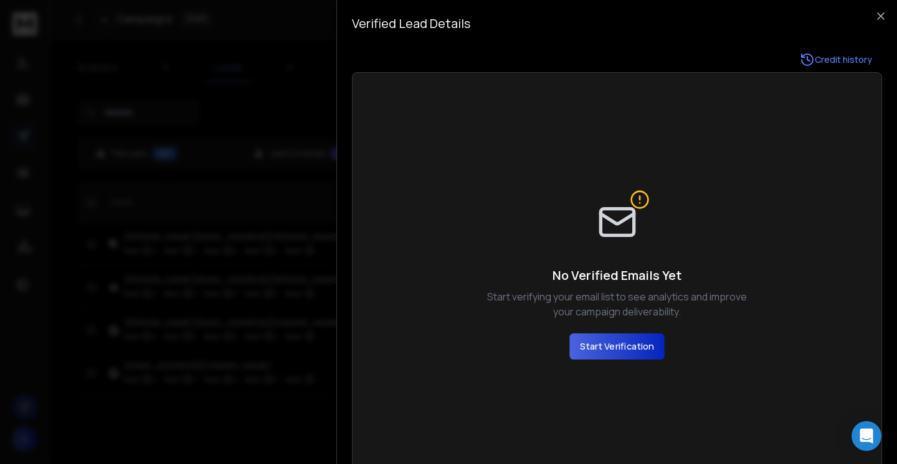
click at [618, 349] on button "Start Verification" at bounding box center [616, 347] width 95 height 26
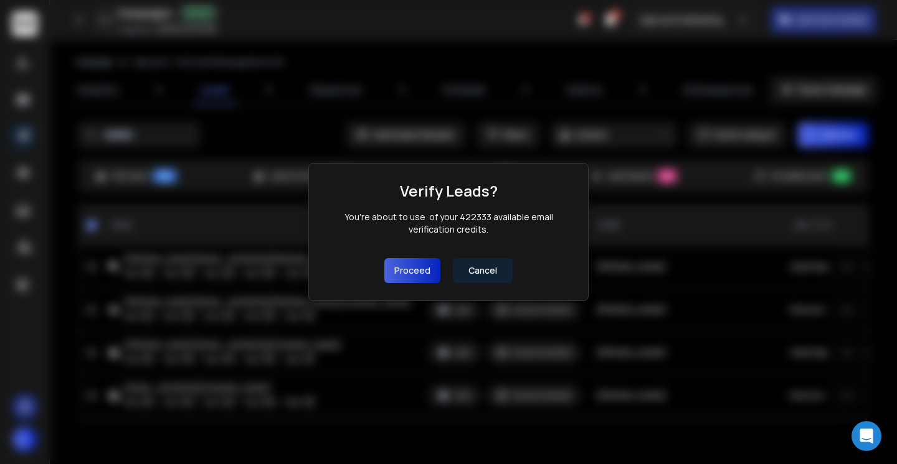
click at [420, 274] on button "Proceed" at bounding box center [412, 270] width 56 height 25
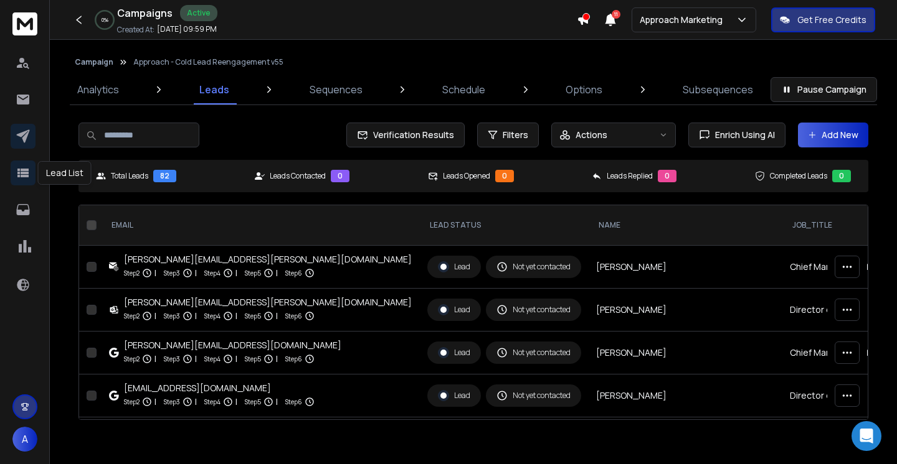
click at [21, 167] on icon at bounding box center [23, 173] width 15 height 15
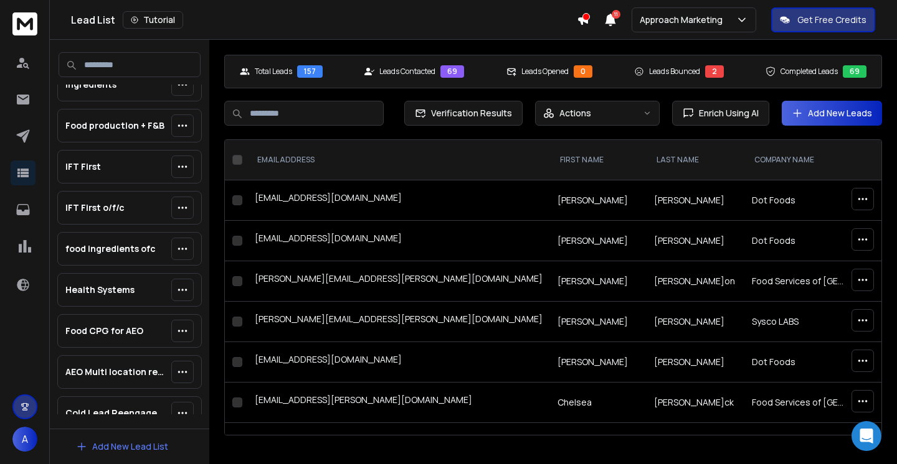
scroll to position [289, 0]
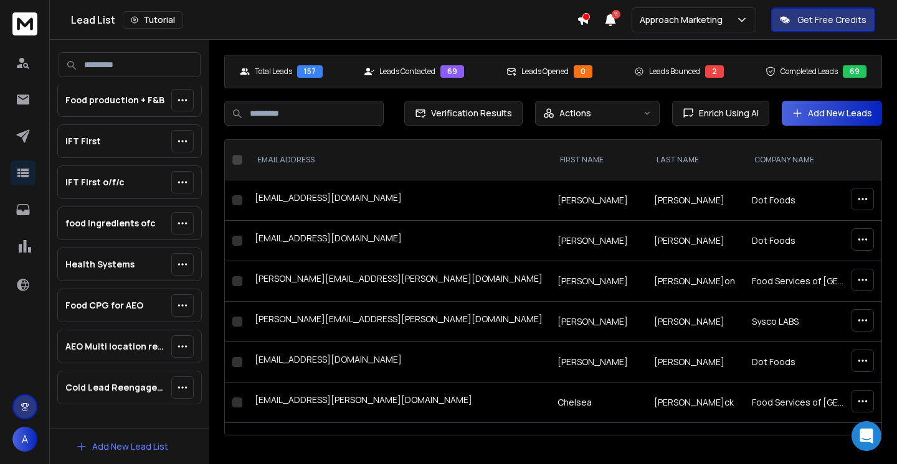
click at [120, 387] on p "Cold Lead Reengagement - Oct" at bounding box center [115, 388] width 101 height 12
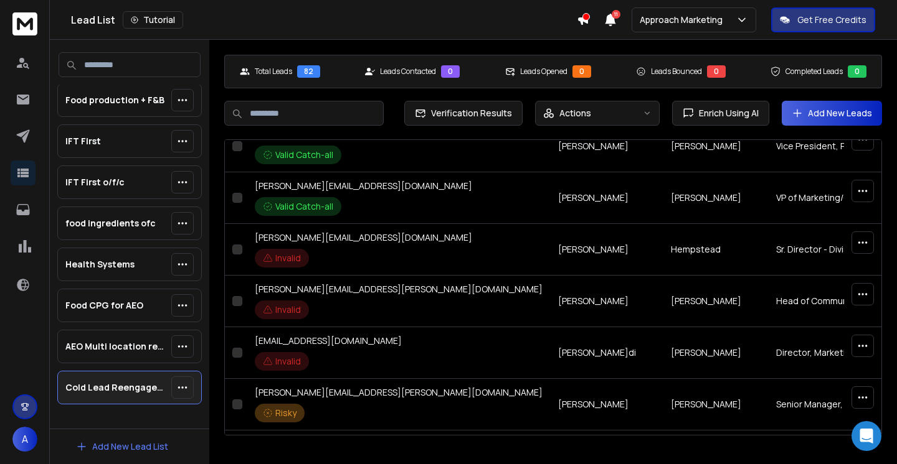
scroll to position [1010, 0]
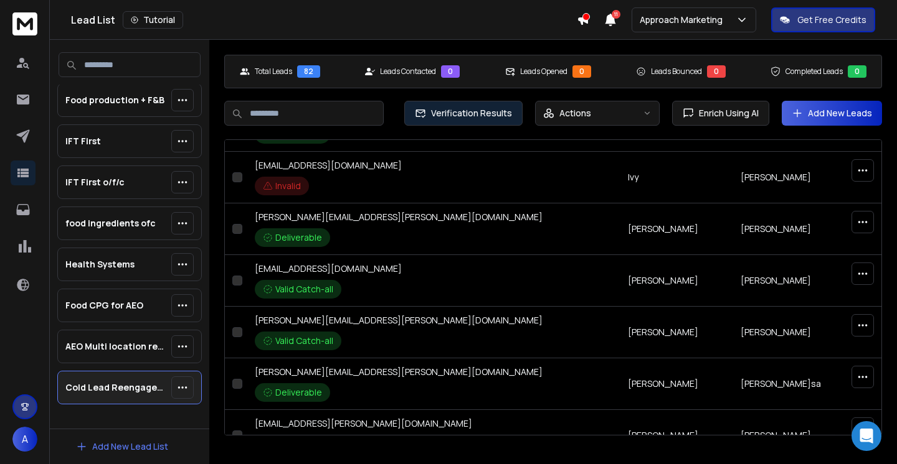
click at [431, 111] on span "Verification Results" at bounding box center [469, 113] width 86 height 12
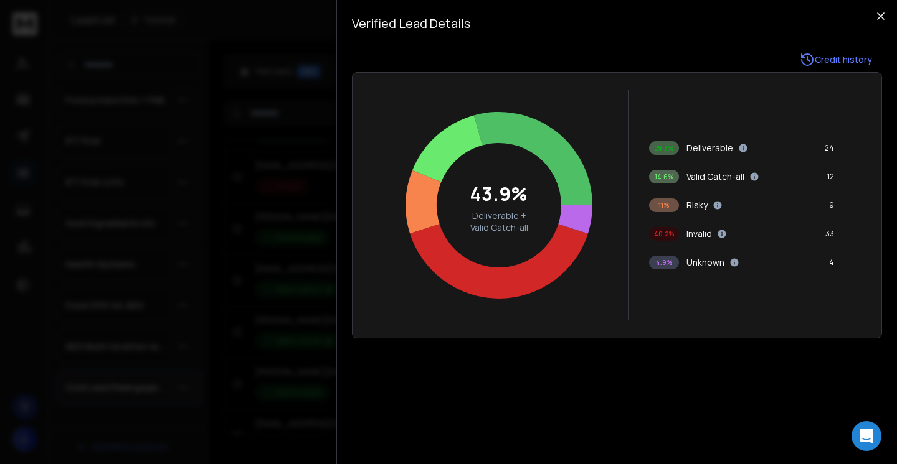
click at [878, 20] on icon "button" at bounding box center [880, 16] width 12 height 12
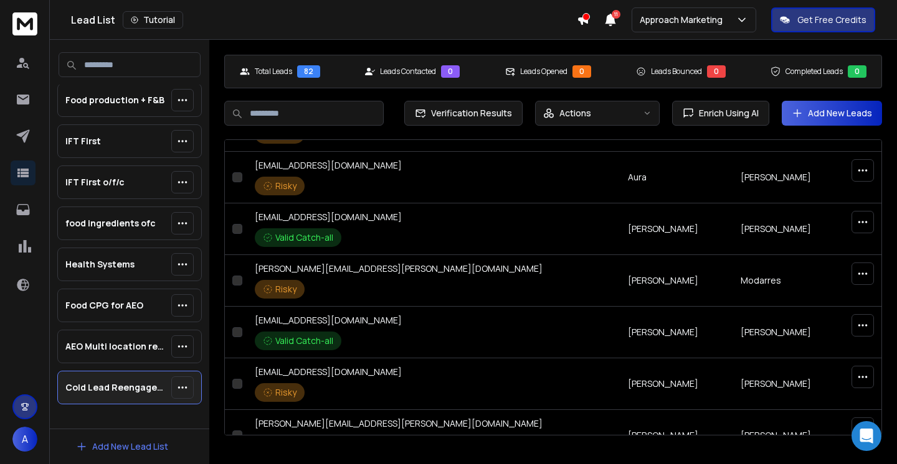
scroll to position [0, 0]
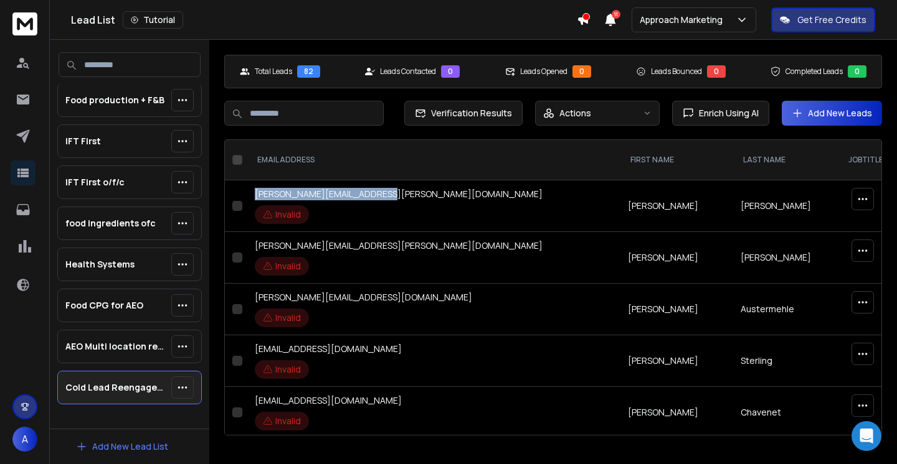
drag, startPoint x: 387, startPoint y: 192, endPoint x: 252, endPoint y: 197, distance: 135.8
click at [252, 197] on td "sharon.nevins@chkpfoods.com Invalid" at bounding box center [433, 207] width 373 height 52
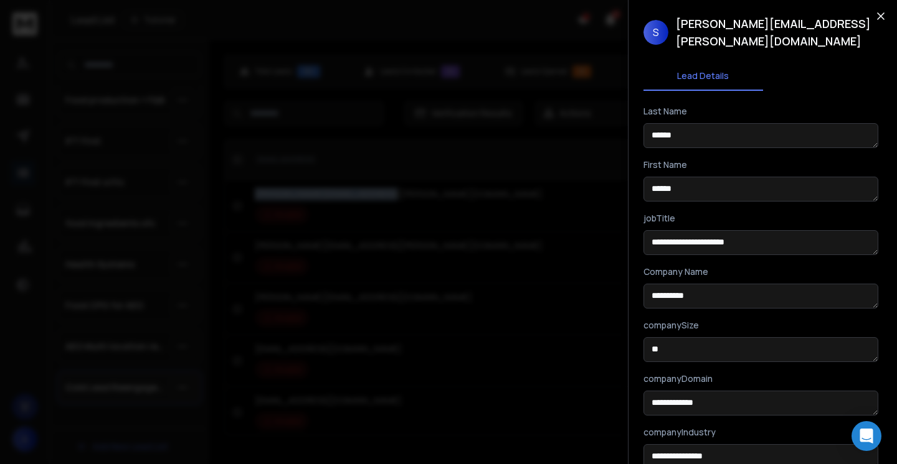
click at [874, 17] on icon "button" at bounding box center [880, 16] width 12 height 12
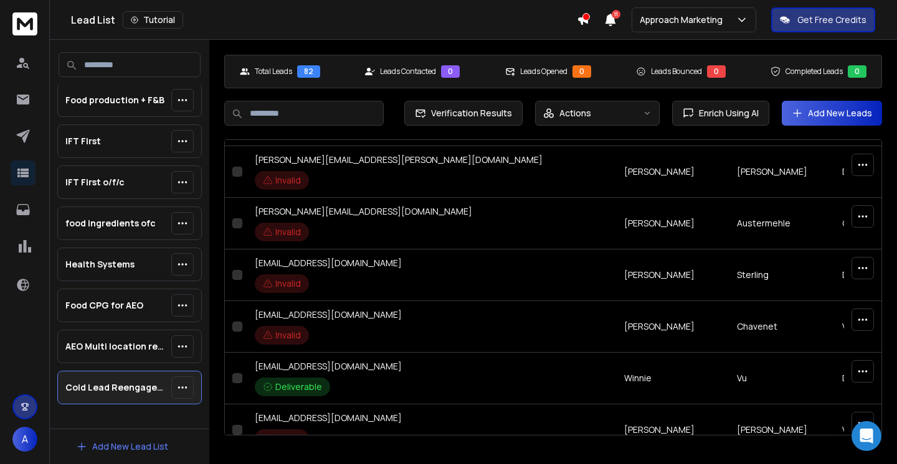
scroll to position [144, 4]
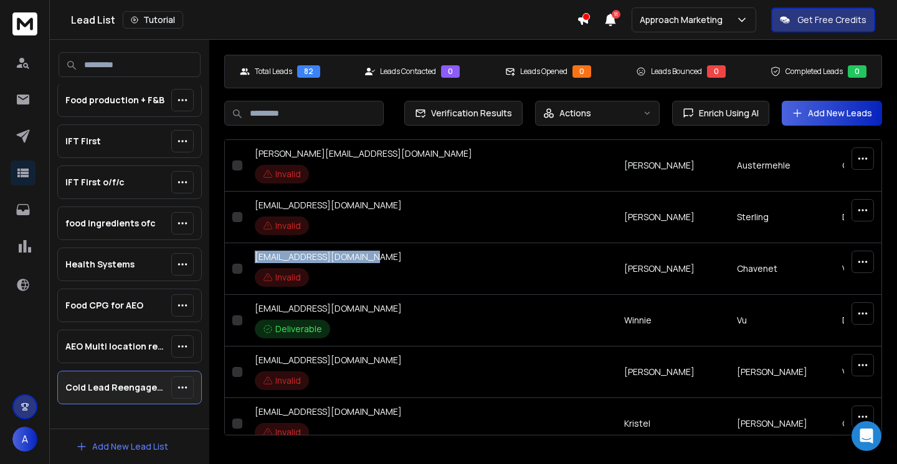
drag, startPoint x: 387, startPoint y: 255, endPoint x: 253, endPoint y: 260, distance: 134.6
click at [253, 260] on td "cchavenet@duckdonuts.com Invalid" at bounding box center [433, 269] width 373 height 52
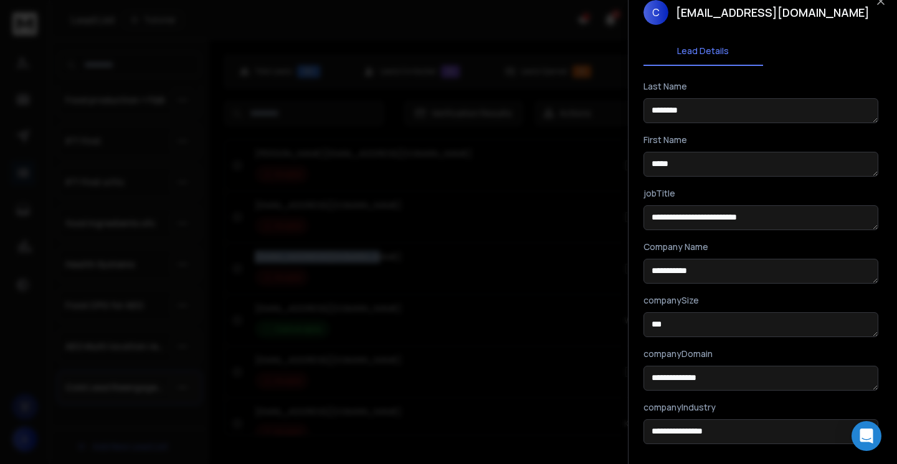
scroll to position [0, 0]
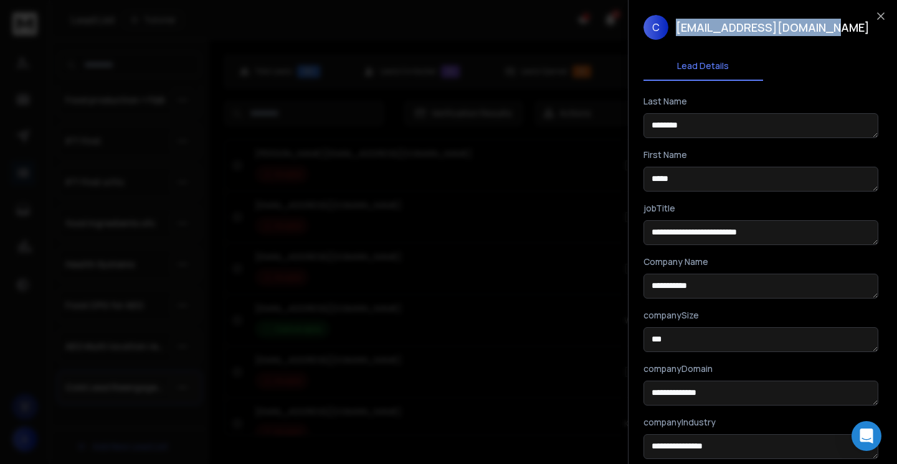
drag, startPoint x: 841, startPoint y: 28, endPoint x: 676, endPoint y: 29, distance: 164.4
click at [676, 29] on div "C cchavenet@duckdonuts.com" at bounding box center [762, 27] width 238 height 25
copy h1 "cchavenet@duckdonuts.com"
click at [876, 13] on icon "button" at bounding box center [880, 16] width 12 height 12
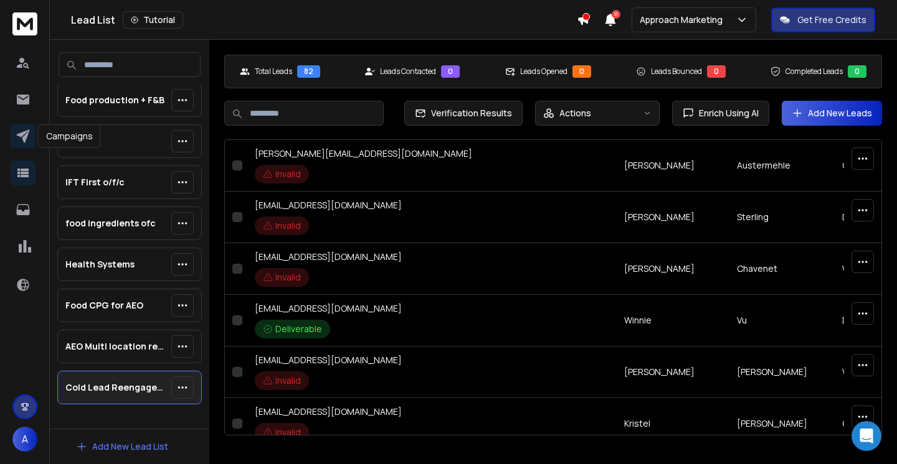
click at [27, 134] on icon at bounding box center [23, 136] width 15 height 15
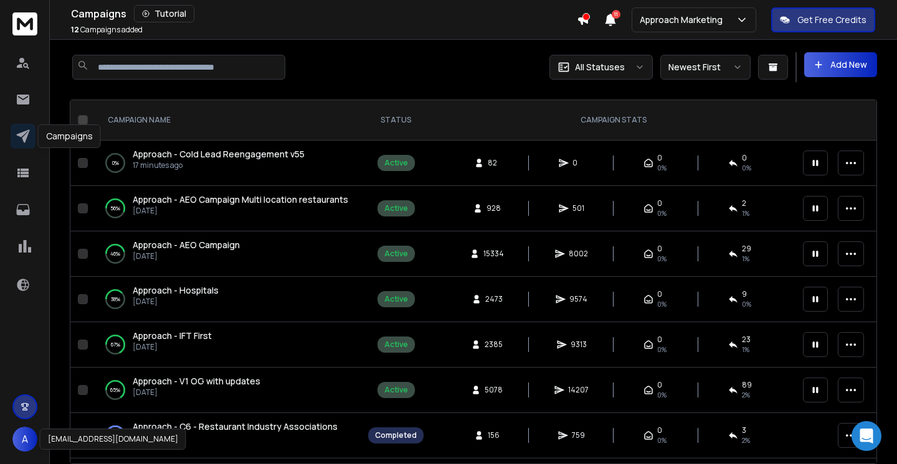
click at [25, 432] on span "A" at bounding box center [24, 439] width 25 height 25
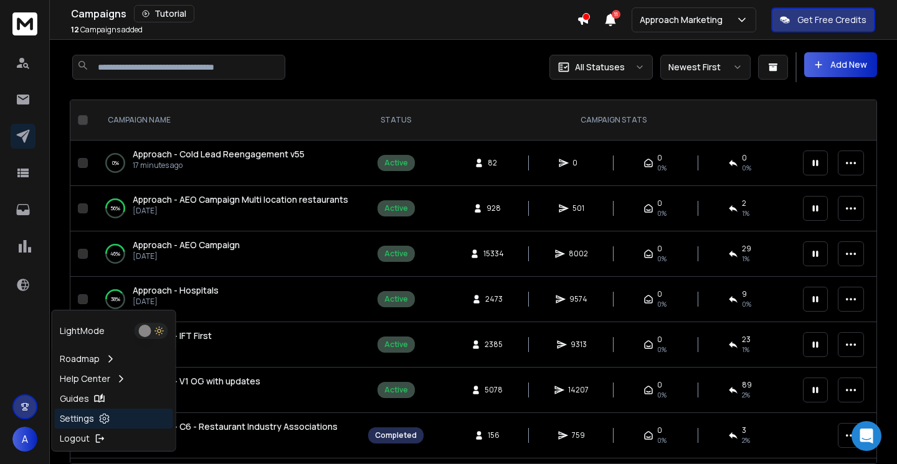
click at [74, 417] on p "Settings" at bounding box center [77, 419] width 34 height 12
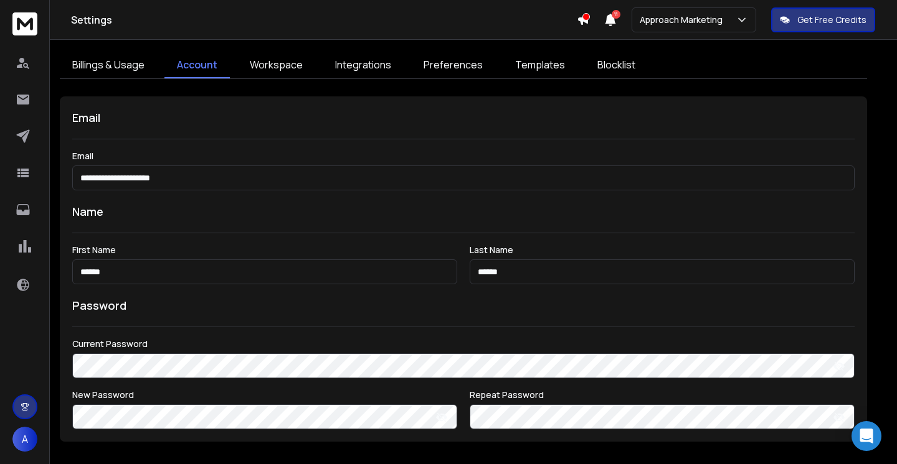
click at [284, 64] on link "Workspace" at bounding box center [276, 65] width 78 height 26
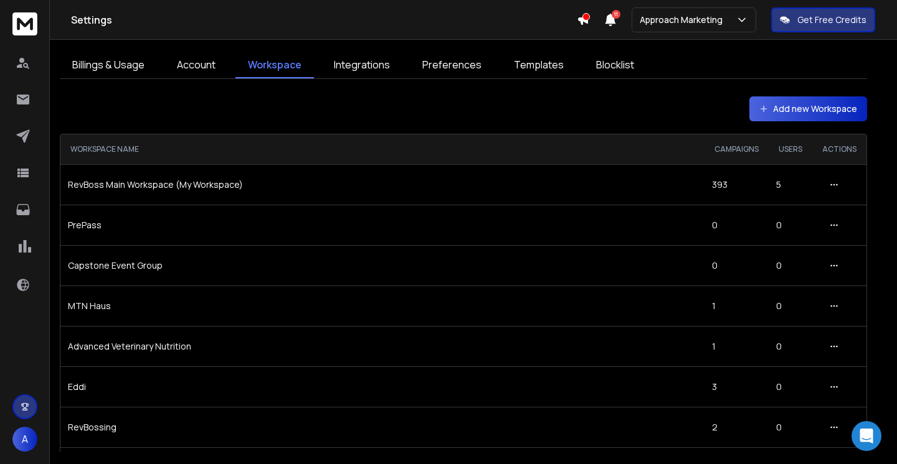
click at [204, 64] on link "Account" at bounding box center [196, 65] width 64 height 26
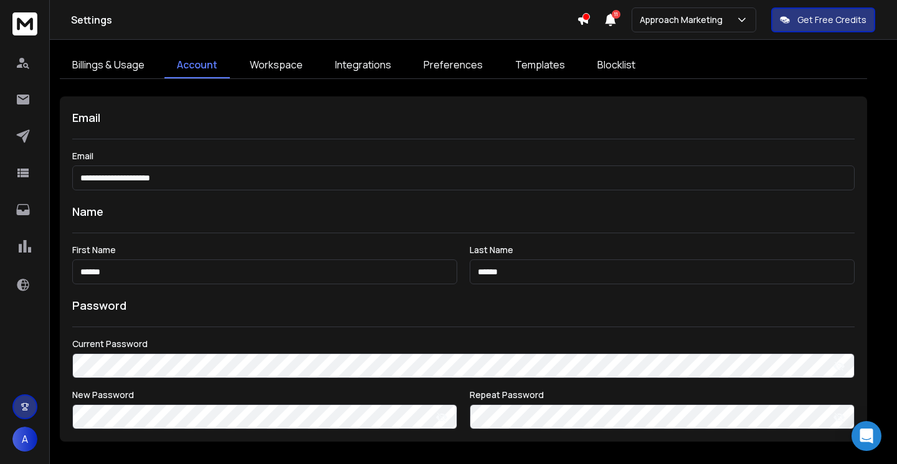
click at [451, 70] on link "Preferences" at bounding box center [453, 65] width 84 height 26
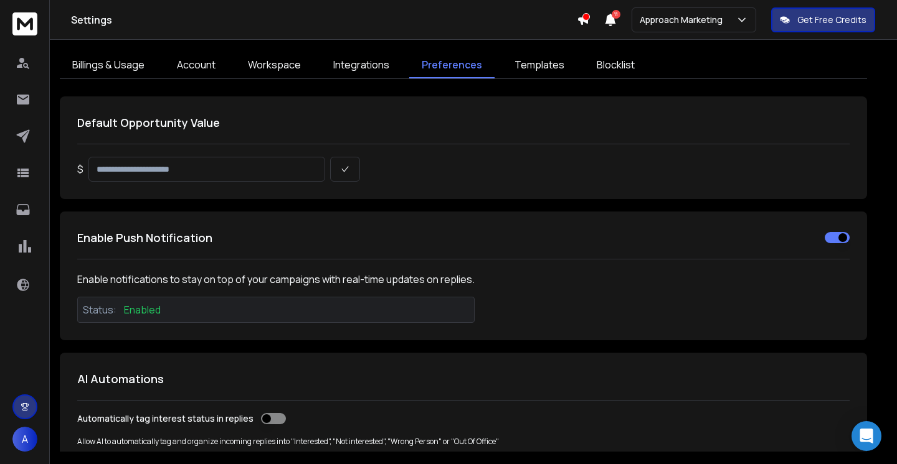
click at [194, 71] on link "Account" at bounding box center [196, 65] width 64 height 26
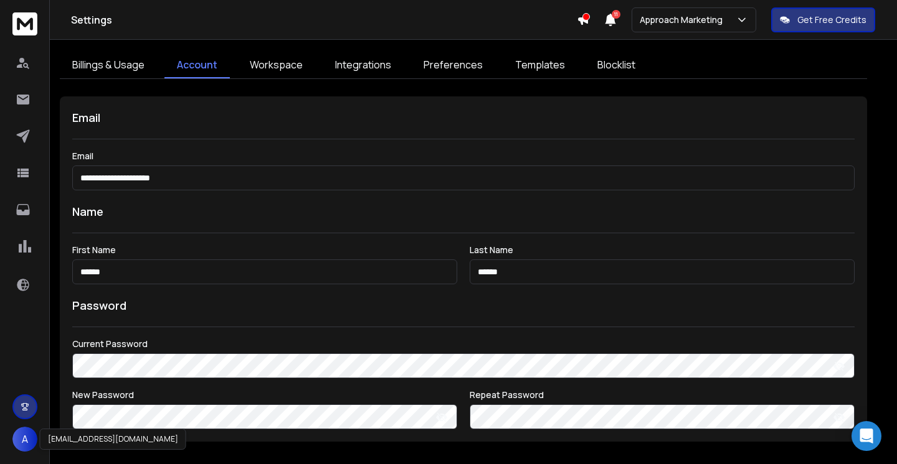
click at [28, 445] on span "A" at bounding box center [24, 439] width 25 height 25
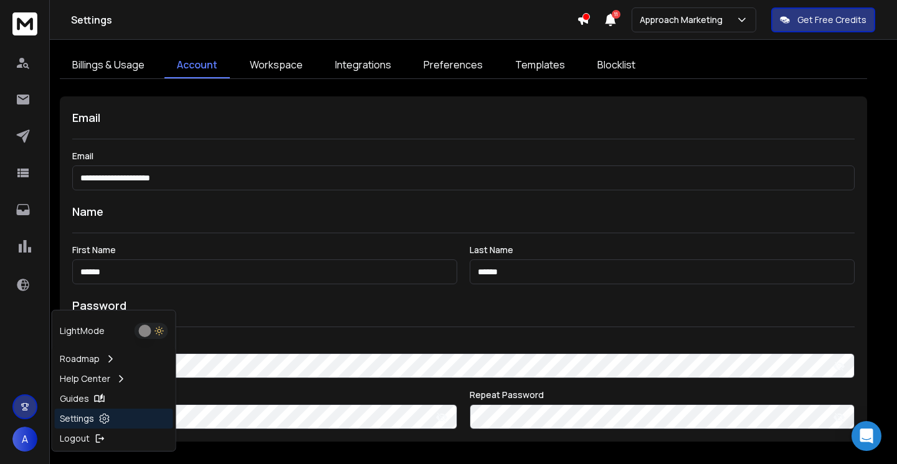
click at [68, 418] on p "Settings" at bounding box center [77, 419] width 34 height 12
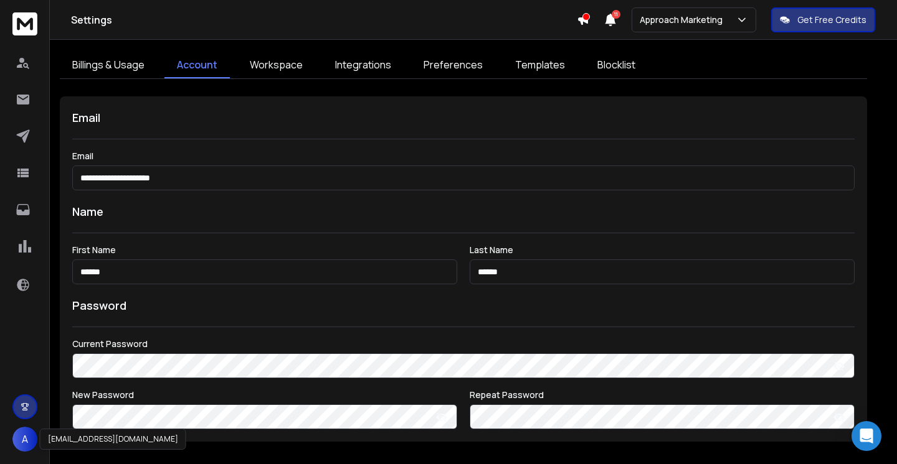
click at [22, 443] on span "A" at bounding box center [24, 439] width 25 height 25
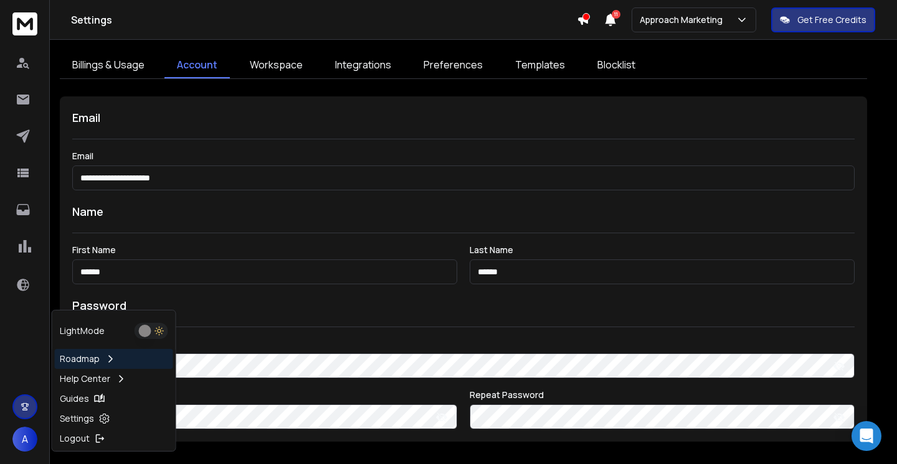
click at [275, 69] on link "Workspace" at bounding box center [276, 65] width 78 height 26
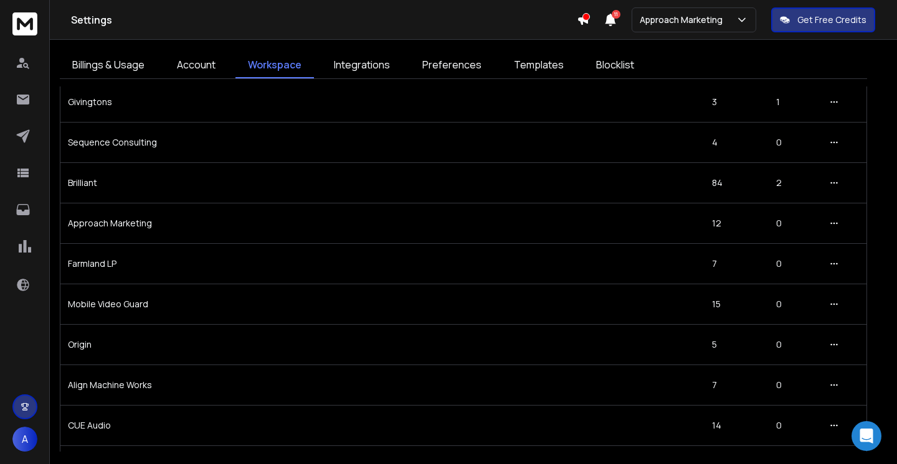
scroll to position [1123, 0]
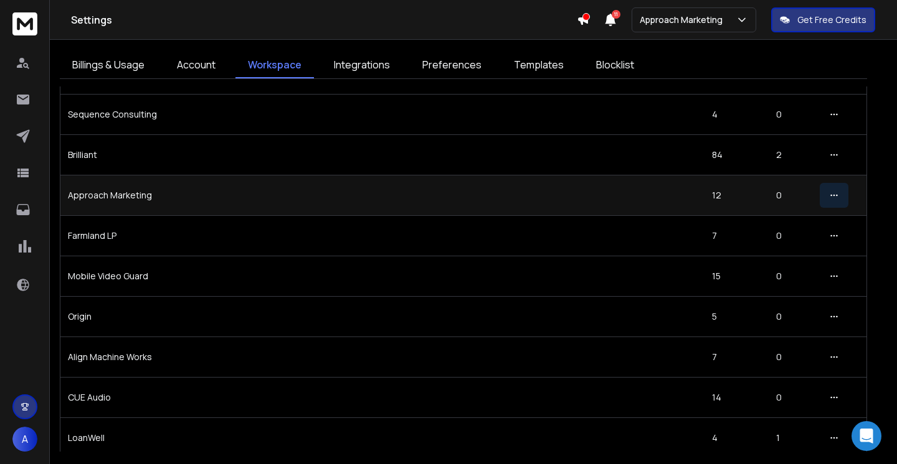
click at [835, 194] on icon "button" at bounding box center [833, 195] width 7 height 2
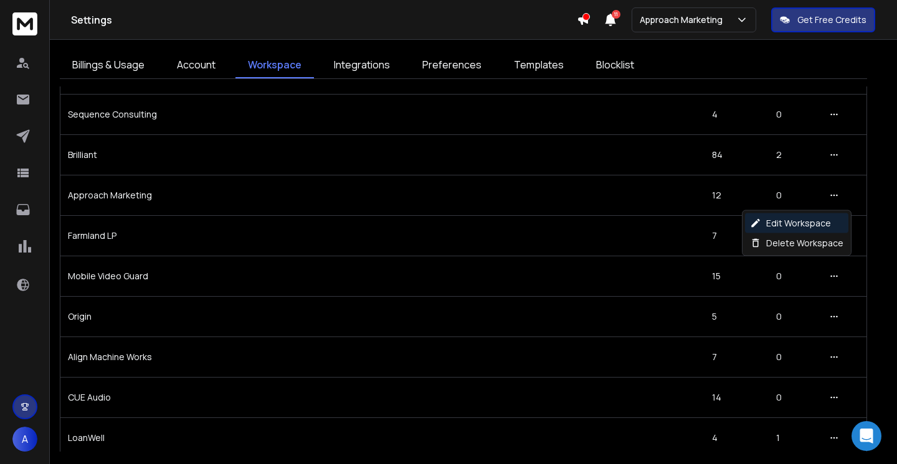
click at [798, 225] on p "Edit Workspace" at bounding box center [798, 223] width 65 height 12
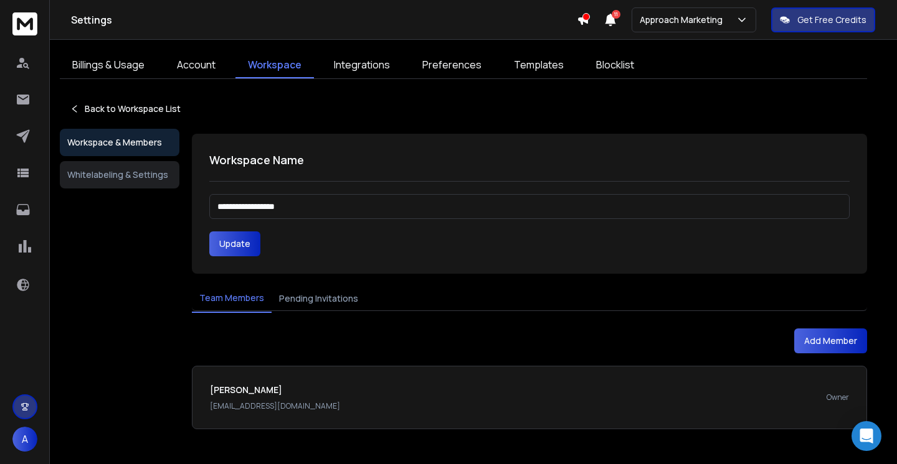
click at [836, 342] on button "Add Member" at bounding box center [830, 341] width 73 height 25
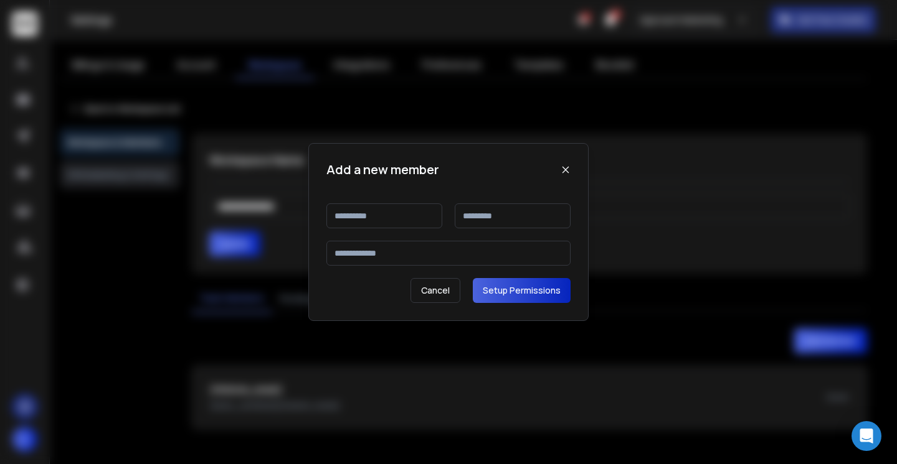
click at [355, 220] on input at bounding box center [384, 216] width 116 height 25
type input "******"
click at [481, 216] on input at bounding box center [513, 216] width 116 height 25
type input "******"
click at [430, 258] on input at bounding box center [448, 253] width 244 height 25
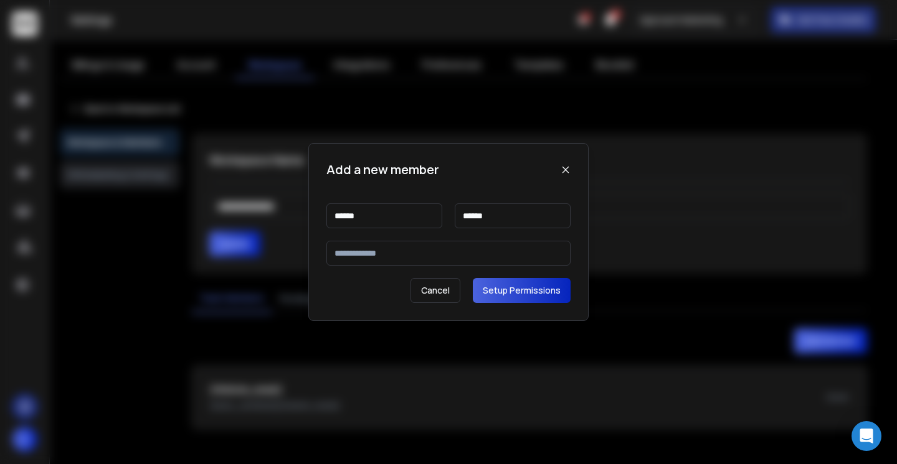
paste input "**********"
type input "**********"
click at [379, 298] on div "Cancel Setup Permissions" at bounding box center [448, 290] width 244 height 25
click at [507, 291] on button "Setup Permissions" at bounding box center [522, 290] width 98 height 25
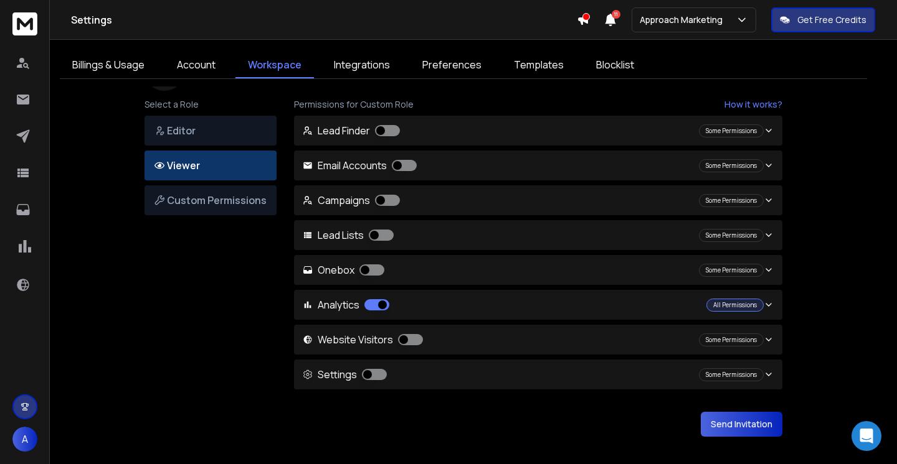
scroll to position [125, 0]
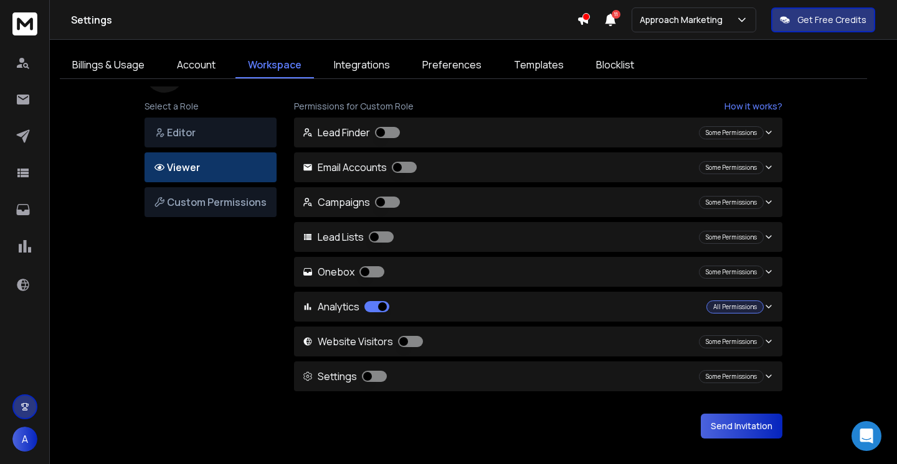
click at [367, 271] on button "button" at bounding box center [371, 271] width 25 height 11
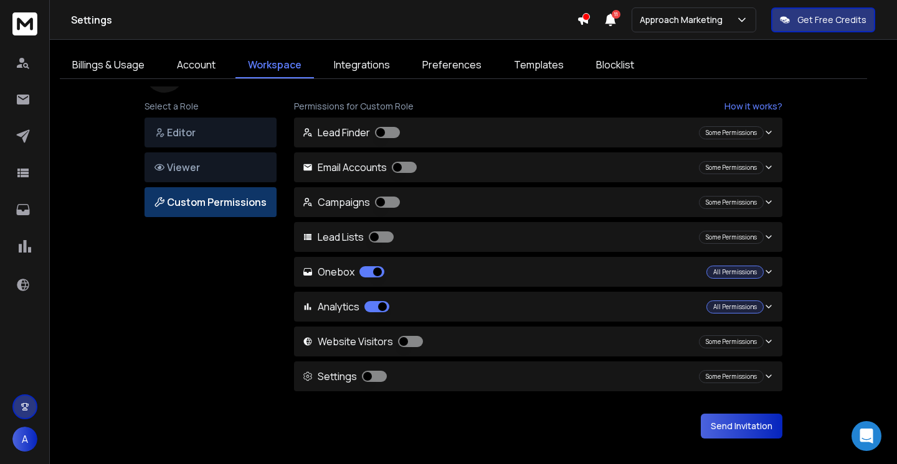
click at [763, 308] on icon "button" at bounding box center [768, 307] width 10 height 10
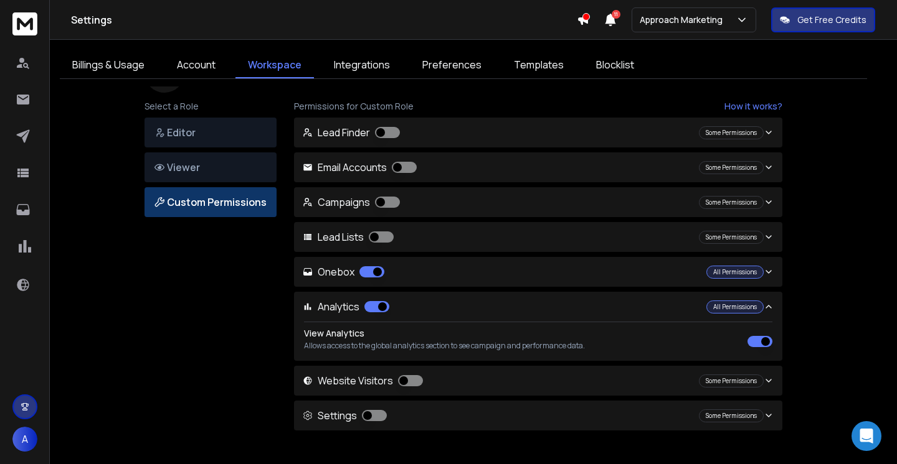
click at [763, 308] on icon "button" at bounding box center [768, 307] width 10 height 10
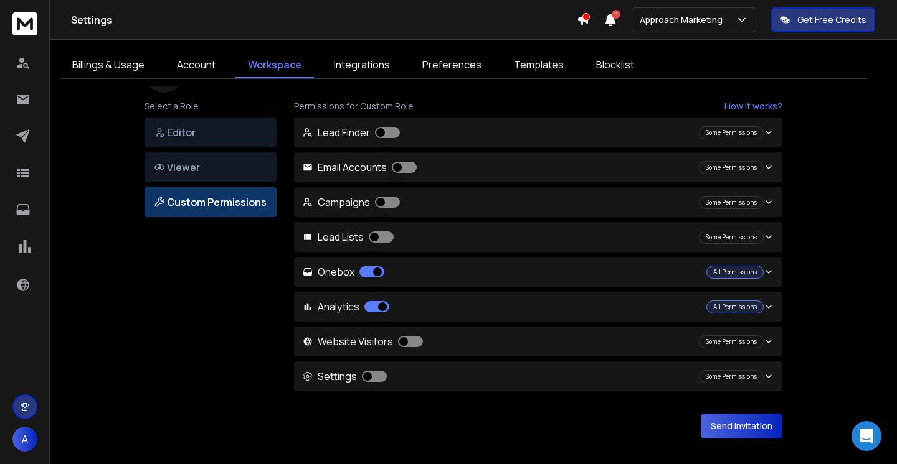
click at [765, 270] on icon "button" at bounding box center [768, 272] width 10 height 10
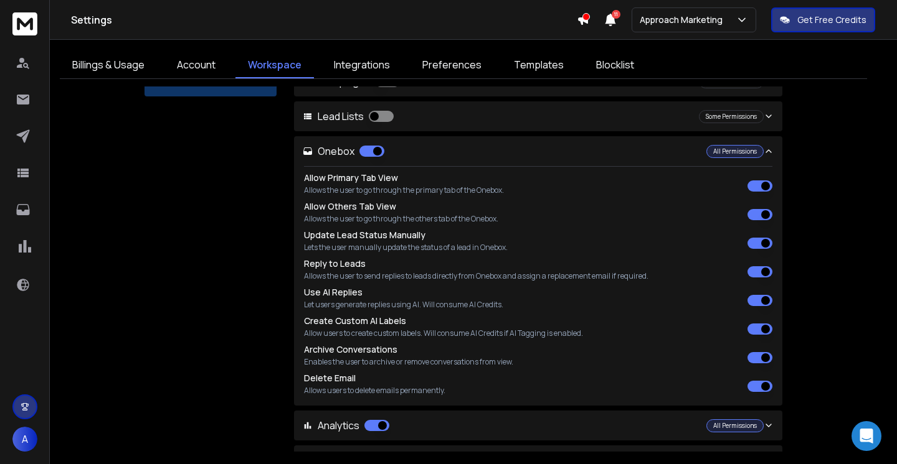
scroll to position [256, 0]
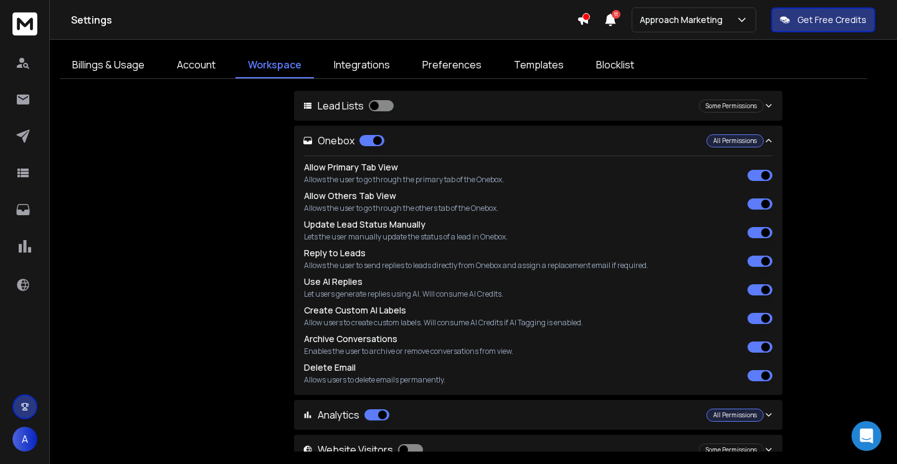
click at [753, 319] on button "Create Custom AI Labels" at bounding box center [759, 318] width 25 height 11
click at [753, 347] on button "Archive Conversations" at bounding box center [759, 347] width 25 height 11
click at [754, 377] on button "Delete Email" at bounding box center [759, 375] width 25 height 11
click at [754, 291] on button "Use AI Replies" at bounding box center [759, 290] width 25 height 11
click at [756, 290] on button "Use AI Replies" at bounding box center [759, 290] width 25 height 11
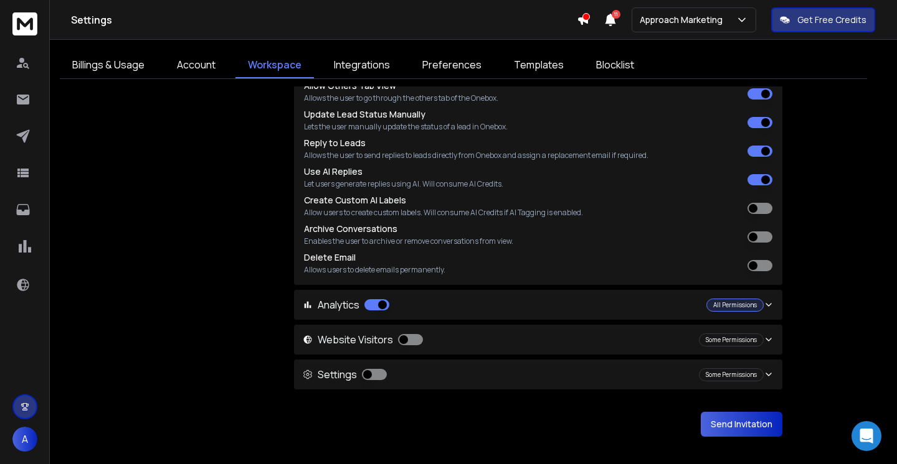
scroll to position [376, 0]
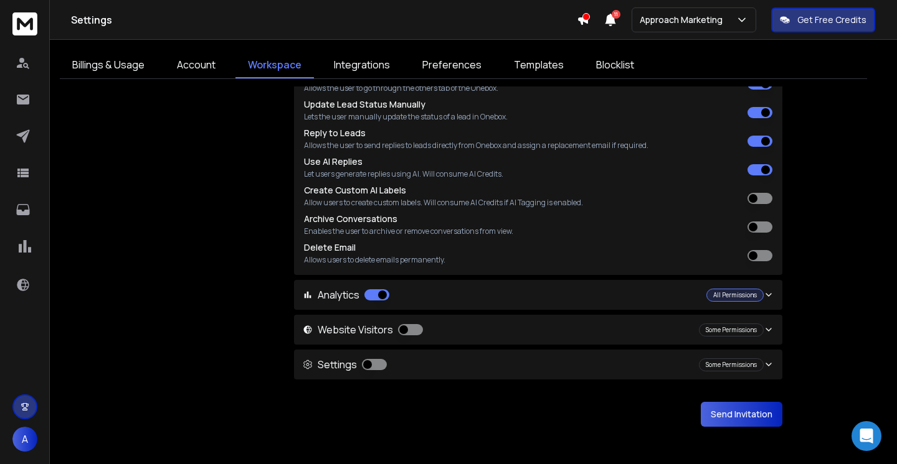
click at [763, 331] on icon "button" at bounding box center [768, 330] width 10 height 10
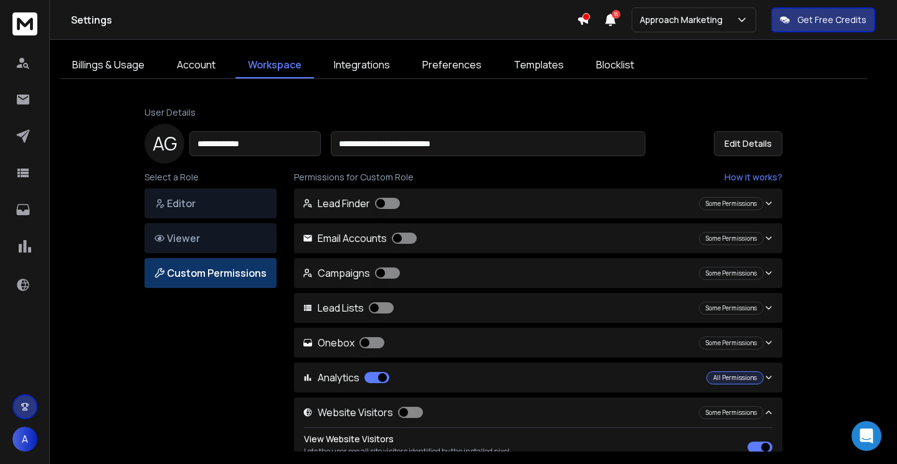
scroll to position [83, 0]
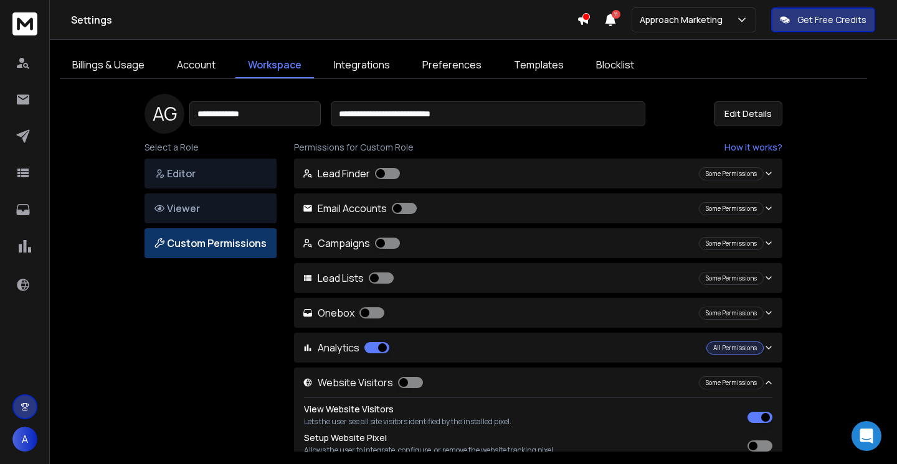
click at [770, 172] on icon "button" at bounding box center [768, 174] width 10 height 10
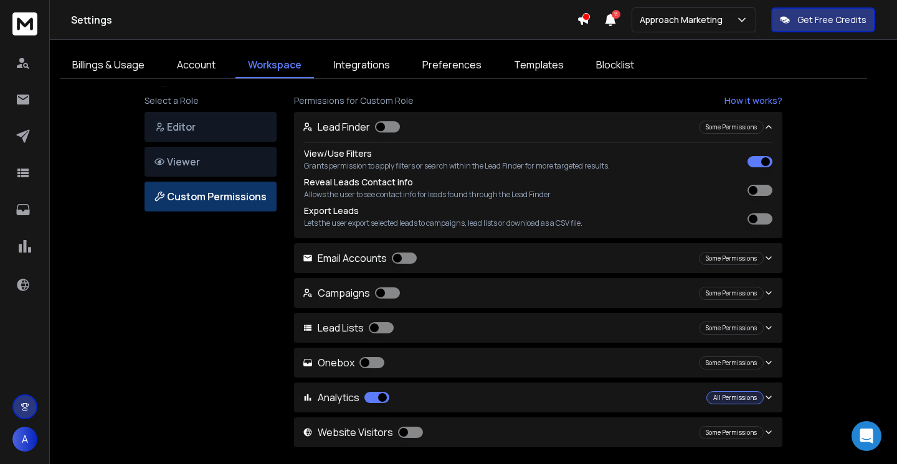
scroll to position [132, 0]
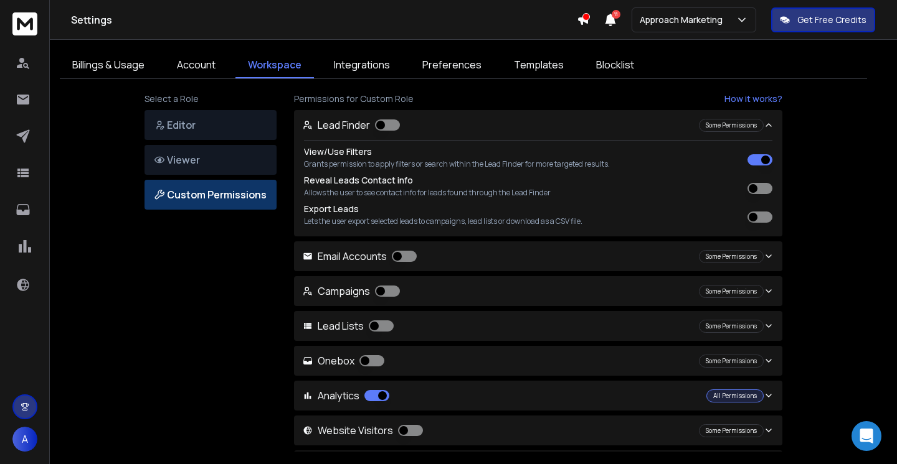
click at [768, 257] on icon "button" at bounding box center [768, 257] width 10 height 10
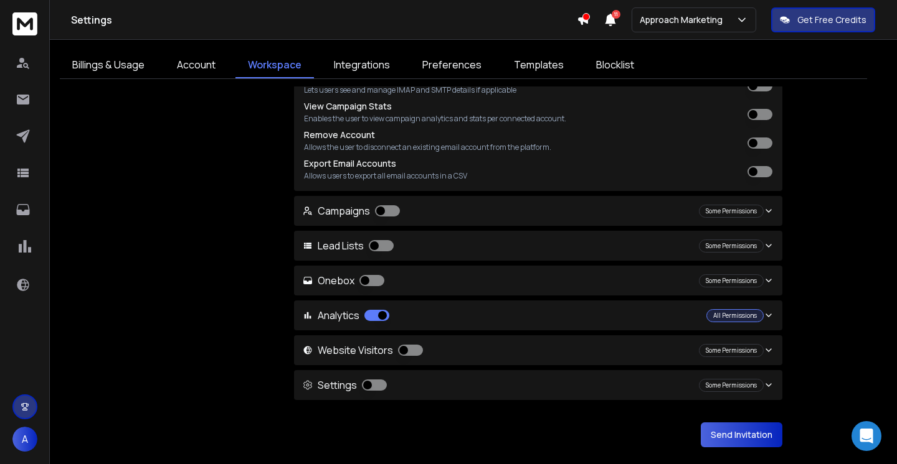
scroll to position [328, 0]
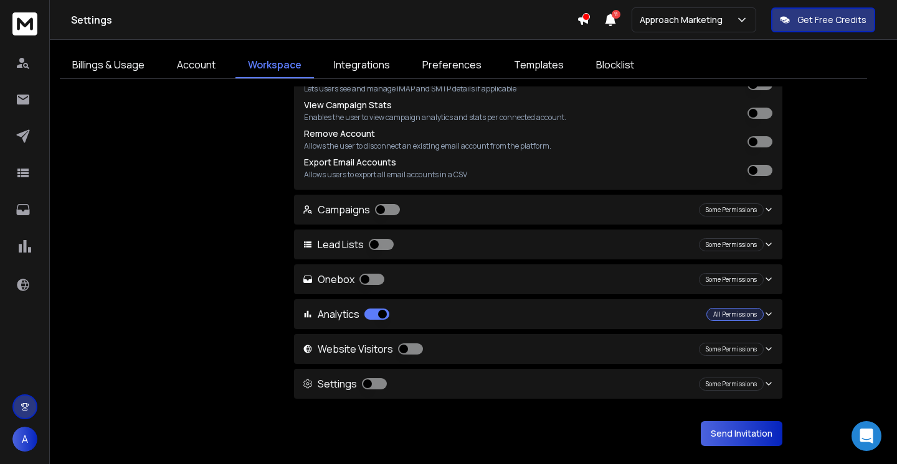
click at [764, 209] on icon "button" at bounding box center [768, 210] width 10 height 10
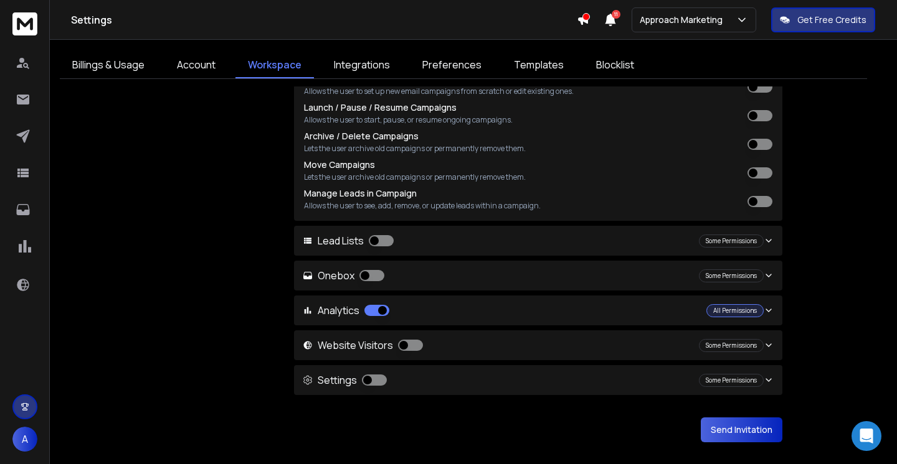
scroll to position [315, 0]
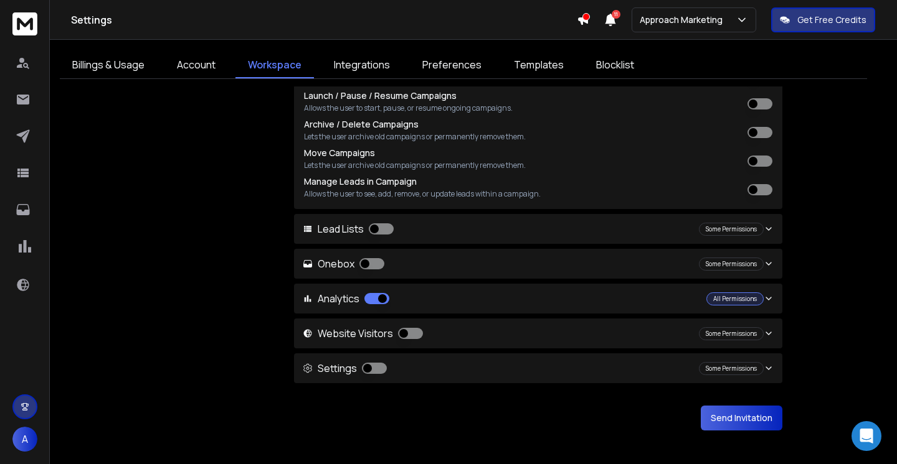
click at [766, 227] on icon "button" at bounding box center [768, 229] width 10 height 10
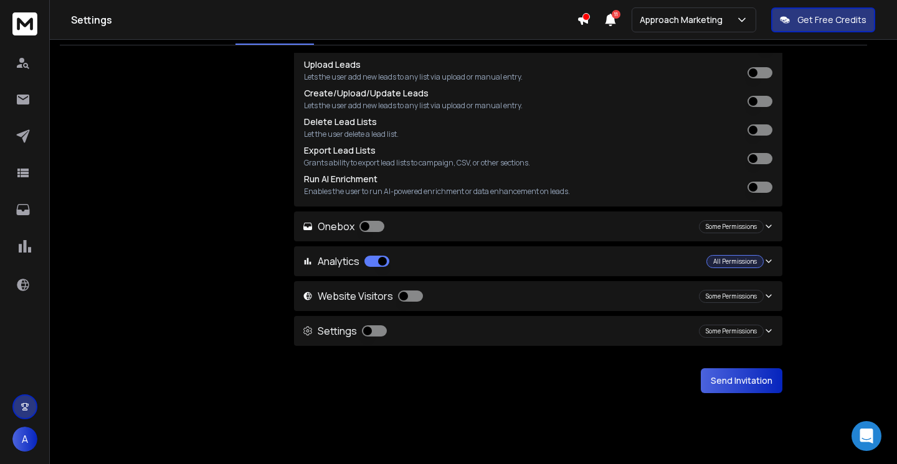
scroll to position [37, 0]
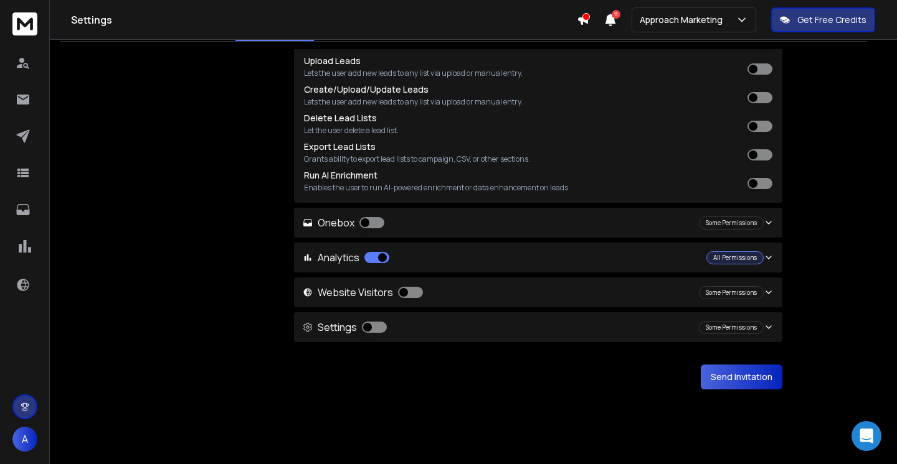
click at [768, 258] on icon "button" at bounding box center [768, 258] width 5 height 2
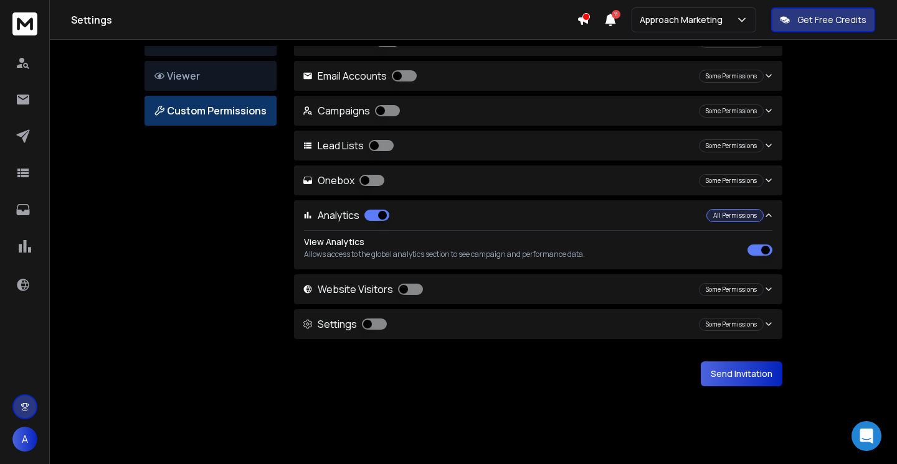
scroll to position [42, 0]
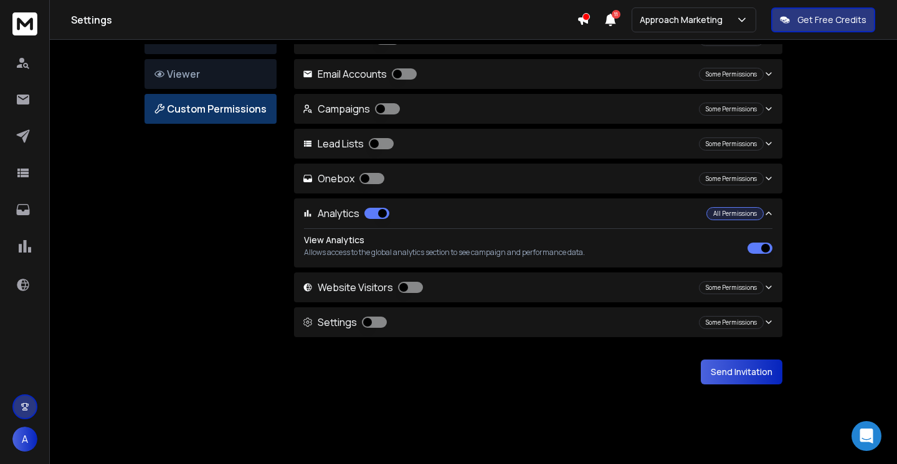
click at [767, 290] on icon "button" at bounding box center [768, 288] width 10 height 10
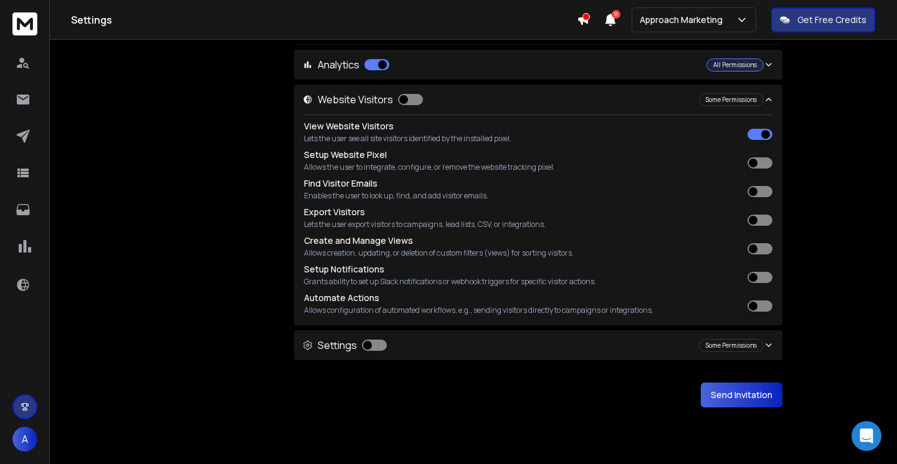
scroll to position [329, 0]
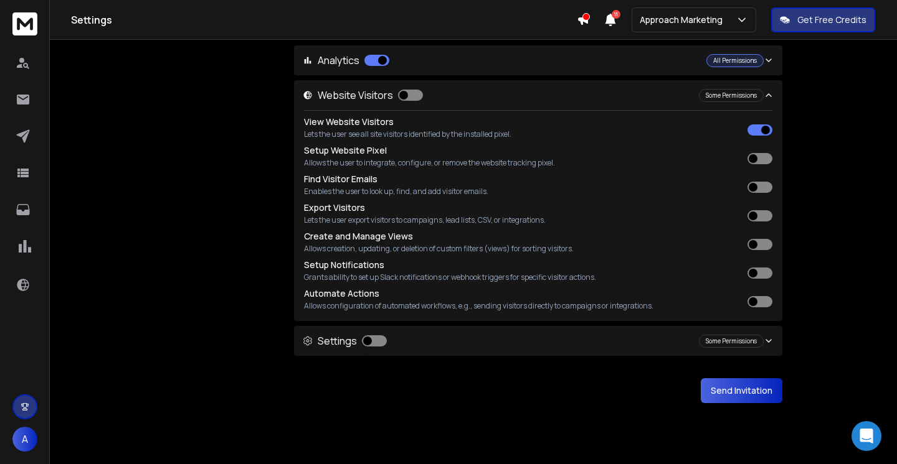
click at [756, 130] on button "View Website Visitors" at bounding box center [759, 130] width 25 height 11
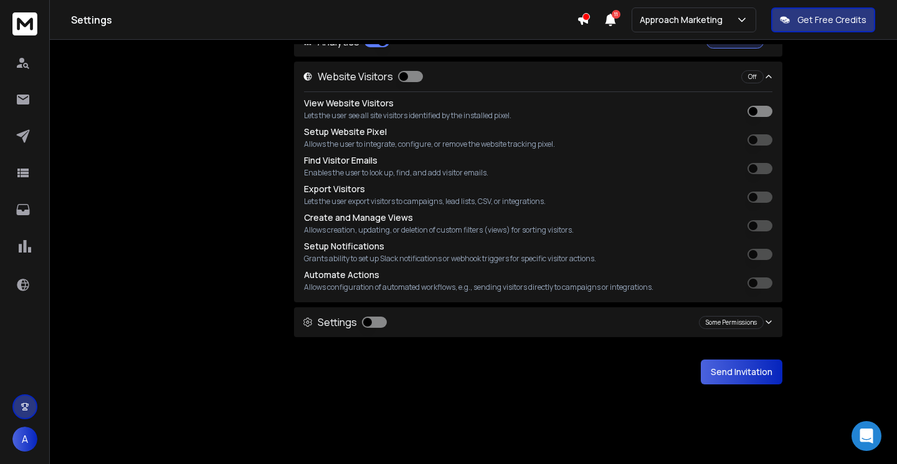
click at [766, 319] on icon "button" at bounding box center [768, 323] width 10 height 10
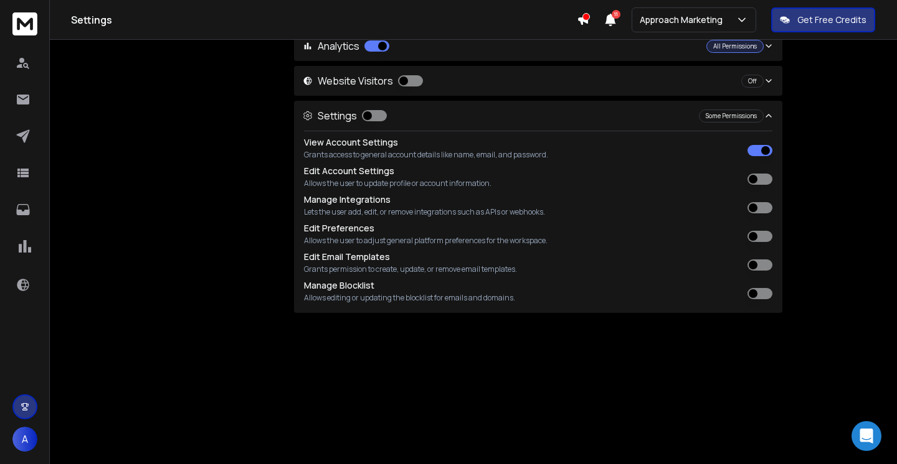
scroll to position [255, 0]
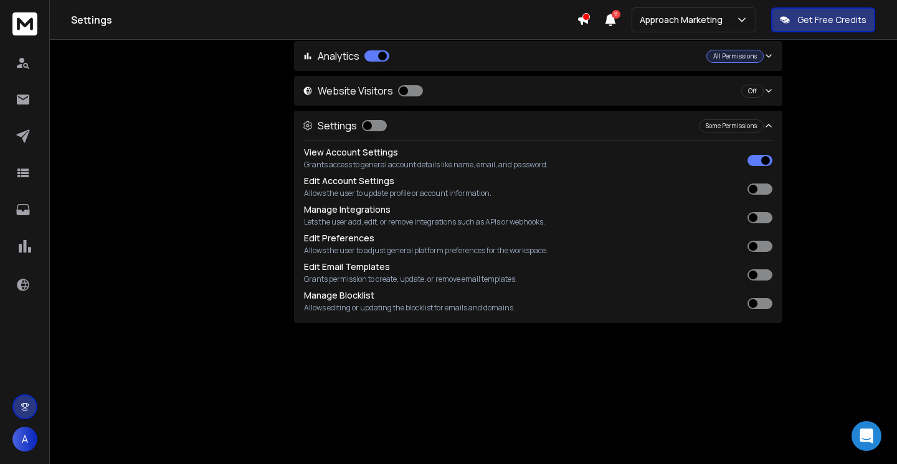
click at [756, 162] on button "View Account Settings" at bounding box center [759, 160] width 25 height 11
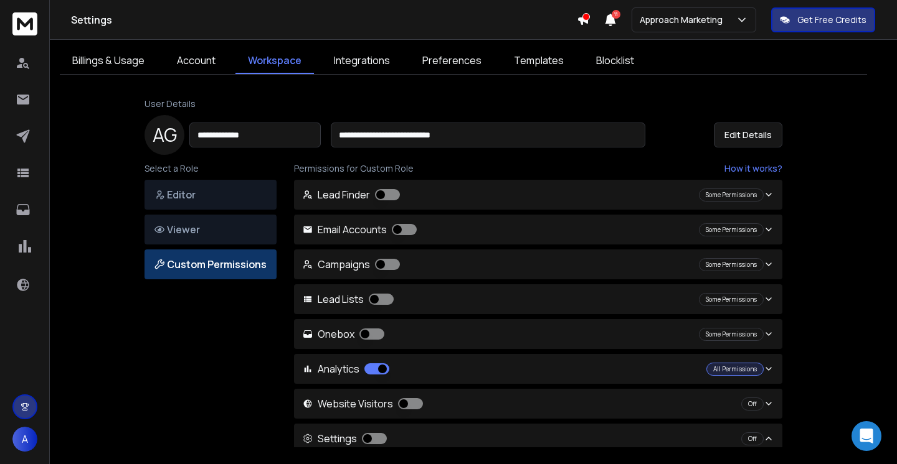
scroll to position [63, 0]
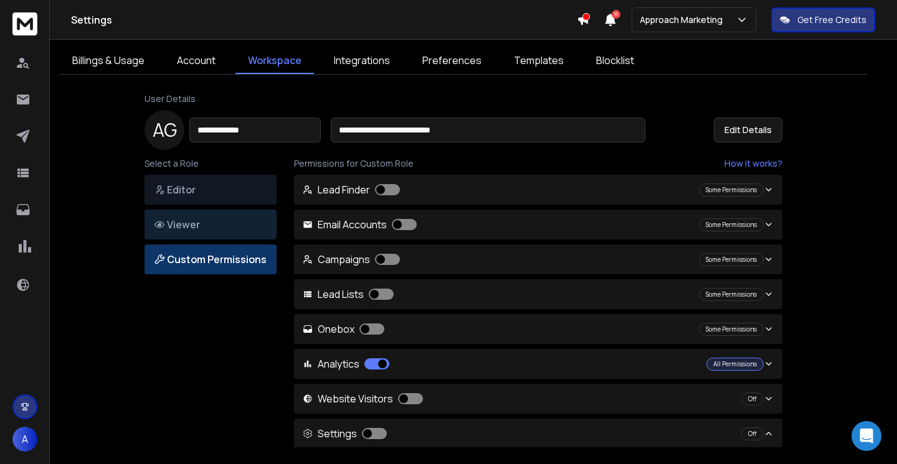
click at [228, 222] on p "Viewer" at bounding box center [210, 224] width 112 height 15
click at [164, 222] on button "Viewer" at bounding box center [159, 224] width 10 height 31
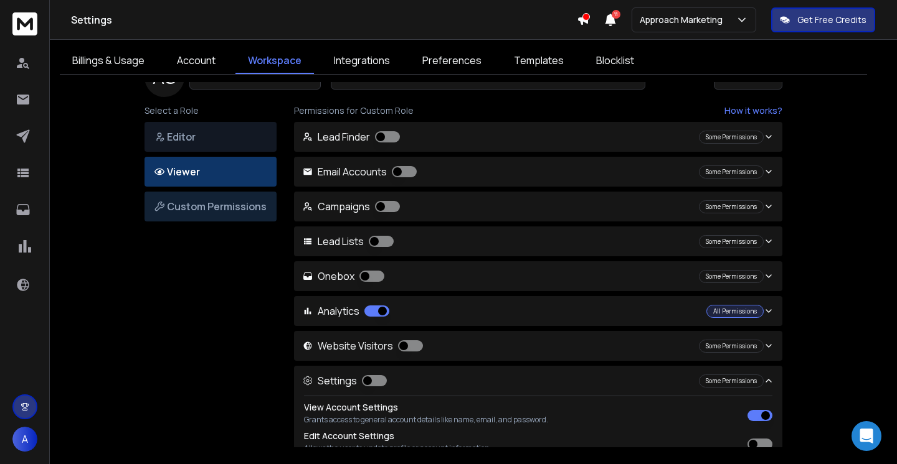
scroll to position [133, 0]
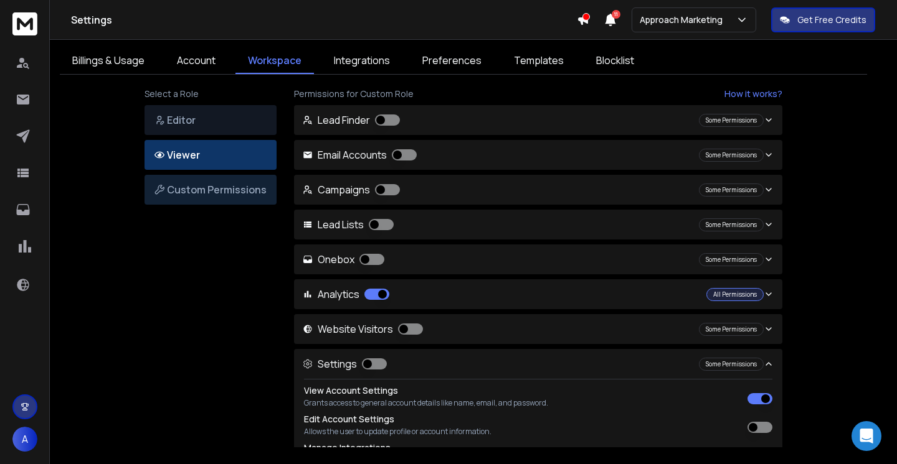
click at [215, 184] on p "Custom Permissions" at bounding box center [210, 189] width 112 height 15
click at [164, 184] on button "Custom Permissions" at bounding box center [159, 189] width 10 height 31
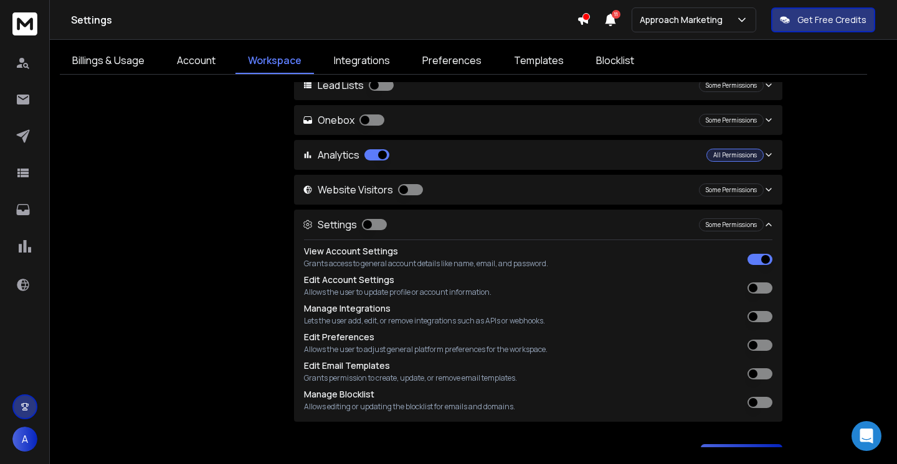
scroll to position [273, 0]
click at [760, 260] on button "View Account Settings" at bounding box center [759, 258] width 25 height 11
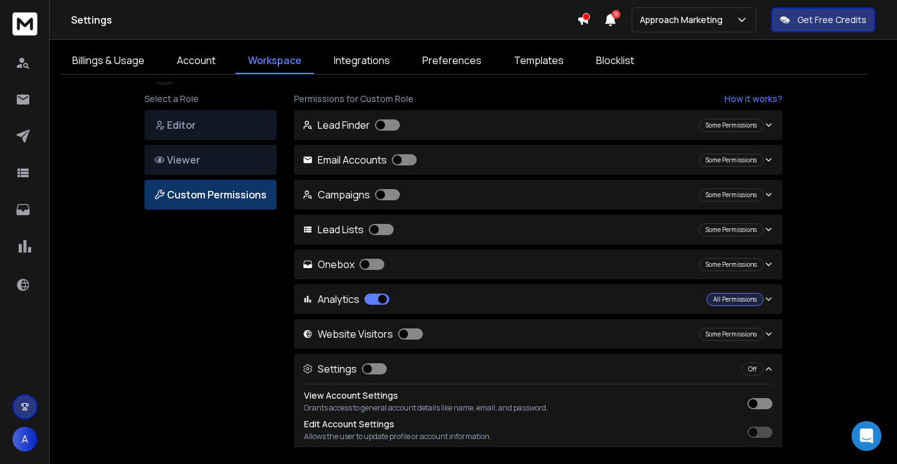
scroll to position [125, 0]
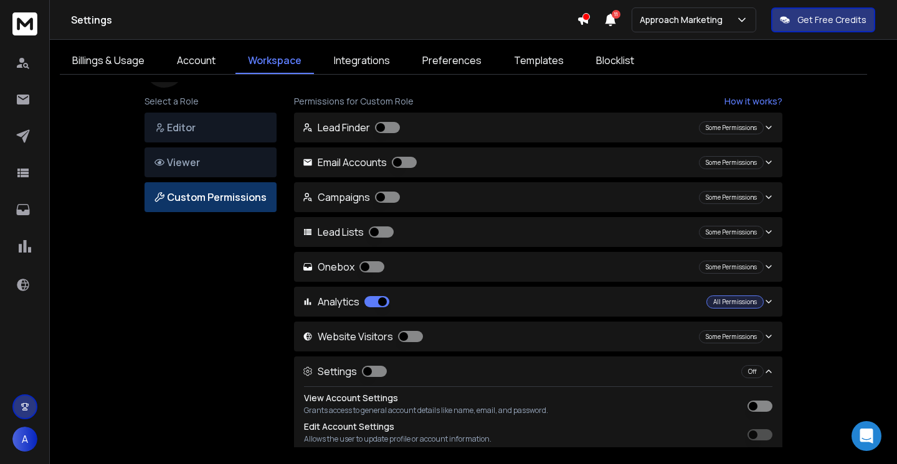
click at [768, 131] on icon "button" at bounding box center [768, 128] width 10 height 10
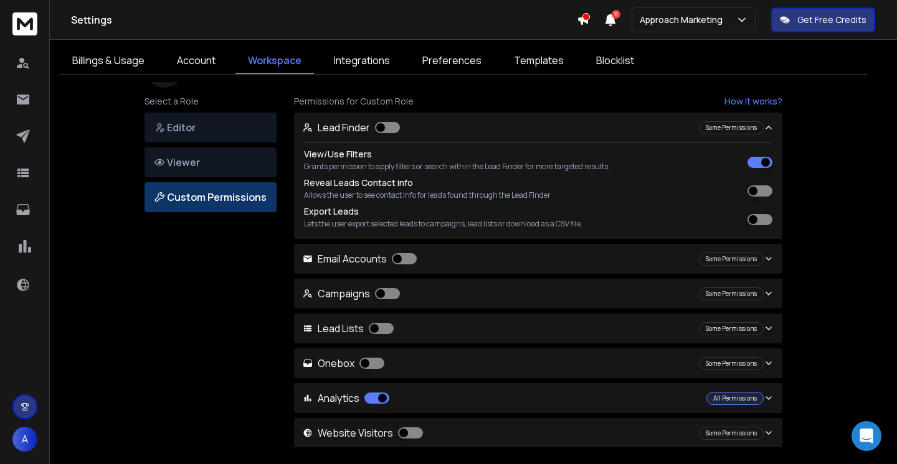
click at [768, 130] on icon "button" at bounding box center [768, 128] width 10 height 10
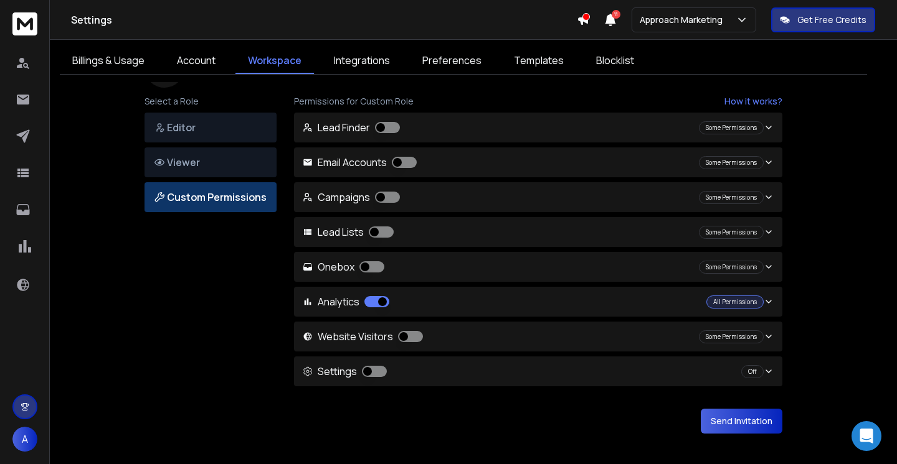
click at [768, 164] on icon "button" at bounding box center [768, 163] width 10 height 10
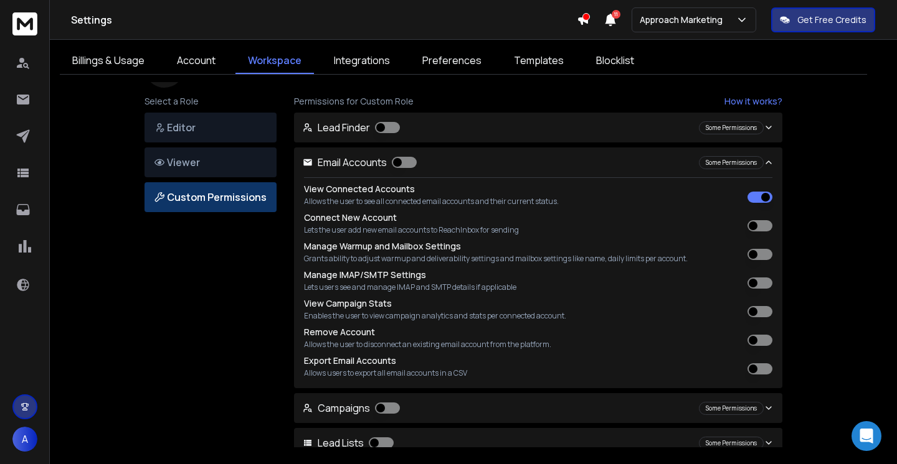
click at [768, 164] on icon "button" at bounding box center [768, 163] width 10 height 10
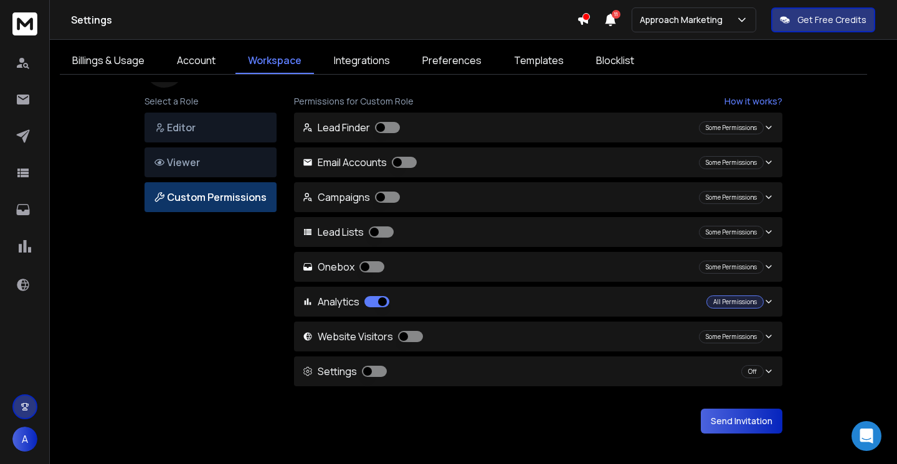
click at [767, 268] on icon "button" at bounding box center [768, 267] width 10 height 10
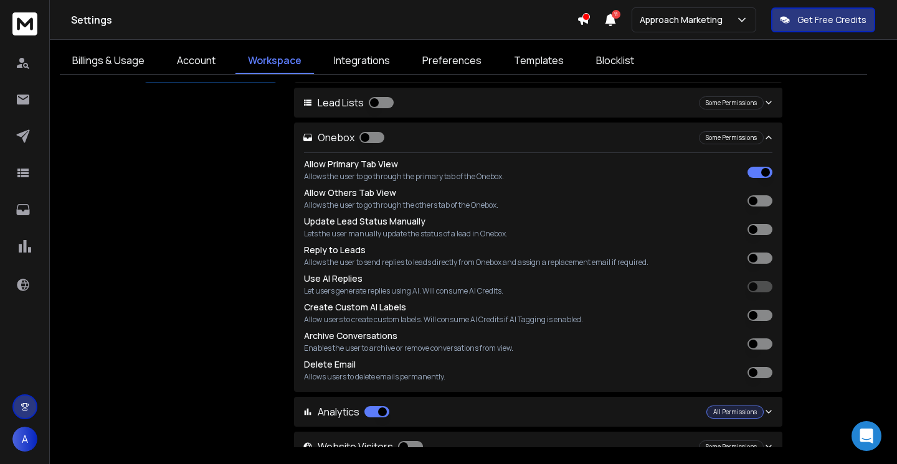
scroll to position [275, 0]
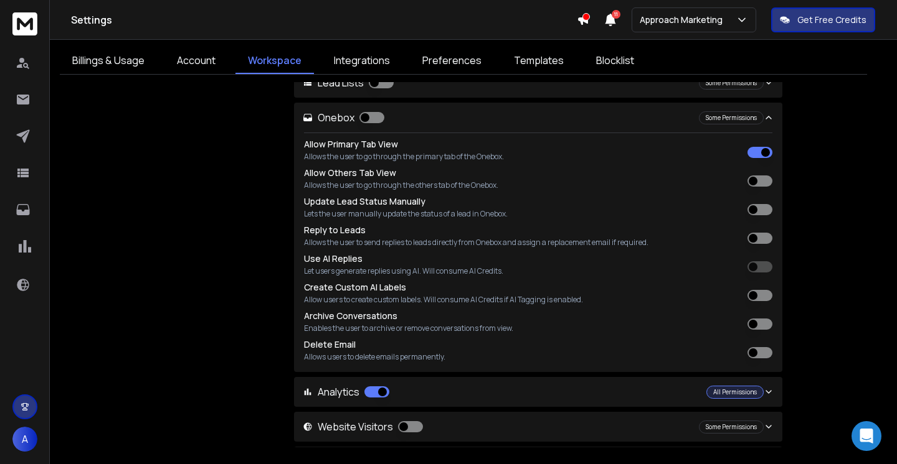
click at [760, 234] on button "Reply to Leads" at bounding box center [759, 238] width 25 height 11
click at [766, 263] on button "Use AI Replies" at bounding box center [759, 266] width 25 height 11
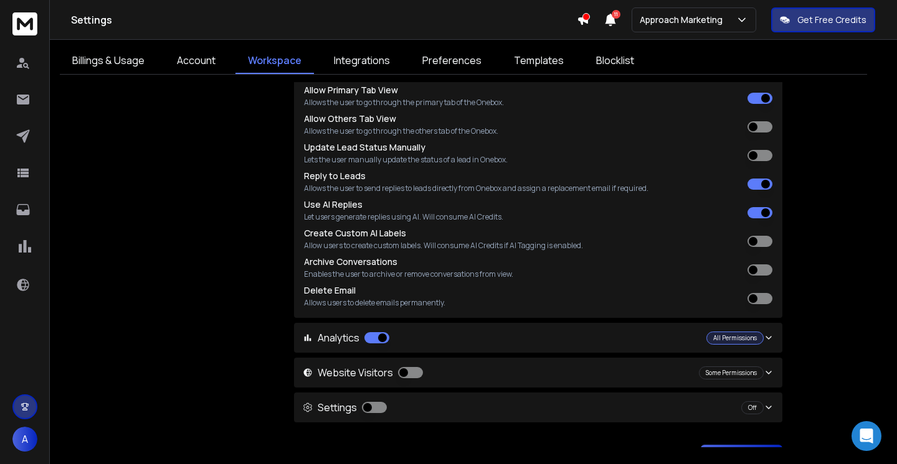
scroll to position [331, 0]
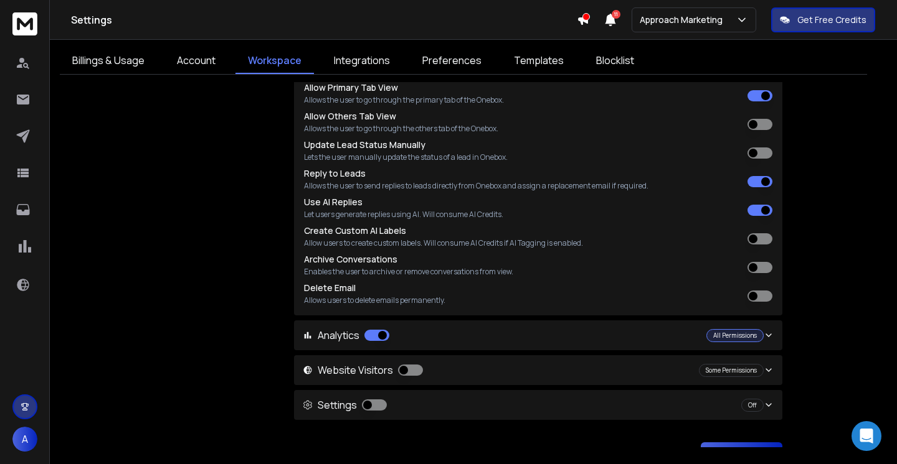
click at [766, 124] on button "Allow Others Tab View" at bounding box center [759, 124] width 25 height 11
click at [763, 153] on button "Update Lead Status Manually" at bounding box center [759, 153] width 25 height 11
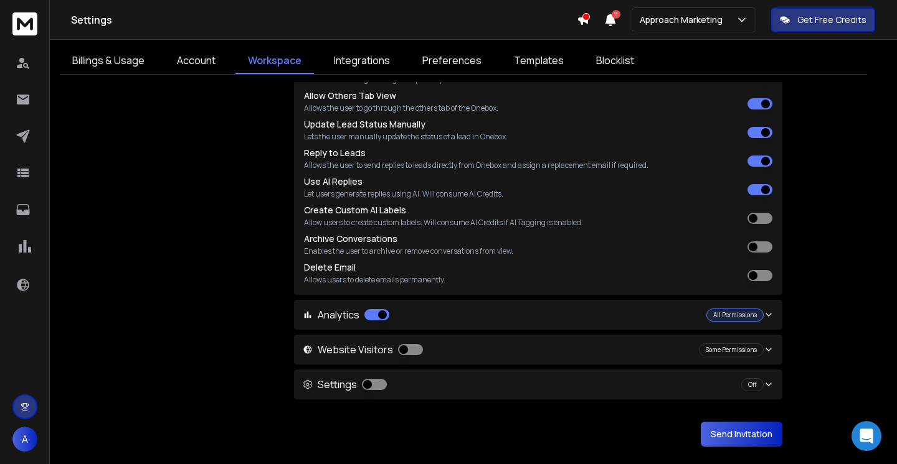
scroll to position [376, 0]
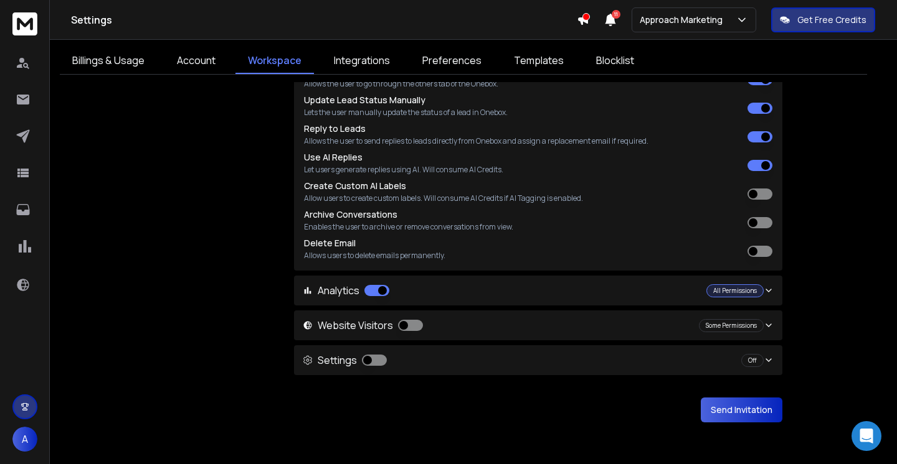
click at [766, 326] on icon "button" at bounding box center [768, 325] width 5 height 2
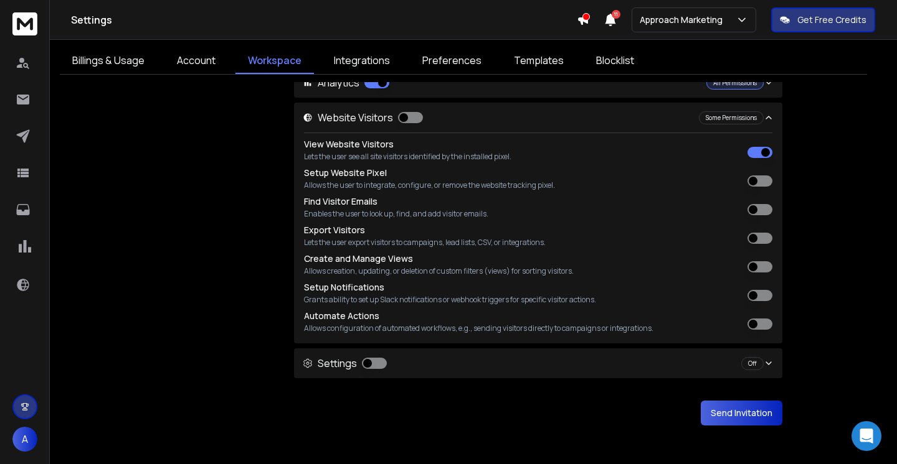
scroll to position [347, 0]
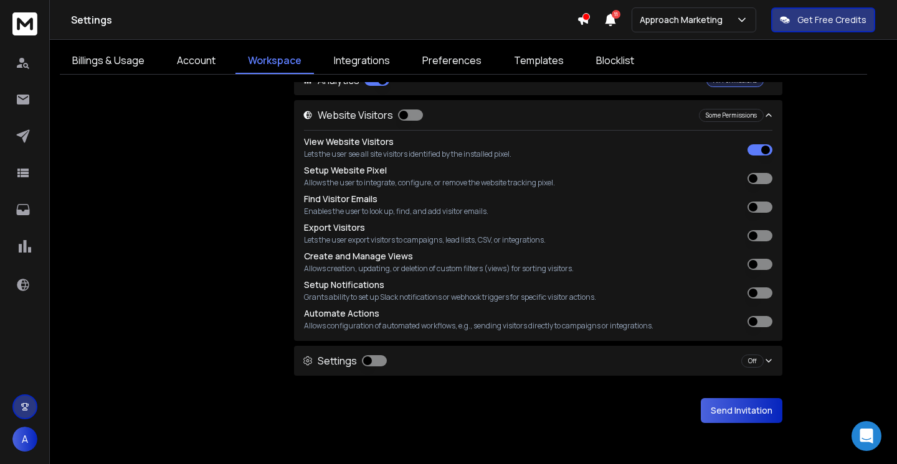
click at [758, 148] on button "View Website Visitors" at bounding box center [759, 149] width 25 height 11
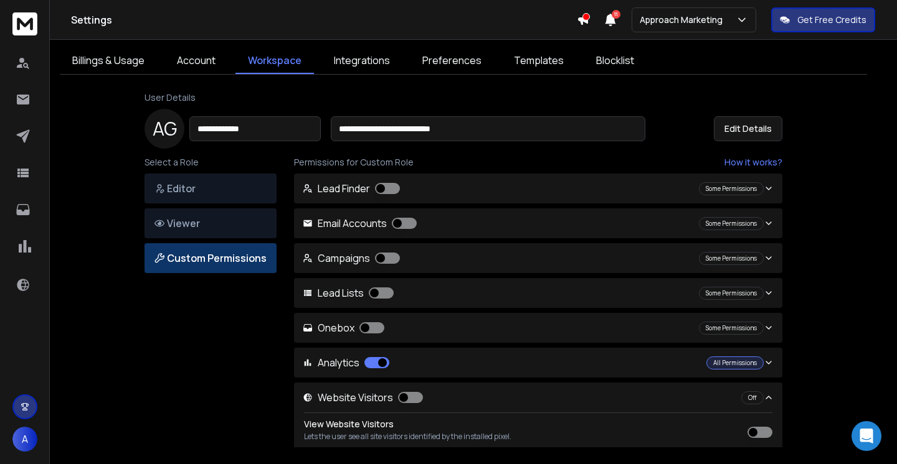
scroll to position [63, 0]
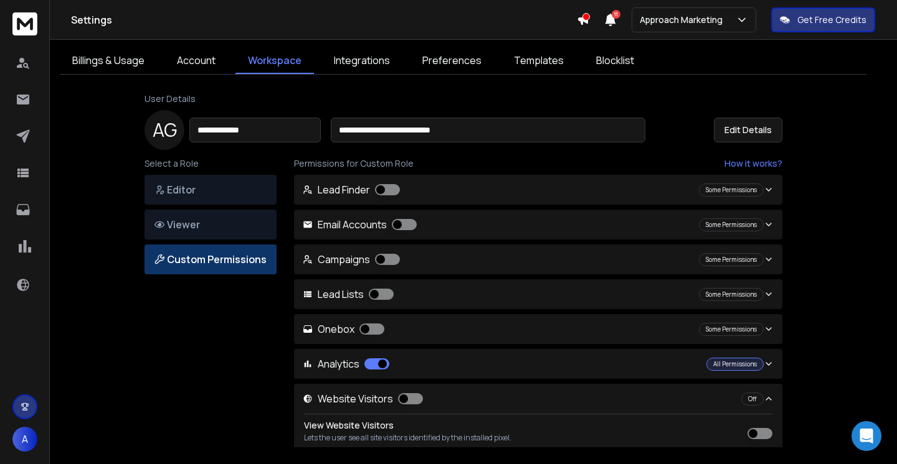
click at [767, 294] on icon "button" at bounding box center [768, 294] width 5 height 2
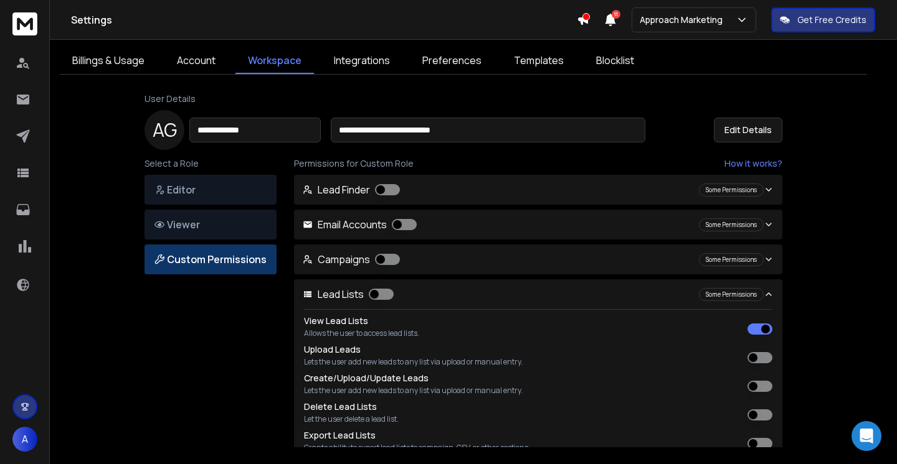
click at [767, 294] on icon "button" at bounding box center [768, 294] width 5 height 2
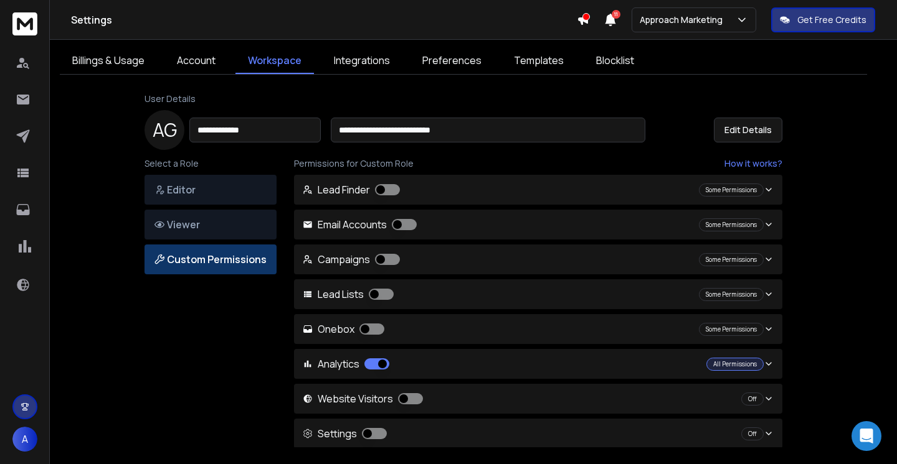
click at [763, 255] on icon "button" at bounding box center [768, 260] width 10 height 10
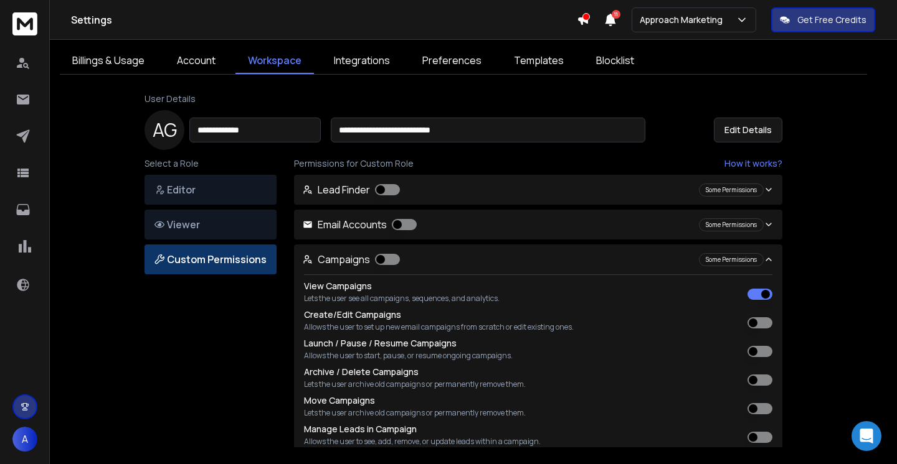
click at [763, 255] on icon "button" at bounding box center [768, 260] width 10 height 10
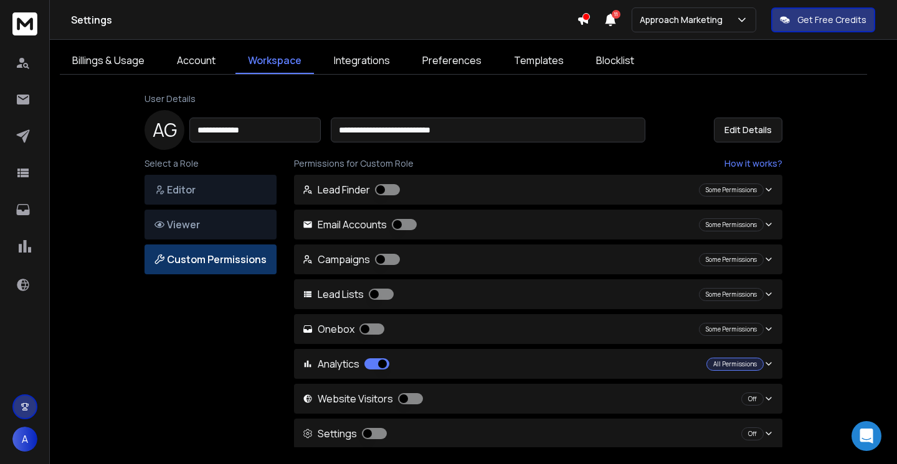
click at [765, 223] on icon "button" at bounding box center [768, 225] width 10 height 10
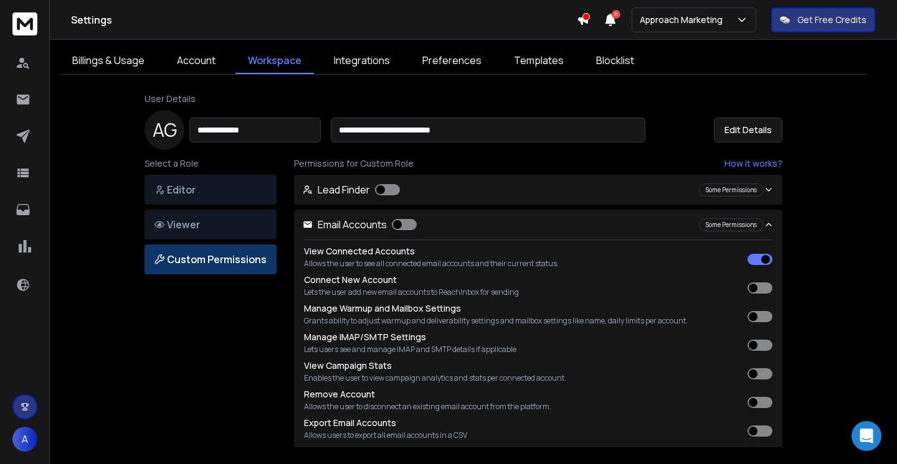
click at [765, 223] on icon "button" at bounding box center [768, 225] width 10 height 10
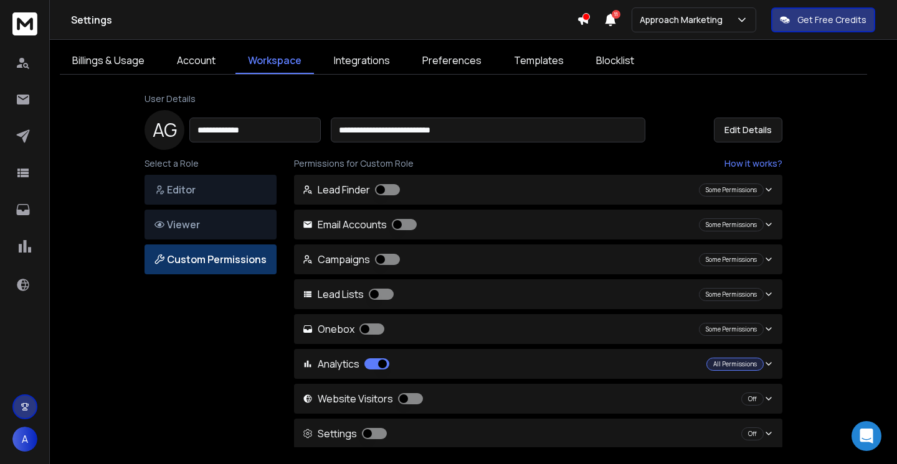
click at [766, 189] on icon "button" at bounding box center [768, 190] width 5 height 2
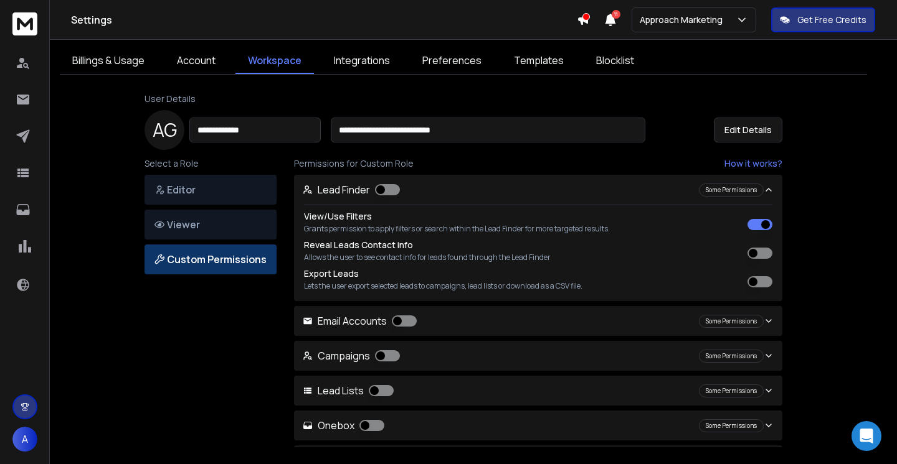
click at [766, 189] on icon "button" at bounding box center [768, 190] width 10 height 10
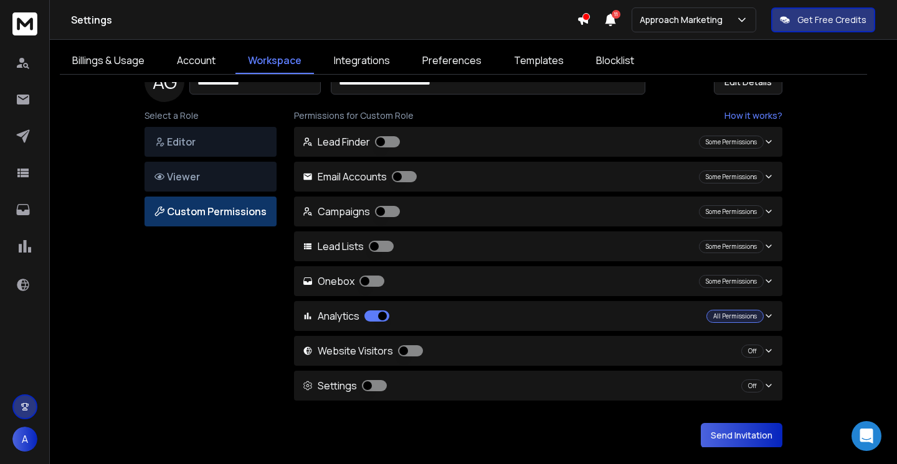
scroll to position [136, 0]
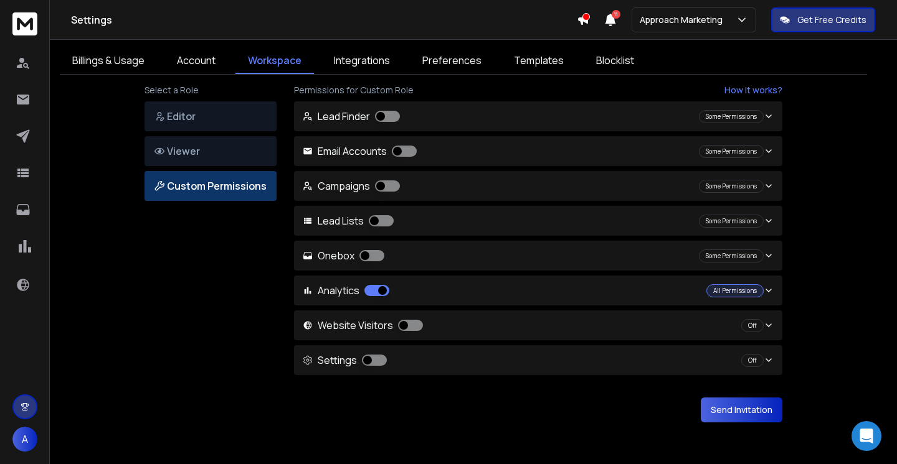
click at [730, 408] on button "Send Invitation" at bounding box center [741, 410] width 82 height 25
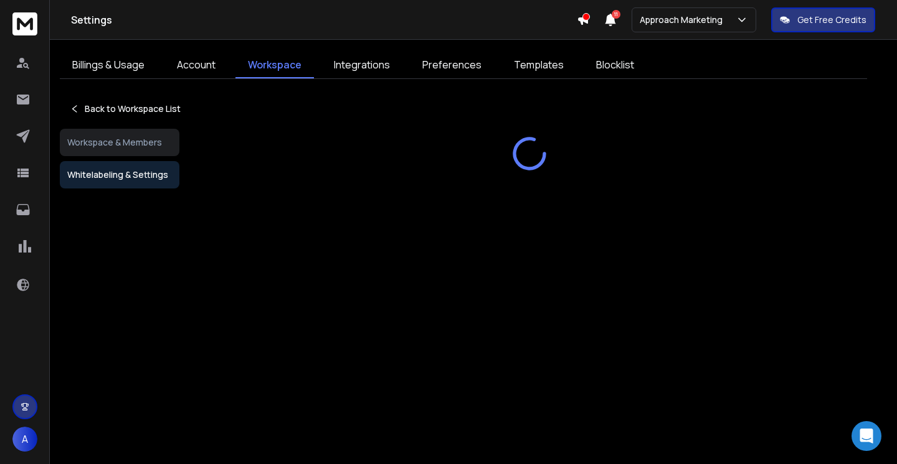
click at [131, 178] on button "Whitelabeling & Settings" at bounding box center [120, 174] width 120 height 27
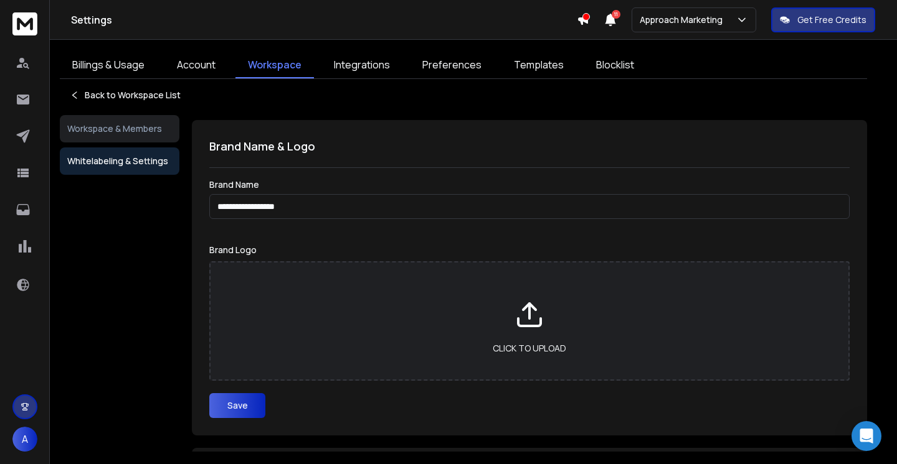
scroll to position [15, 0]
click at [524, 322] on icon at bounding box center [529, 314] width 30 height 30
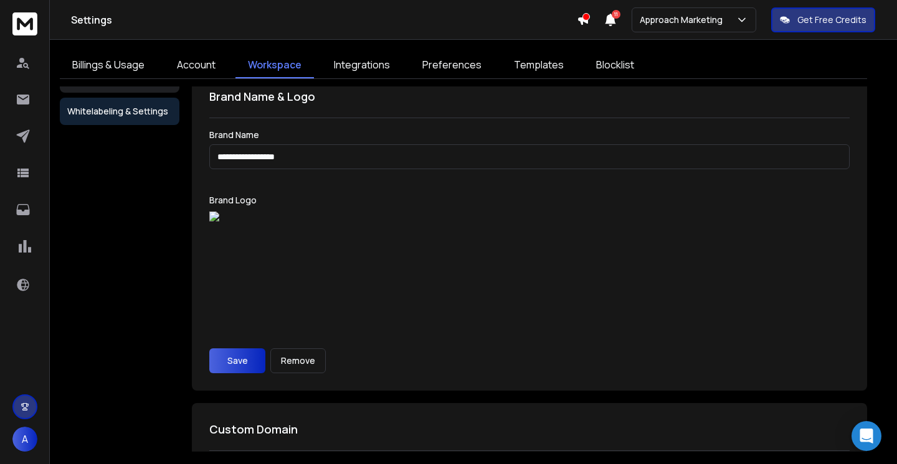
scroll to position [69, 0]
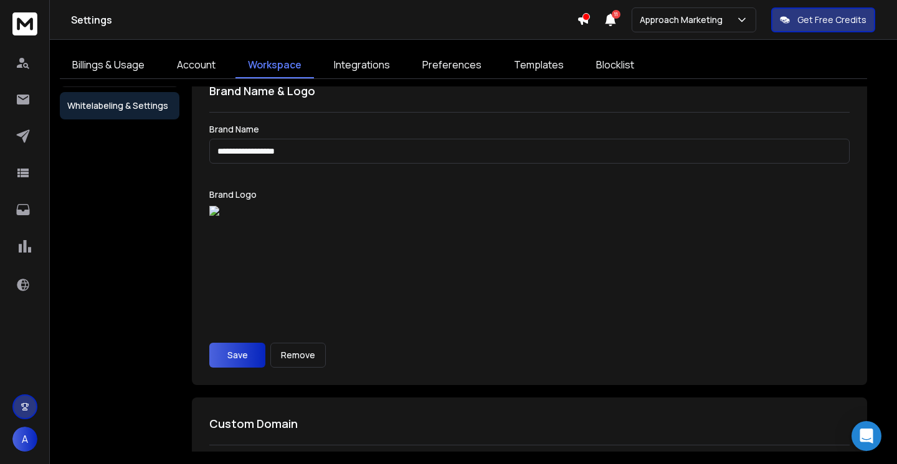
click at [233, 343] on button "Save" at bounding box center [237, 355] width 56 height 25
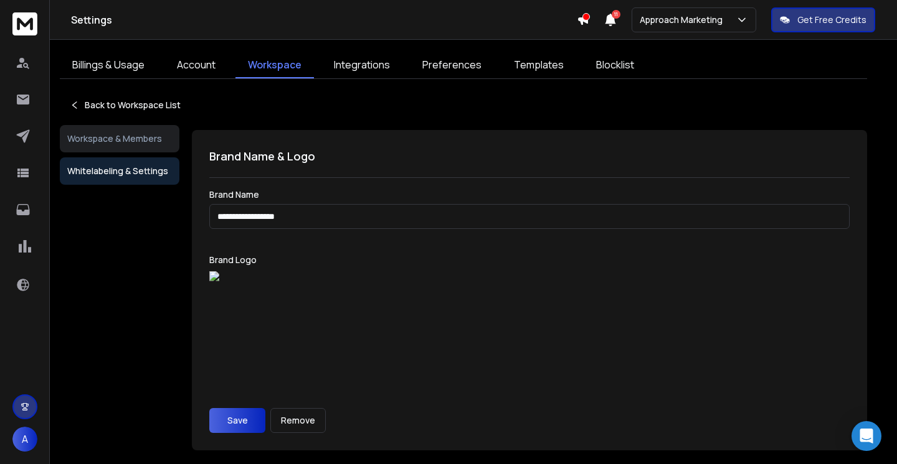
scroll to position [0, 0]
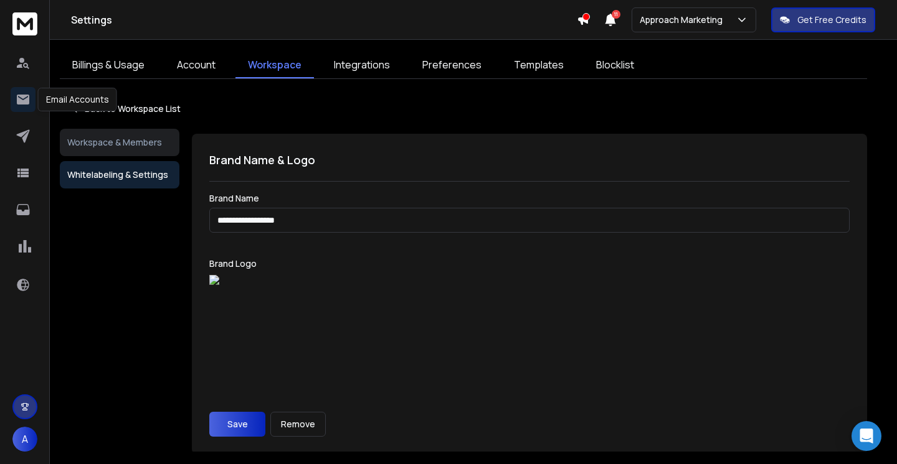
click at [21, 97] on icon at bounding box center [23, 100] width 12 height 10
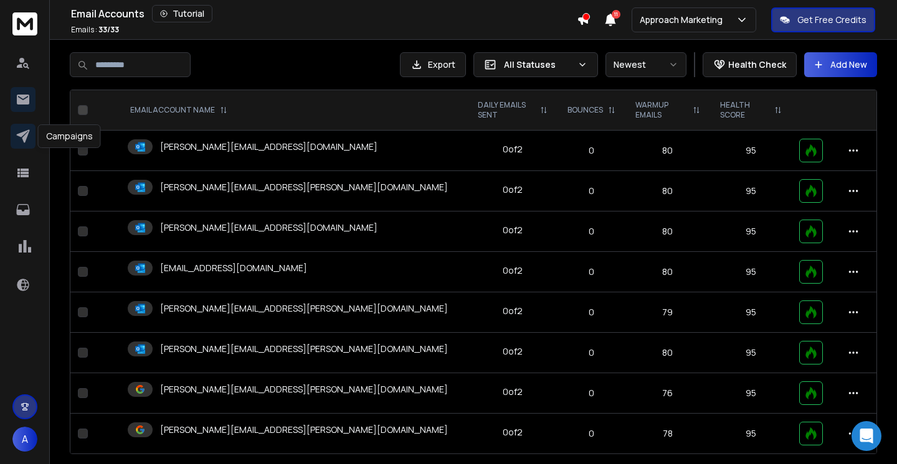
click at [21, 130] on icon at bounding box center [23, 136] width 15 height 15
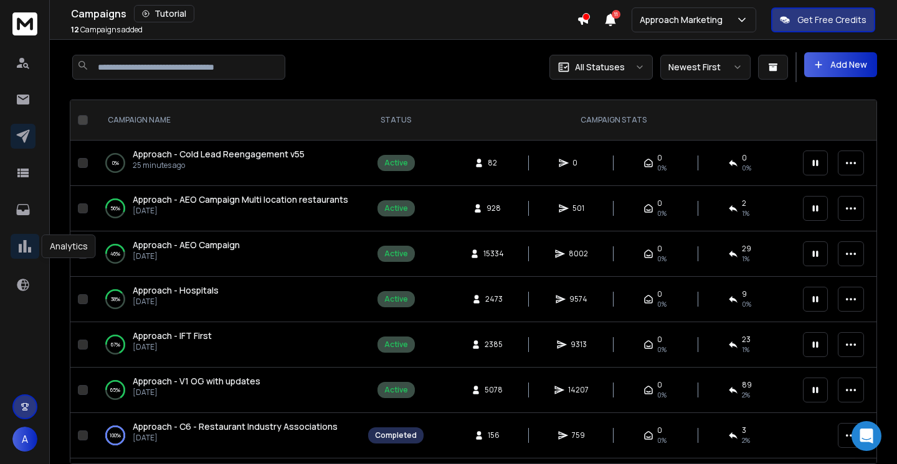
click at [24, 243] on icon at bounding box center [25, 246] width 12 height 12
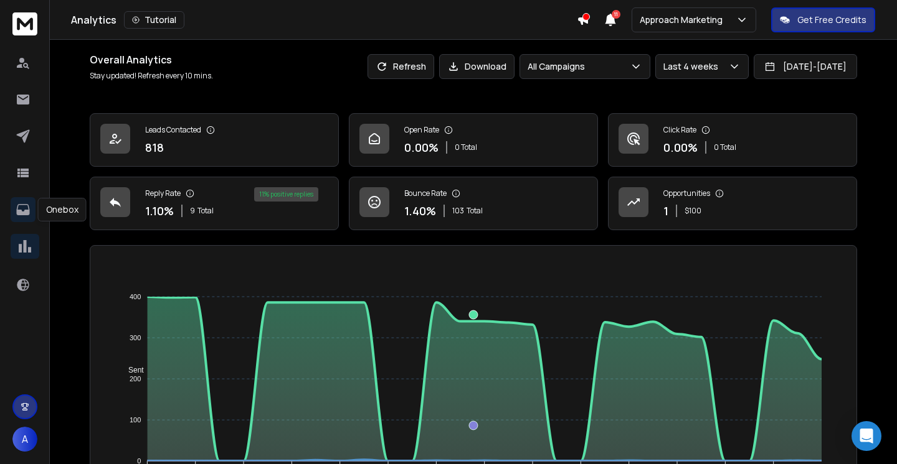
click at [16, 210] on icon at bounding box center [23, 209] width 15 height 15
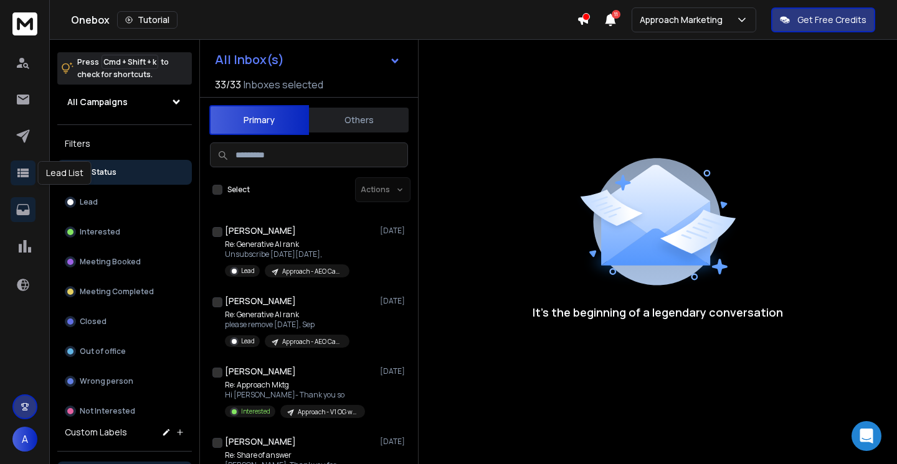
click at [16, 172] on icon at bounding box center [23, 173] width 15 height 15
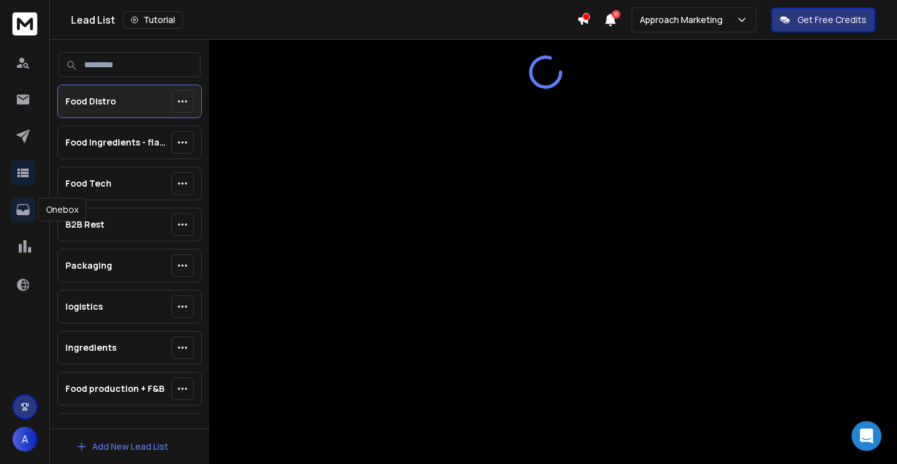
click at [21, 204] on icon at bounding box center [22, 209] width 13 height 11
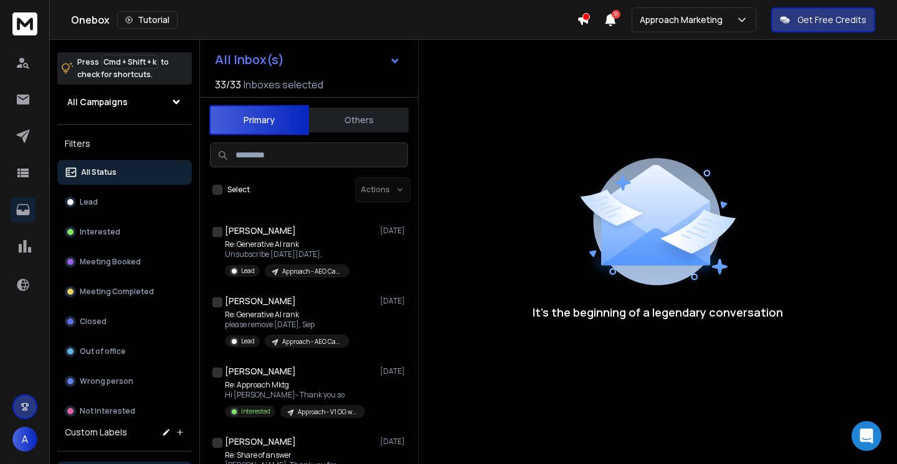
click at [347, 115] on button "Others" at bounding box center [359, 119] width 100 height 27
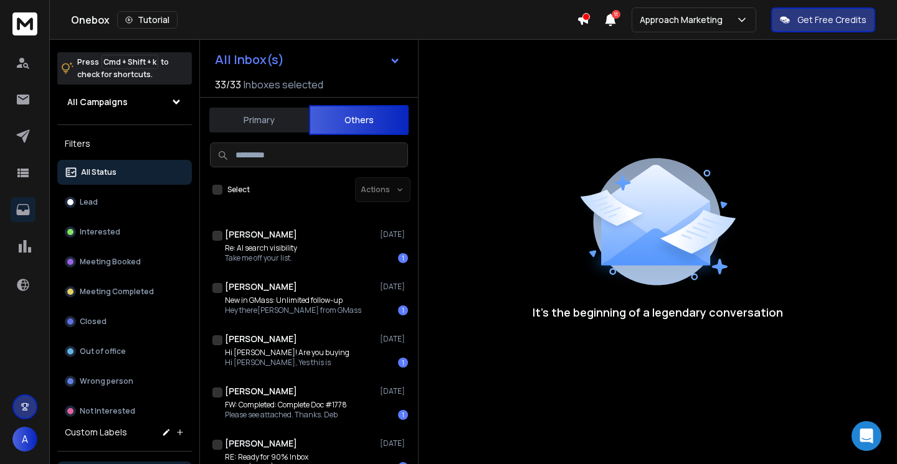
scroll to position [1677, 0]
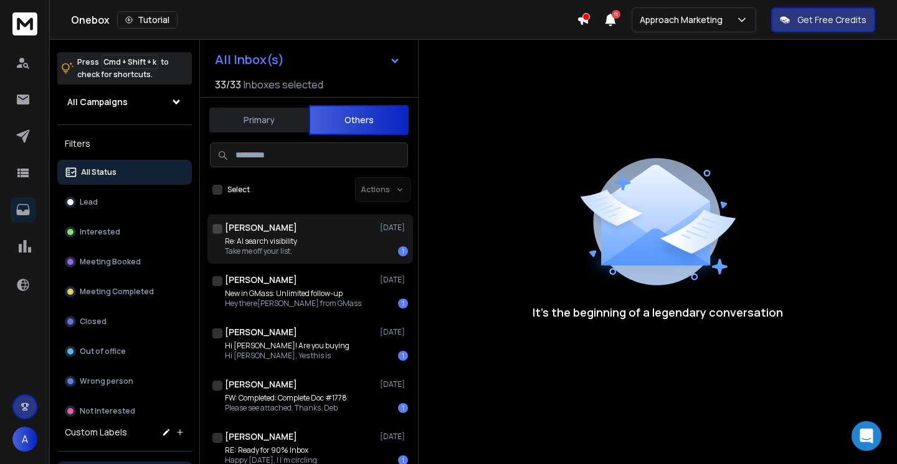
click at [282, 244] on p "Re: AI search visibility" at bounding box center [261, 242] width 72 height 10
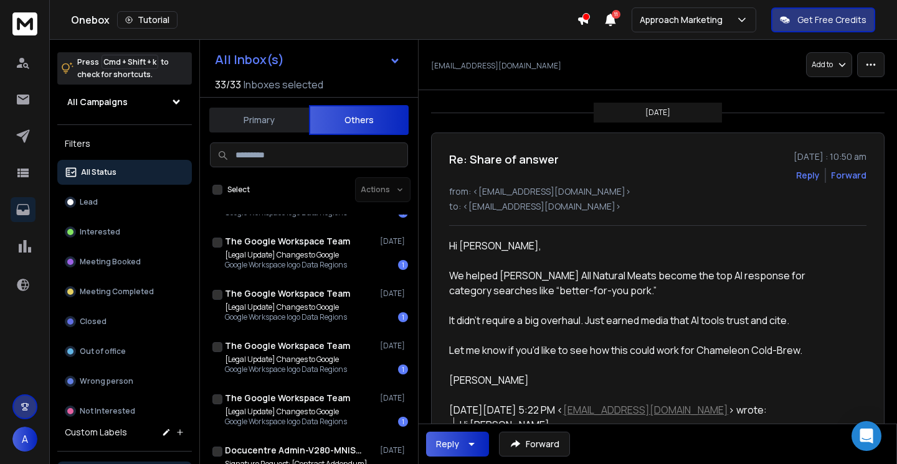
scroll to position [1778, 0]
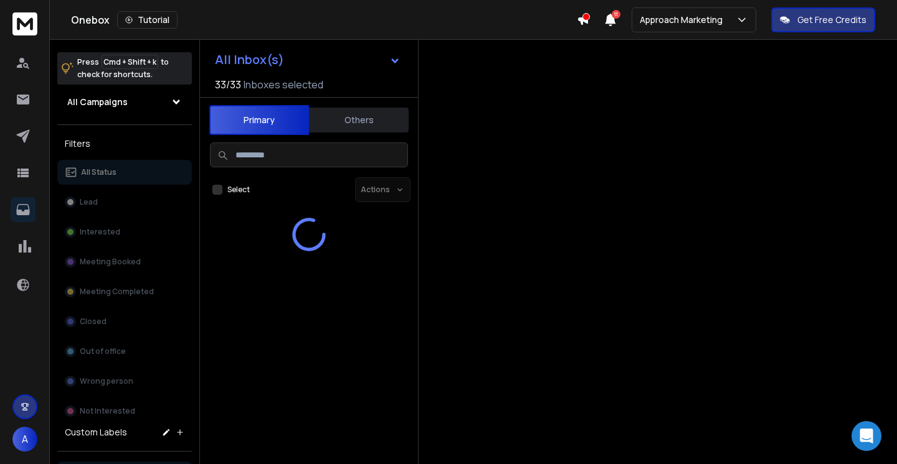
click at [262, 116] on button "Primary" at bounding box center [259, 120] width 100 height 30
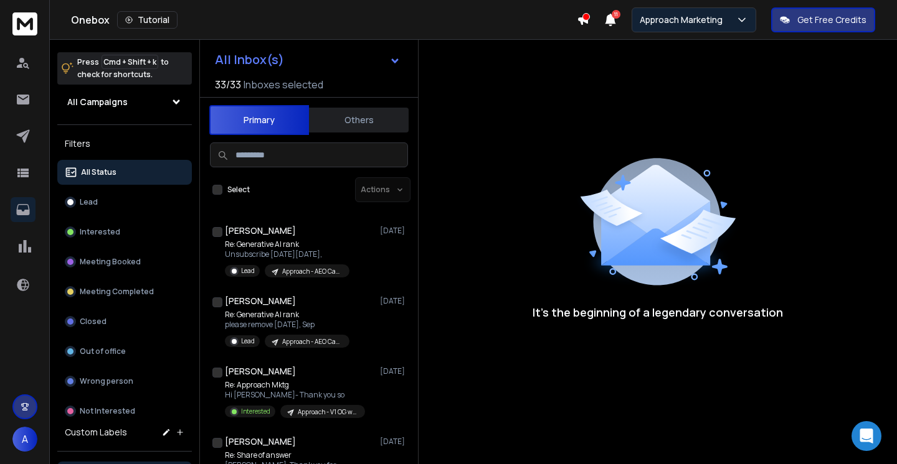
click at [694, 14] on p "Approach Marketing" at bounding box center [683, 20] width 88 height 12
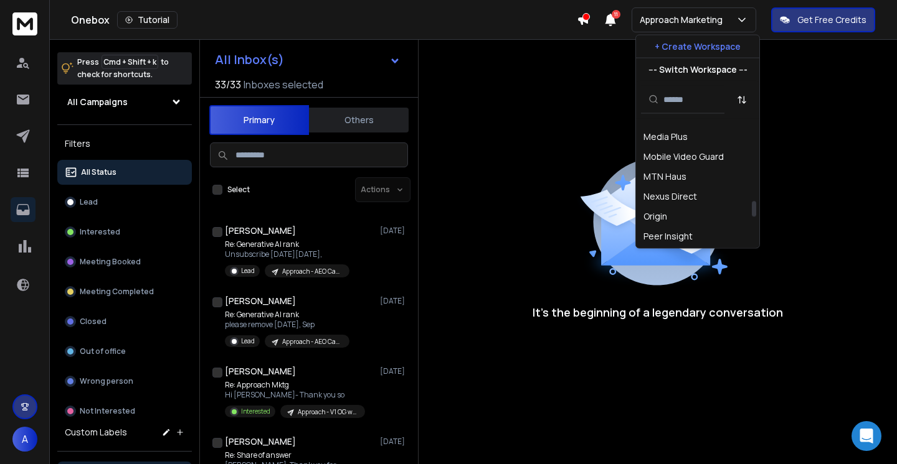
scroll to position [649, 0]
click at [684, 151] on div "Mobile Video Guard" at bounding box center [683, 157] width 80 height 12
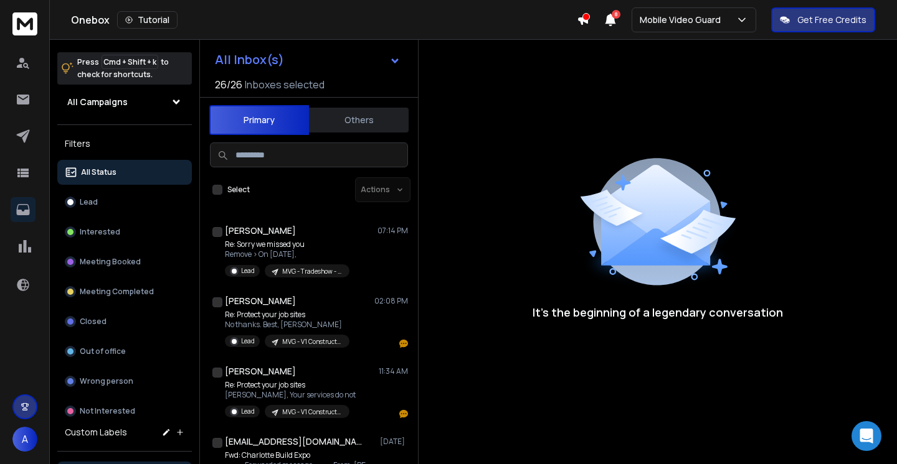
click at [357, 121] on button "Others" at bounding box center [359, 119] width 100 height 27
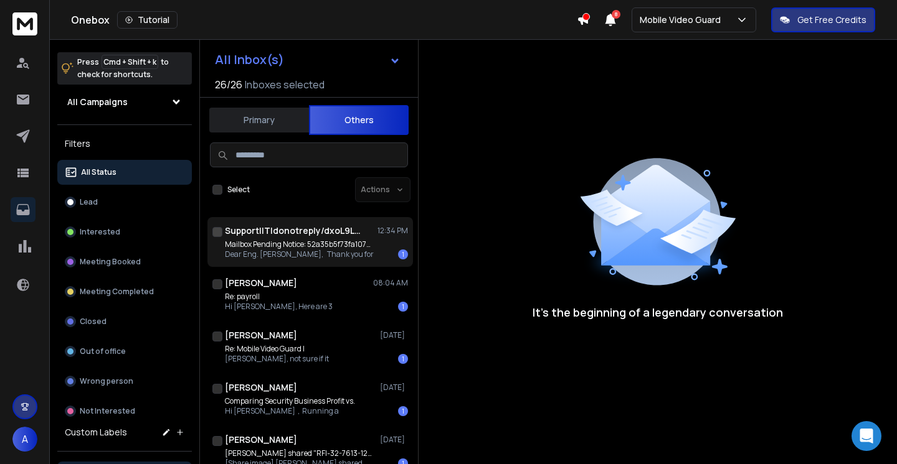
click at [285, 252] on p "Dear Eng. [PERSON_NAME], Thank you for" at bounding box center [299, 255] width 149 height 10
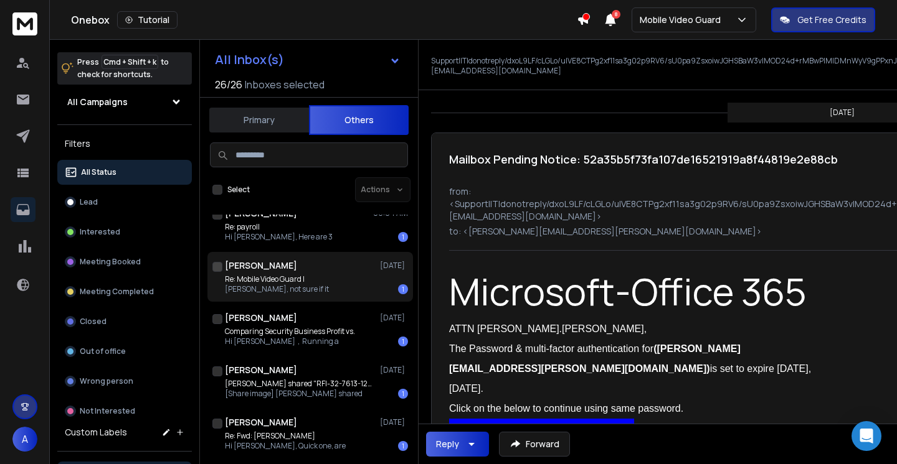
scroll to position [69, 0]
click at [297, 290] on p "[PERSON_NAME], not sure if it" at bounding box center [277, 290] width 104 height 10
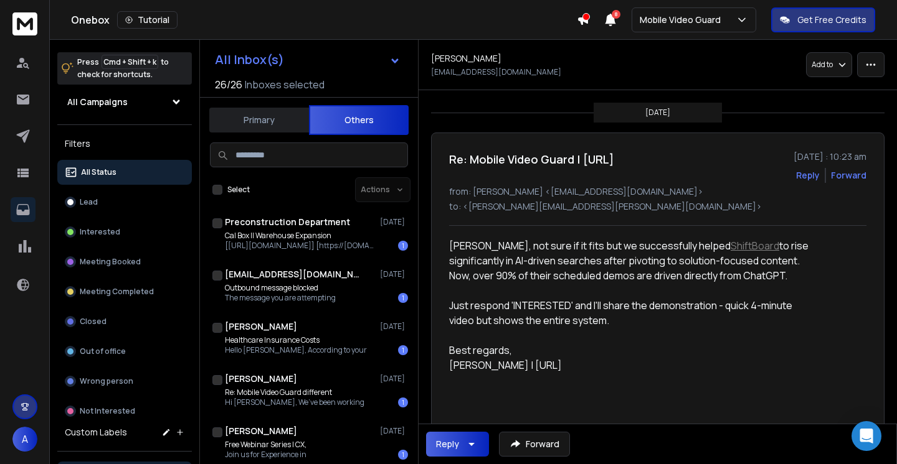
scroll to position [318, 0]
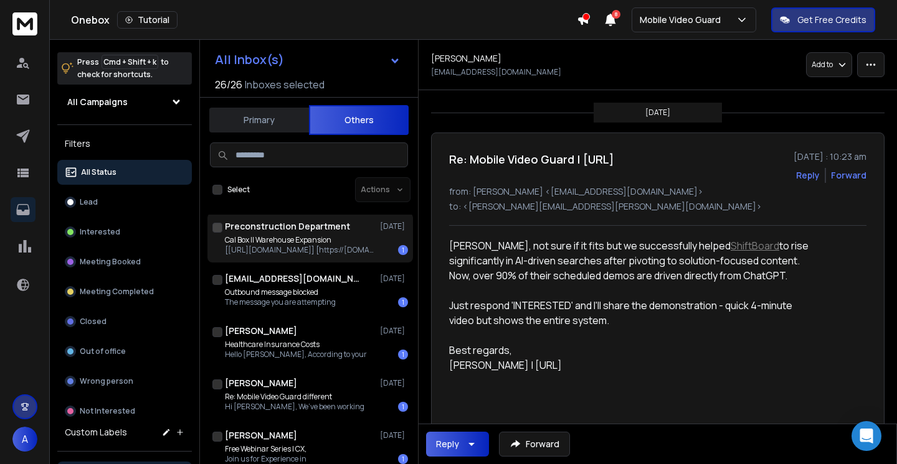
click at [286, 238] on p "Cal Box II Warehouse Expansion" at bounding box center [299, 240] width 149 height 10
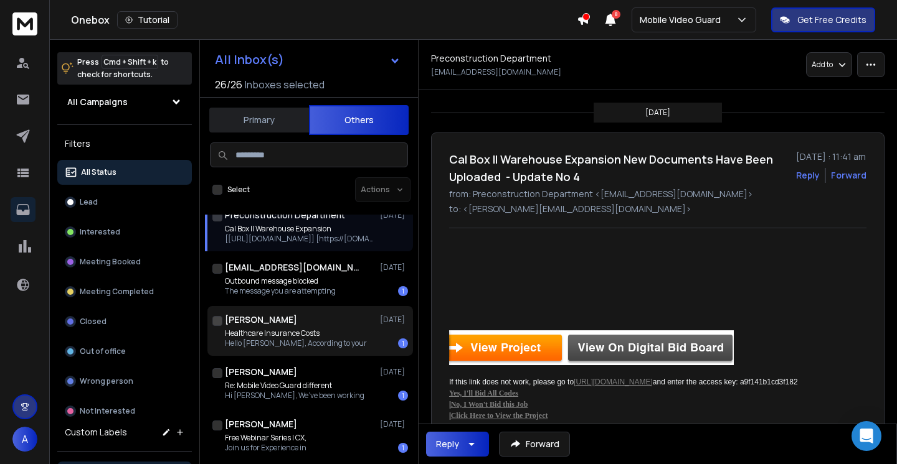
scroll to position [330, 0]
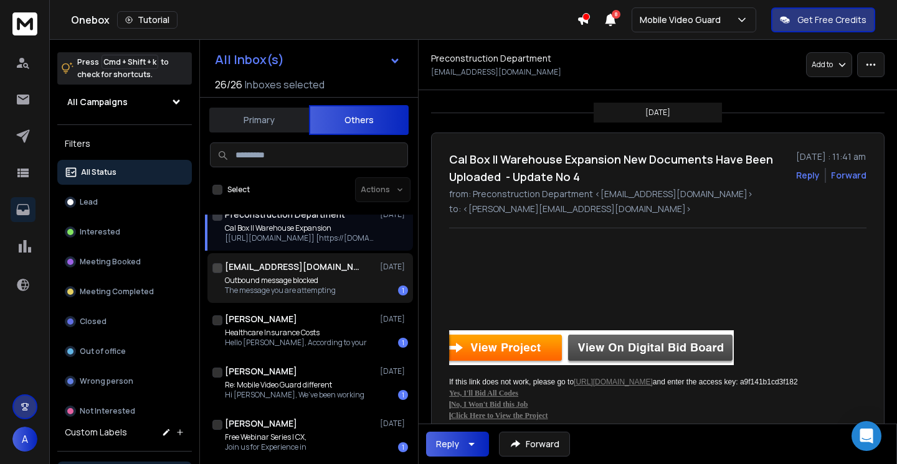
click at [309, 285] on p "Outbound message blocked" at bounding box center [280, 281] width 111 height 10
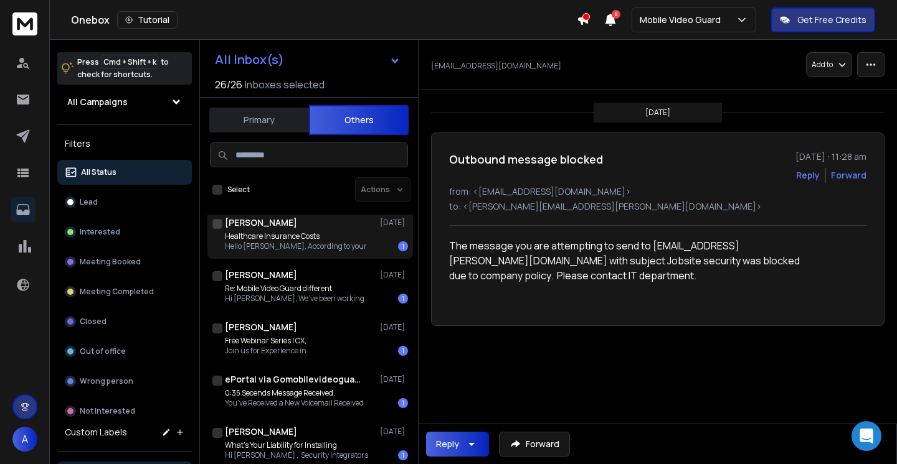
scroll to position [431, 0]
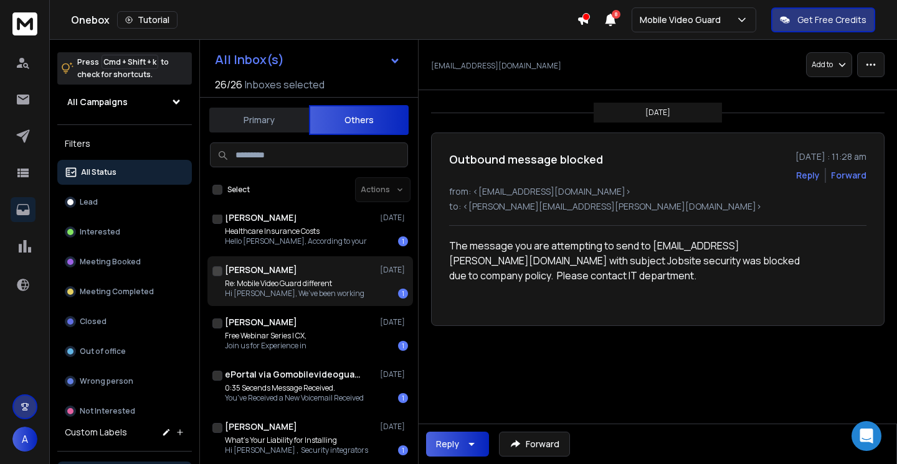
click at [314, 286] on p "Re: Mobile Video Guard different" at bounding box center [294, 284] width 139 height 10
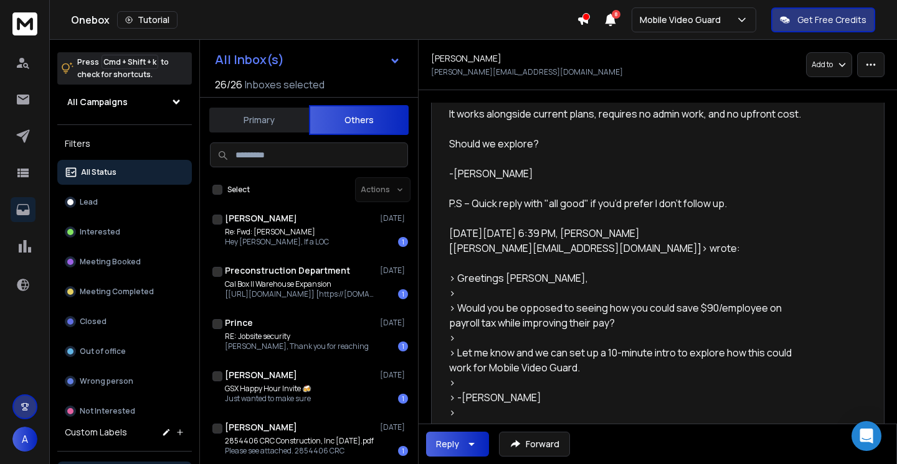
scroll to position [850, 0]
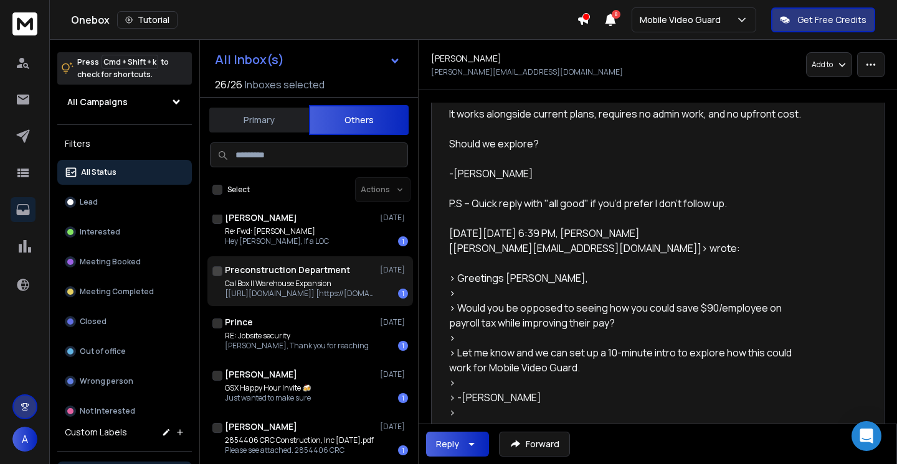
click at [306, 292] on p "[[URL][DOMAIN_NAME]] [https://[DOMAIN_NAME]/ImagesAtProject/Icons/ClickHereBids…" at bounding box center [299, 294] width 149 height 10
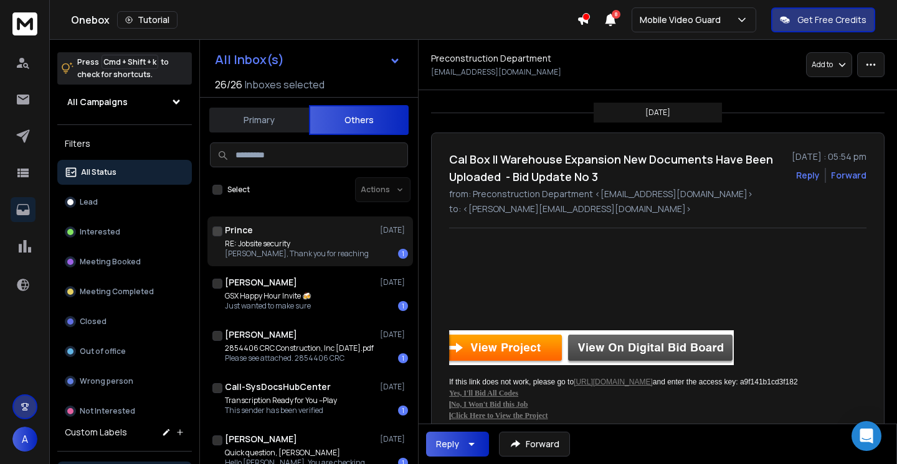
scroll to position [948, 0]
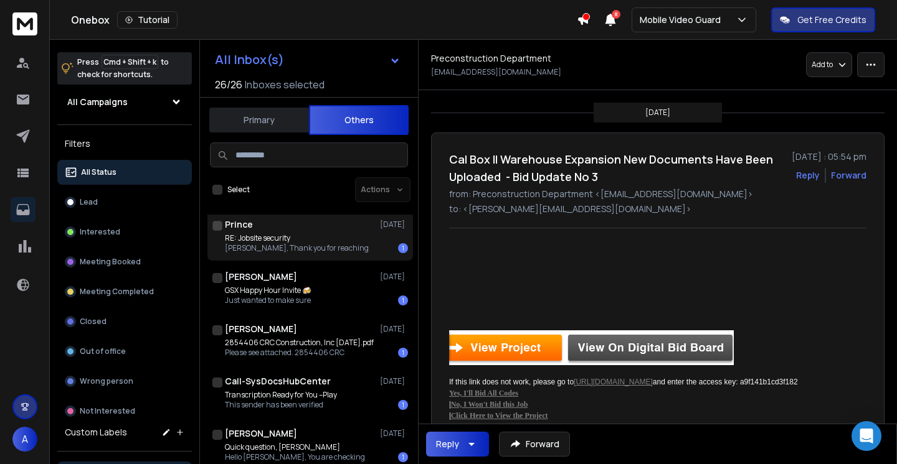
click at [285, 236] on p "RE: Jobsite security" at bounding box center [297, 238] width 144 height 10
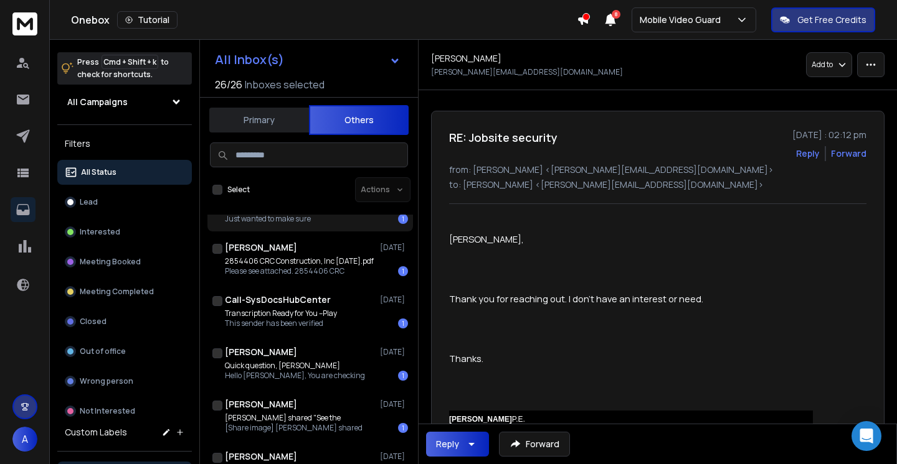
scroll to position [1039, 0]
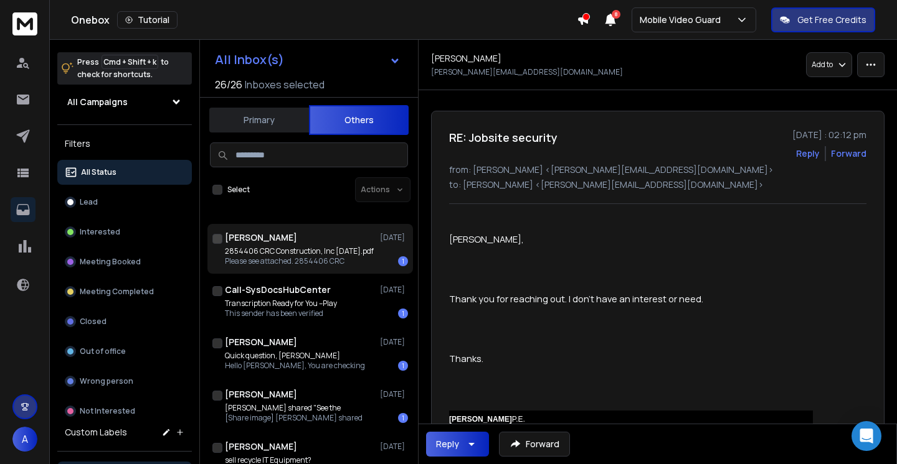
click at [295, 248] on p "2854406 CRC Construction, Inc [DATE].pdf" at bounding box center [299, 252] width 149 height 10
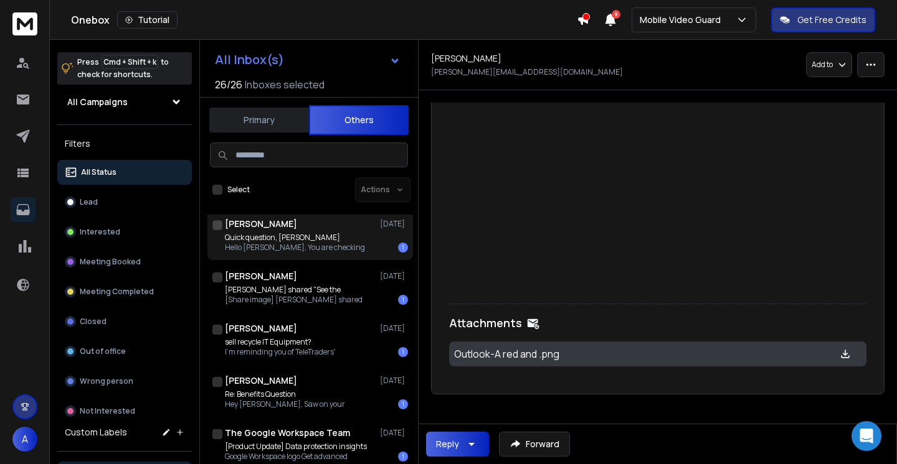
scroll to position [1158, 0]
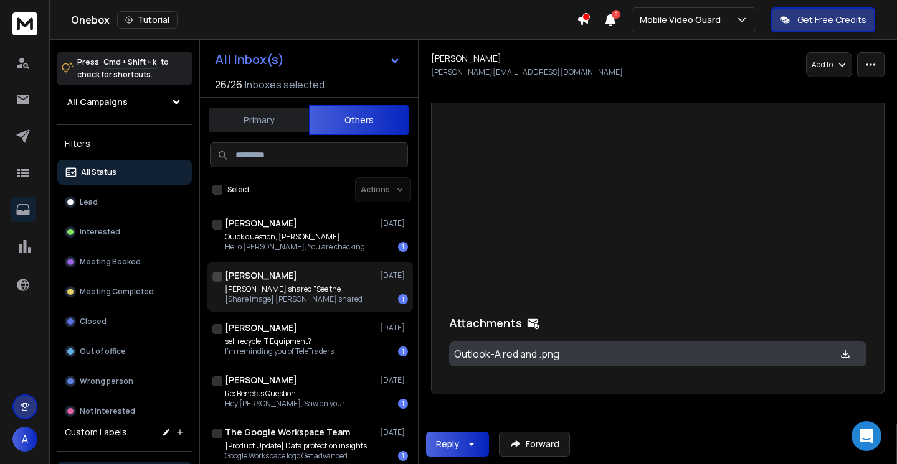
click at [277, 280] on h1 "[PERSON_NAME]" at bounding box center [261, 276] width 72 height 12
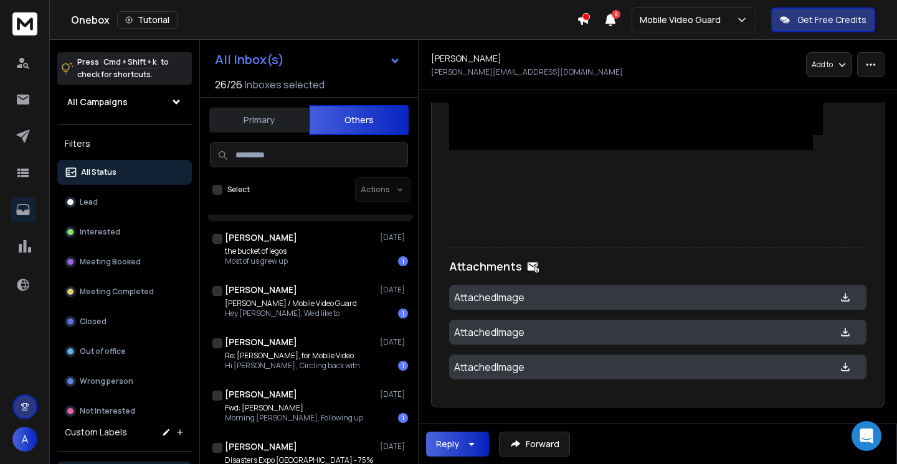
scroll to position [1828, 0]
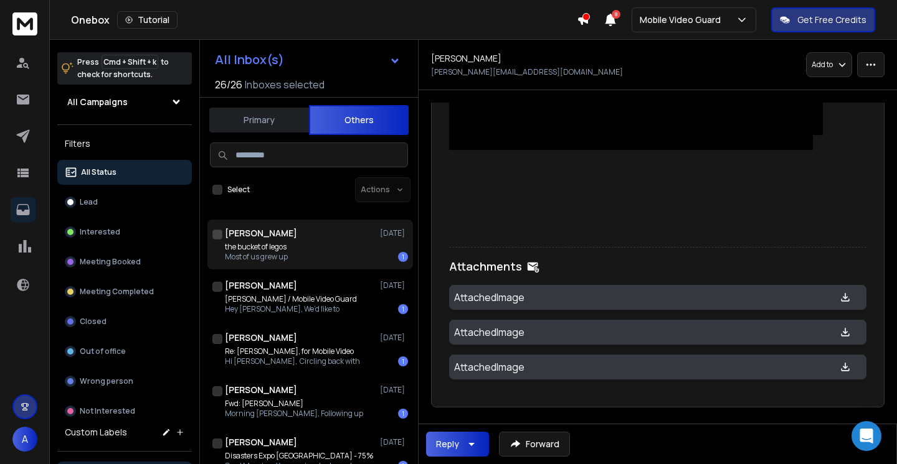
click at [273, 247] on p "the bucket of legos" at bounding box center [256, 247] width 63 height 10
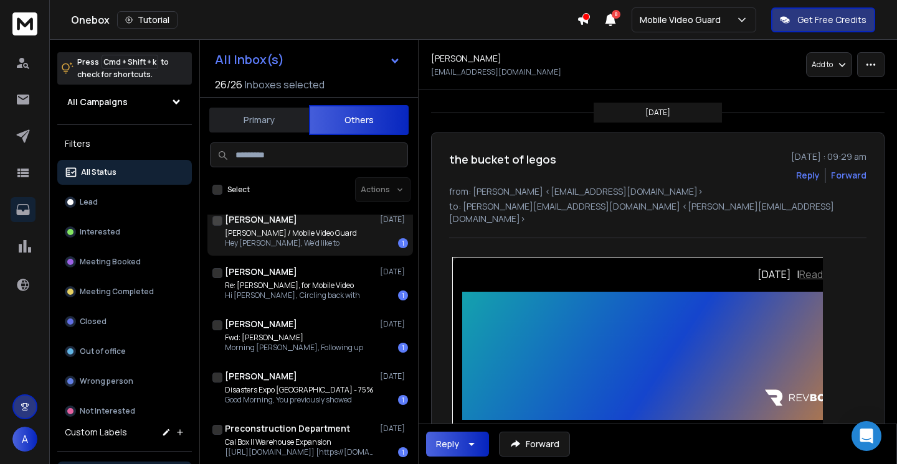
scroll to position [1896, 0]
click at [276, 243] on p "Hey [PERSON_NAME], We’d like to" at bounding box center [291, 242] width 132 height 10
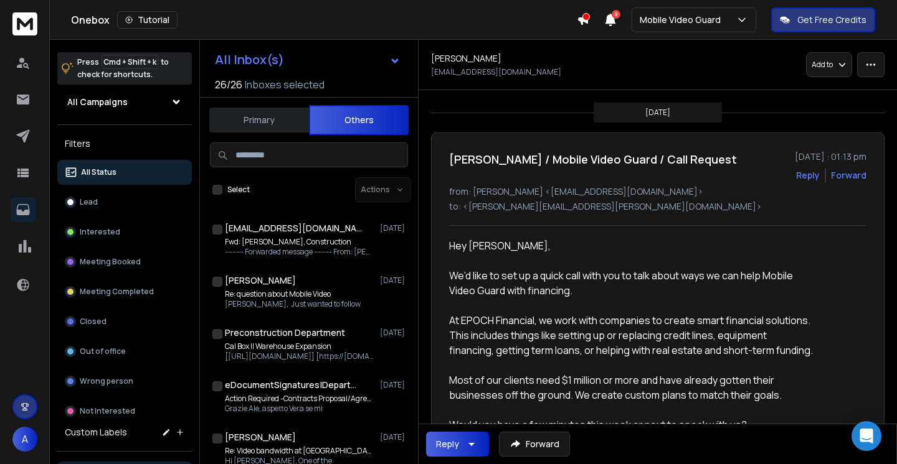
scroll to position [2200, 0]
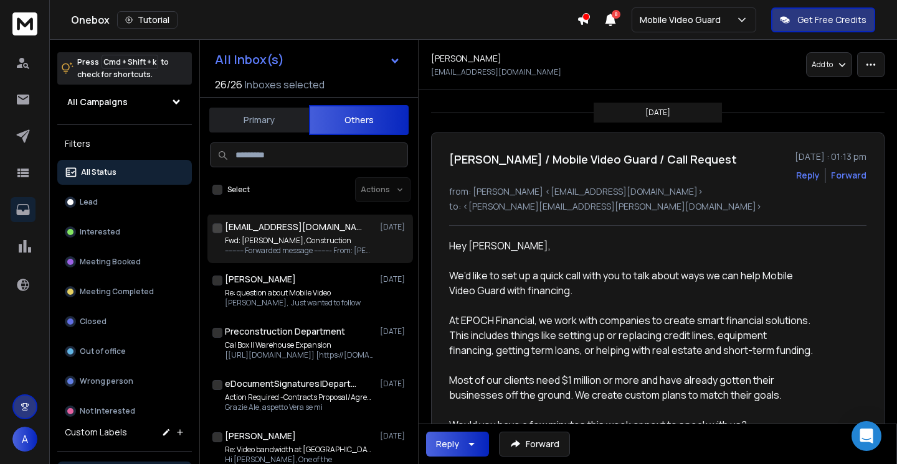
click at [293, 245] on p "Fwd: [PERSON_NAME], Construction" at bounding box center [299, 241] width 149 height 10
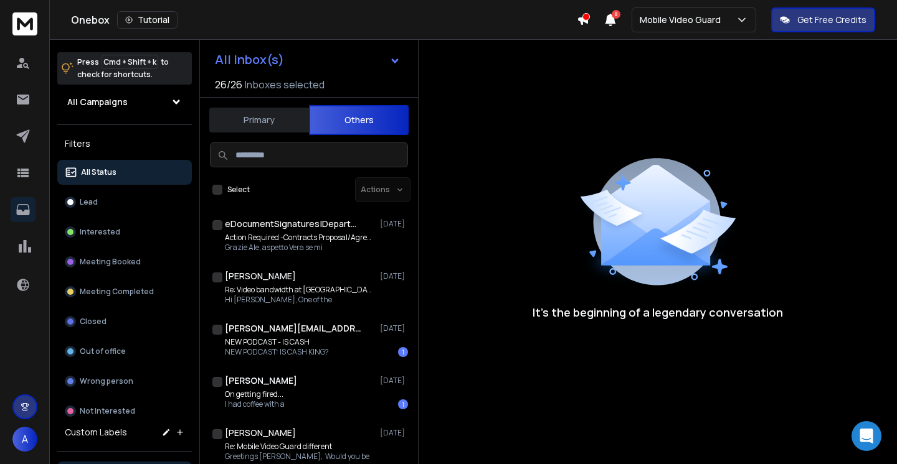
scroll to position [0, 0]
click at [666, 13] on div "Notifications" at bounding box center [658, 20] width 70 height 24
click at [738, 16] on div "Mobile Video Guard" at bounding box center [693, 20] width 108 height 12
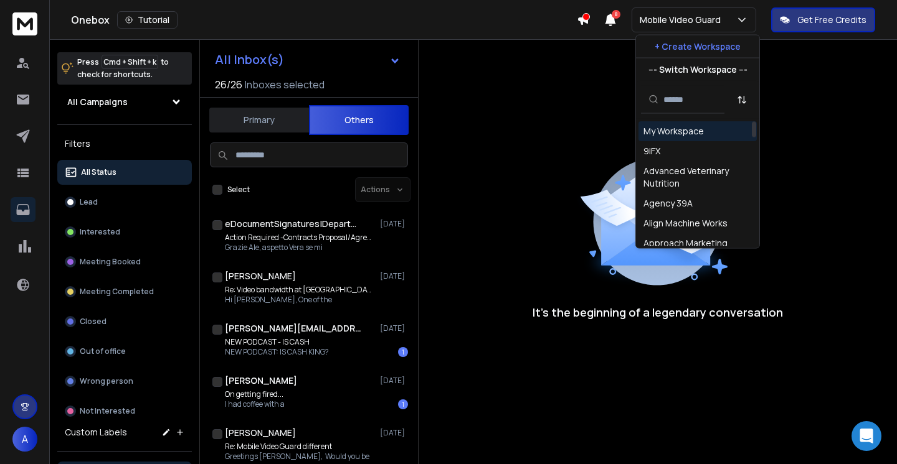
click at [664, 131] on div "My Workspace" at bounding box center [673, 131] width 60 height 12
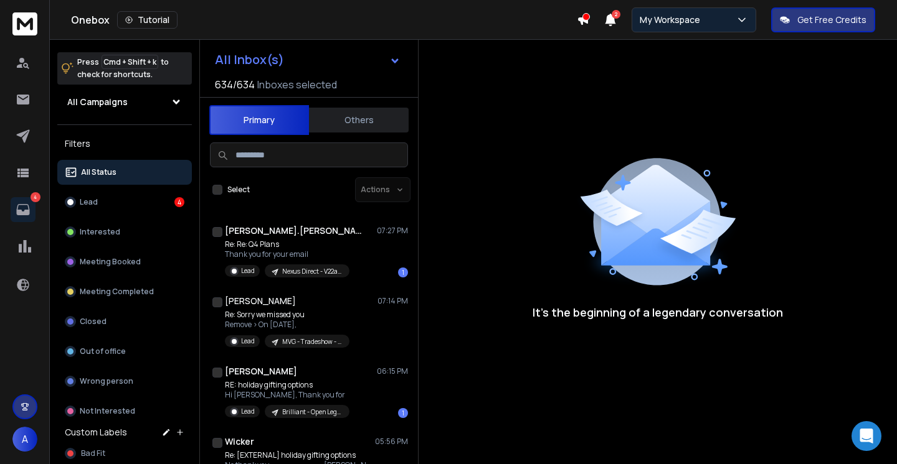
click at [683, 24] on p "My Workspace" at bounding box center [671, 20] width 65 height 12
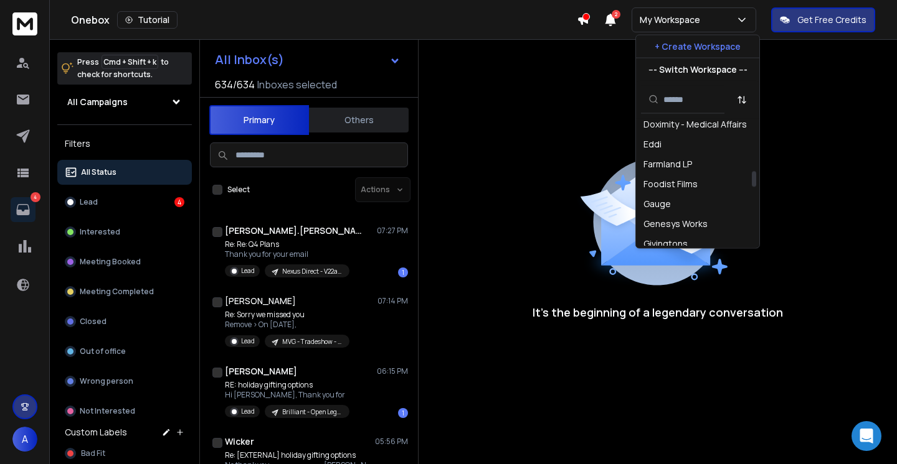
scroll to position [405, 0]
click at [672, 215] on div "Genesys Works" at bounding box center [675, 221] width 64 height 12
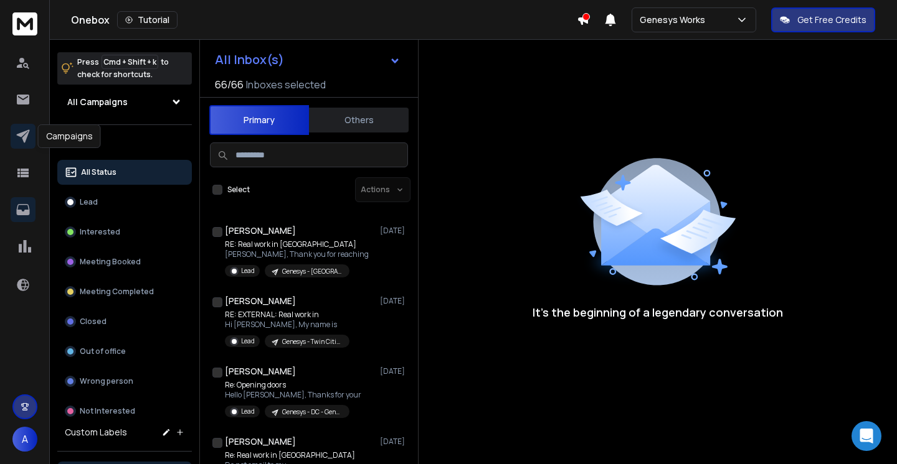
click at [19, 133] on icon at bounding box center [23, 136] width 15 height 15
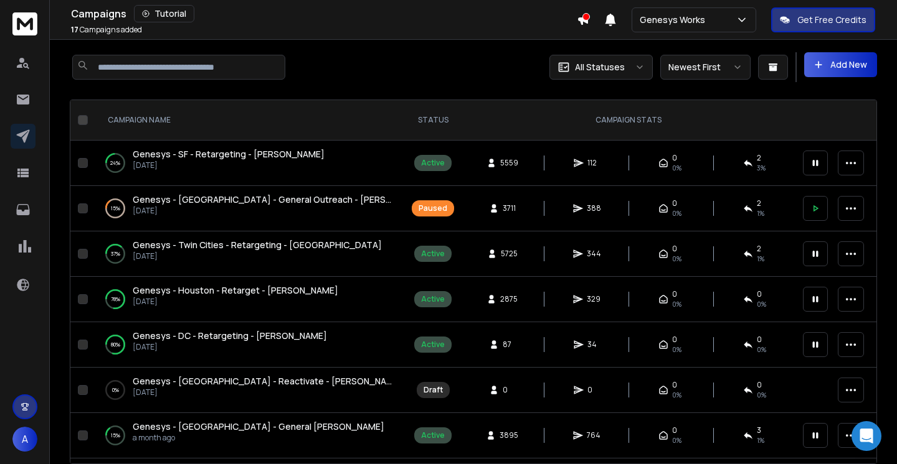
click at [243, 245] on span "Genesys - Twin Cities - Retargeting - [GEOGRAPHIC_DATA]" at bounding box center [257, 245] width 249 height 12
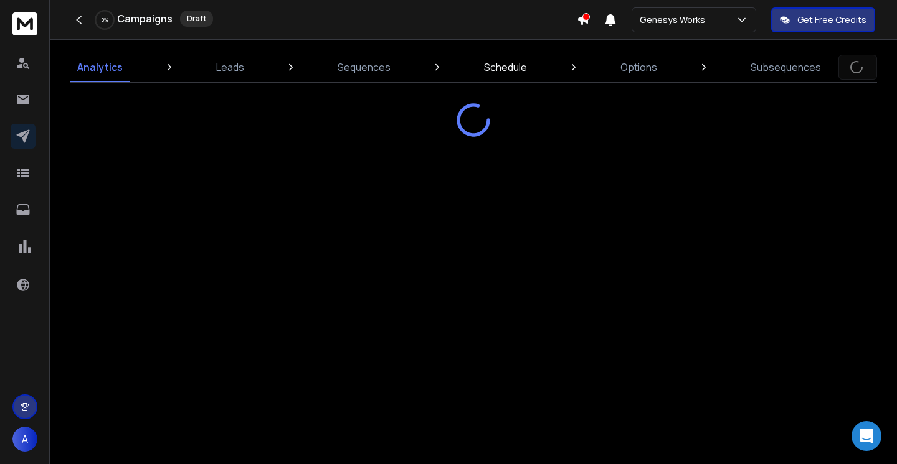
click at [500, 75] on link "Schedule" at bounding box center [505, 67] width 58 height 30
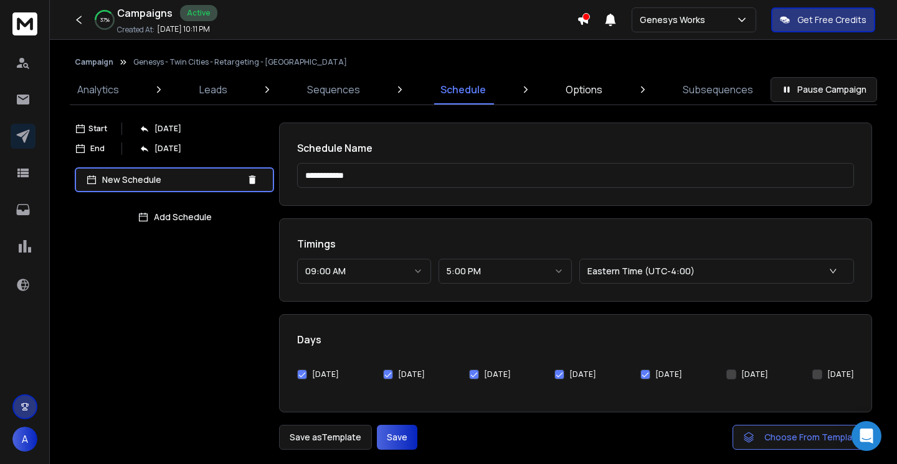
click at [586, 92] on p "Options" at bounding box center [583, 89] width 37 height 15
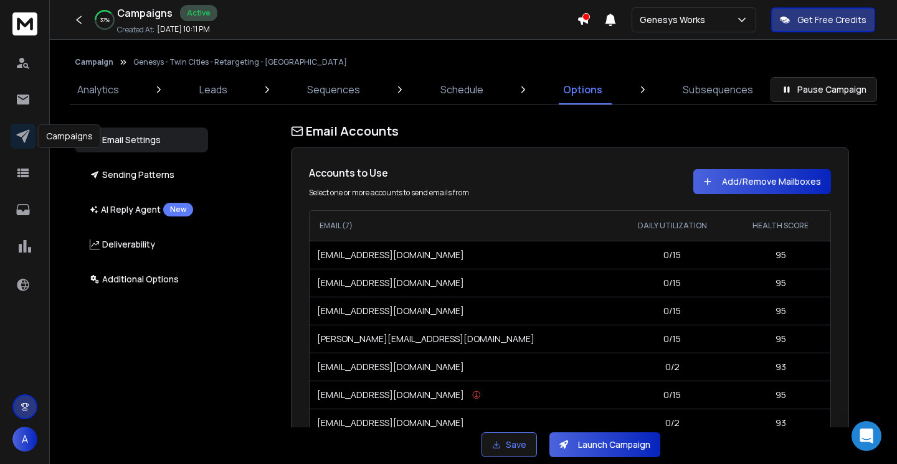
click at [22, 138] on icon at bounding box center [22, 136] width 13 height 13
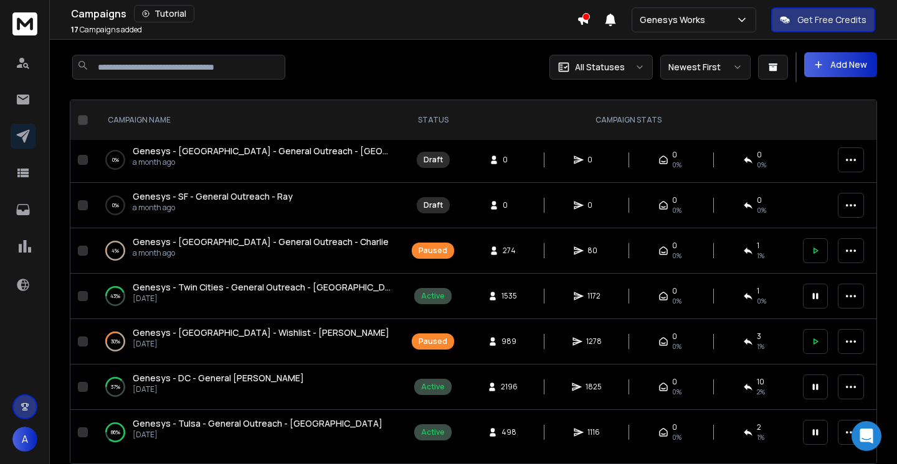
scroll to position [459, 0]
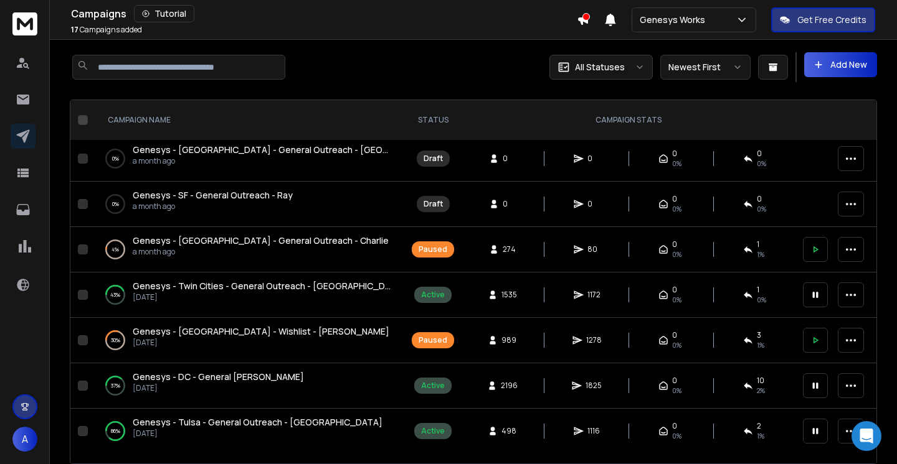
click at [227, 424] on span "Genesys - Tulsa - General Outreach - [GEOGRAPHIC_DATA]" at bounding box center [258, 423] width 250 height 12
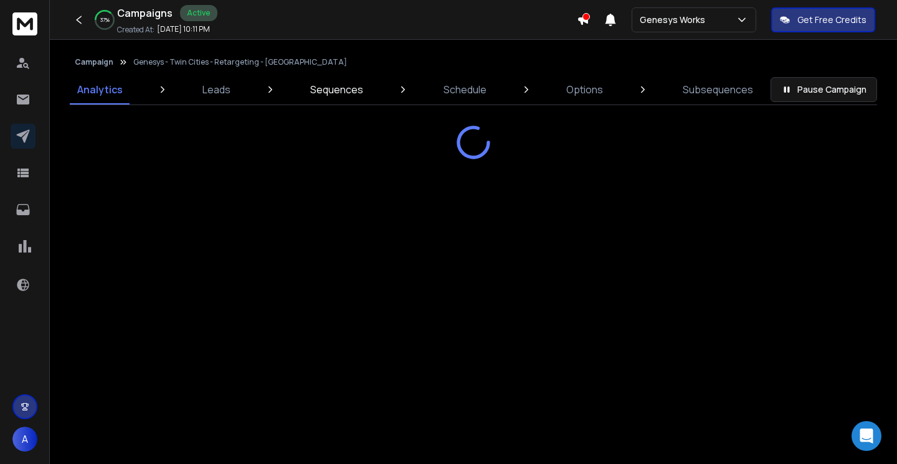
click at [318, 89] on p "Sequences" at bounding box center [336, 89] width 53 height 15
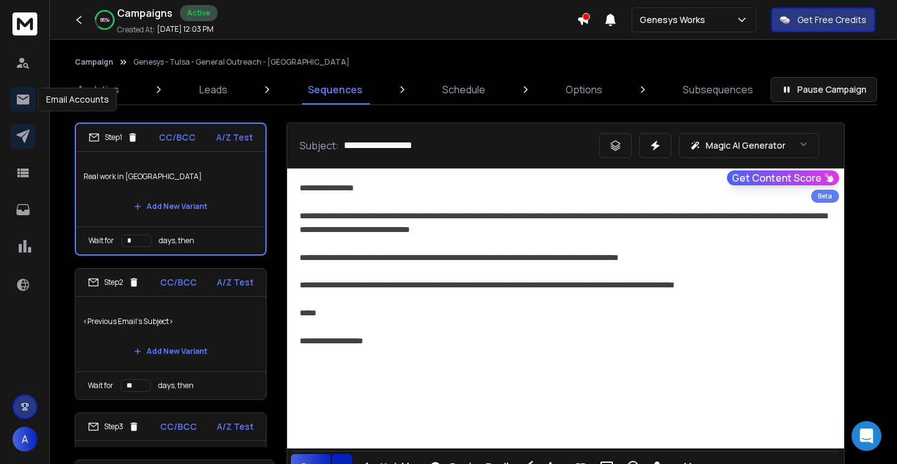
click at [24, 101] on icon at bounding box center [23, 100] width 12 height 10
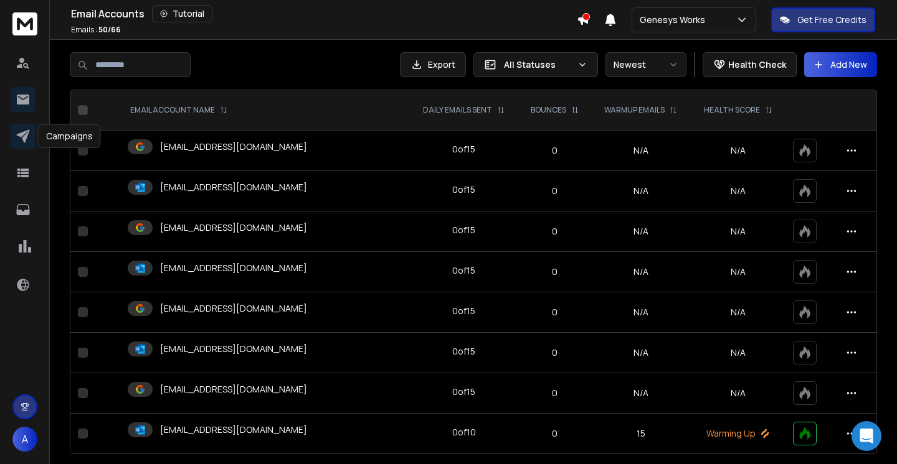
click at [21, 133] on icon at bounding box center [22, 136] width 13 height 13
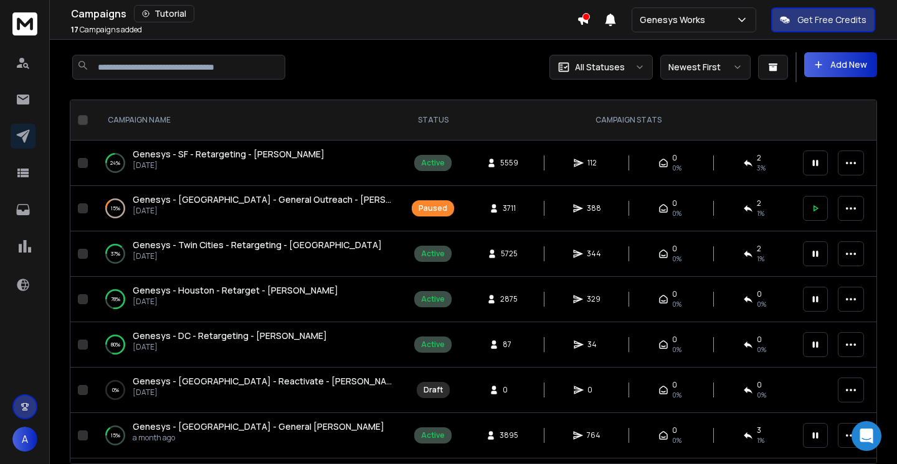
click at [209, 156] on span "Genesys - SF - Retargeting - [PERSON_NAME]" at bounding box center [229, 154] width 192 height 12
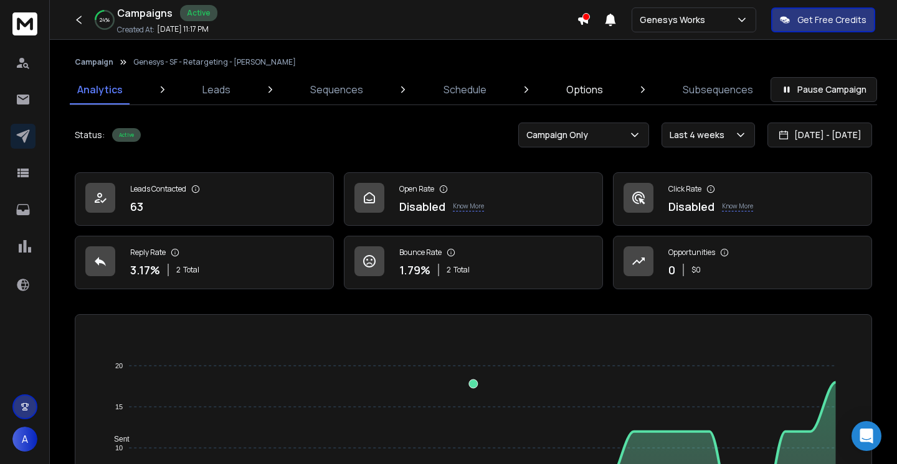
click at [581, 95] on p "Options" at bounding box center [584, 89] width 37 height 15
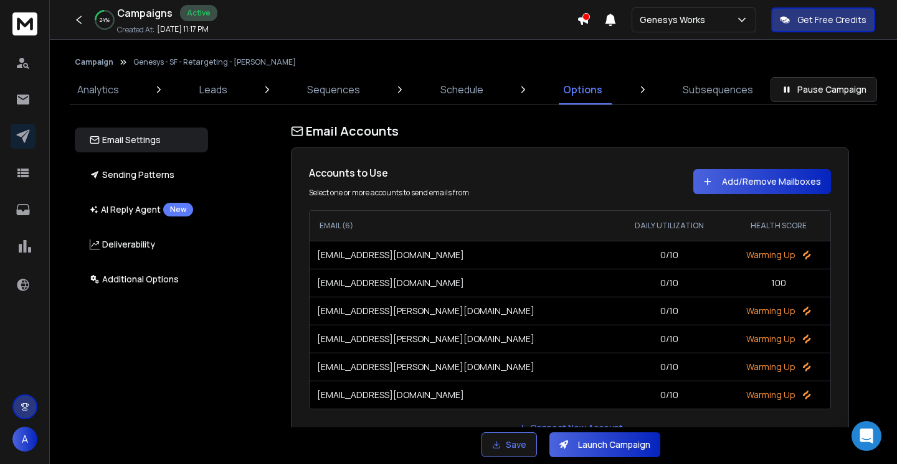
click at [758, 179] on button "Add/Remove Mailboxes" at bounding box center [762, 181] width 138 height 25
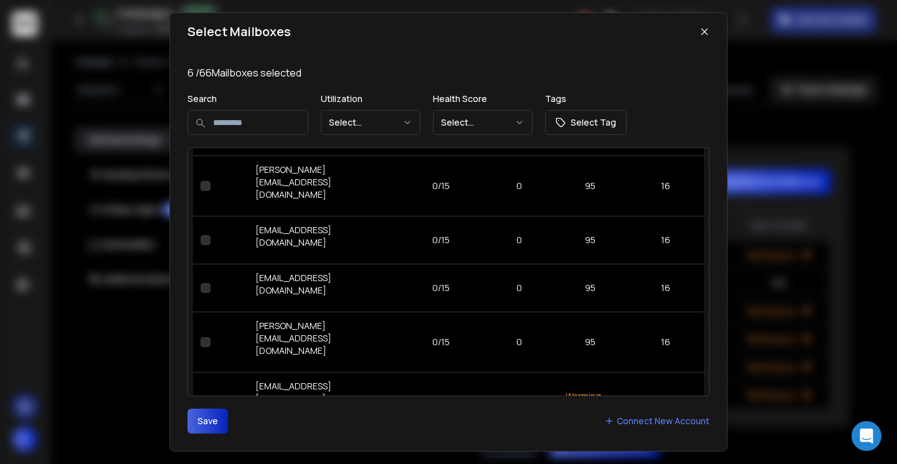
scroll to position [2295, 0]
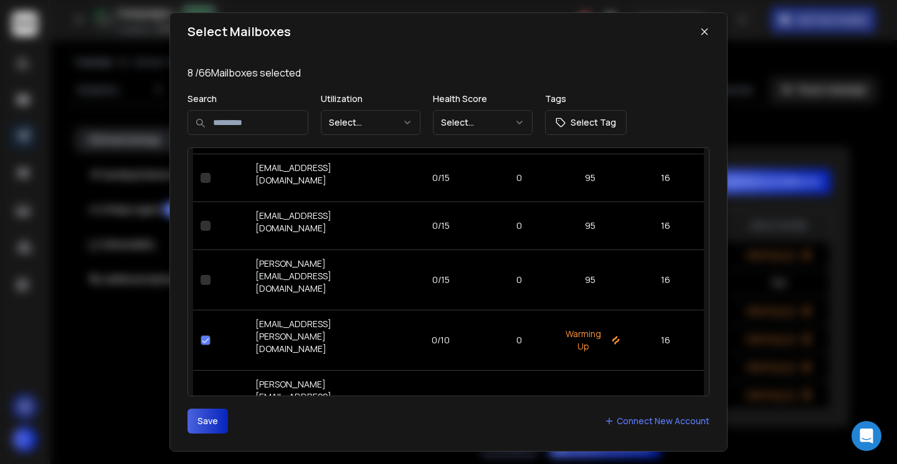
scroll to position [2373, 0]
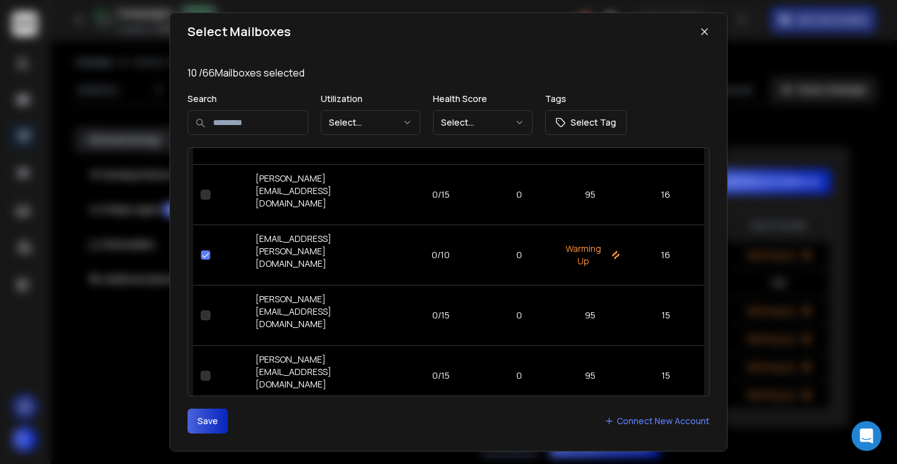
scroll to position [2446, 0]
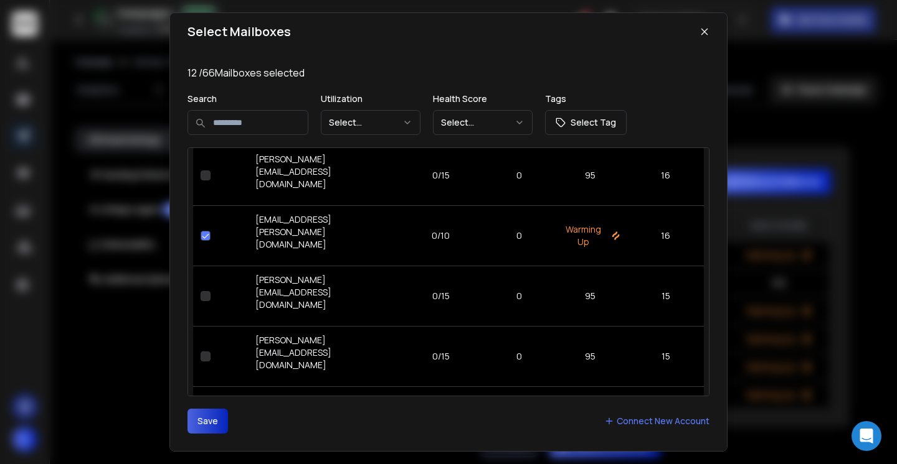
click at [209, 416] on button "Save" at bounding box center [207, 421] width 40 height 25
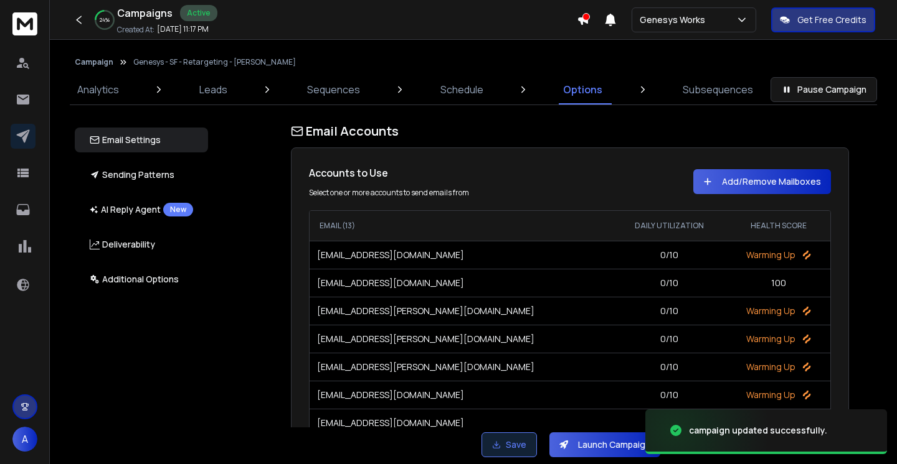
click at [506, 441] on button "Save" at bounding box center [508, 445] width 55 height 25
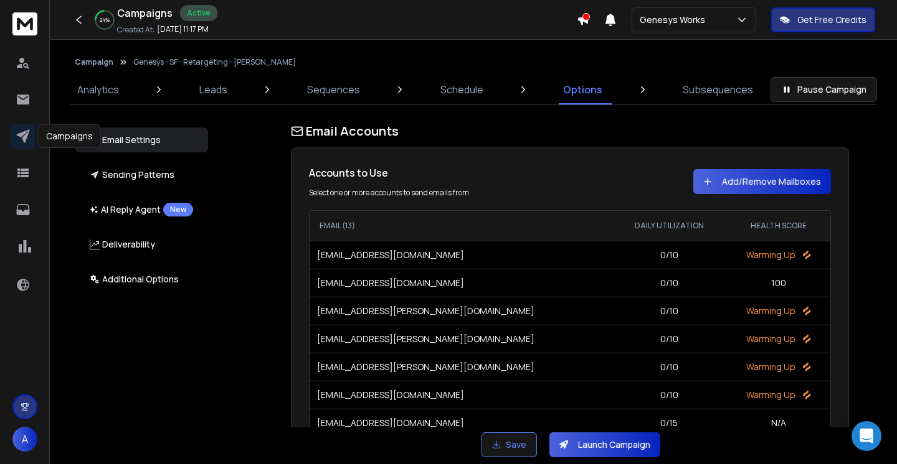
click at [21, 136] on icon at bounding box center [22, 136] width 13 height 13
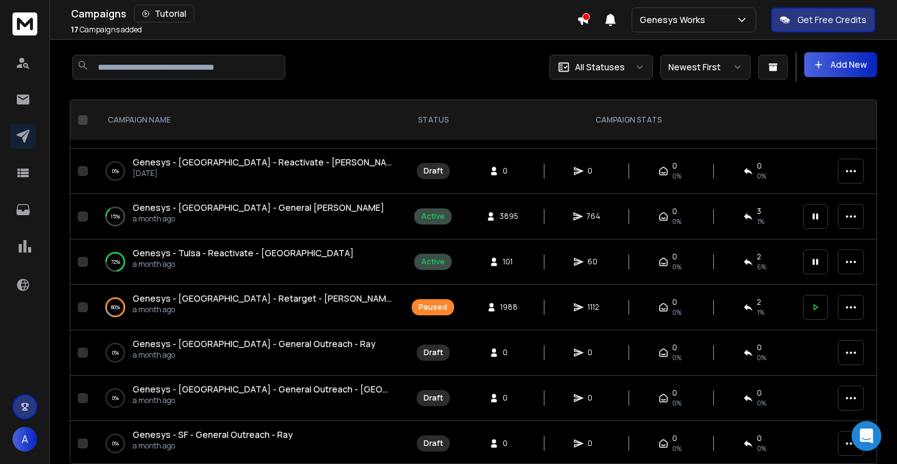
scroll to position [232, 0]
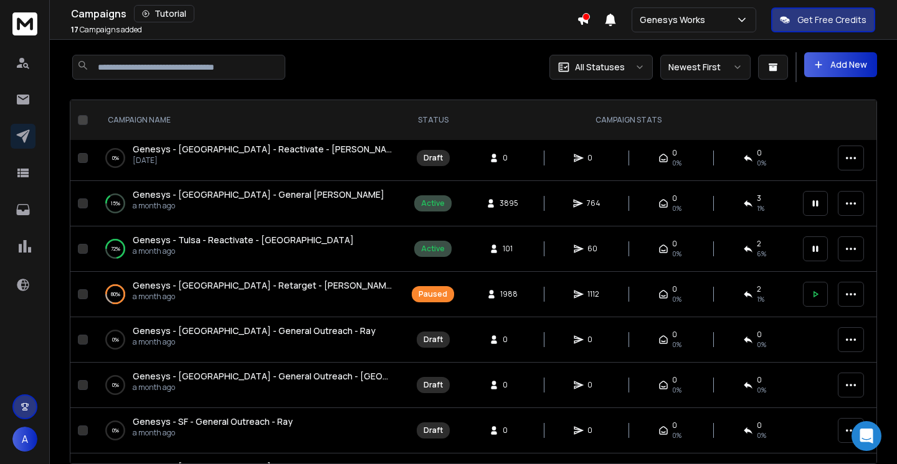
click at [235, 331] on span "Genesys - [GEOGRAPHIC_DATA] - General Outreach - Ray" at bounding box center [254, 331] width 243 height 12
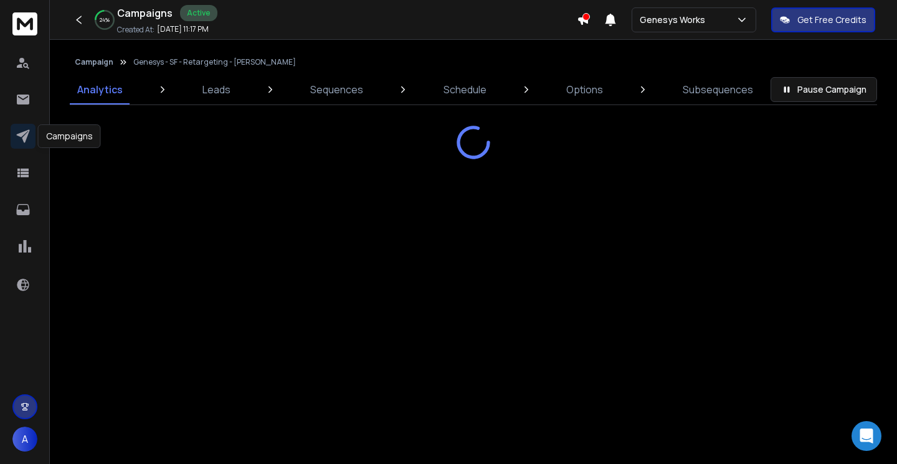
click at [20, 136] on icon at bounding box center [22, 136] width 13 height 13
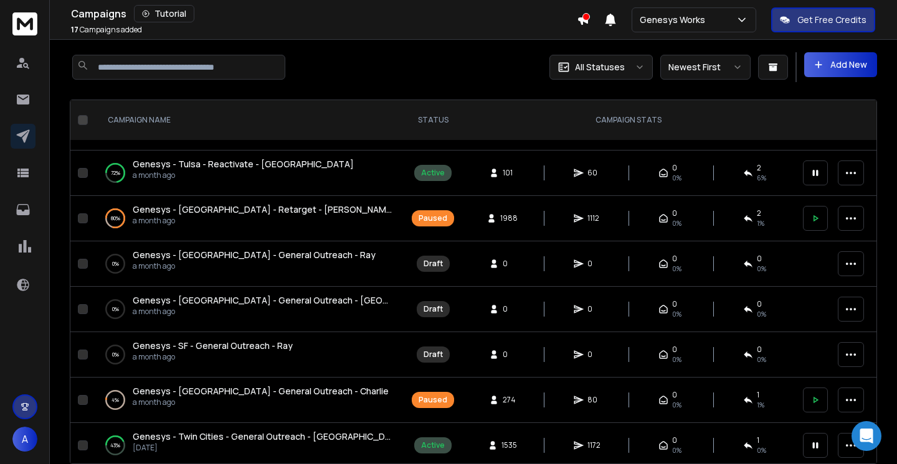
scroll to position [316, 0]
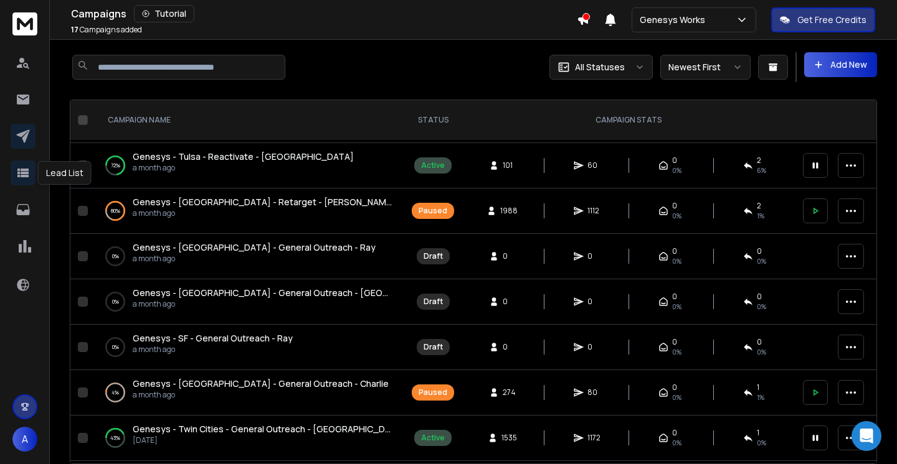
click at [19, 174] on icon at bounding box center [23, 173] width 15 height 15
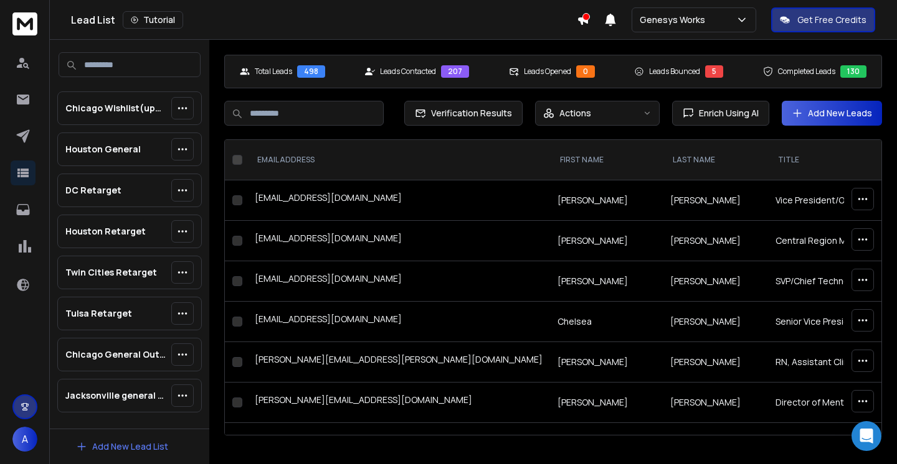
scroll to position [166, 0]
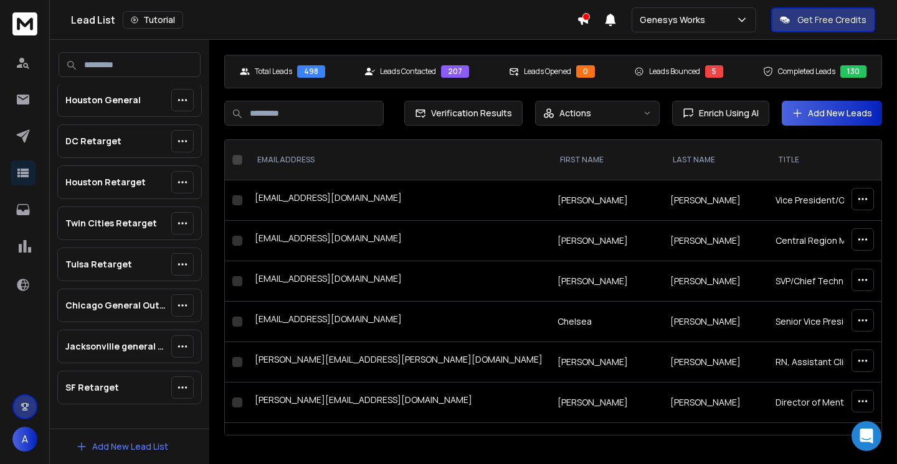
click at [113, 447] on button "Add New Lead List" at bounding box center [122, 447] width 112 height 25
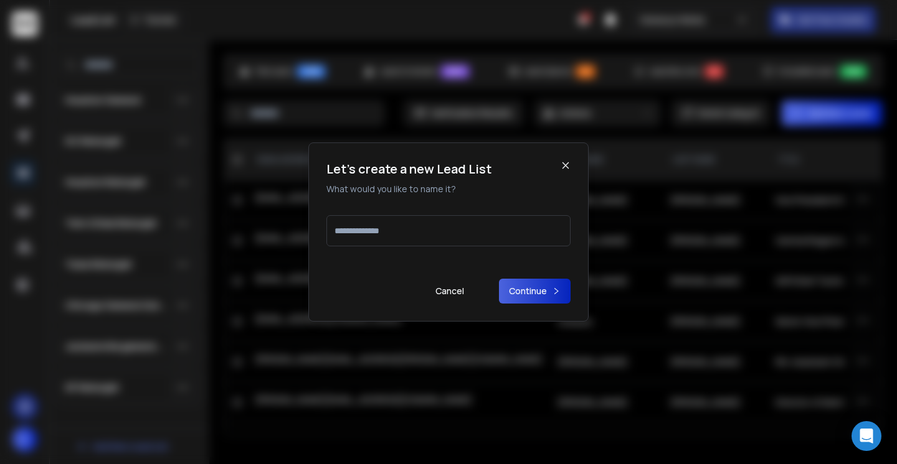
click at [376, 229] on input at bounding box center [448, 230] width 244 height 31
type input "**********"
click at [548, 287] on button "Continue" at bounding box center [535, 291] width 72 height 25
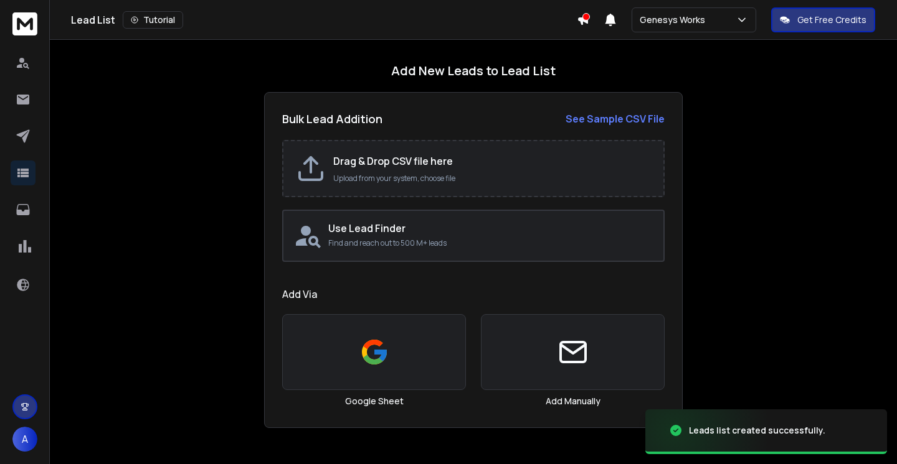
click at [411, 160] on h2 "Drag & Drop CSV file here" at bounding box center [492, 161] width 318 height 15
type input "**********"
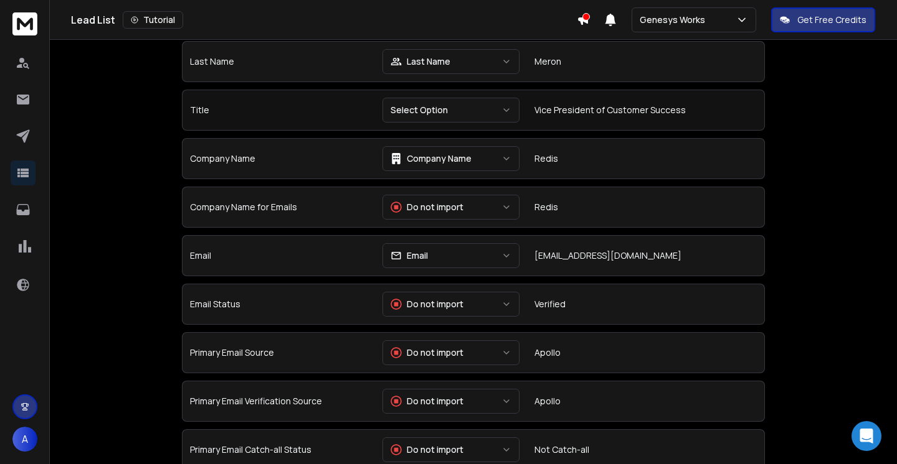
scroll to position [363, 0]
click at [452, 107] on button "Select Option" at bounding box center [450, 108] width 137 height 25
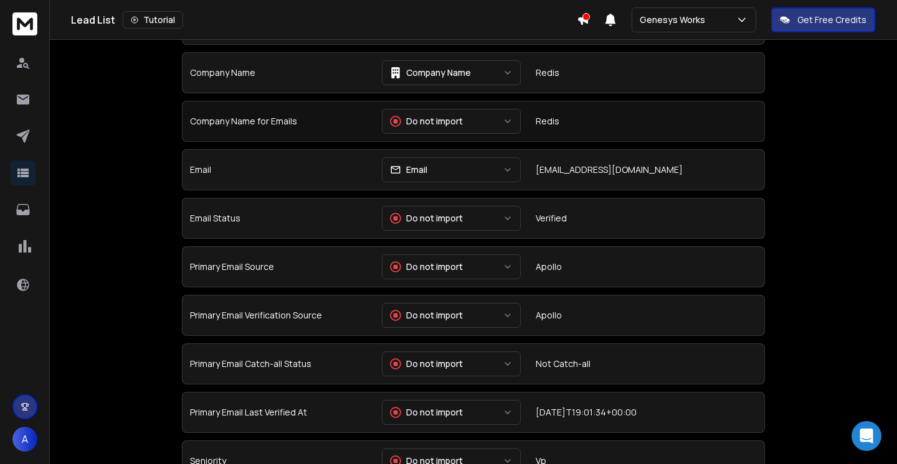
scroll to position [448, 0]
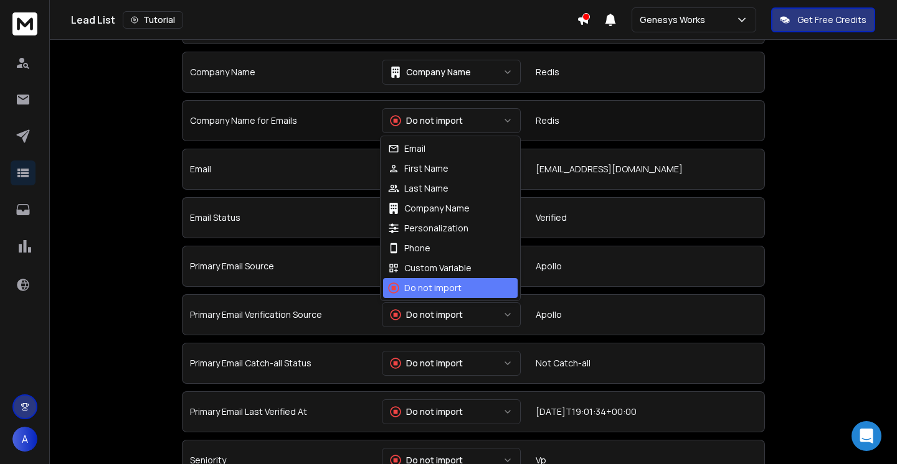
click at [440, 116] on div "Do not import" at bounding box center [426, 121] width 73 height 12
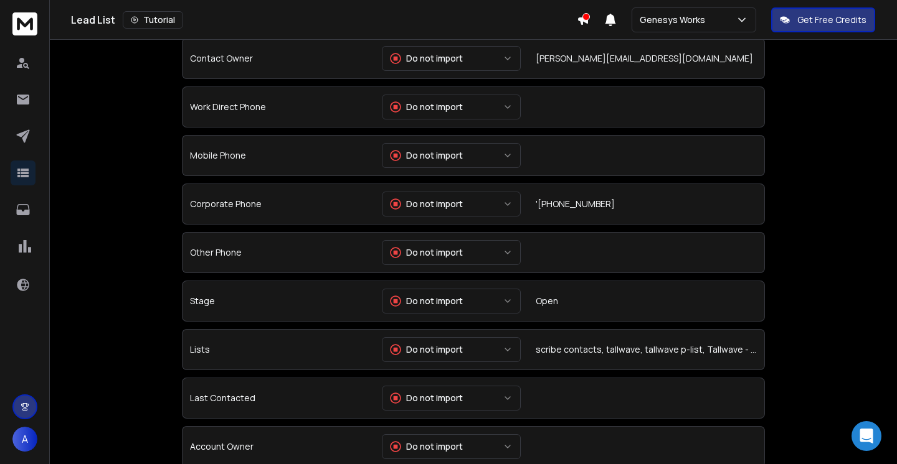
scroll to position [951, 0]
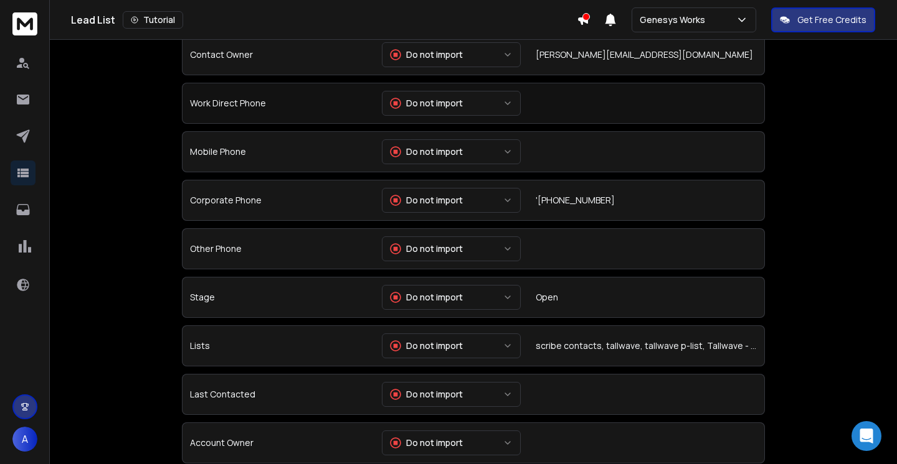
click at [431, 103] on div "Do not import" at bounding box center [426, 103] width 73 height 12
click at [438, 158] on div "Do not import" at bounding box center [426, 152] width 73 height 12
click at [446, 199] on div "Do not import" at bounding box center [426, 200] width 73 height 12
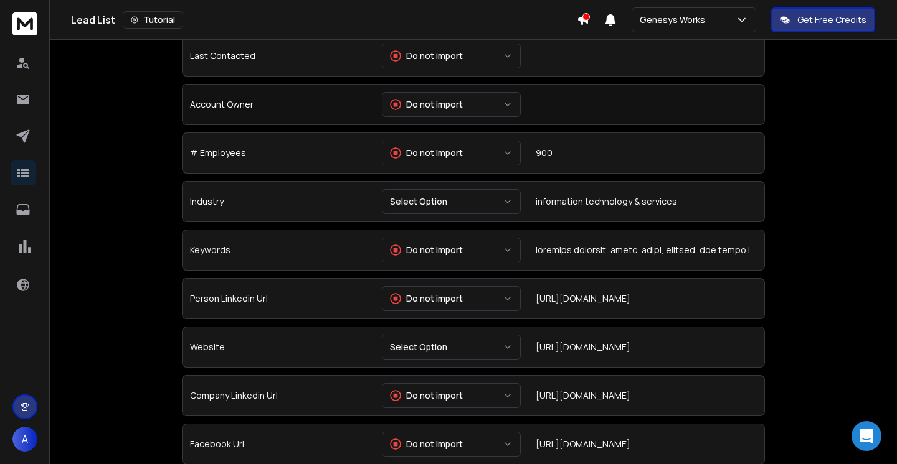
scroll to position [1290, 0]
click at [428, 153] on div "Do not import" at bounding box center [426, 152] width 73 height 12
click at [437, 202] on button "Select Option" at bounding box center [451, 201] width 139 height 25
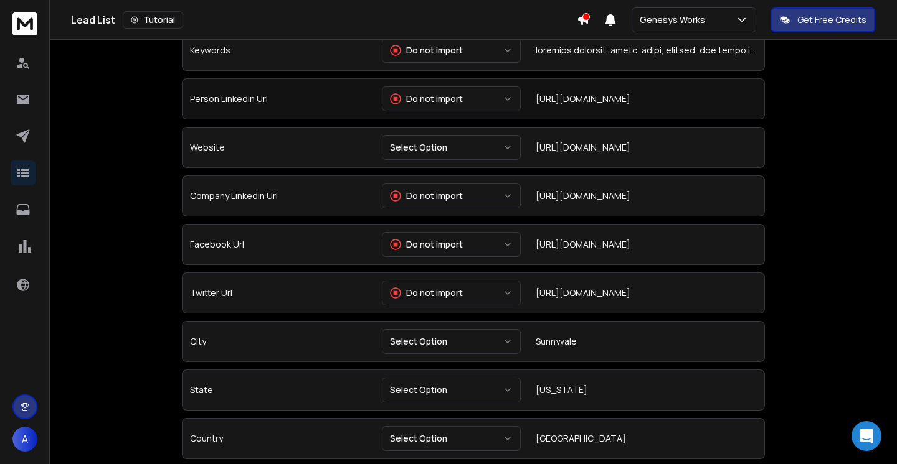
scroll to position [1489, 0]
click at [427, 105] on div "Do not import" at bounding box center [426, 99] width 73 height 12
click at [418, 141] on button "Select Option" at bounding box center [451, 148] width 139 height 25
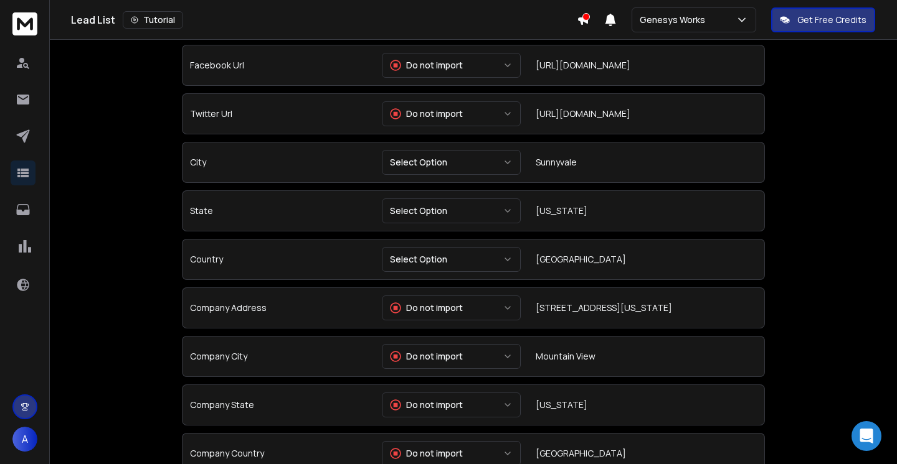
scroll to position [1672, 0]
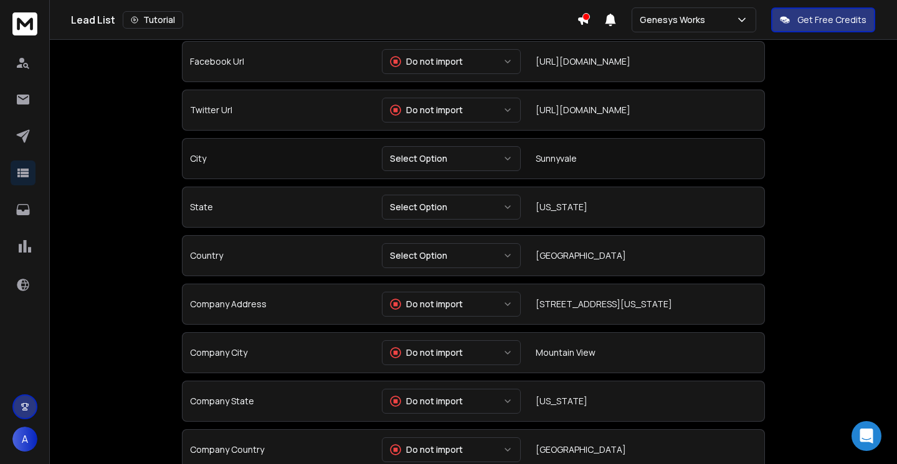
click at [421, 153] on button "Select Option" at bounding box center [451, 158] width 139 height 25
click at [428, 214] on button "Select Option" at bounding box center [451, 207] width 139 height 25
click at [437, 258] on button "Select Option" at bounding box center [451, 255] width 139 height 25
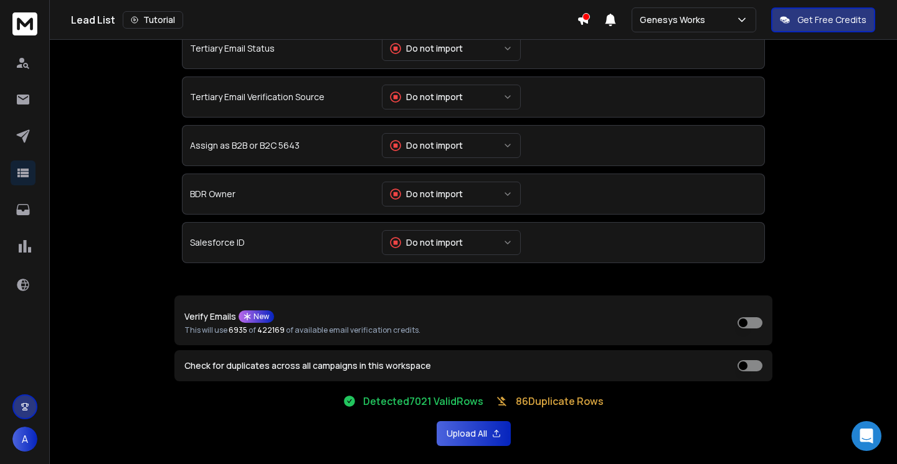
scroll to position [3213, 0]
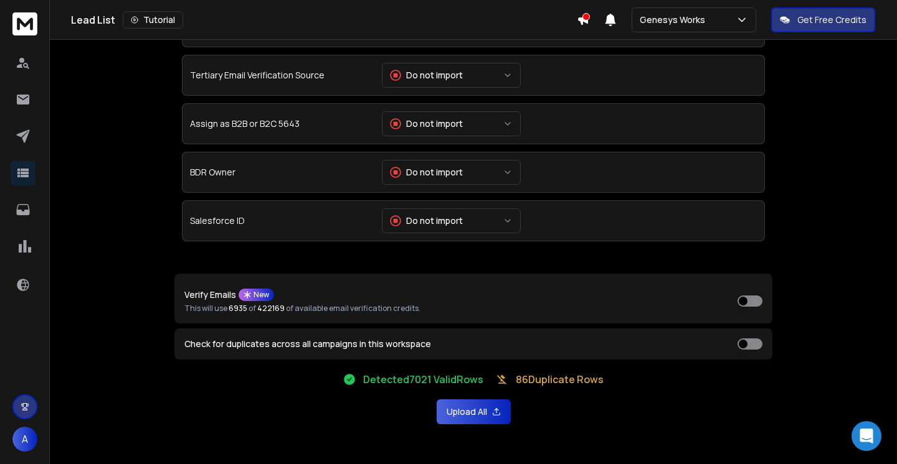
click at [751, 299] on button "Verify Emails New This will use 6935 of 422169 of available email verification …" at bounding box center [749, 301] width 25 height 11
click at [747, 341] on button "Check for duplicates across all campaigns in this workspace" at bounding box center [749, 344] width 25 height 11
click at [469, 415] on button "Upload All" at bounding box center [473, 412] width 74 height 25
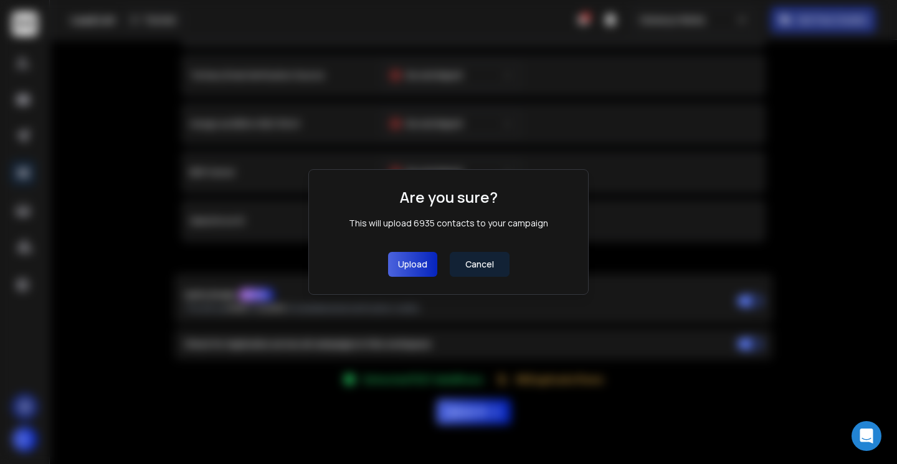
click at [414, 268] on button "Upload" at bounding box center [412, 264] width 49 height 25
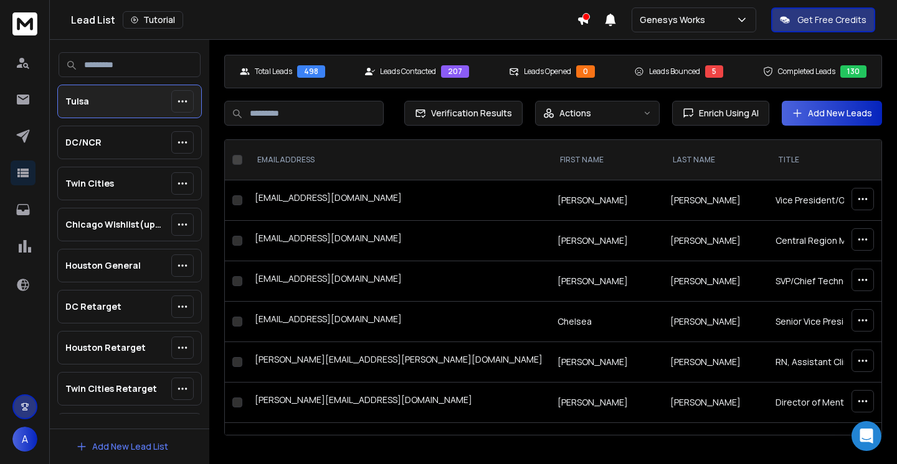
scroll to position [207, 0]
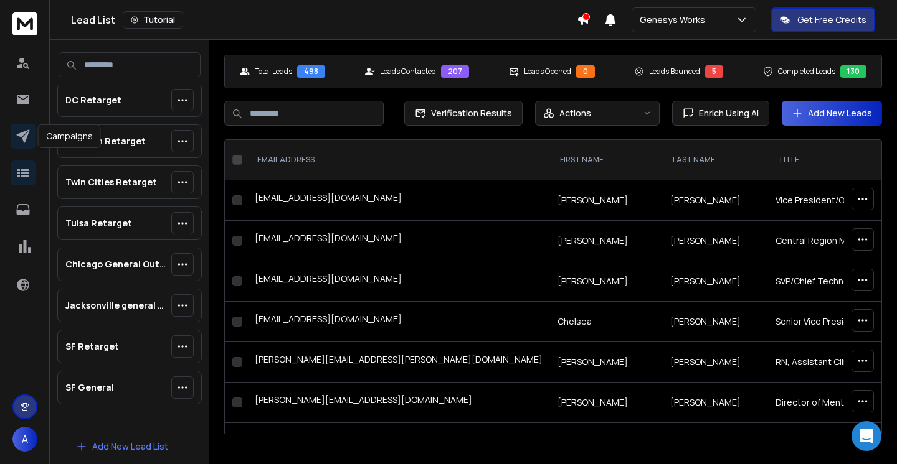
click at [19, 138] on icon at bounding box center [23, 136] width 15 height 15
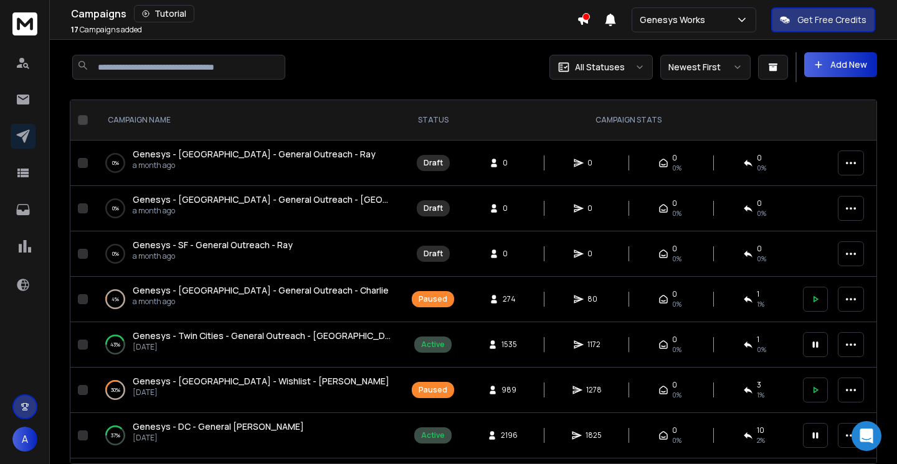
scroll to position [459, 0]
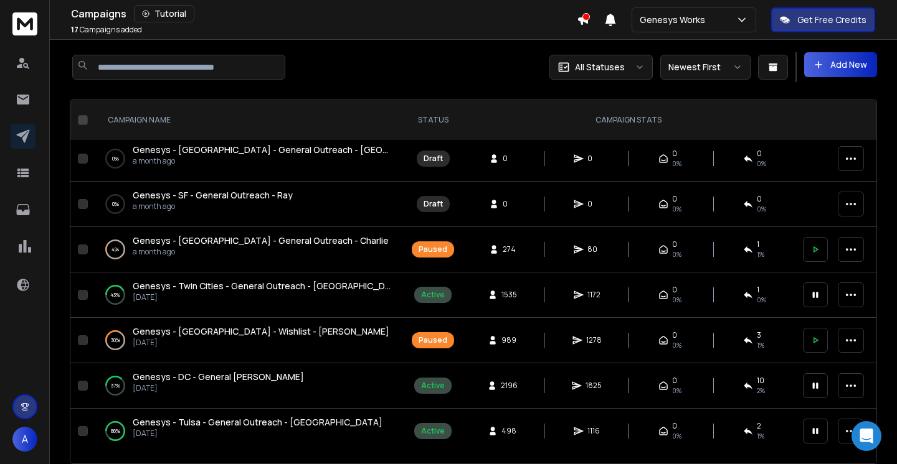
click at [236, 197] on span "Genesys - SF - General Outreach - Ray" at bounding box center [213, 195] width 160 height 12
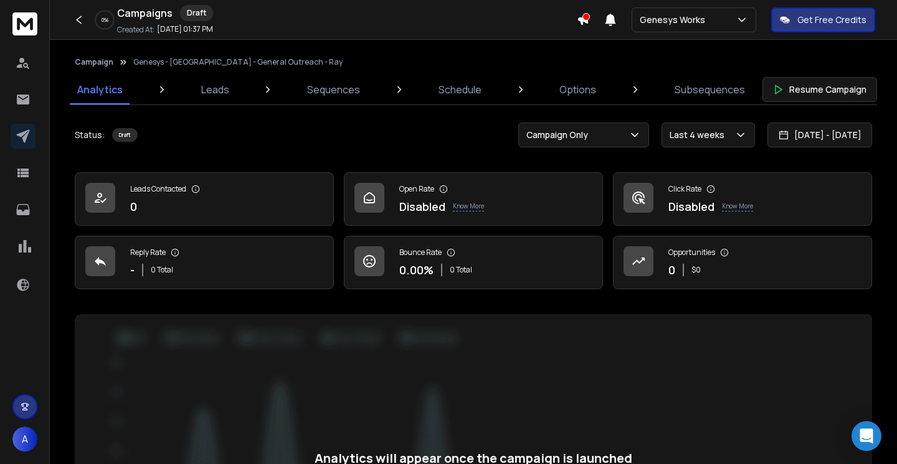
click at [320, 94] on div "Analytics Leads Sequences Schedule Options Subsequences" at bounding box center [411, 90] width 682 height 30
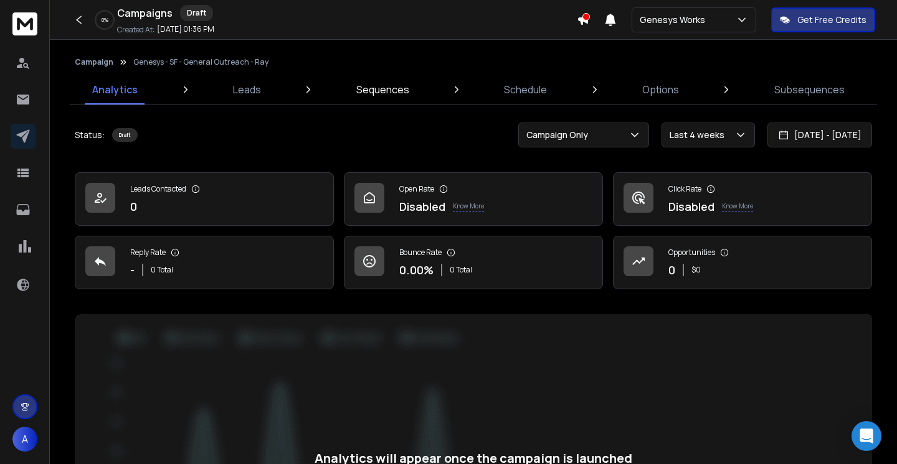
click at [379, 95] on p "Sequences" at bounding box center [382, 89] width 53 height 15
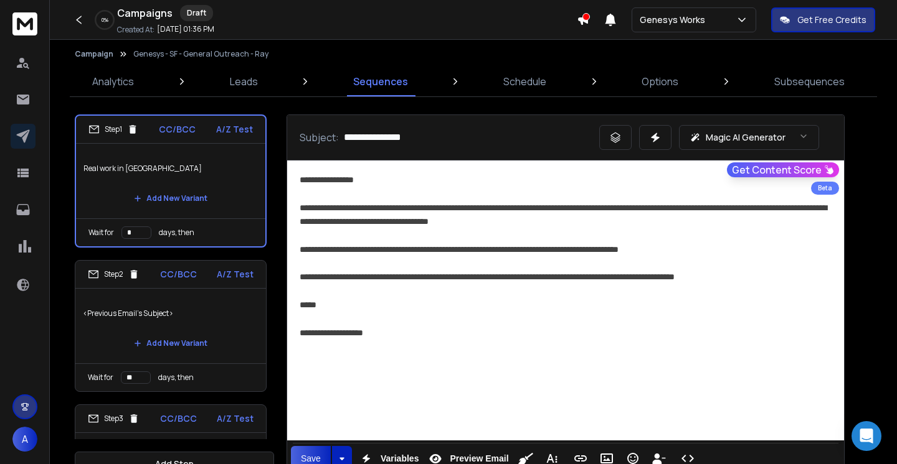
scroll to position [12, 0]
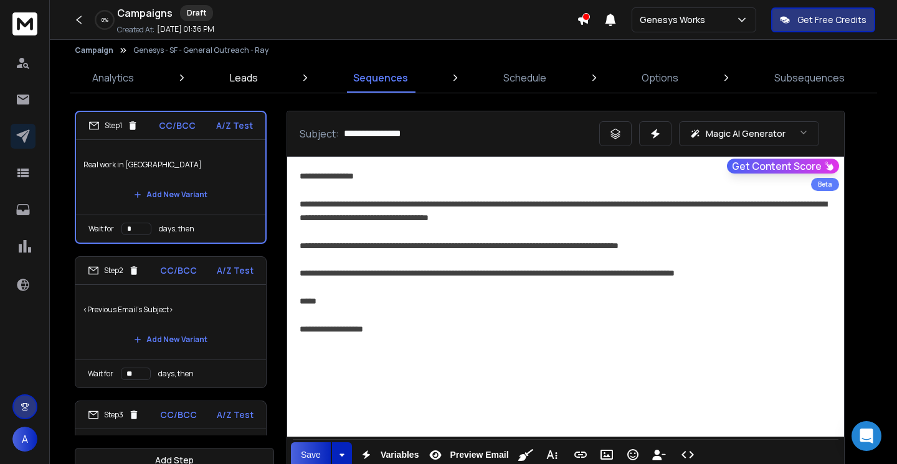
click at [237, 76] on p "Leads" at bounding box center [244, 77] width 28 height 15
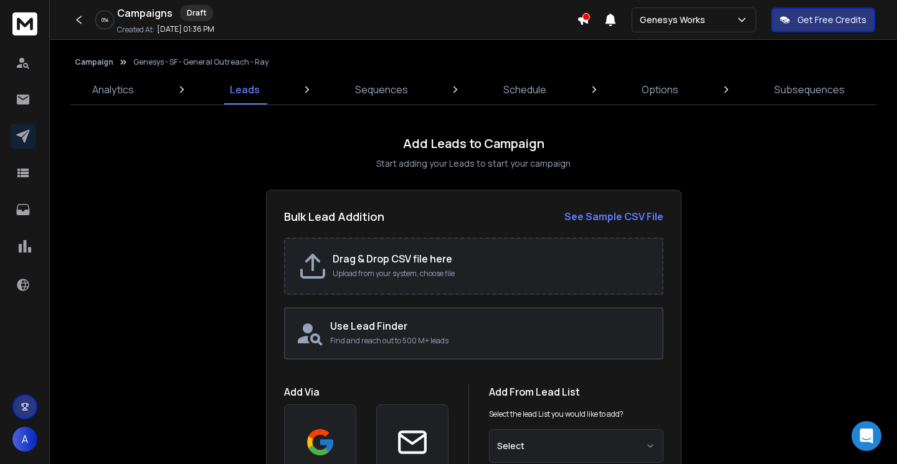
scroll to position [72, 0]
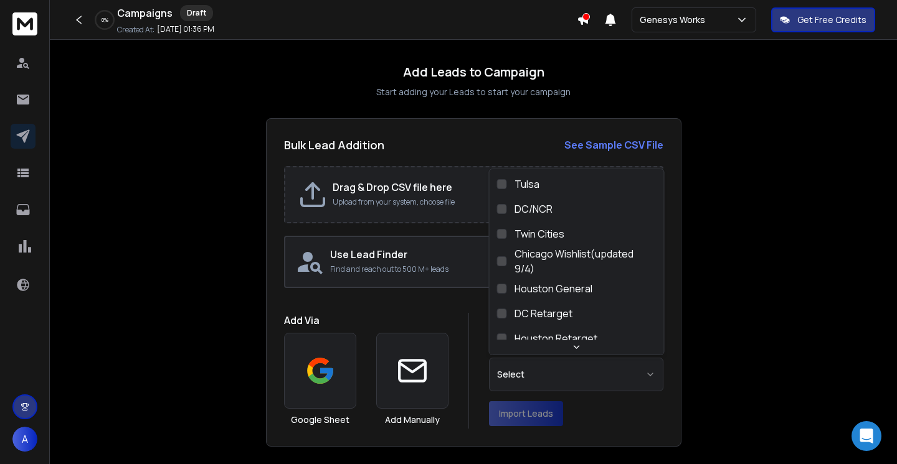
click at [545, 373] on button "Select" at bounding box center [576, 375] width 174 height 34
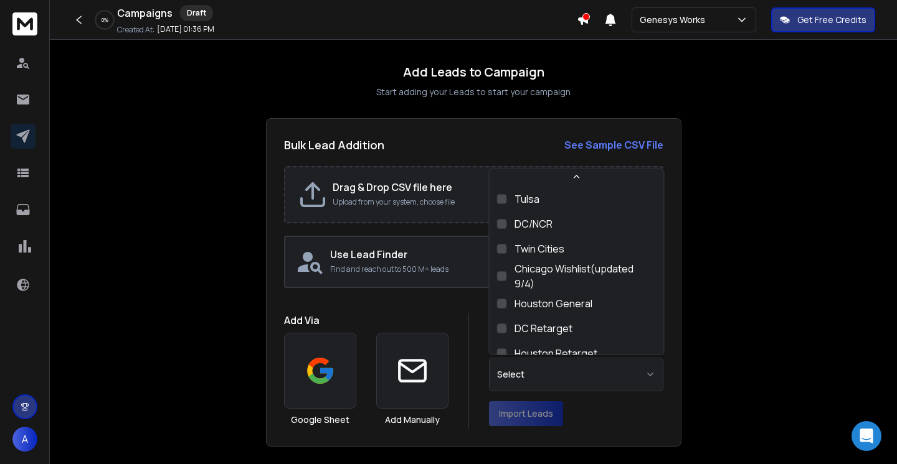
scroll to position [199, 0]
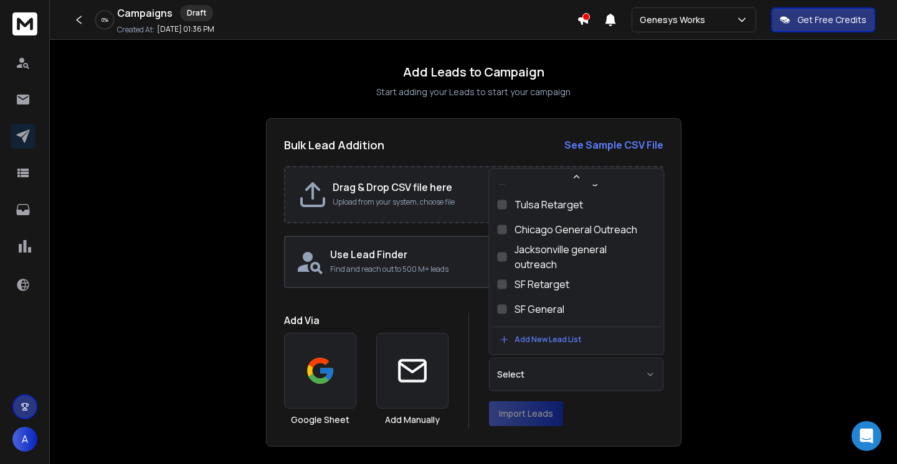
click at [532, 311] on div "SF General" at bounding box center [539, 309] width 50 height 15
click at [753, 358] on div "Add Leads to Campaign Start adding your Leads to start your campaign Bulk Lead …" at bounding box center [473, 249] width 797 height 396
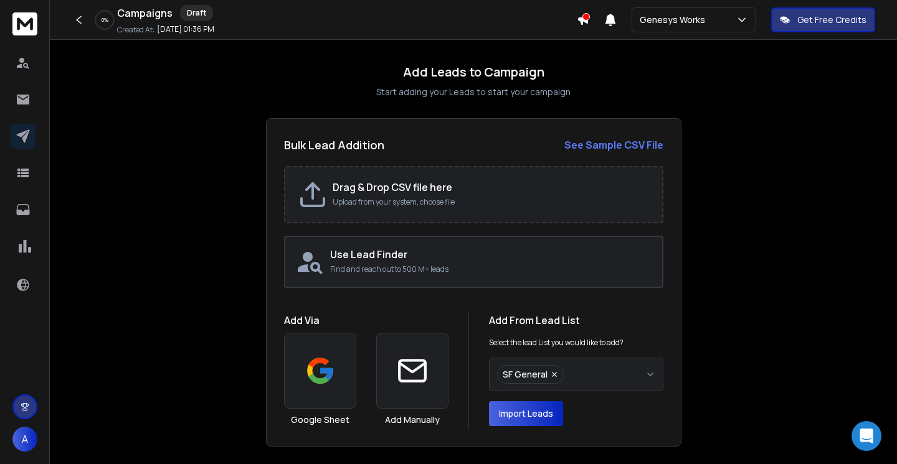
click at [521, 420] on button "Import Leads" at bounding box center [526, 414] width 74 height 25
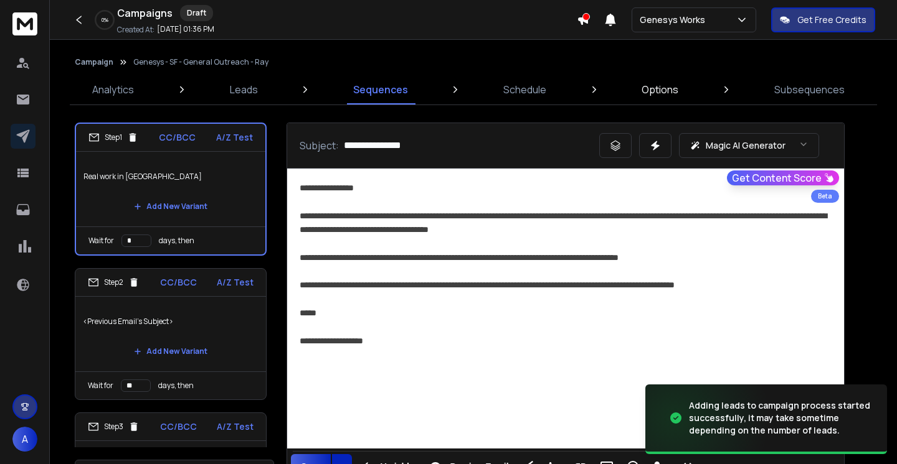
click at [667, 82] on p "Options" at bounding box center [659, 89] width 37 height 15
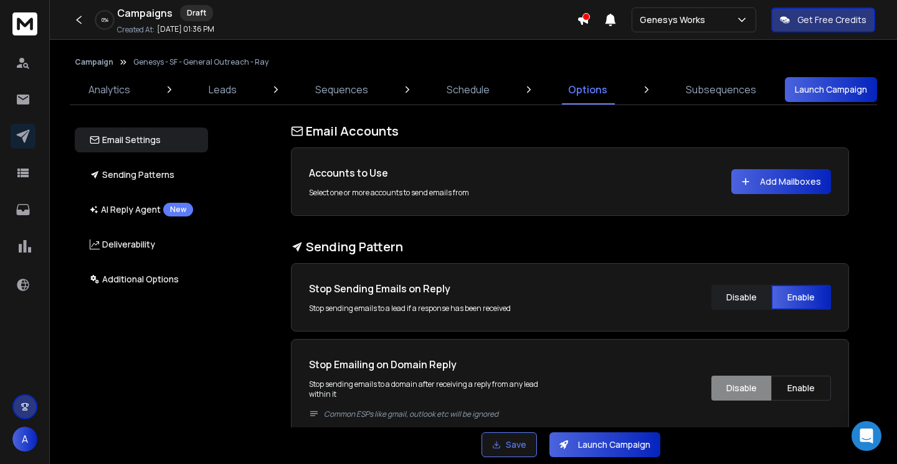
click at [773, 185] on button "Add Mailboxes" at bounding box center [781, 181] width 100 height 25
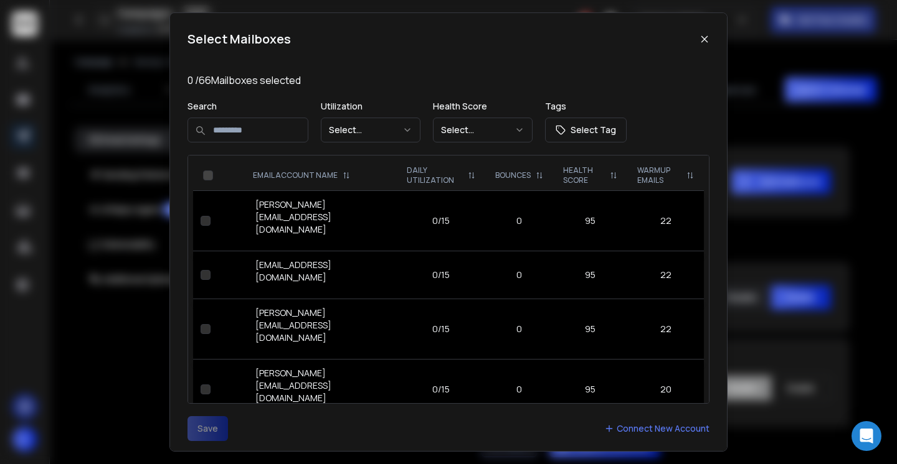
click at [236, 130] on input at bounding box center [247, 130] width 121 height 25
type input "***"
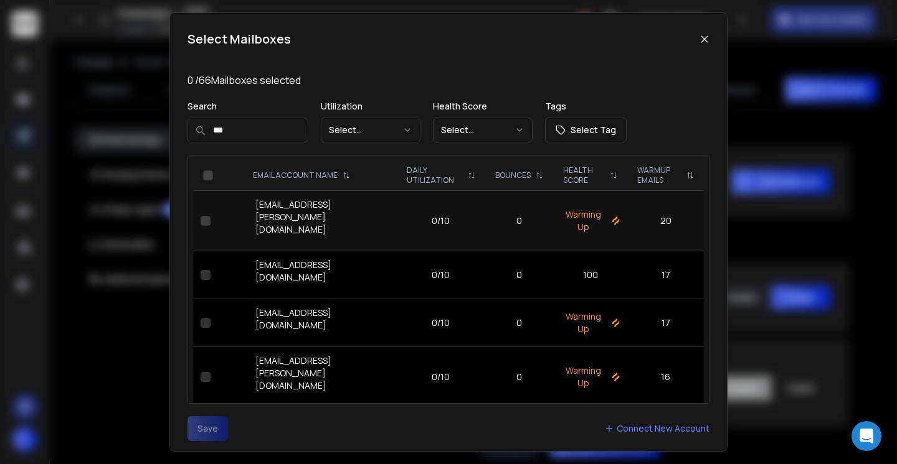
click at [205, 216] on button "button" at bounding box center [205, 221] width 10 height 10
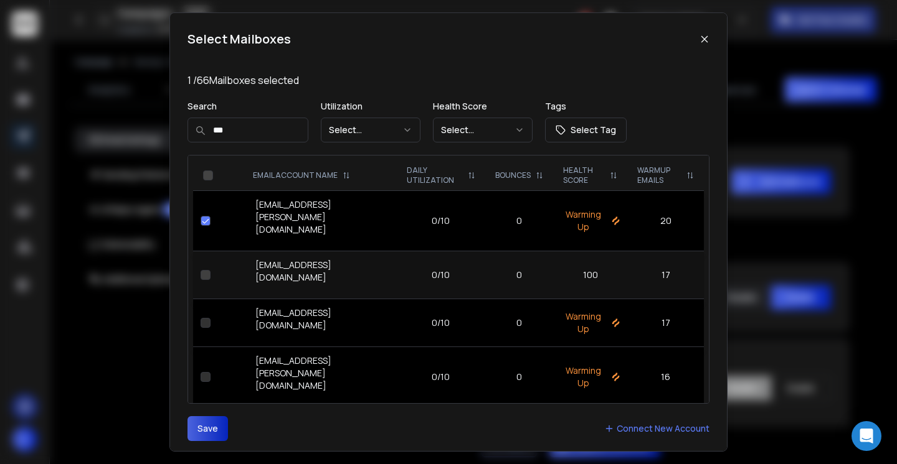
click at [204, 270] on button "button" at bounding box center [205, 275] width 10 height 10
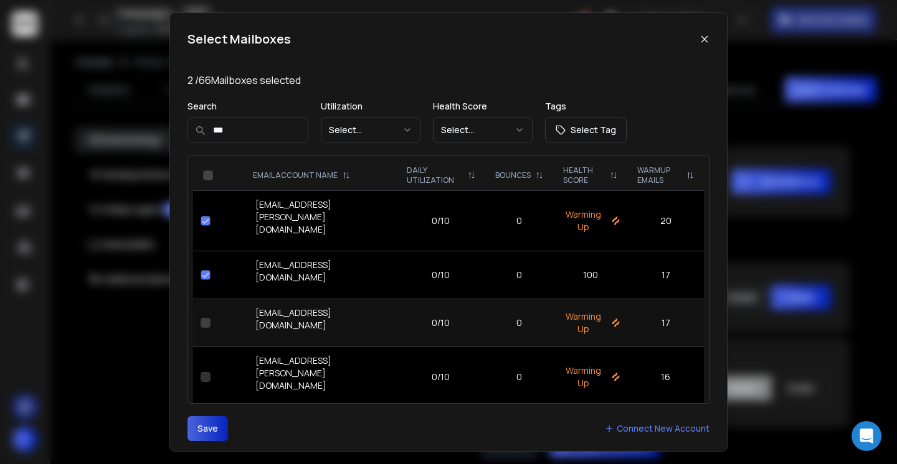
click at [204, 318] on button "button" at bounding box center [205, 323] width 10 height 10
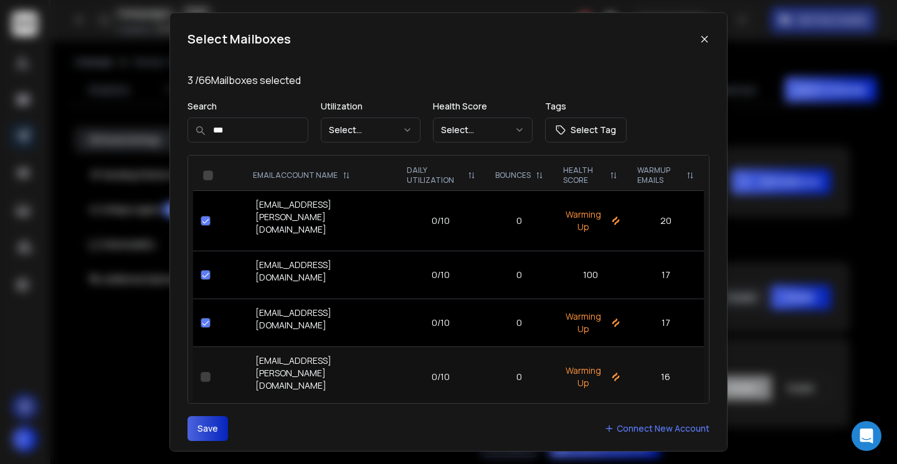
click at [203, 372] on button "button" at bounding box center [205, 377] width 10 height 10
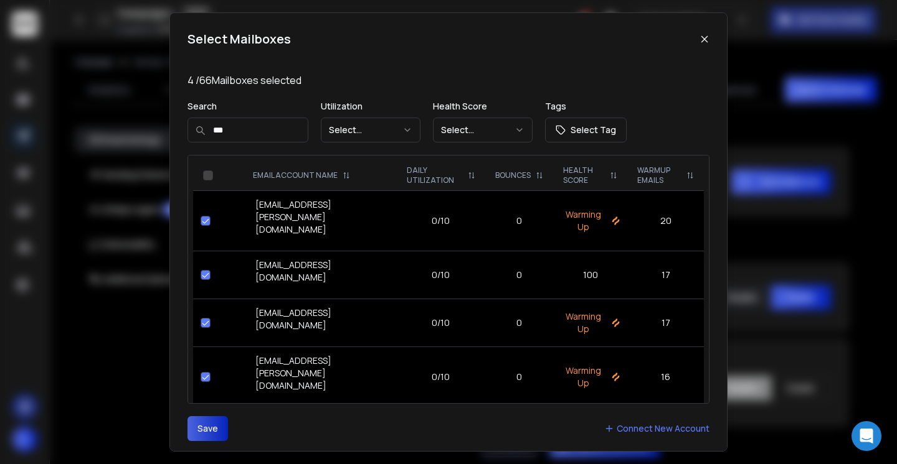
click at [208, 426] on button "button" at bounding box center [205, 431] width 10 height 10
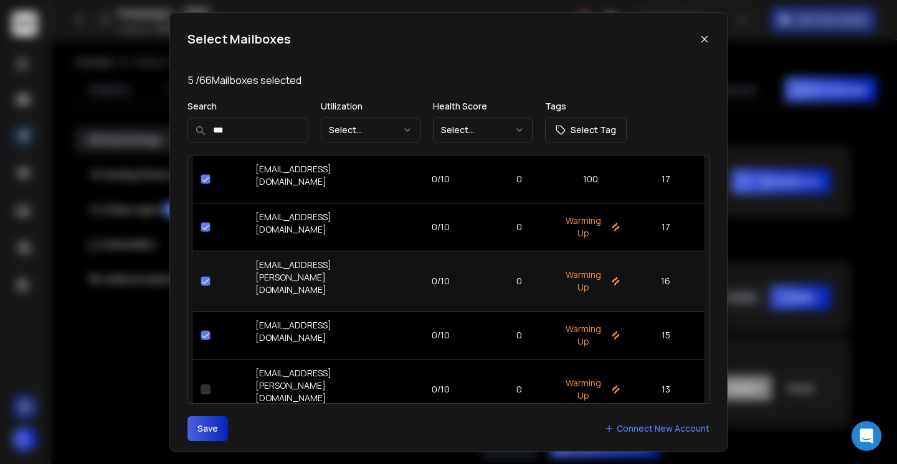
scroll to position [186, 0]
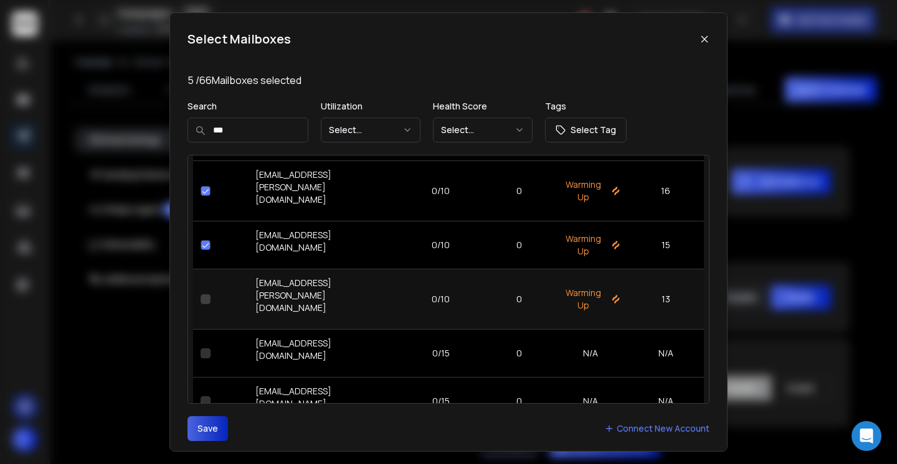
click at [204, 294] on button "button" at bounding box center [205, 299] width 10 height 10
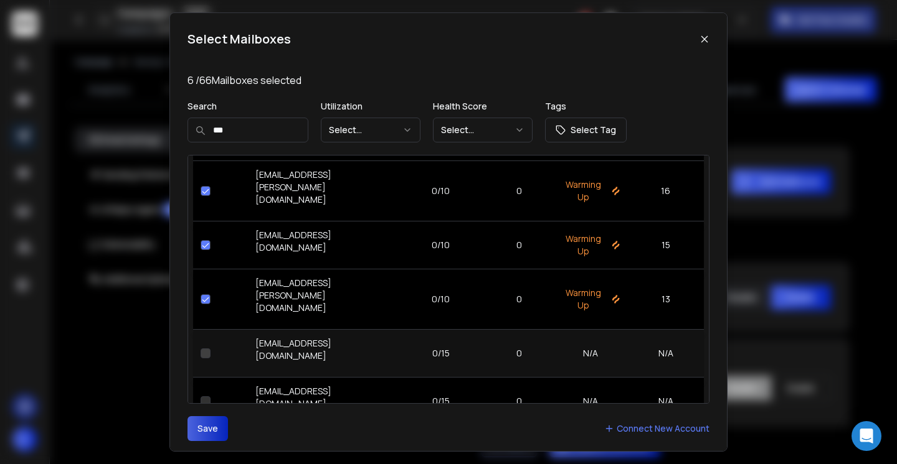
click at [205, 329] on td at bounding box center [218, 353] width 50 height 48
click at [206, 349] on button "button" at bounding box center [205, 354] width 10 height 10
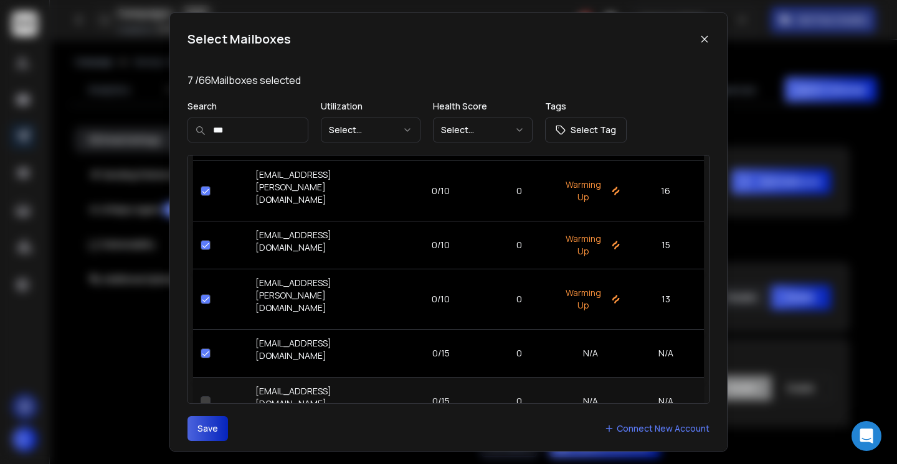
click at [205, 397] on button "button" at bounding box center [205, 402] width 10 height 10
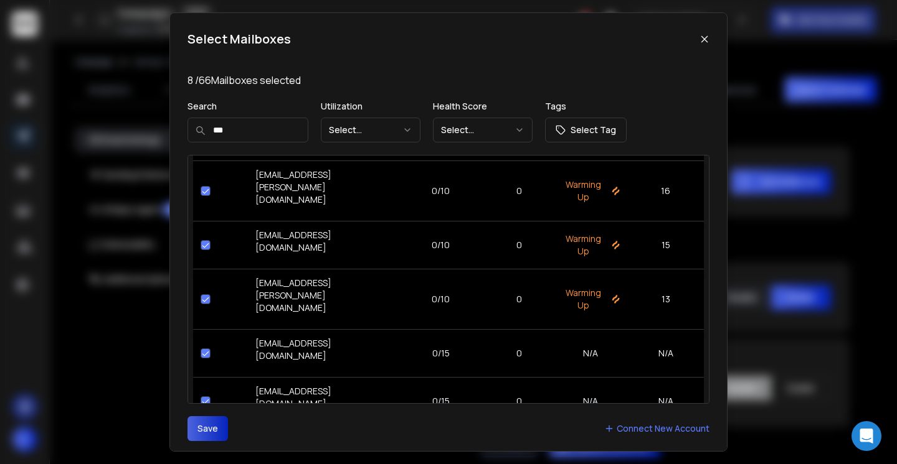
click at [205, 445] on button "button" at bounding box center [205, 450] width 10 height 10
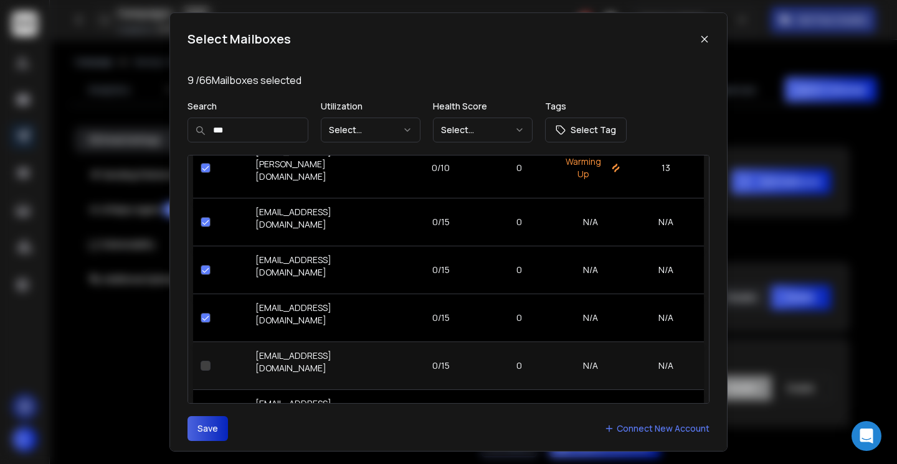
click at [204, 361] on button "button" at bounding box center [205, 366] width 10 height 10
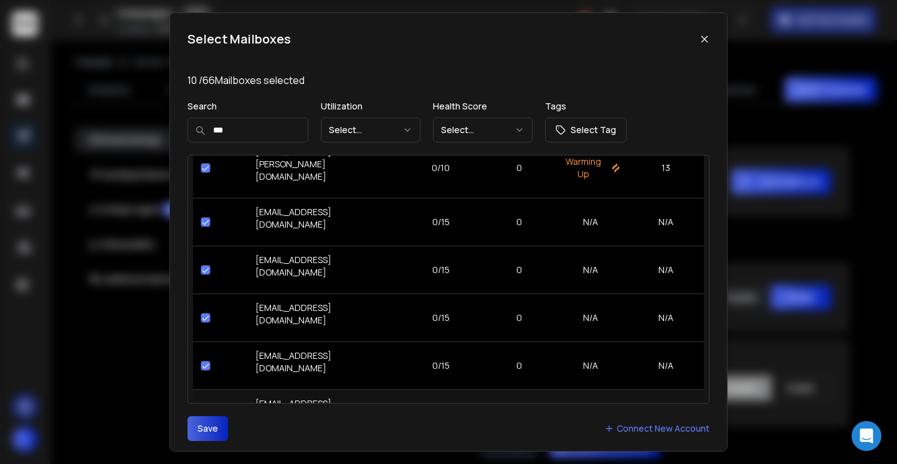
click at [204, 409] on button "button" at bounding box center [205, 414] width 10 height 10
click at [204, 457] on button "button" at bounding box center [205, 462] width 10 height 10
click at [205, 428] on button "Save" at bounding box center [207, 429] width 40 height 25
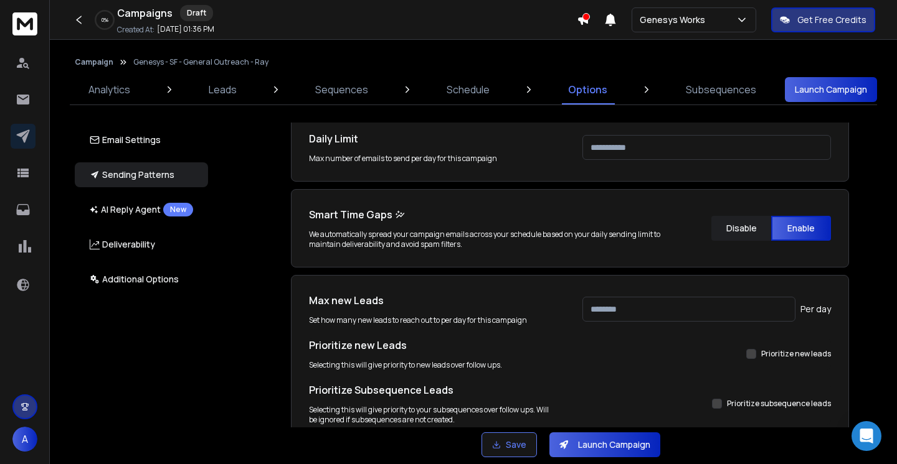
scroll to position [649, 0]
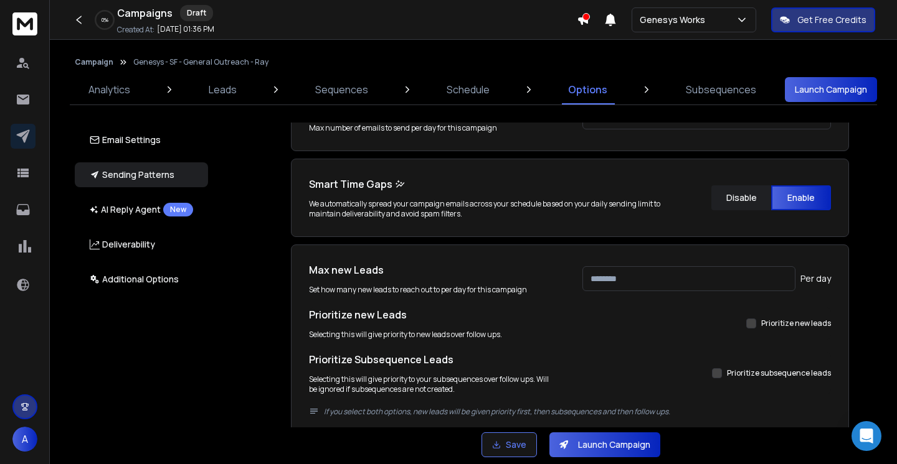
drag, startPoint x: 613, startPoint y: 279, endPoint x: 531, endPoint y: 278, distance: 81.6
click at [531, 278] on div "Max new Leads Set how many new leads to reach out to per day for this campaign …" at bounding box center [570, 279] width 522 height 32
type input "***"
click at [276, 335] on div "Email Accounts Accounts to Use Select one or more accounts to send emails from …" at bounding box center [577, 275] width 699 height 305
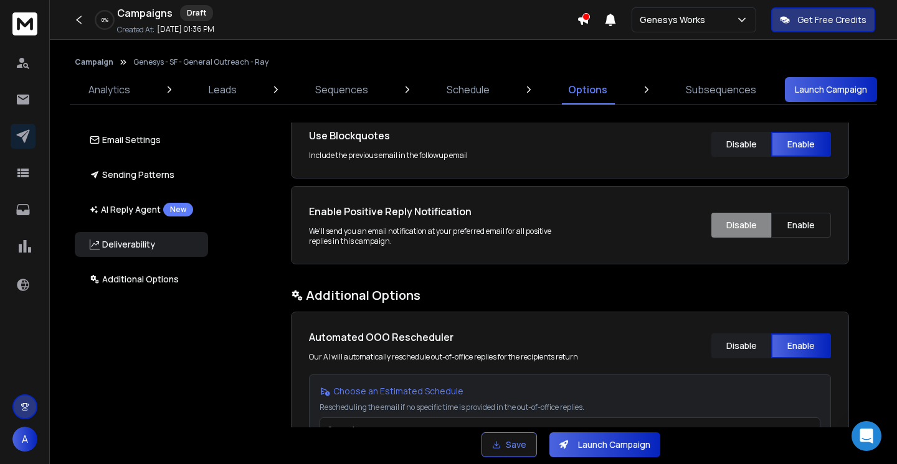
scroll to position [2062, 0]
click at [740, 123] on div "Use Blockquotes Include the previous email in the followup email Disable Enable" at bounding box center [570, 144] width 558 height 68
click at [729, 151] on button "Disable" at bounding box center [741, 143] width 60 height 25
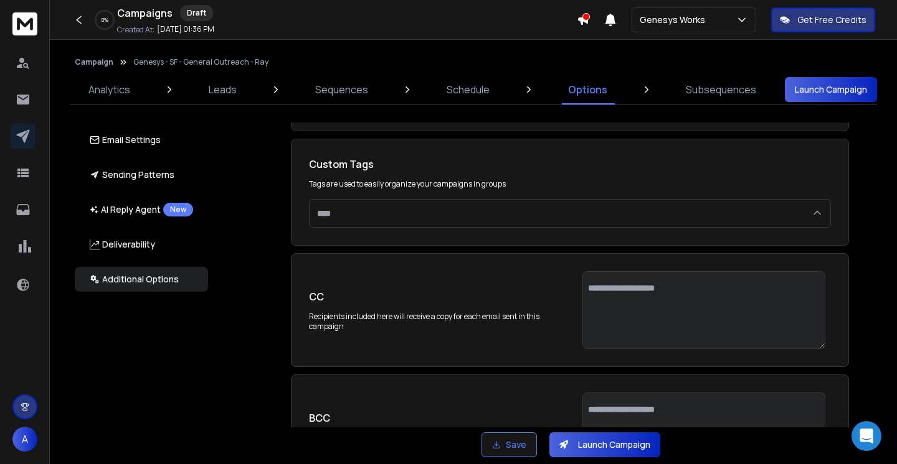
scroll to position [2583, 0]
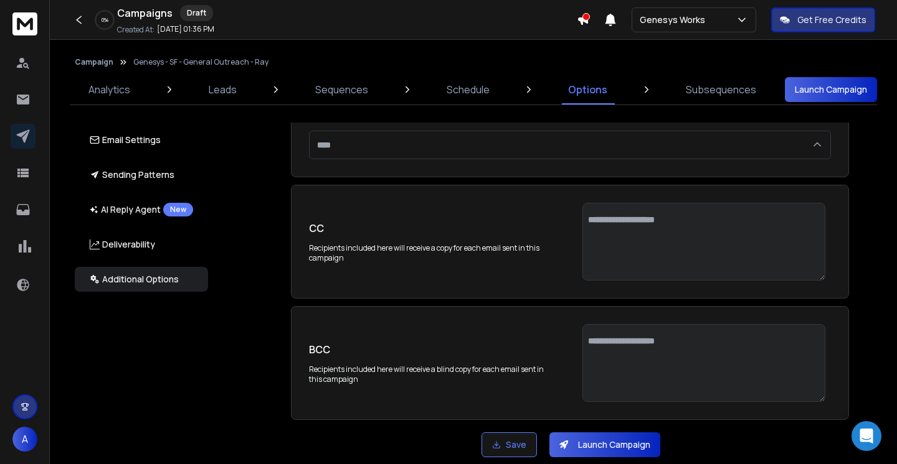
click at [568, 441] on button "Launch Campaign" at bounding box center [604, 445] width 111 height 25
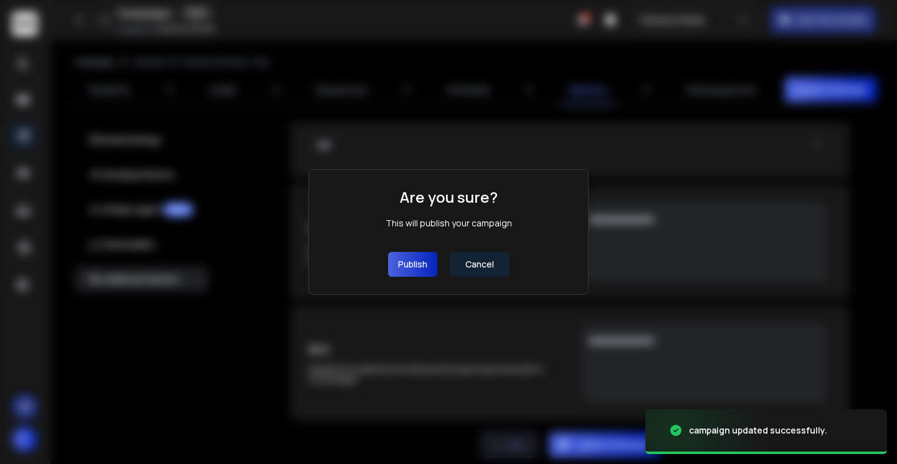
click at [410, 257] on button "Publish" at bounding box center [412, 264] width 49 height 25
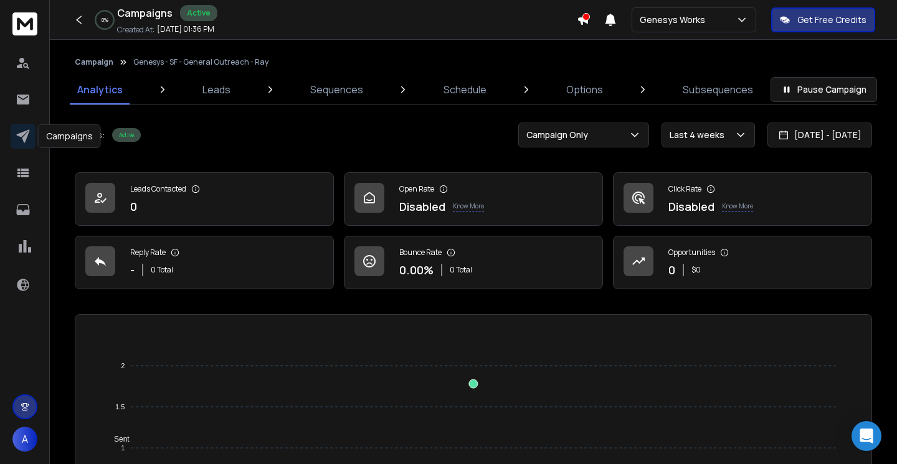
click at [22, 136] on icon at bounding box center [23, 136] width 15 height 15
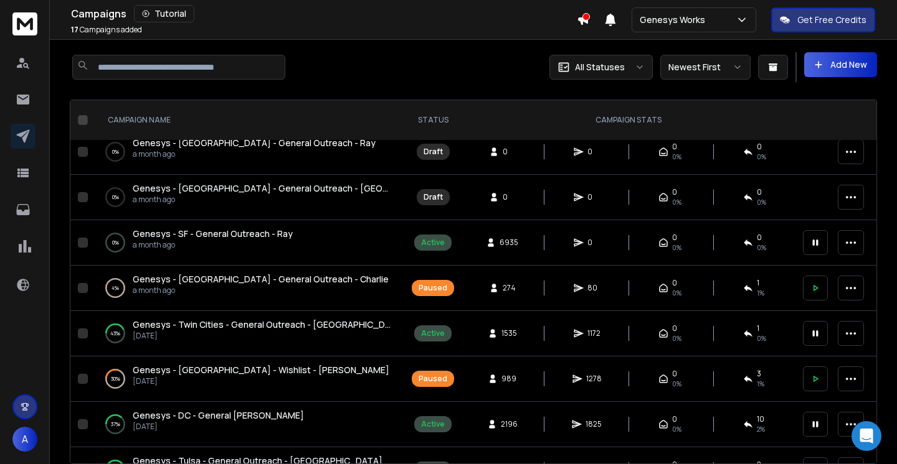
scroll to position [459, 0]
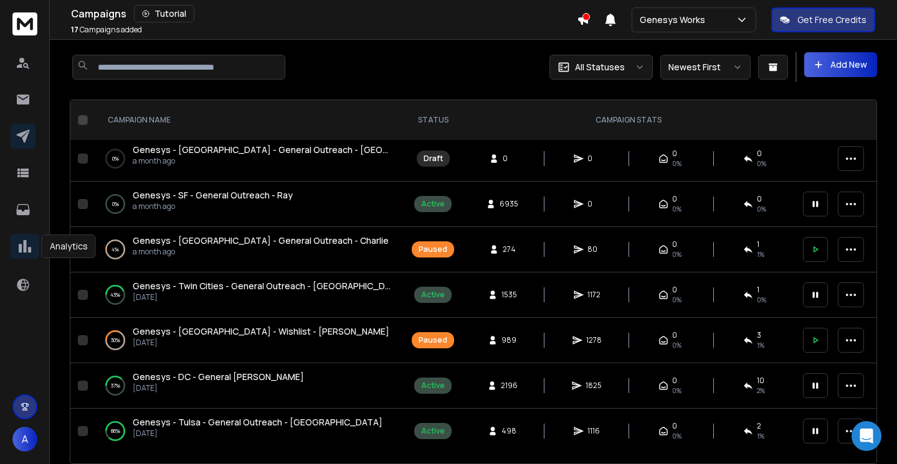
click at [23, 242] on icon at bounding box center [25, 246] width 12 height 12
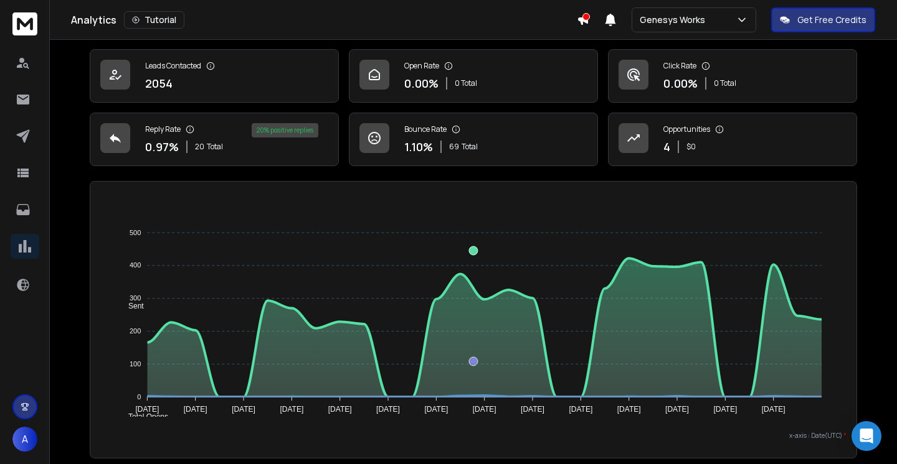
scroll to position [66, 0]
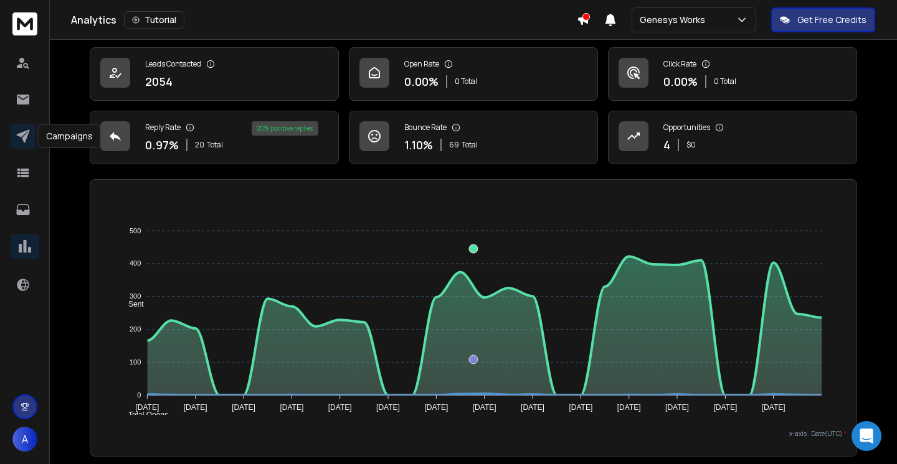
click at [22, 137] on icon at bounding box center [22, 136] width 13 height 13
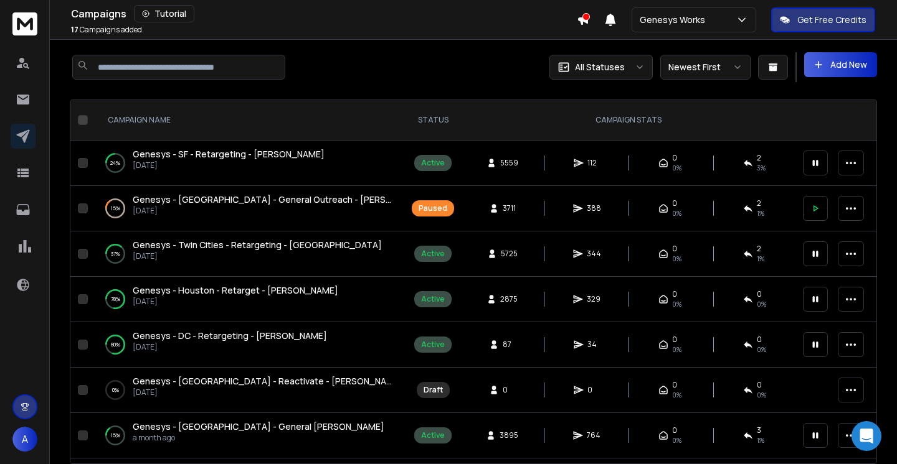
click at [210, 157] on span "Genesys - SF - Retargeting - [PERSON_NAME]" at bounding box center [229, 154] width 192 height 12
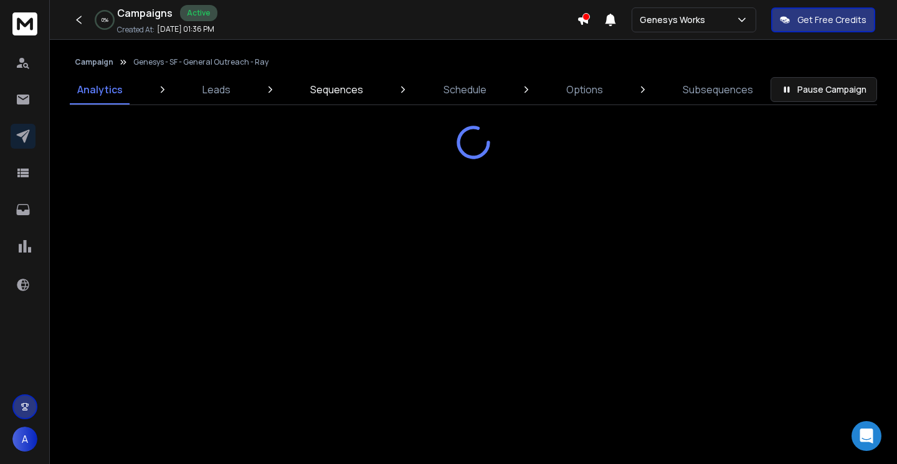
click at [314, 80] on link "Sequences" at bounding box center [337, 90] width 68 height 30
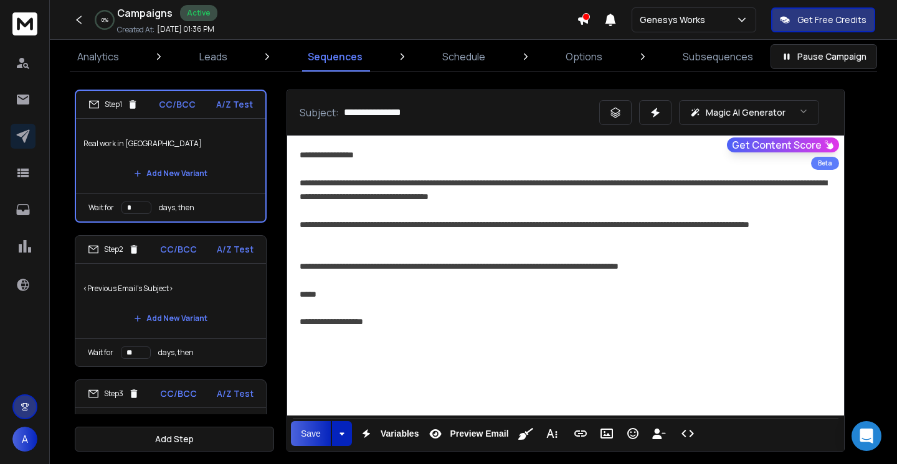
scroll to position [38, 0]
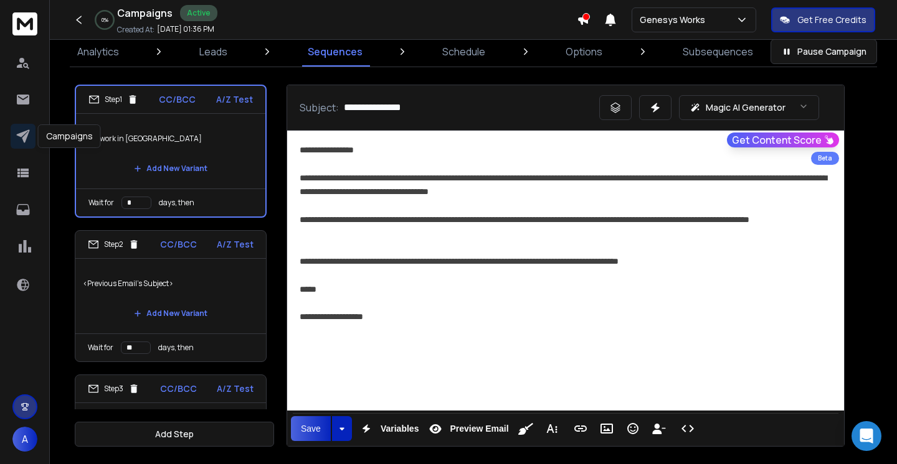
click at [26, 133] on icon at bounding box center [22, 136] width 13 height 13
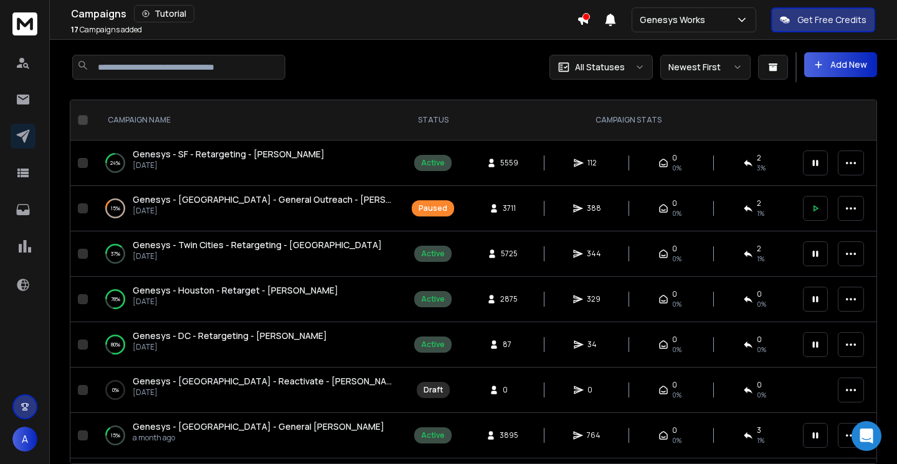
scroll to position [459, 0]
